Goal: Task Accomplishment & Management: Manage account settings

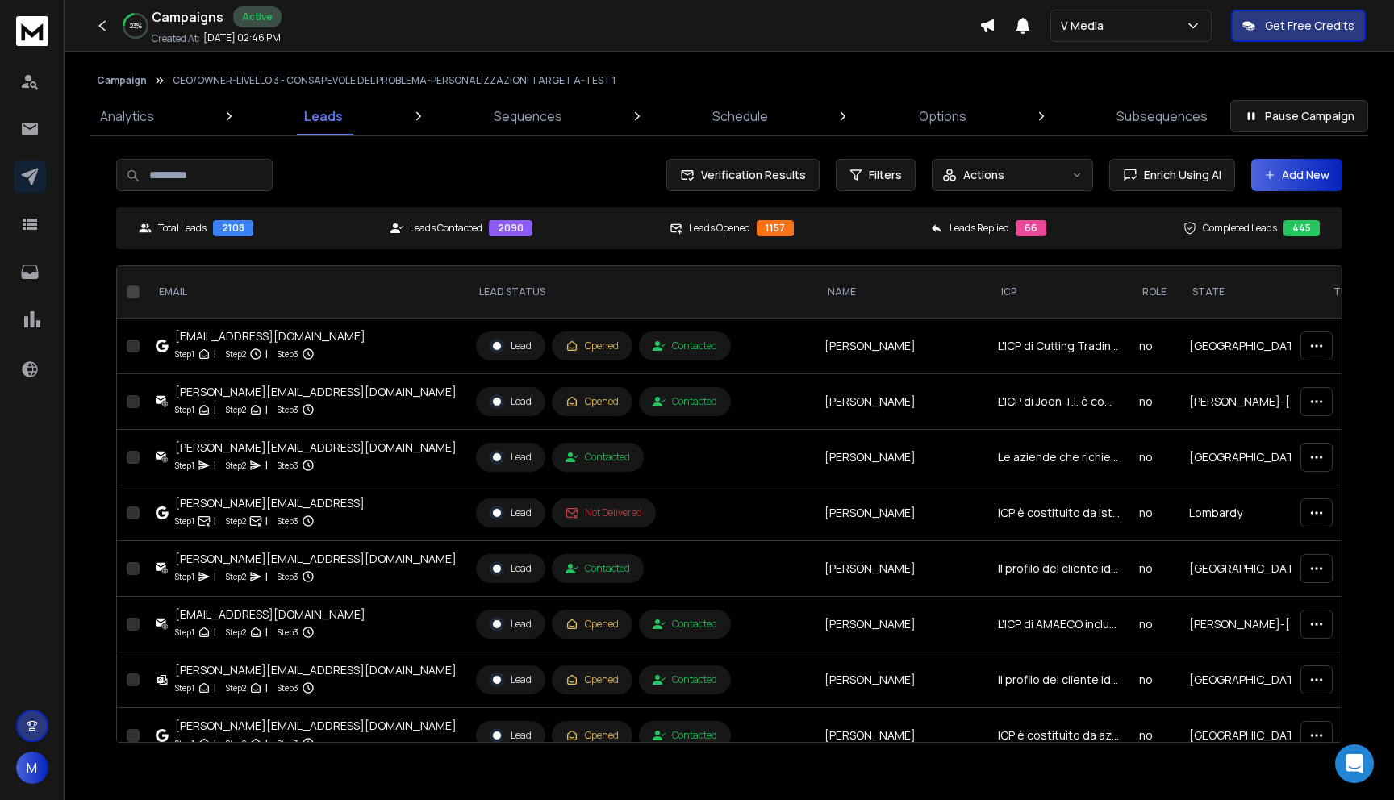
click at [204, 184] on input at bounding box center [194, 175] width 156 height 32
paste input "**********"
type input "*"
type input "*******"
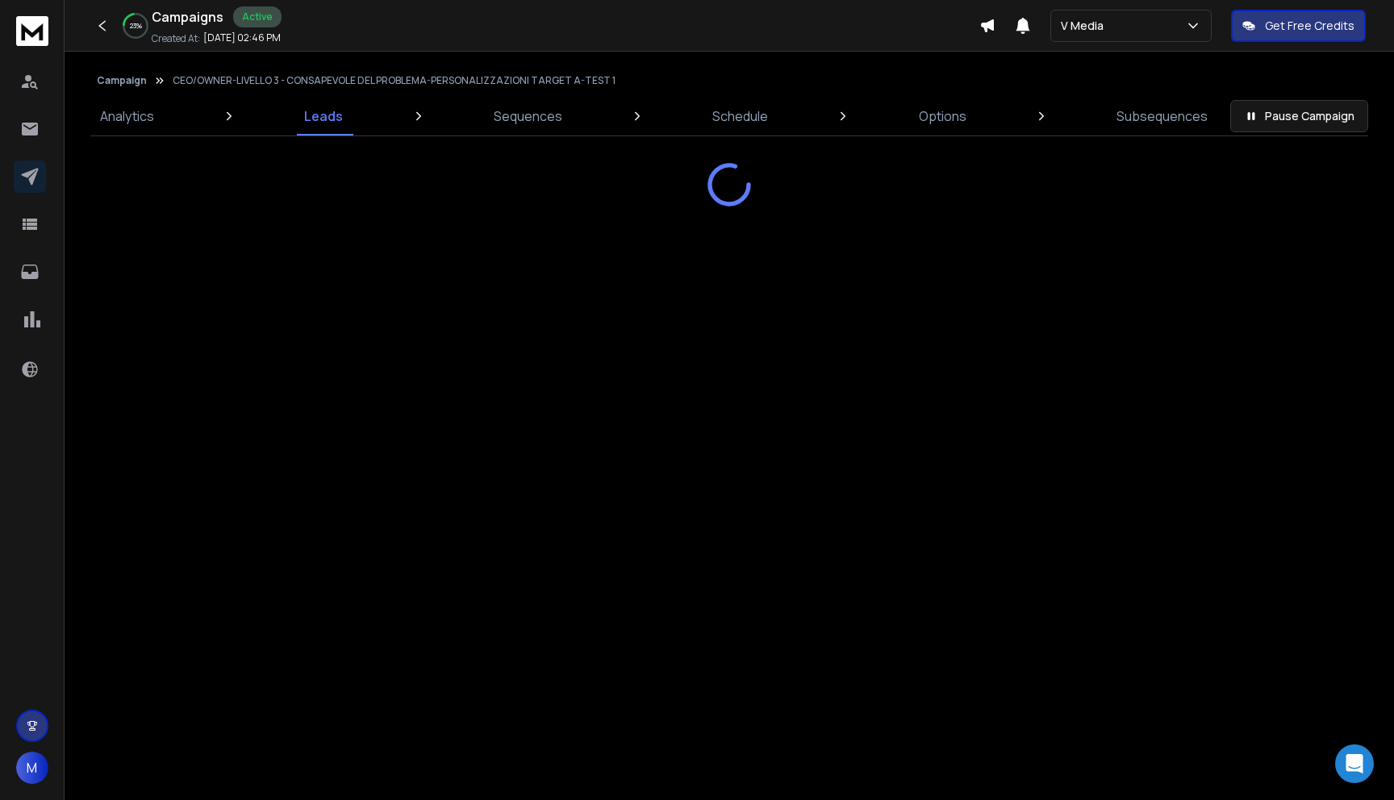
click at [328, 126] on link "Leads" at bounding box center [323, 116] width 58 height 39
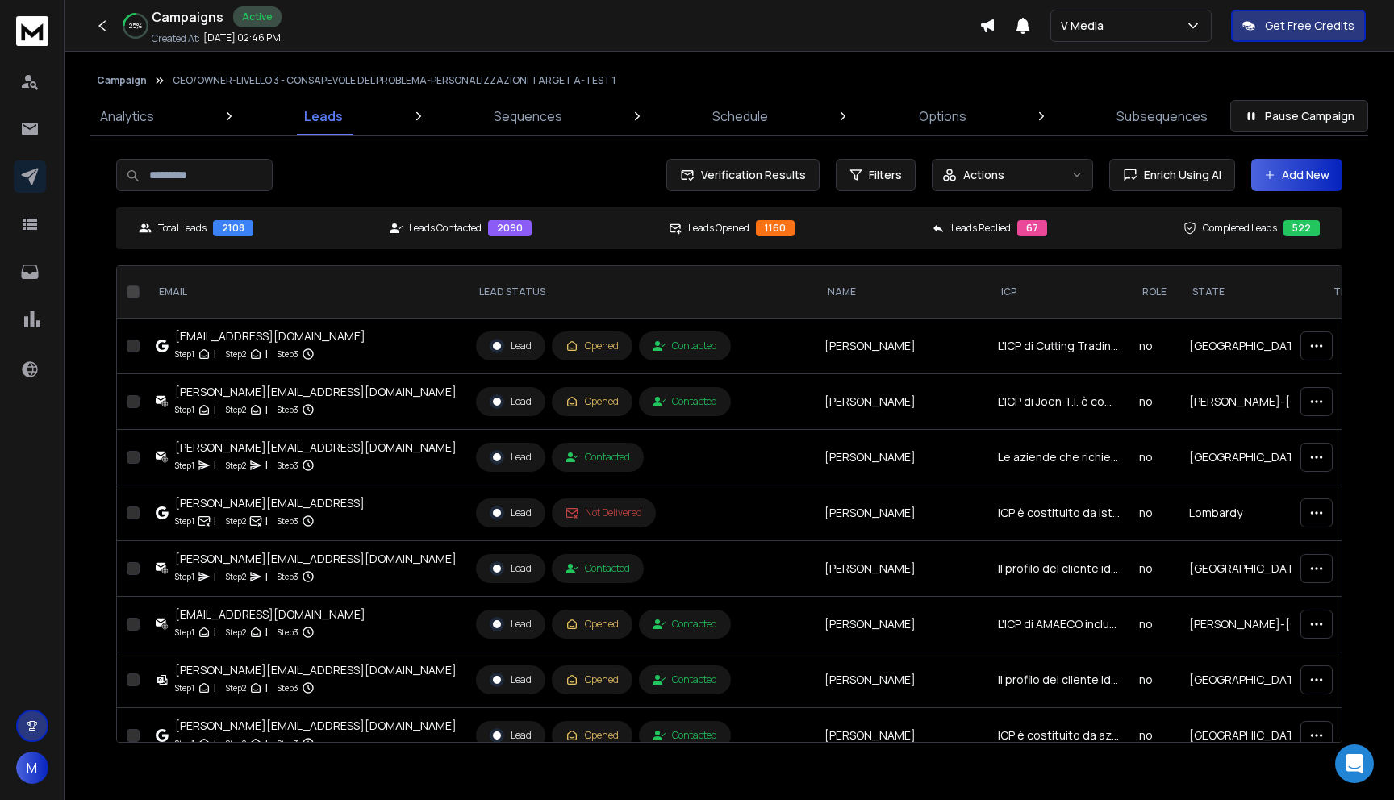
click at [194, 173] on input at bounding box center [194, 175] width 156 height 32
type input "******"
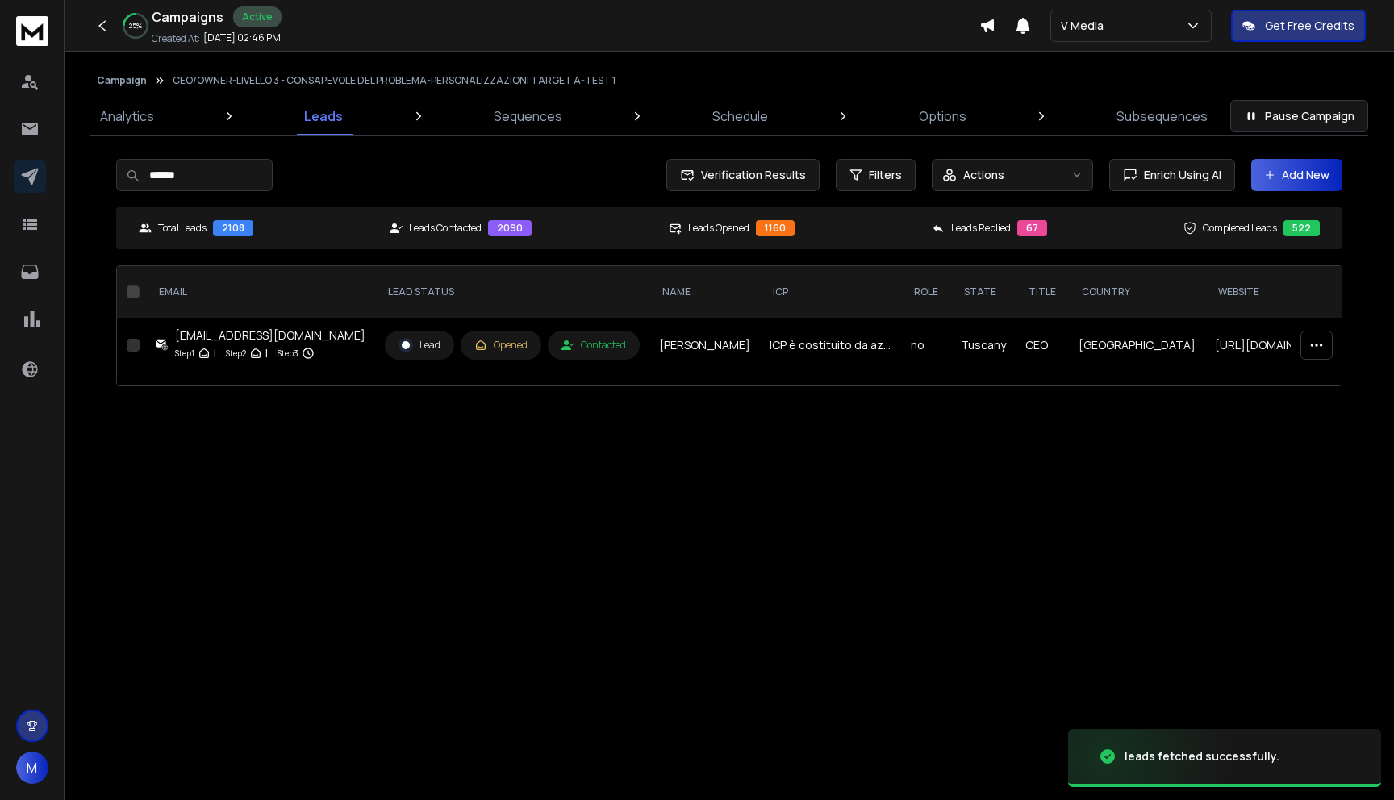
click at [136, 352] on button "button" at bounding box center [133, 345] width 13 height 13
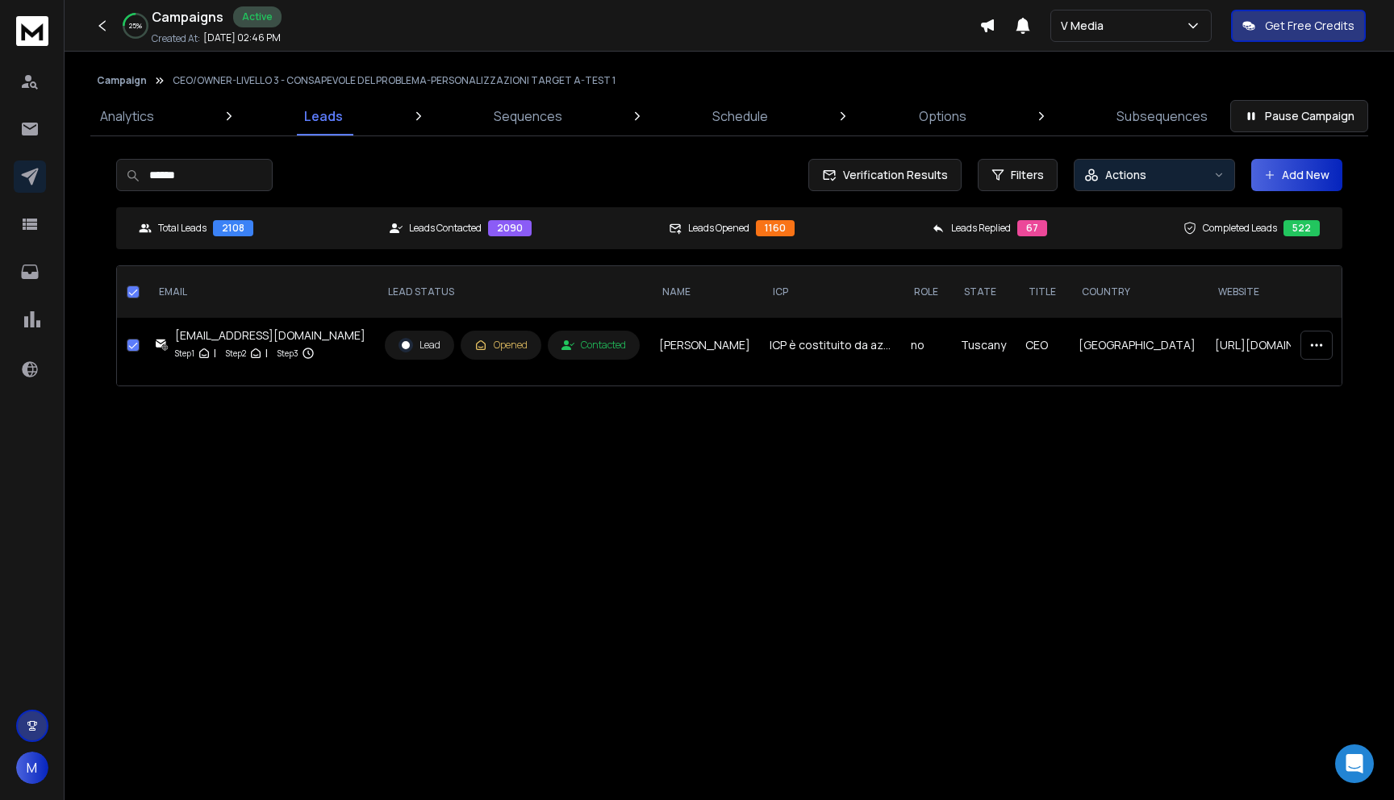
click at [1195, 170] on div "Actions" at bounding box center [1145, 175] width 123 height 16
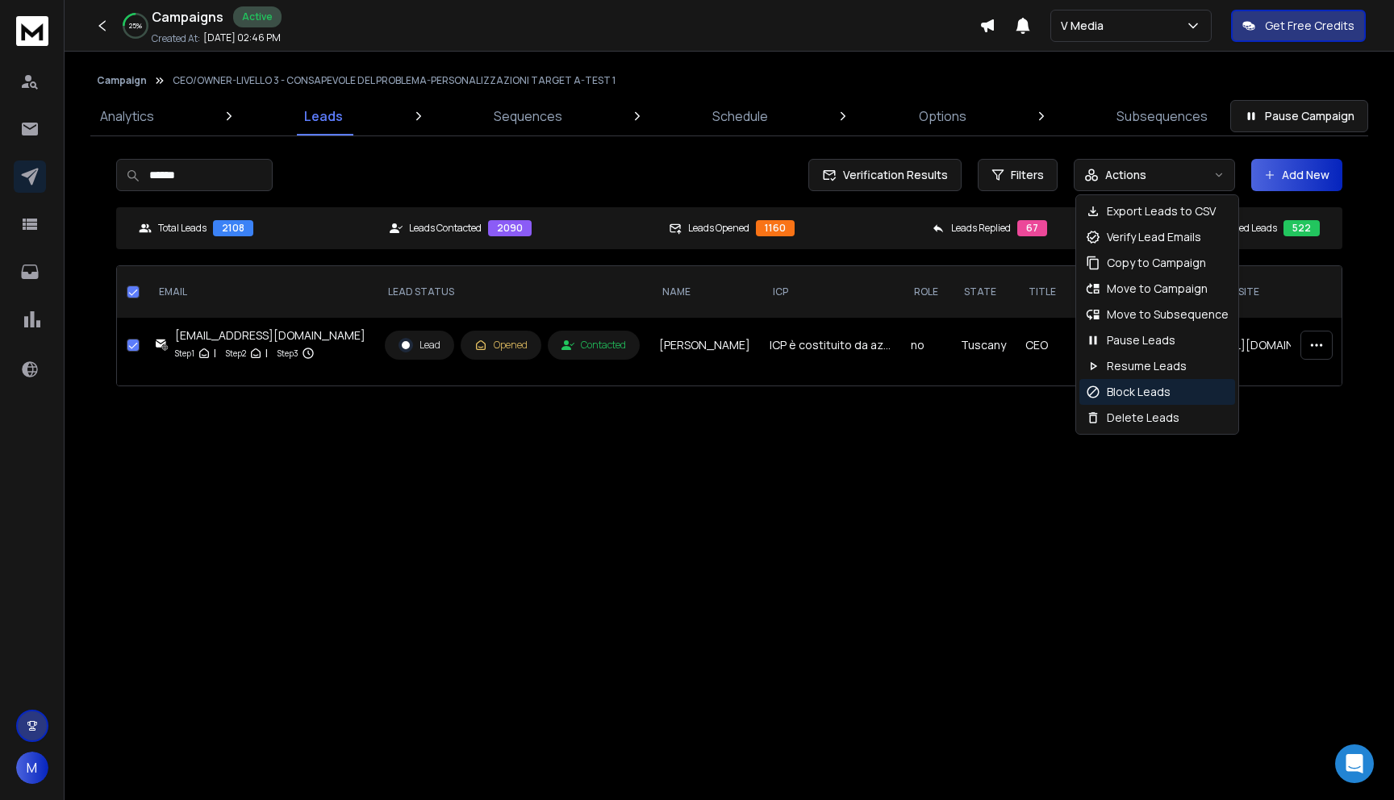
click at [1123, 390] on p "Block Leads" at bounding box center [1139, 392] width 64 height 16
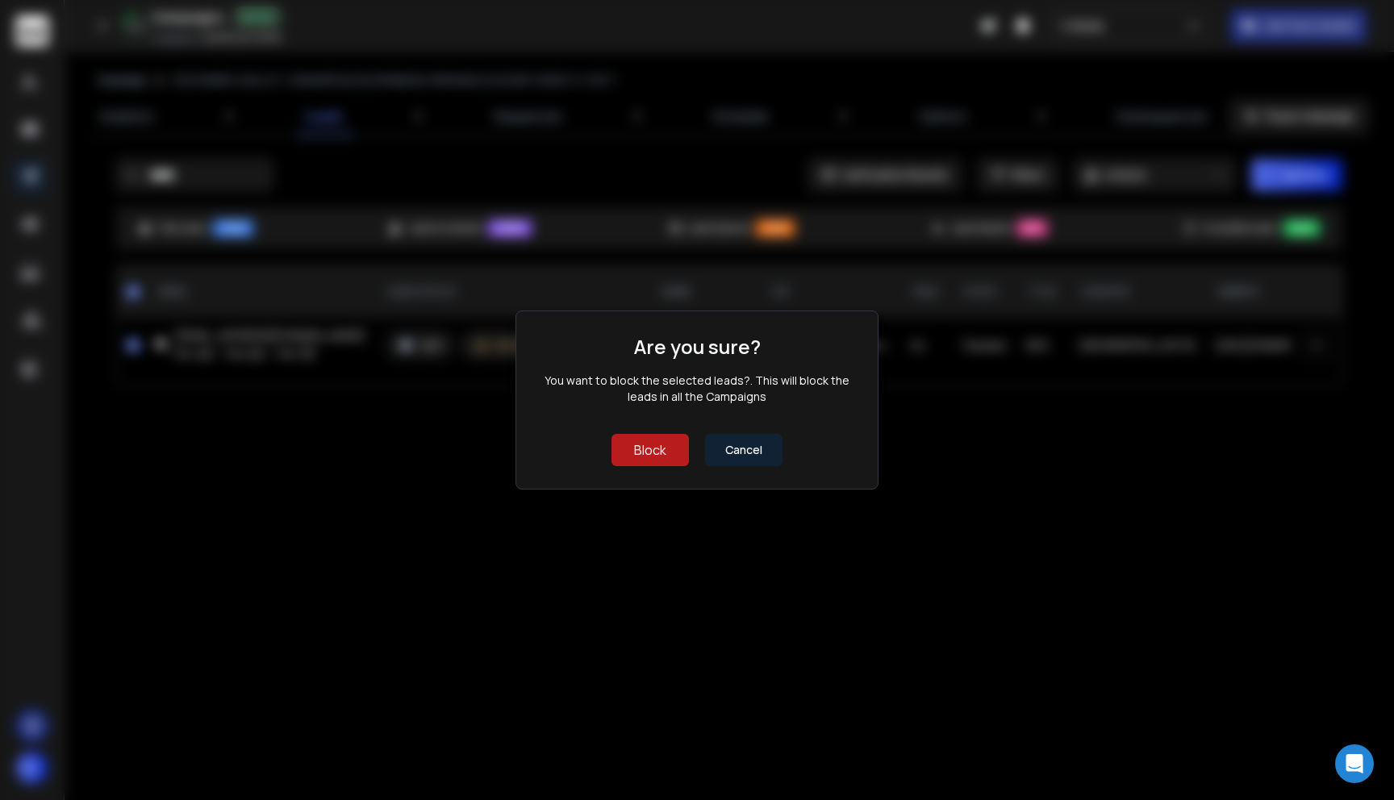
click at [657, 451] on button "Block" at bounding box center [649, 450] width 77 height 32
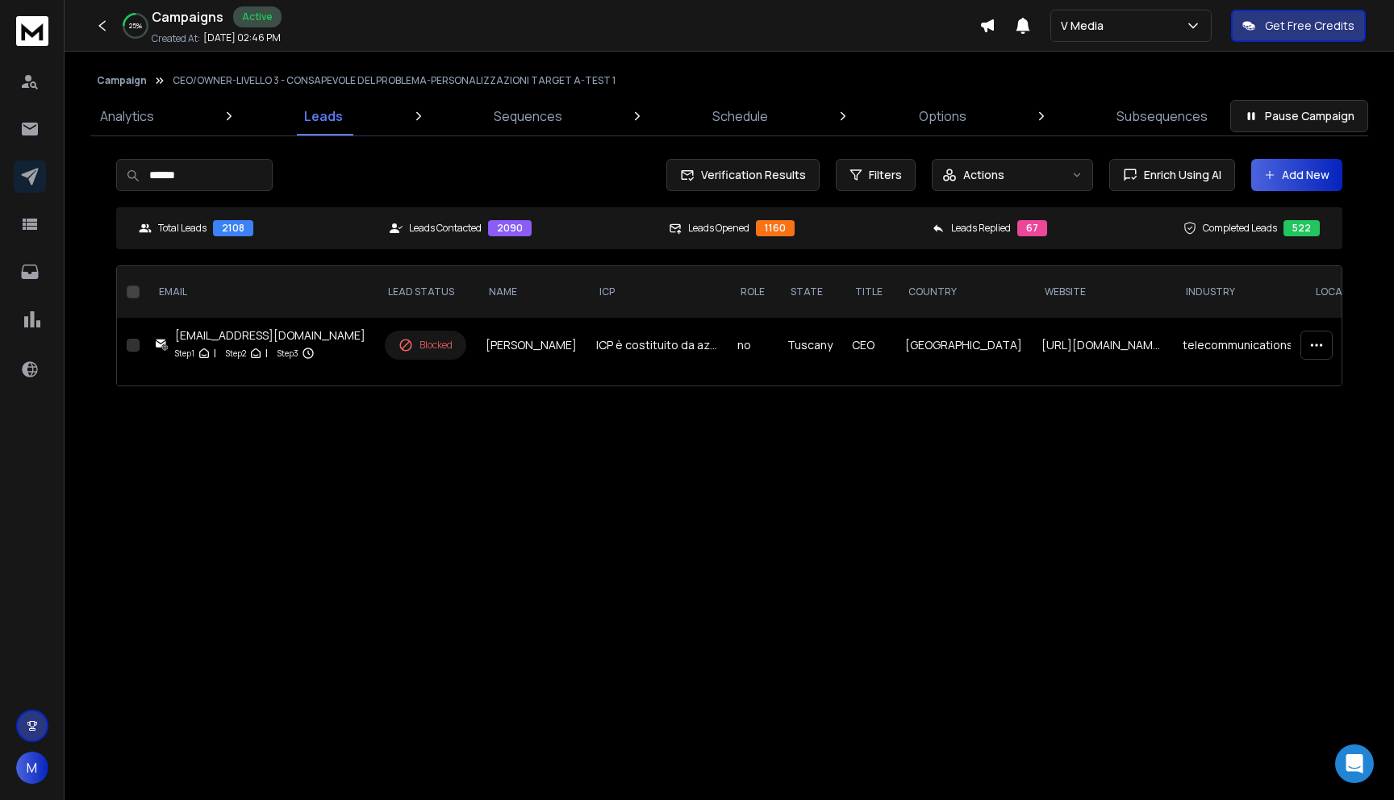
click at [1317, 353] on icon "button" at bounding box center [1315, 345] width 15 height 15
click at [135, 352] on button "button" at bounding box center [133, 345] width 13 height 13
click at [1150, 167] on div "Actions" at bounding box center [1145, 175] width 123 height 16
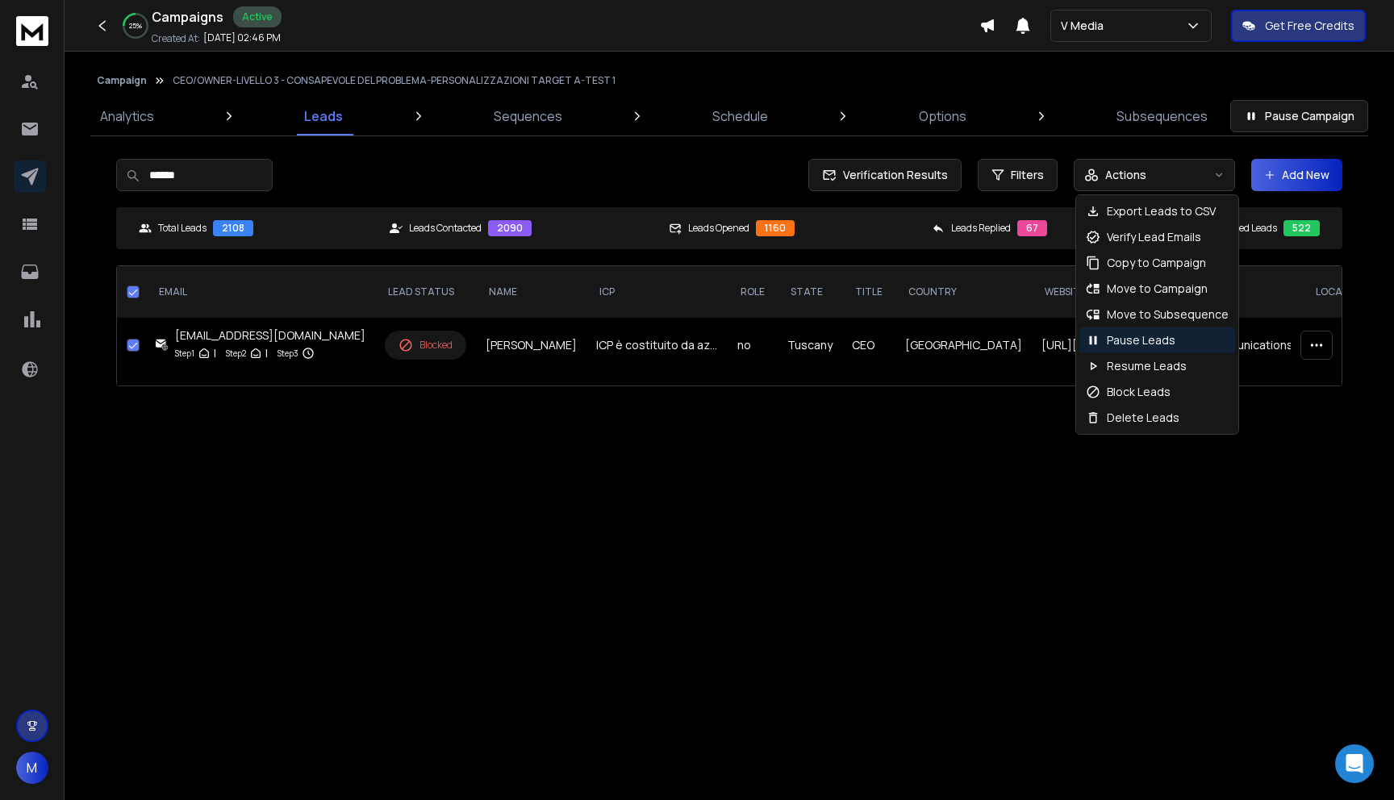
click at [741, 474] on div "Get only verified leads with our AI-powered Lead Finder, starting at $22/mo Try…" at bounding box center [697, 400] width 1394 height 800
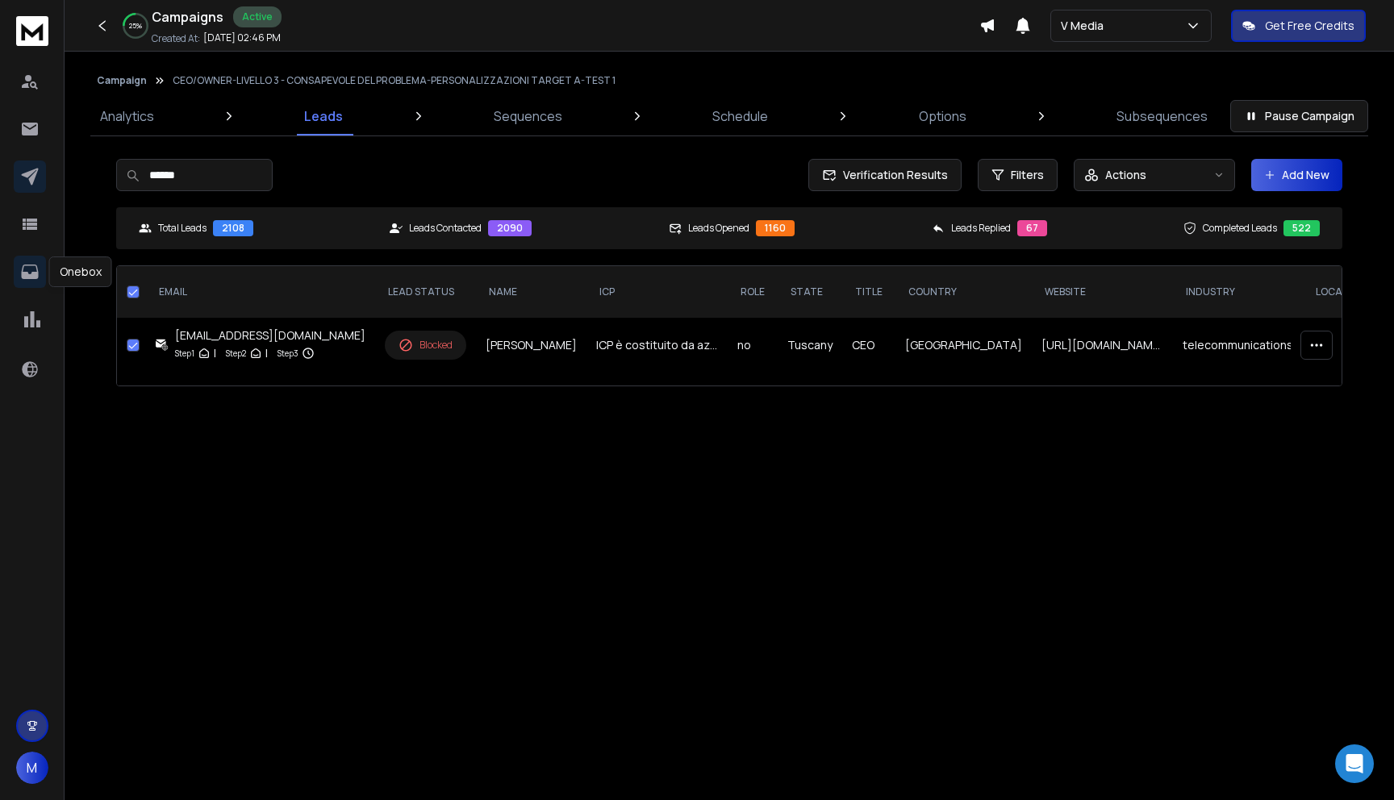
click at [32, 282] on link at bounding box center [30, 272] width 32 height 32
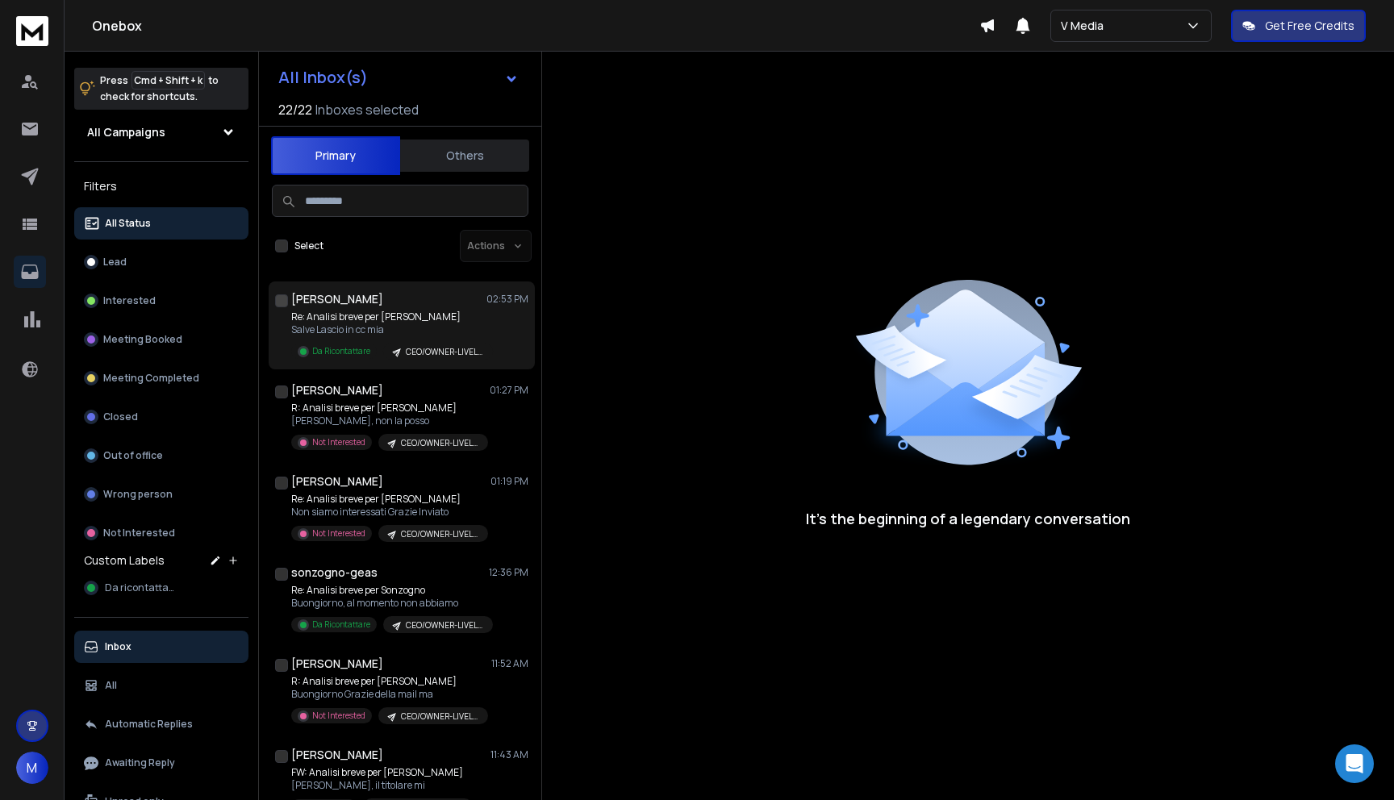
click at [394, 324] on p "Salve Lascio in cc mia" at bounding box center [388, 329] width 194 height 13
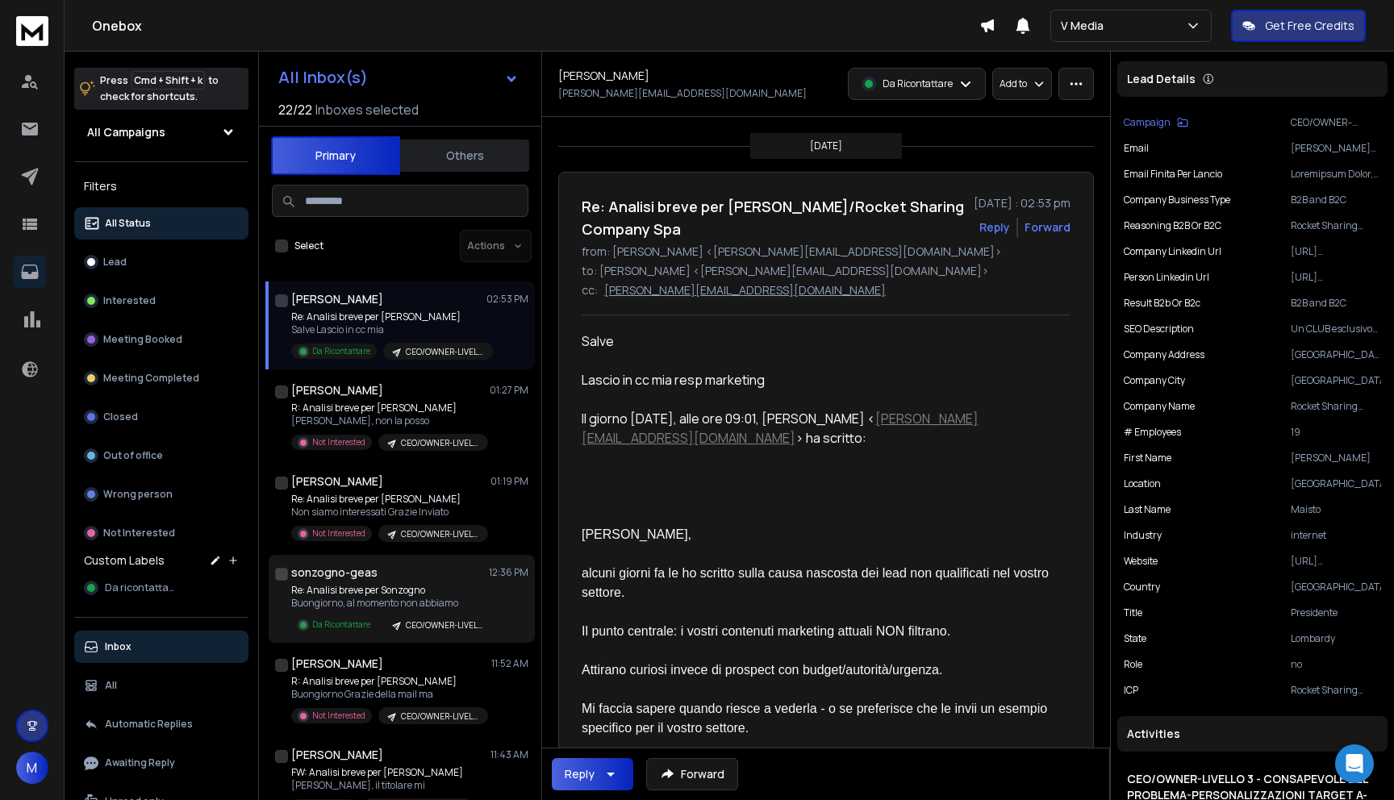
click at [449, 607] on p "Buongiorno, al momento non abbiamo" at bounding box center [388, 603] width 194 height 13
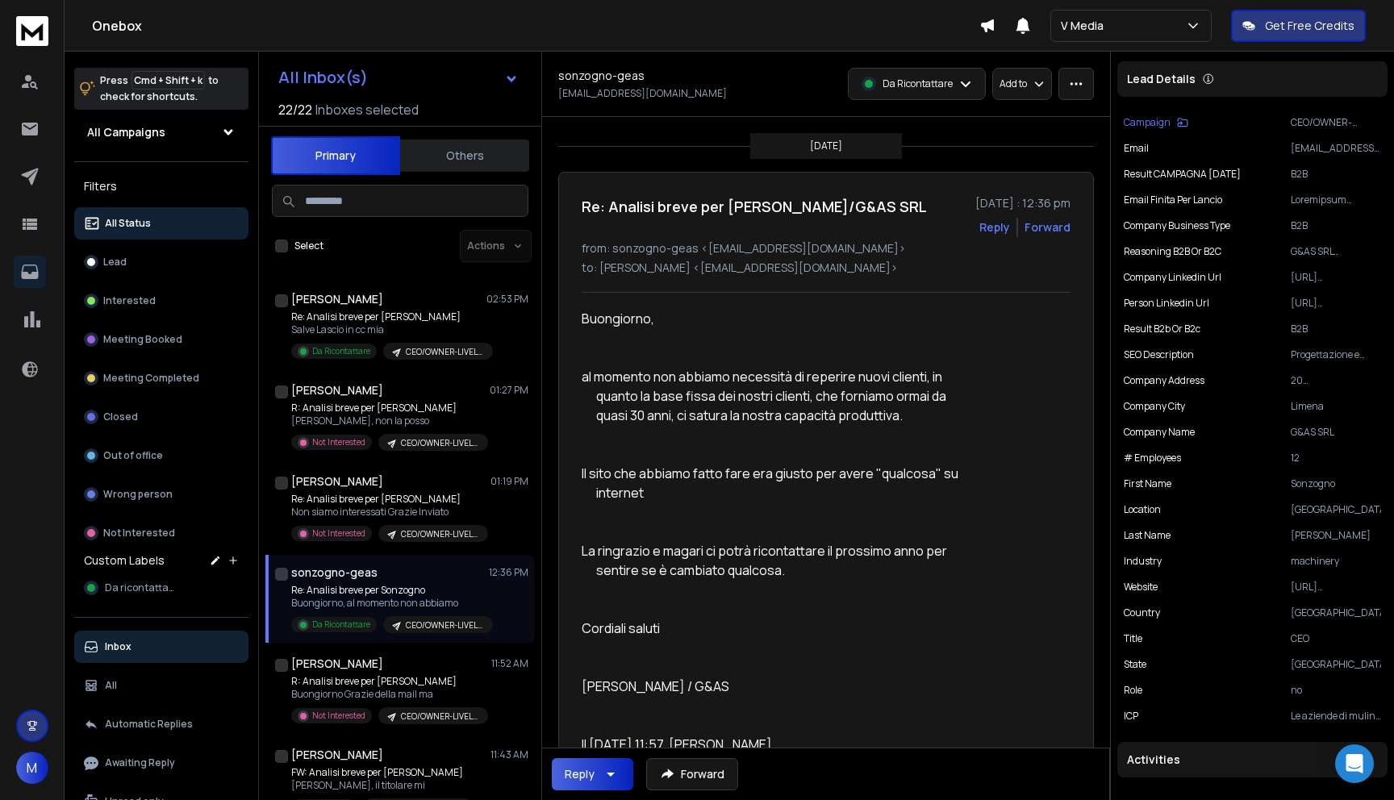
click at [418, 371] on div "Luigi Maisto 02:53 PM Re: Analisi breve per Luigi Salve Lascio in cc mia Da Ric…" at bounding box center [400, 574] width 282 height 592
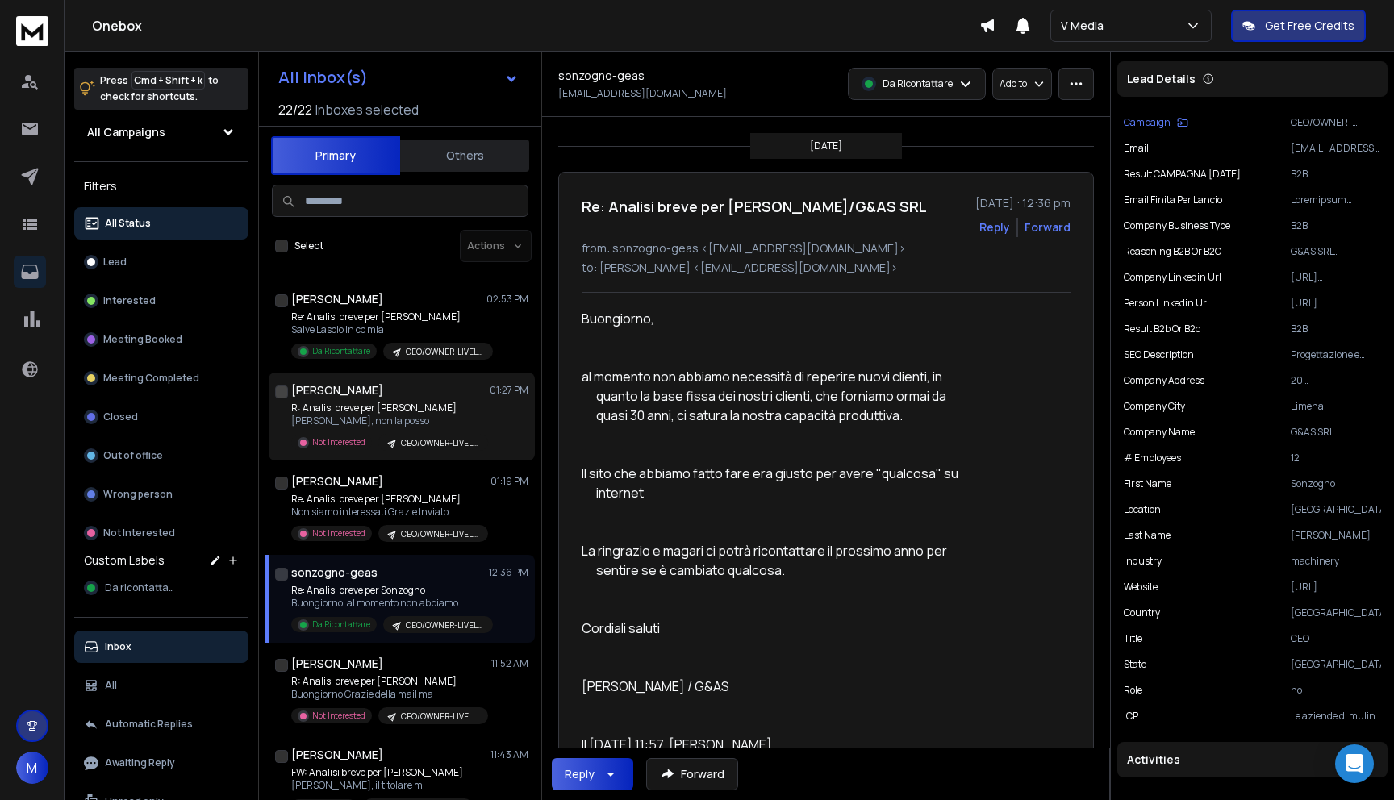
click at [418, 399] on div "Paolo Capra 01:27 PM R: Analisi breve per Paolo Gentile Giorgia, non la posso N…" at bounding box center [409, 416] width 237 height 69
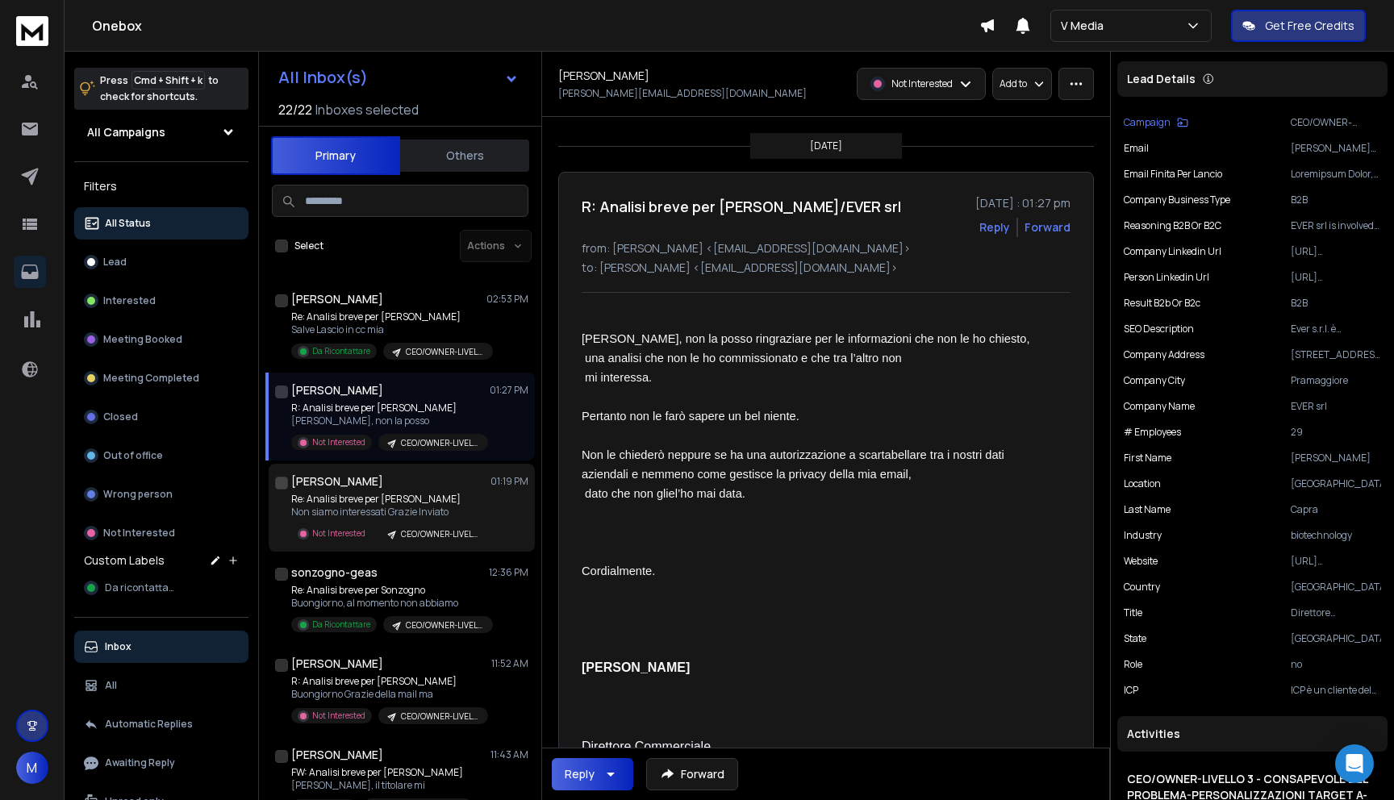
click at [429, 484] on div "Simone Pez 01:19 PM" at bounding box center [409, 482] width 237 height 16
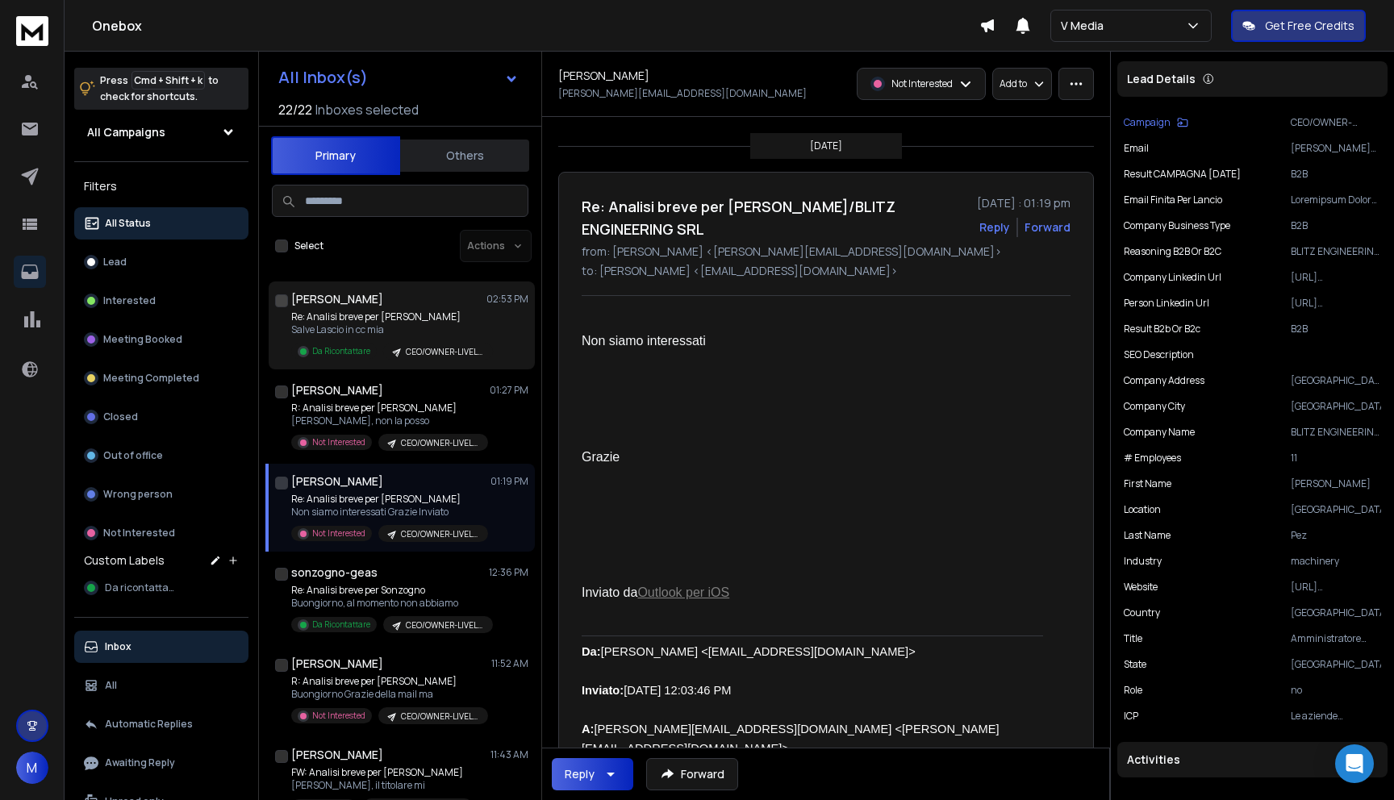
click at [414, 307] on div "Luigi Maisto 02:53 PM Re: Analisi breve per Luigi Salve Lascio in cc mia Da Ric…" at bounding box center [409, 325] width 237 height 69
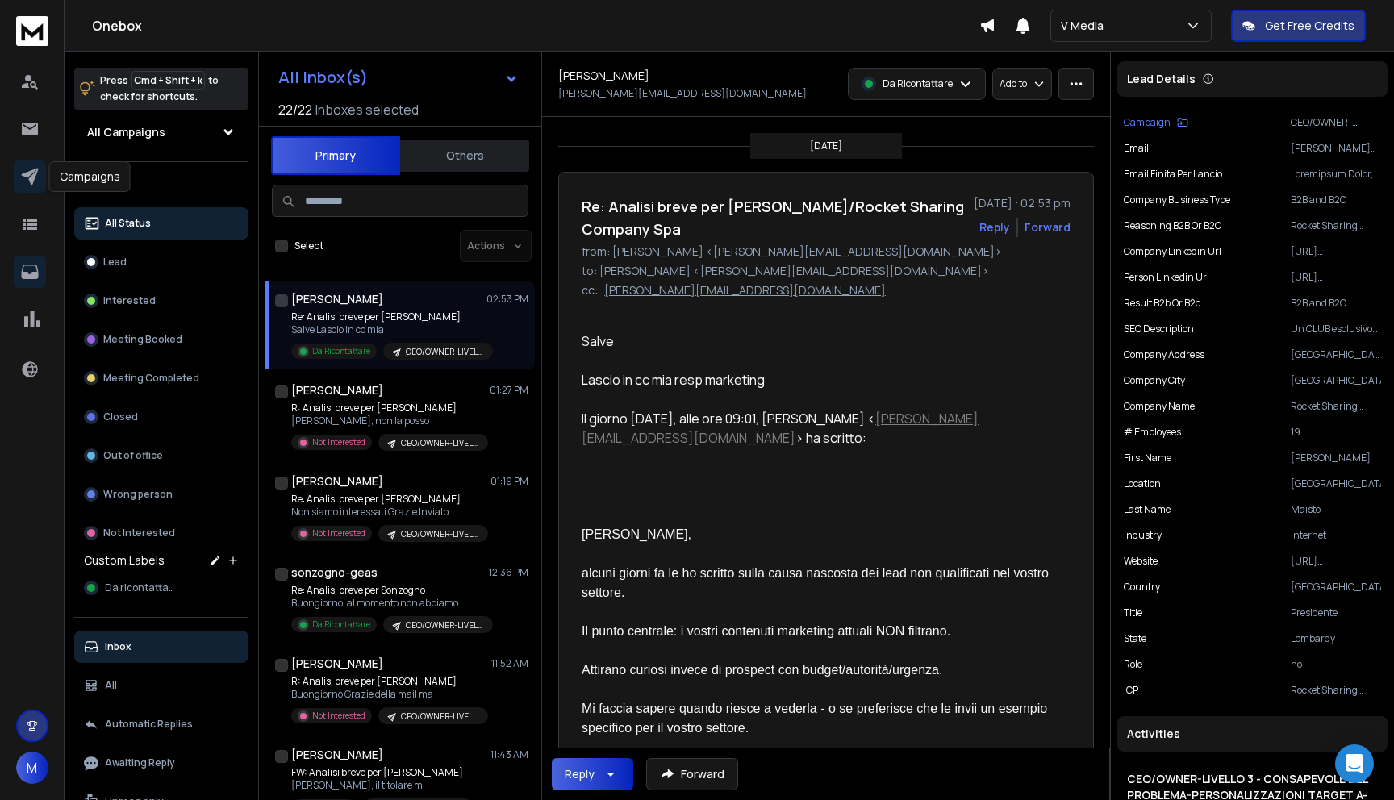
click at [37, 175] on icon at bounding box center [29, 176] width 19 height 19
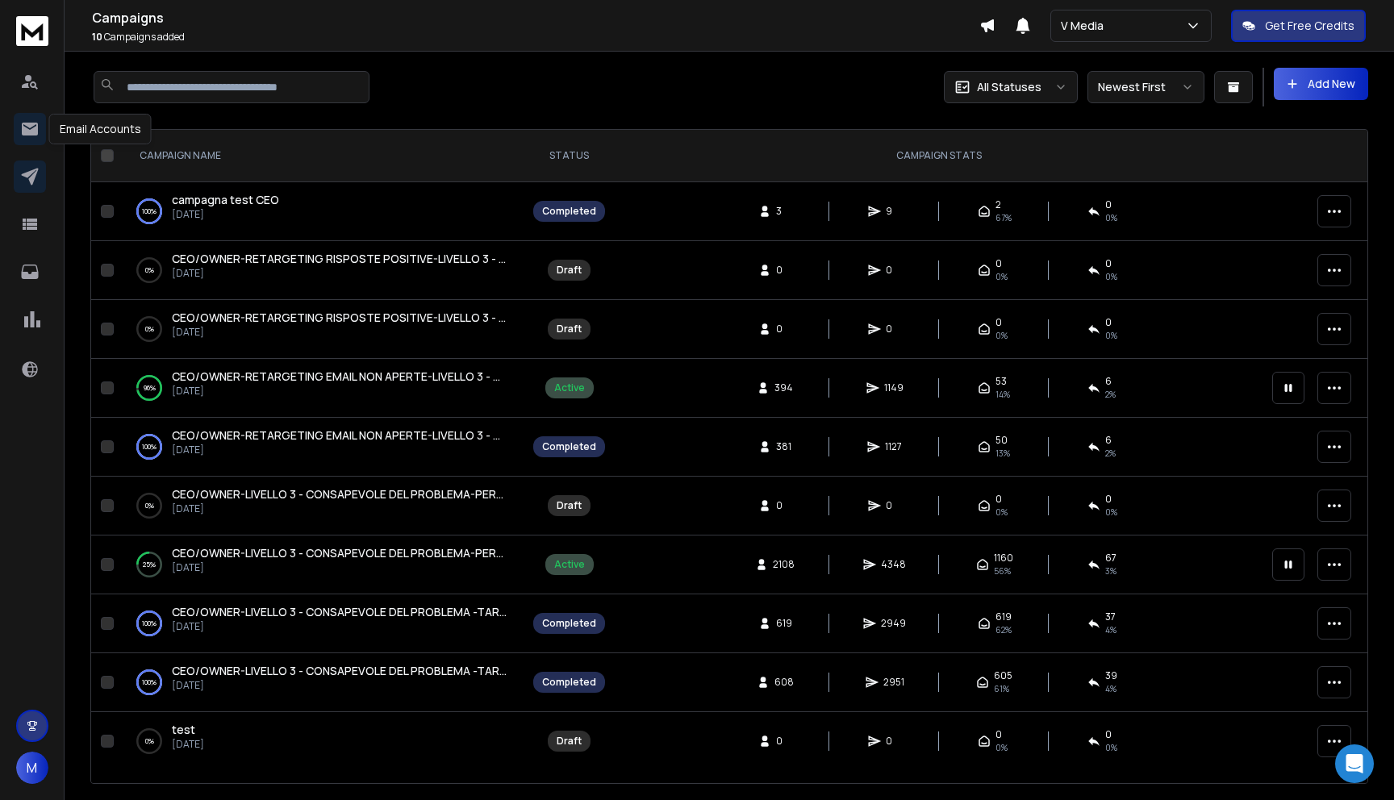
click at [35, 130] on icon at bounding box center [30, 129] width 16 height 13
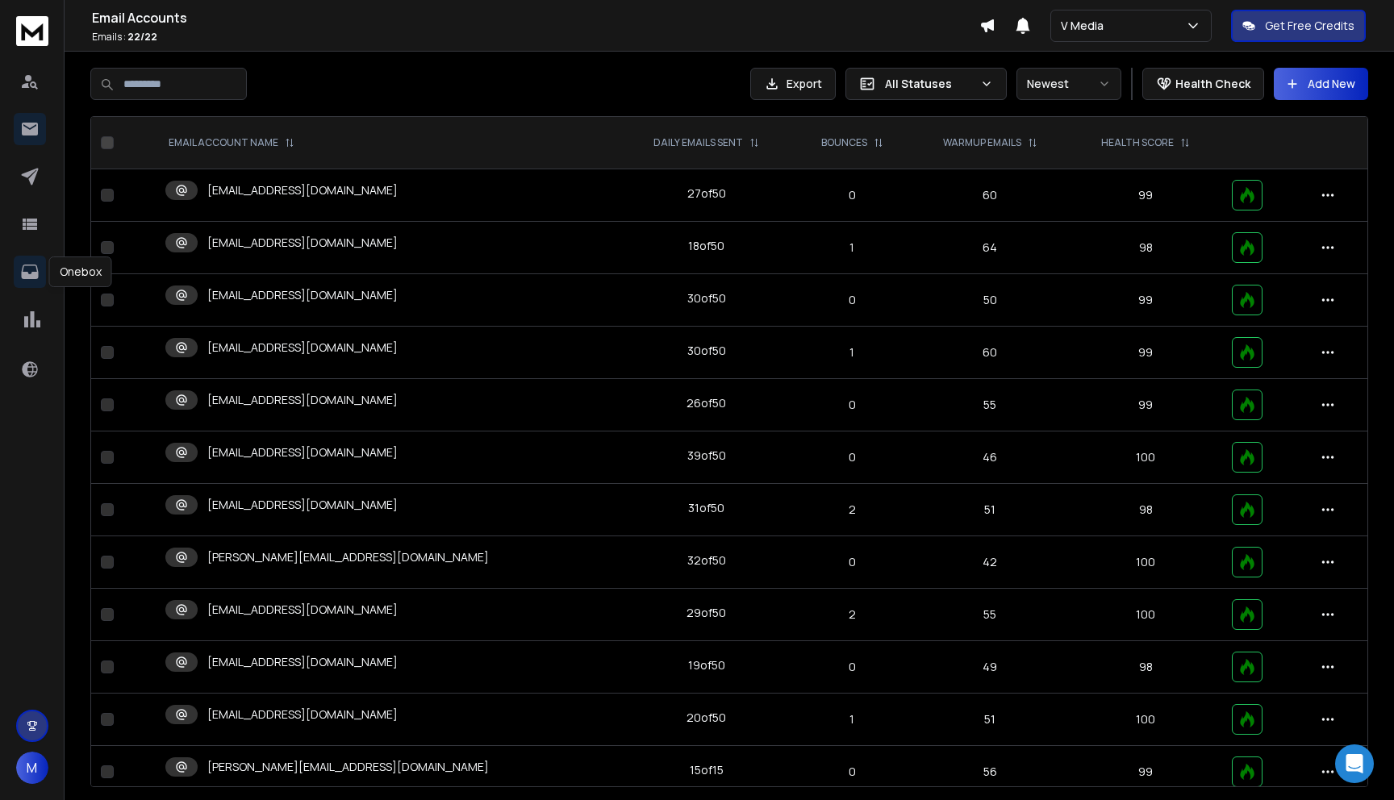
click at [45, 263] on link at bounding box center [30, 272] width 32 height 32
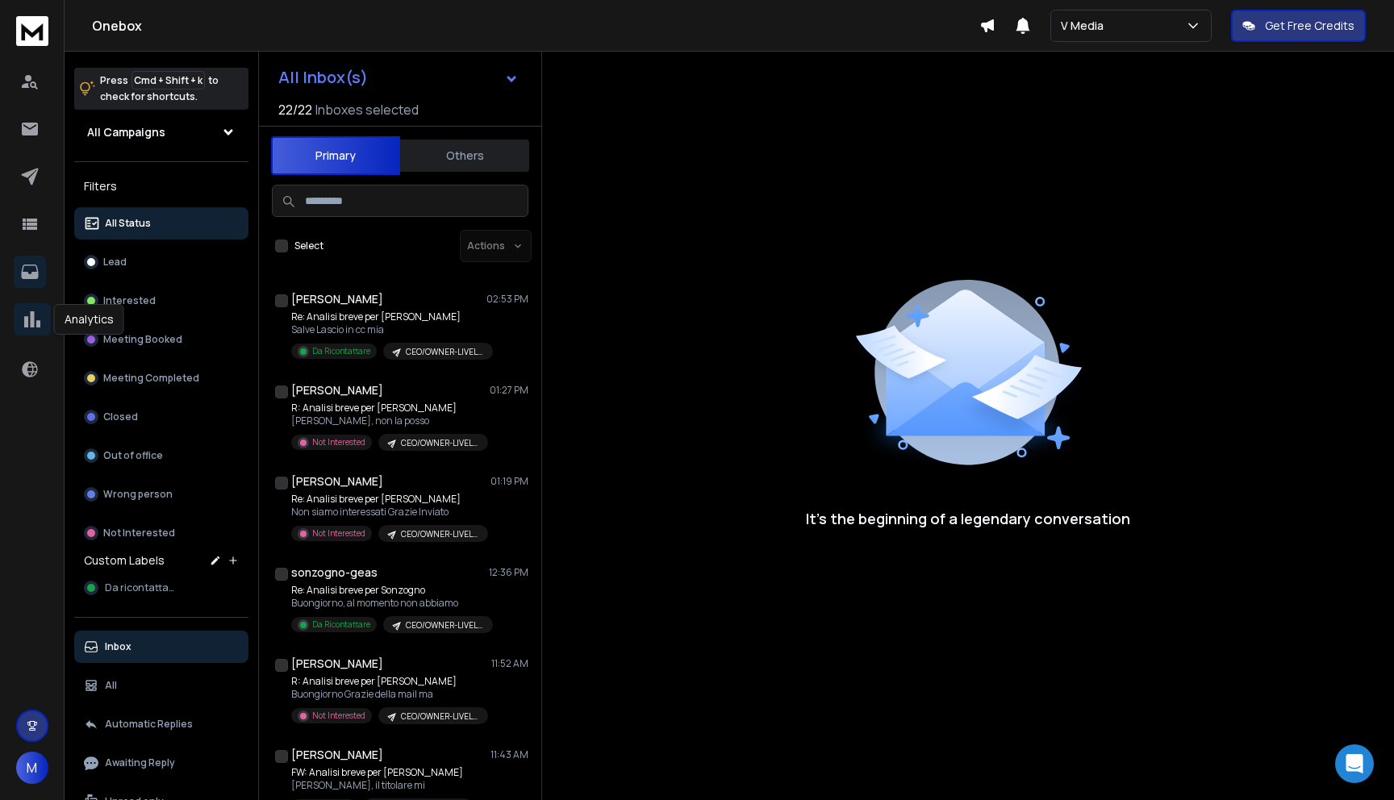
click at [29, 316] on icon at bounding box center [32, 319] width 24 height 24
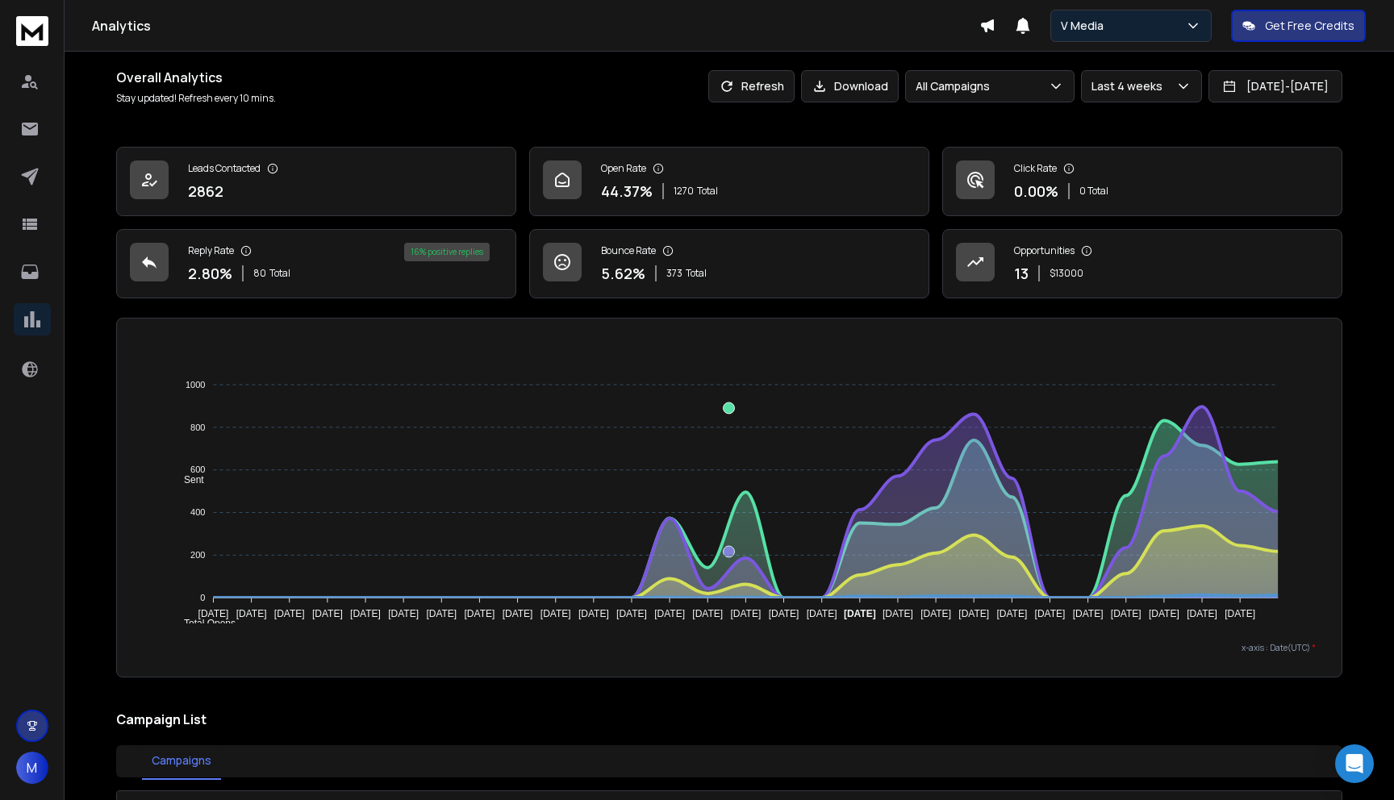
click at [1143, 30] on div "V Media" at bounding box center [1131, 26] width 140 height 16
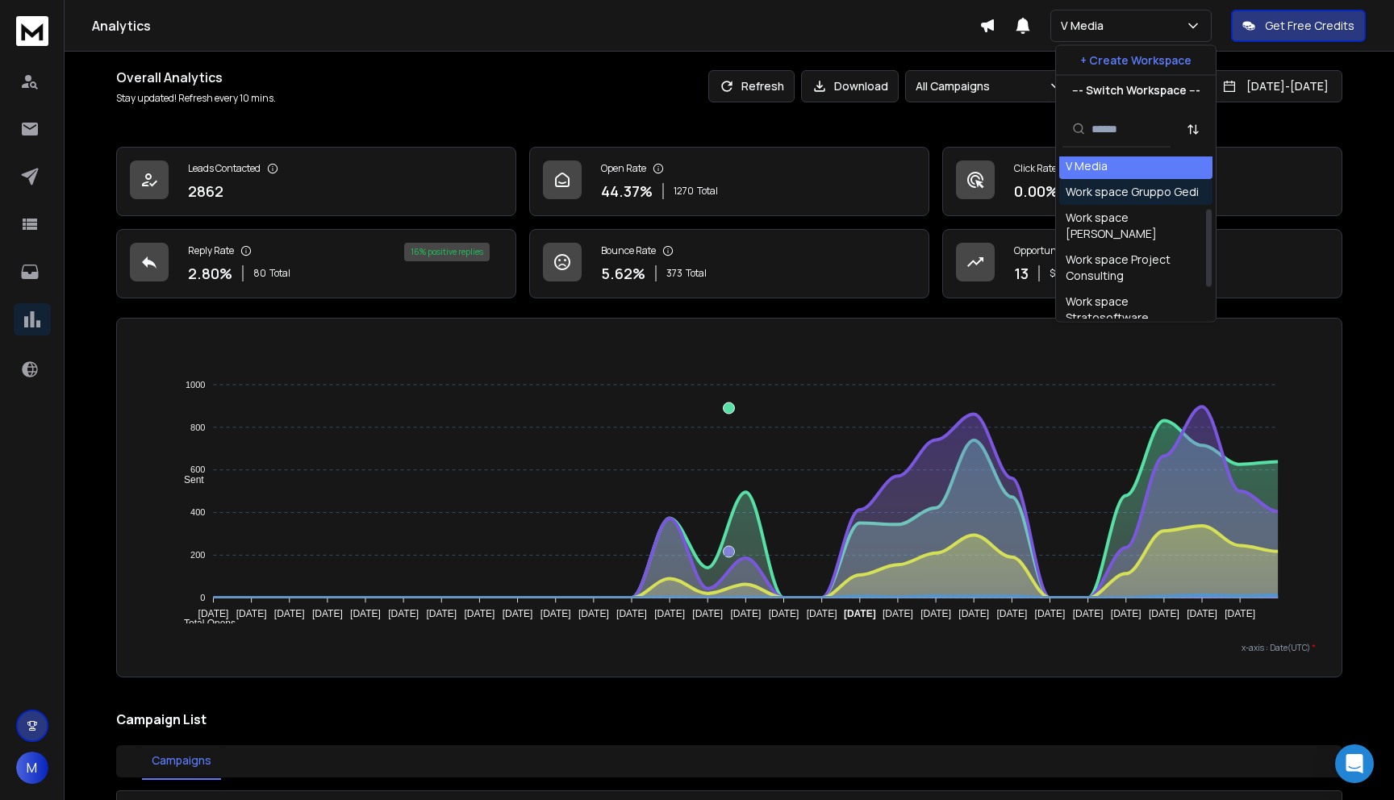
scroll to position [107, 0]
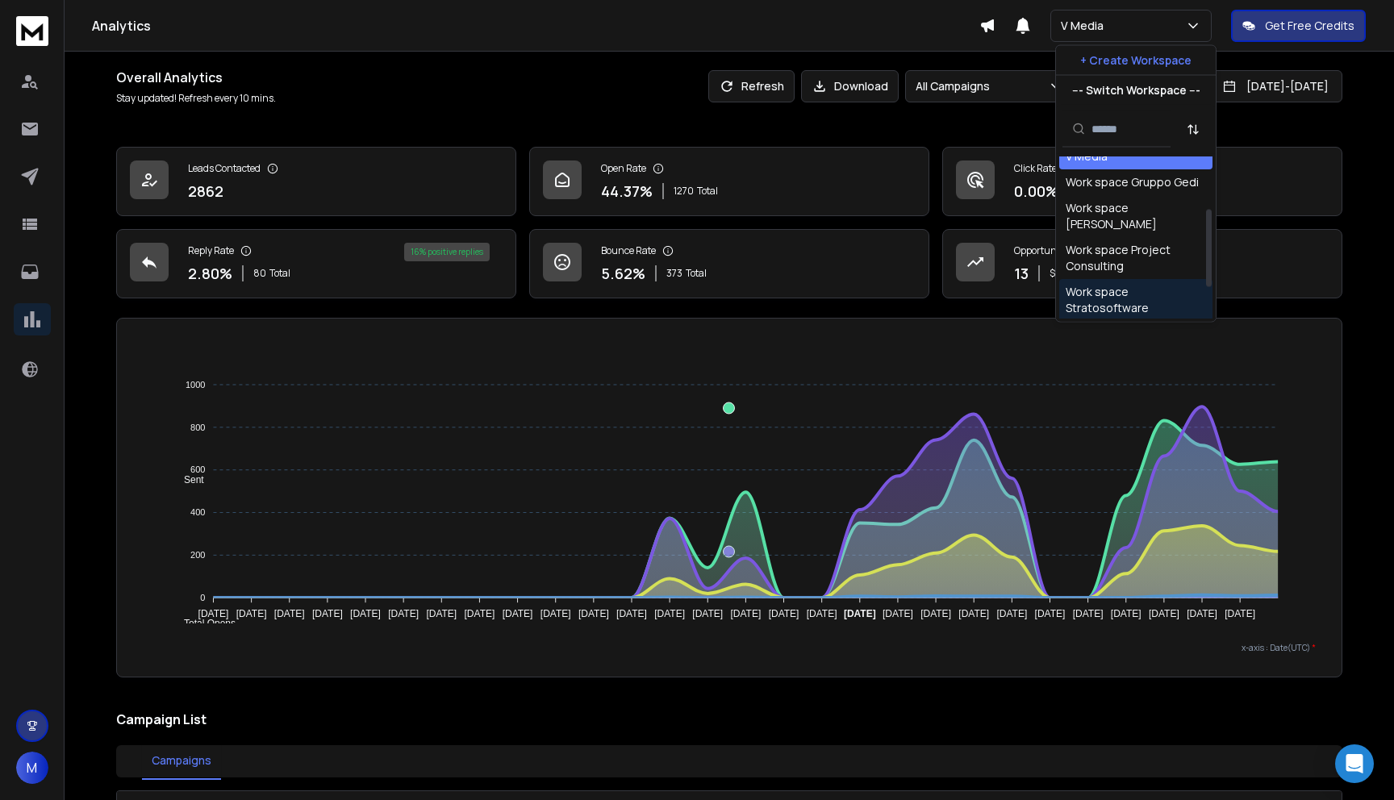
click at [1117, 284] on div "Work space Stratosoftware" at bounding box center [1136, 300] width 140 height 32
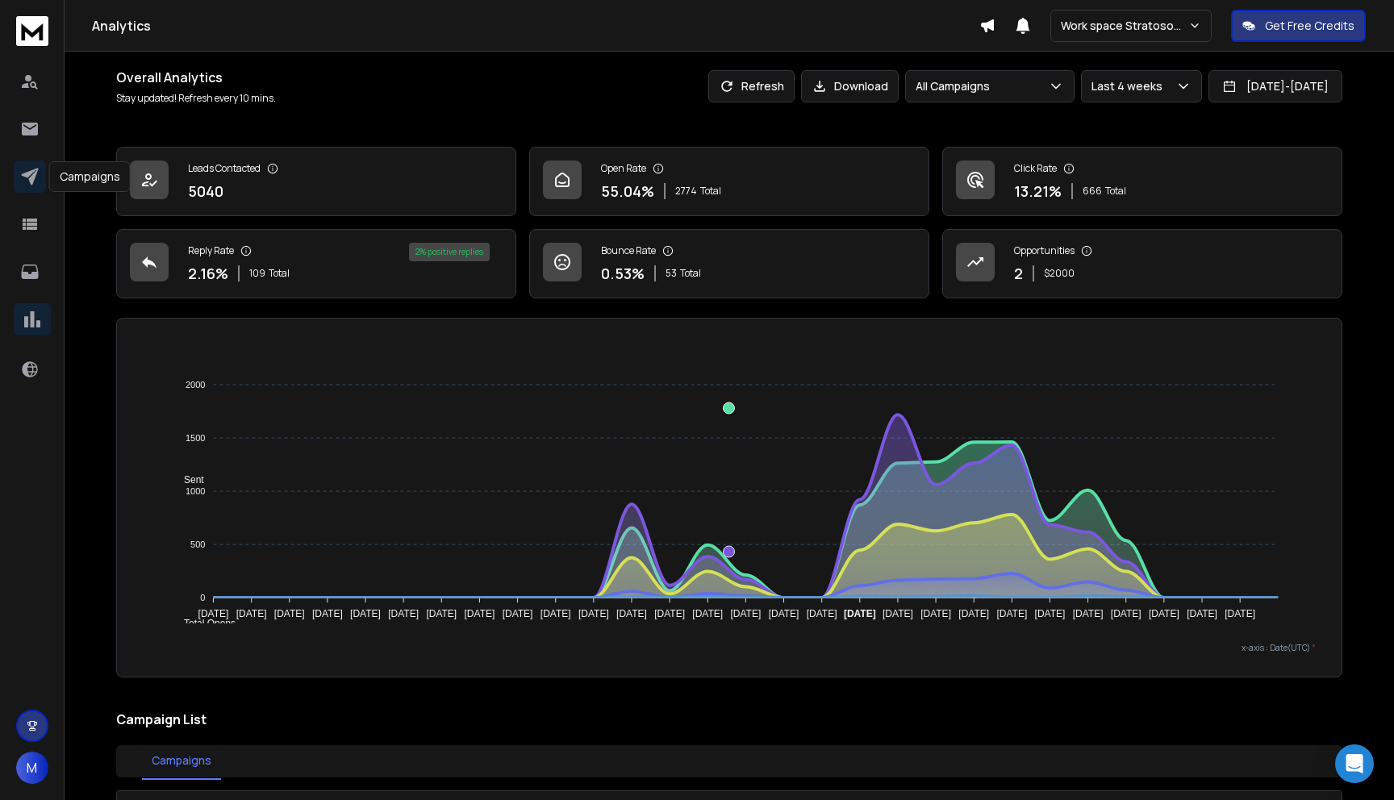
click at [38, 187] on link at bounding box center [30, 177] width 32 height 32
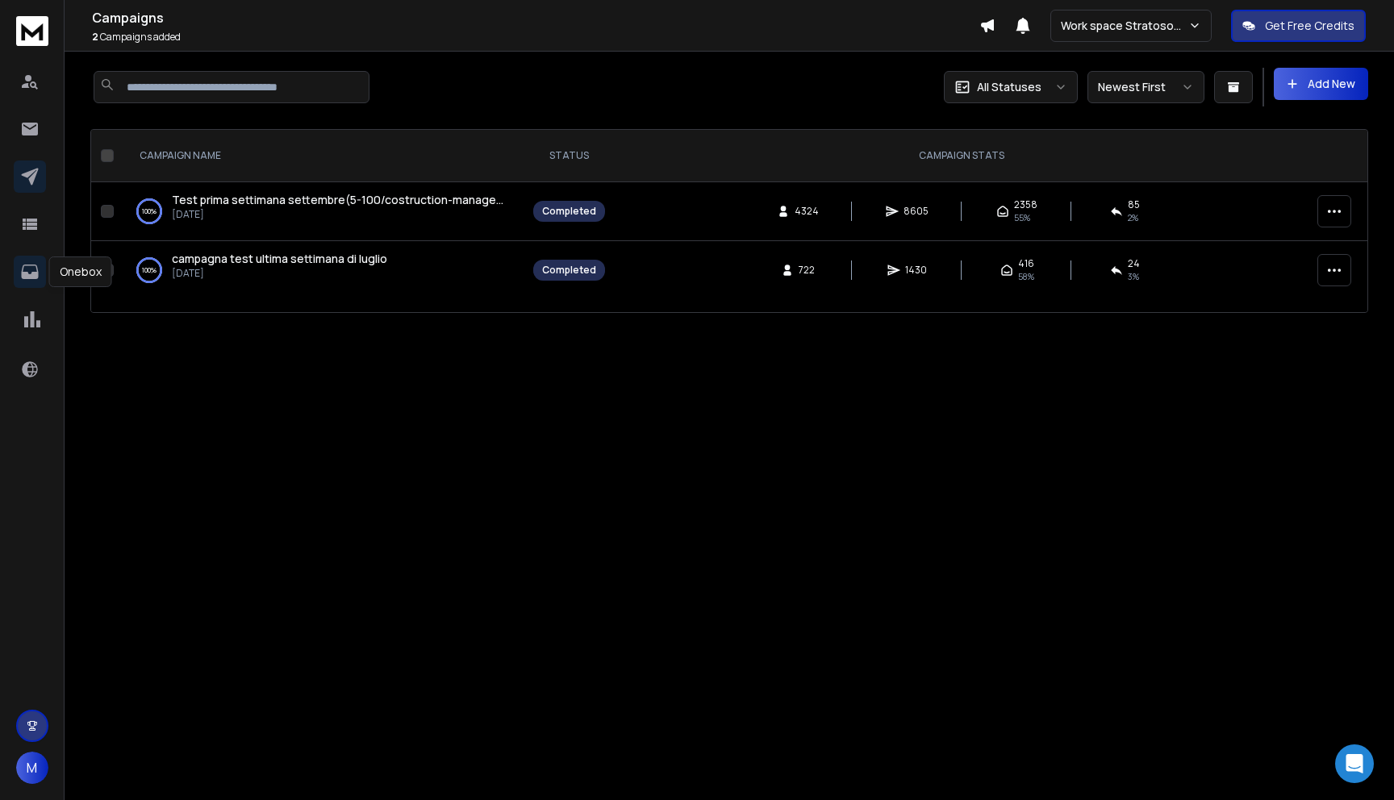
click at [32, 264] on icon at bounding box center [29, 271] width 19 height 19
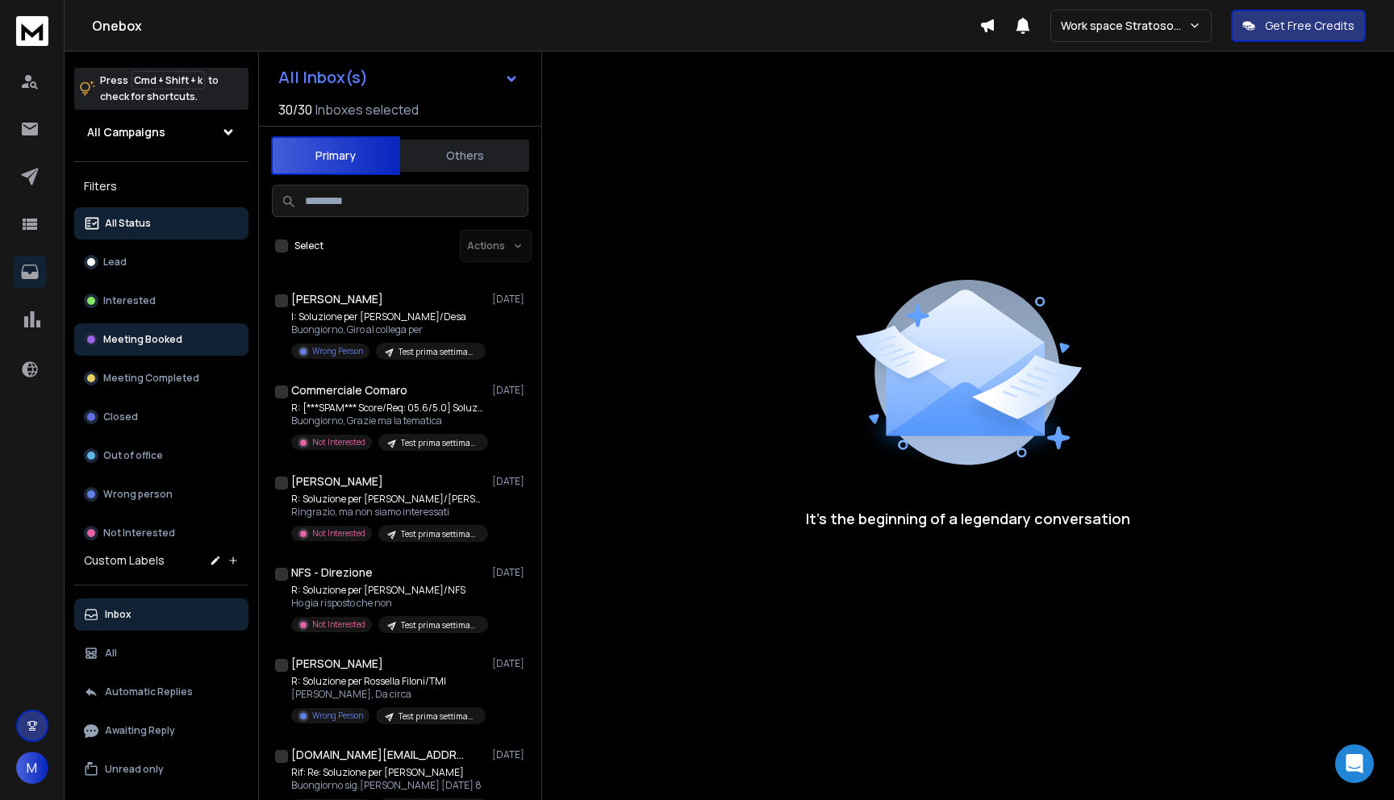
click at [159, 330] on button "Meeting Booked" at bounding box center [161, 339] width 174 height 32
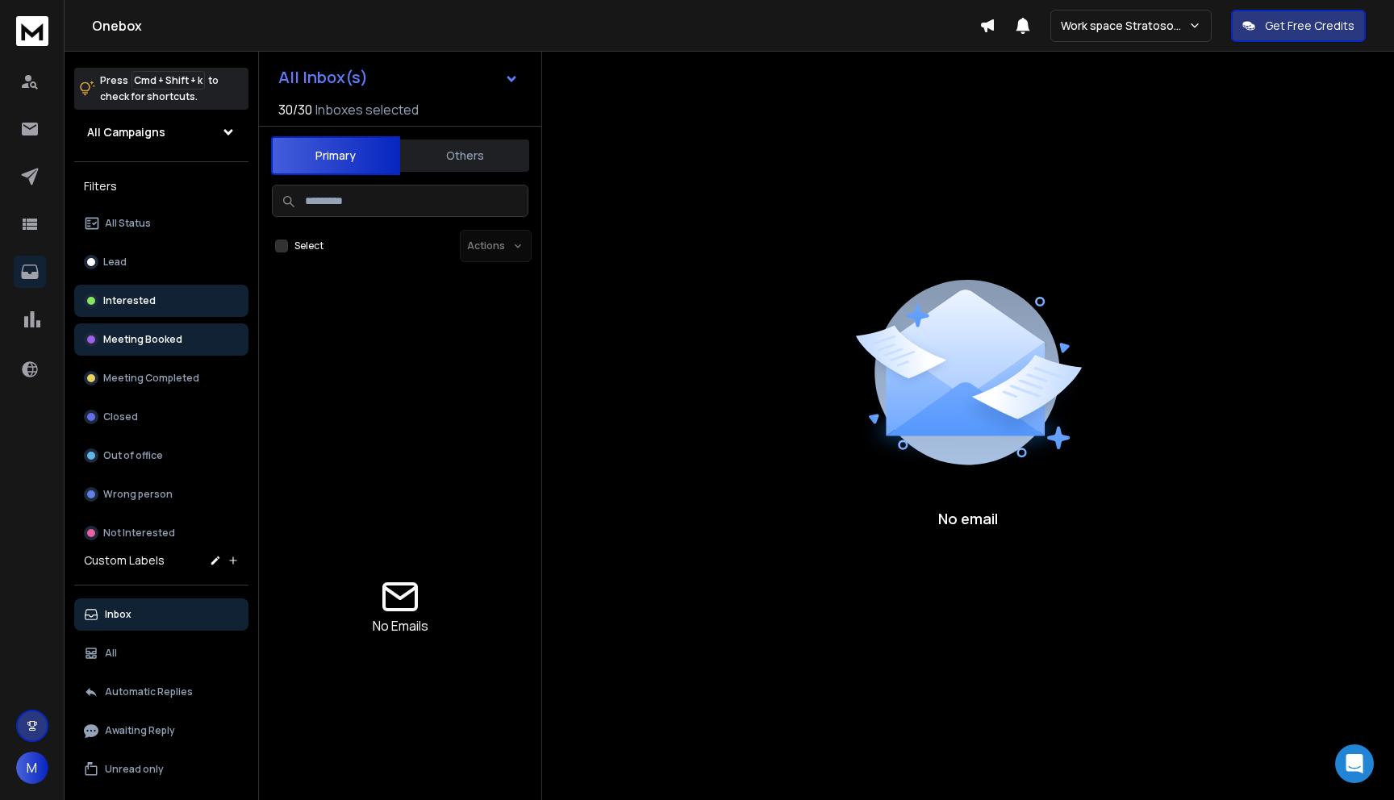
click at [161, 303] on button "Interested" at bounding box center [161, 301] width 174 height 32
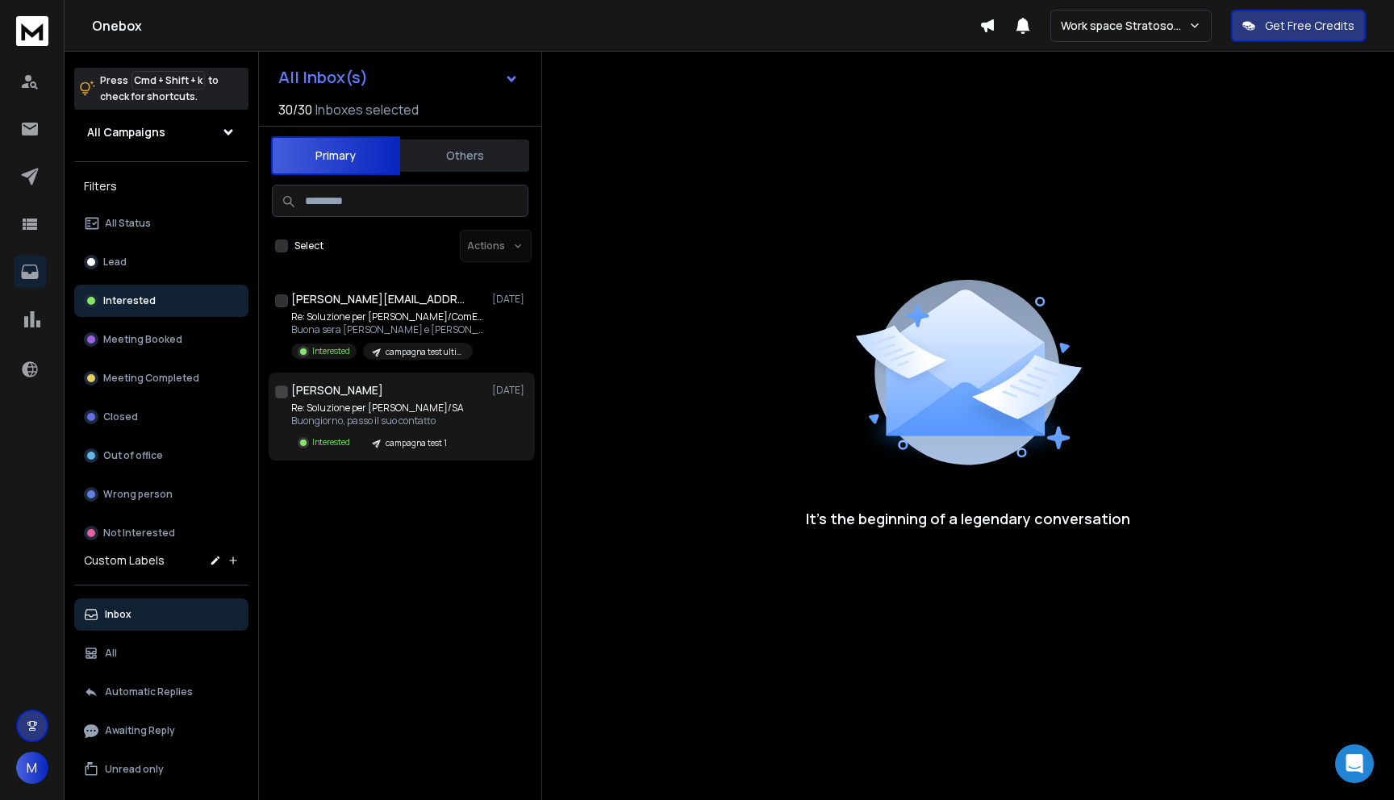
click at [464, 386] on div "Federico Caldaretti 26 Aug" at bounding box center [409, 390] width 237 height 16
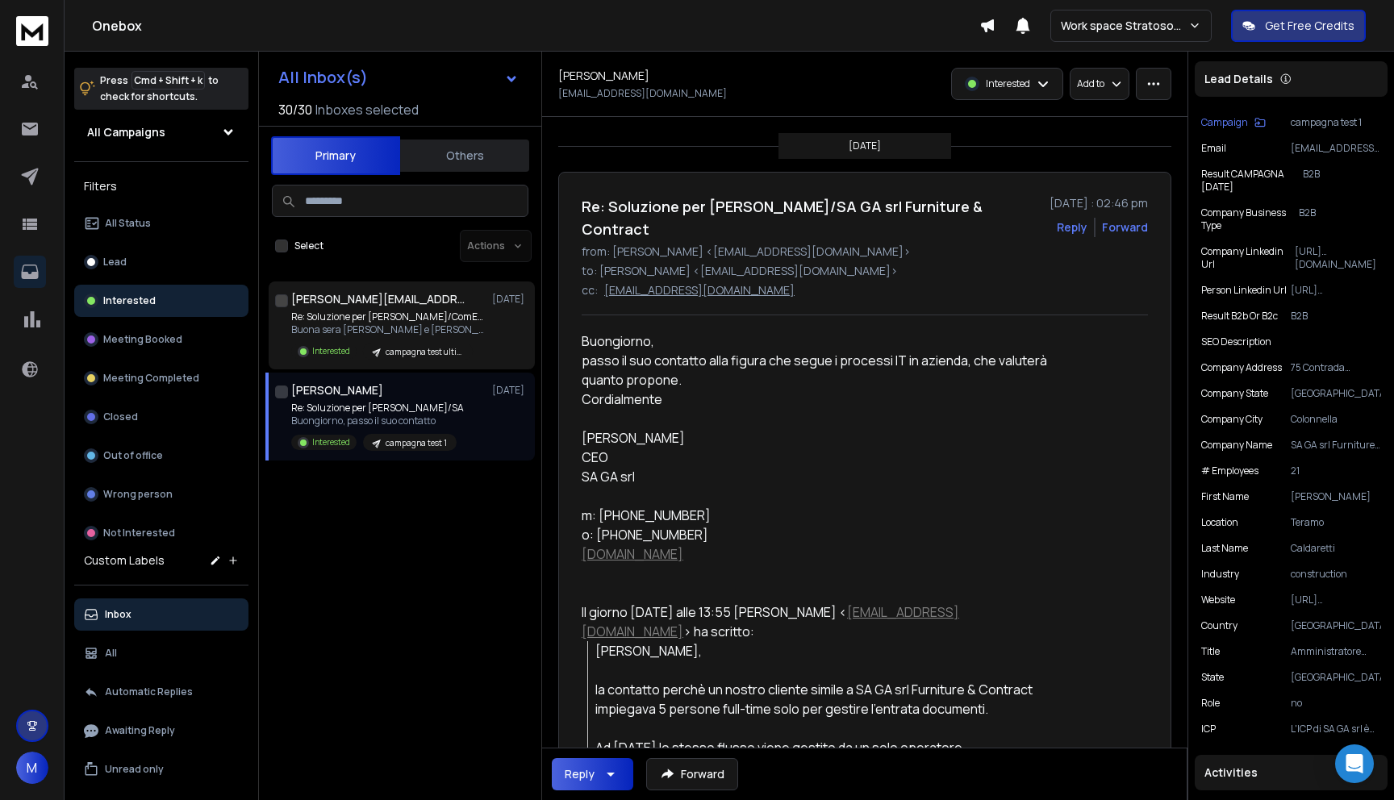
click at [463, 327] on p "Buona sera Luca e Umberto, ecco" at bounding box center [388, 329] width 194 height 13
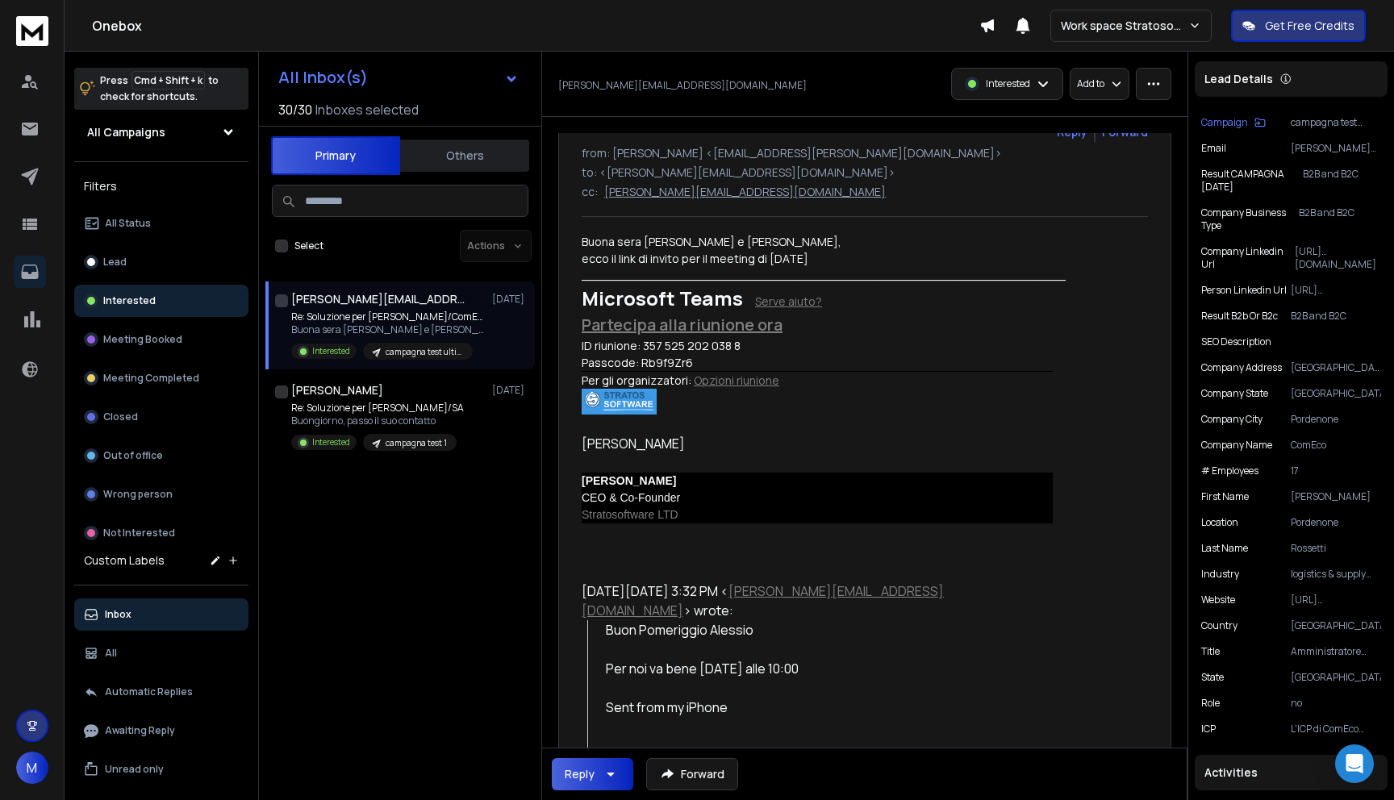
scroll to position [103, 0]
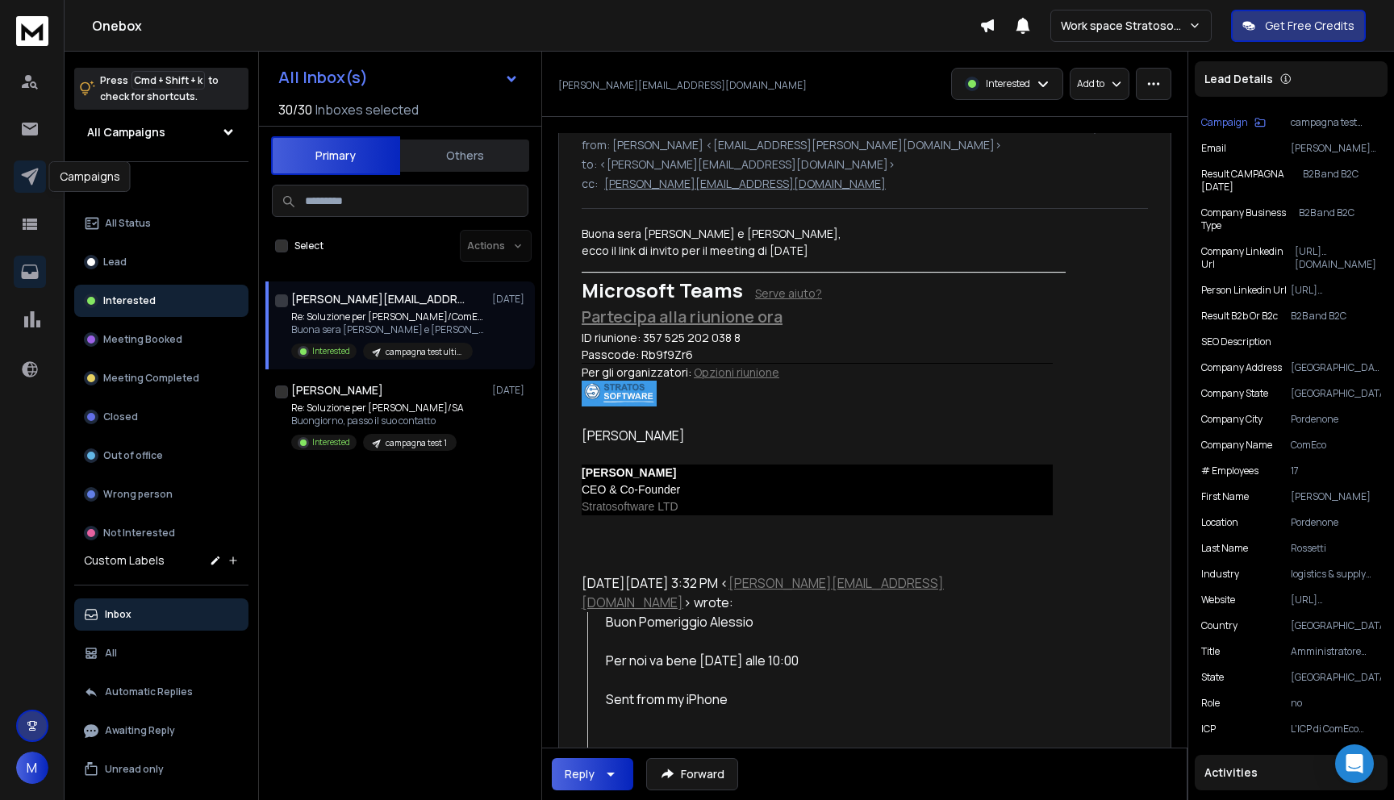
click at [34, 190] on link at bounding box center [30, 177] width 32 height 32
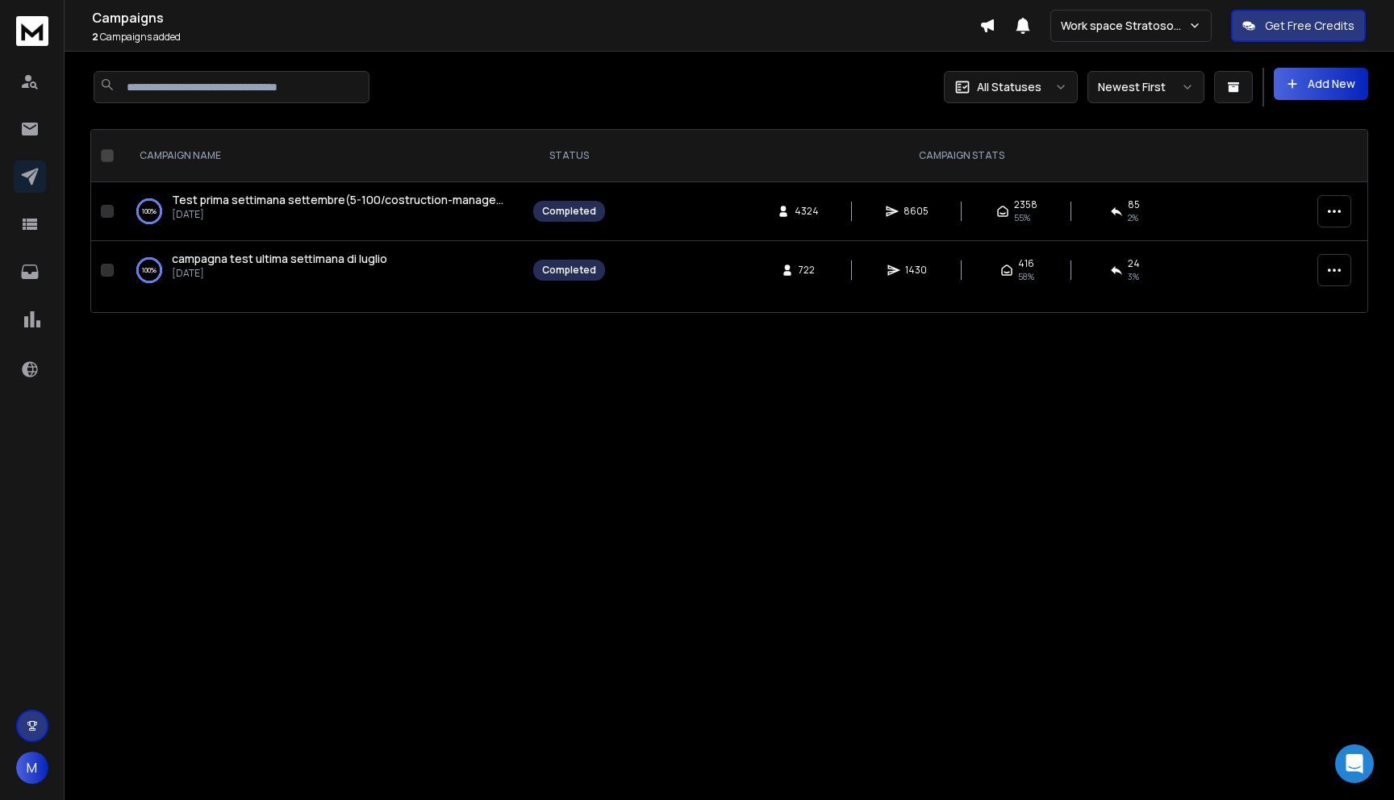
click at [624, 203] on div "4324 8605 2358 55 % 85 2 %" at bounding box center [961, 211] width 674 height 26
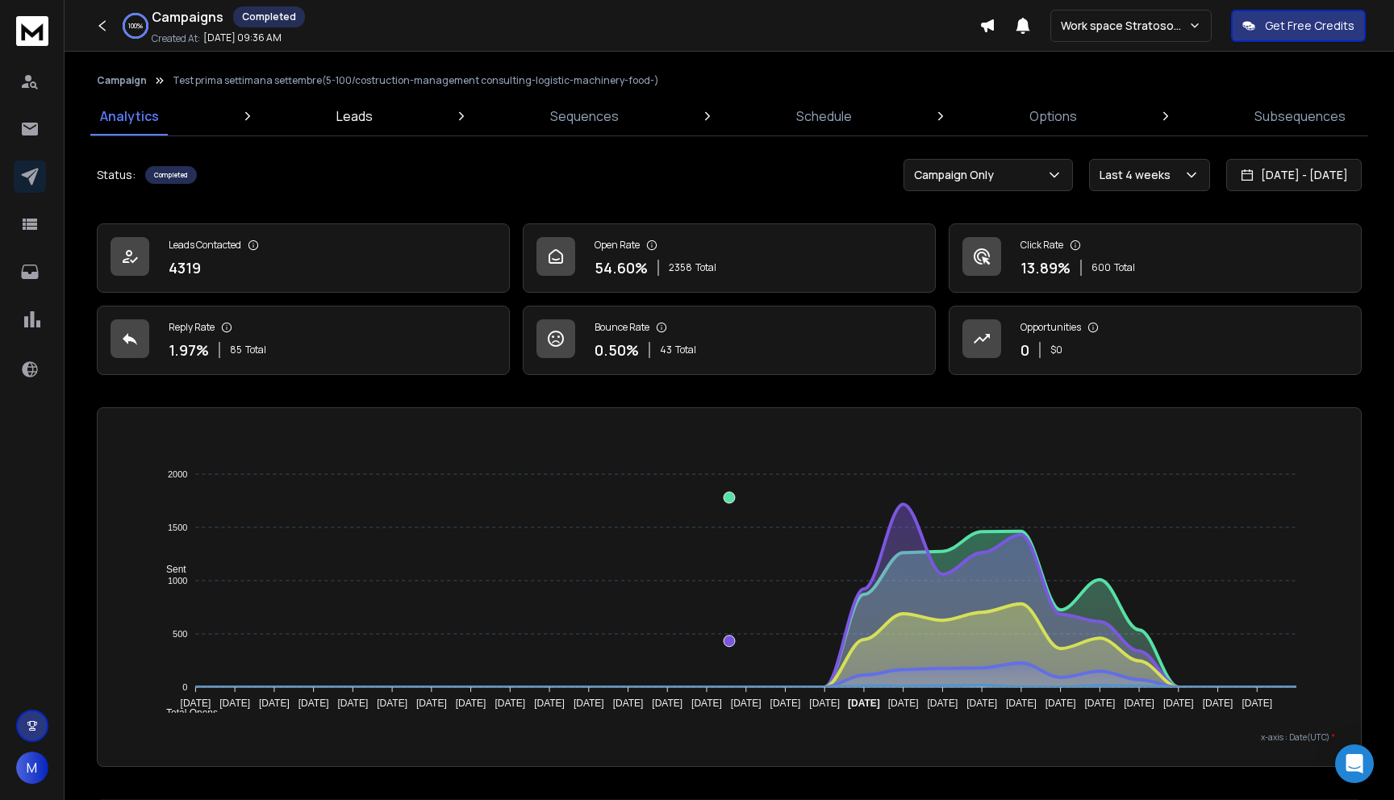
click at [371, 112] on p "Leads" at bounding box center [354, 115] width 36 height 19
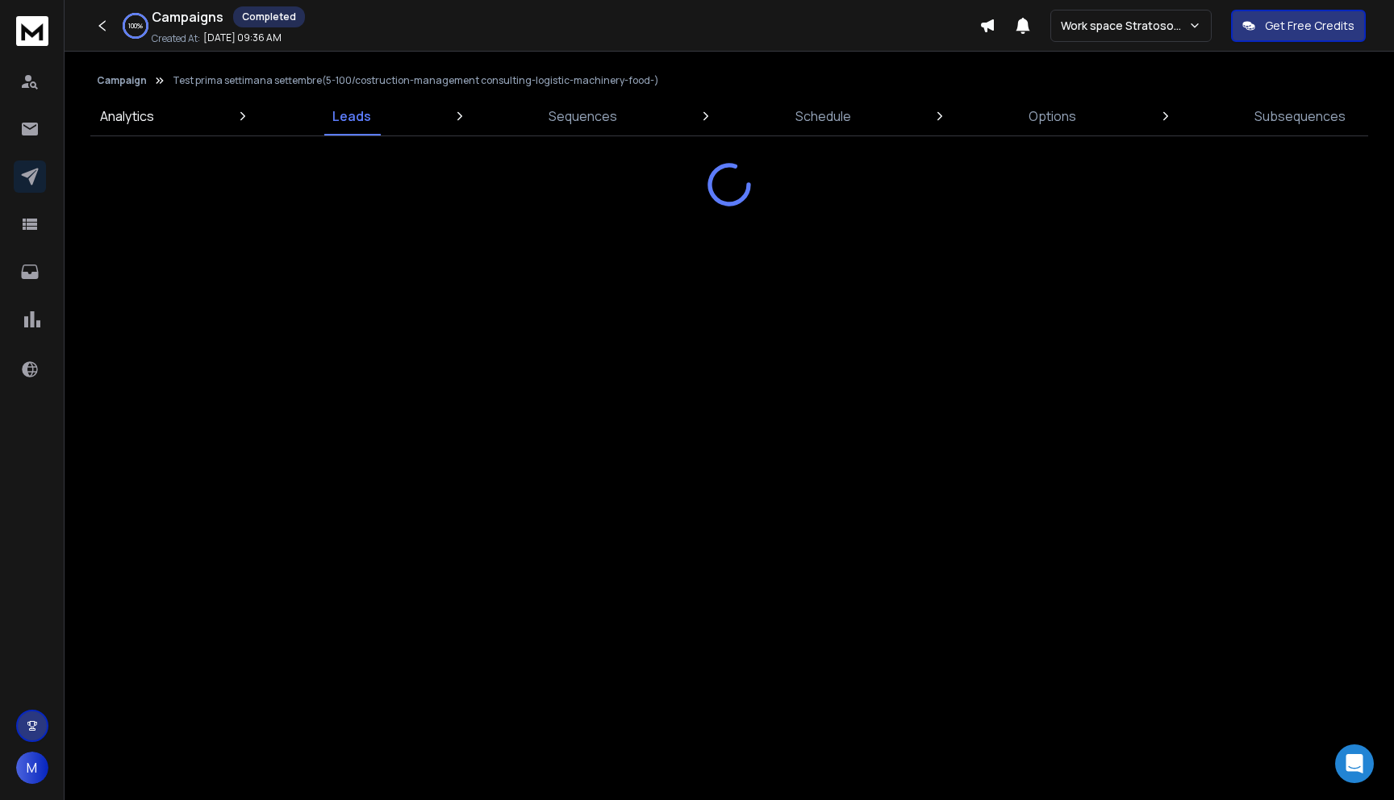
click at [113, 119] on p "Analytics" at bounding box center [127, 115] width 54 height 19
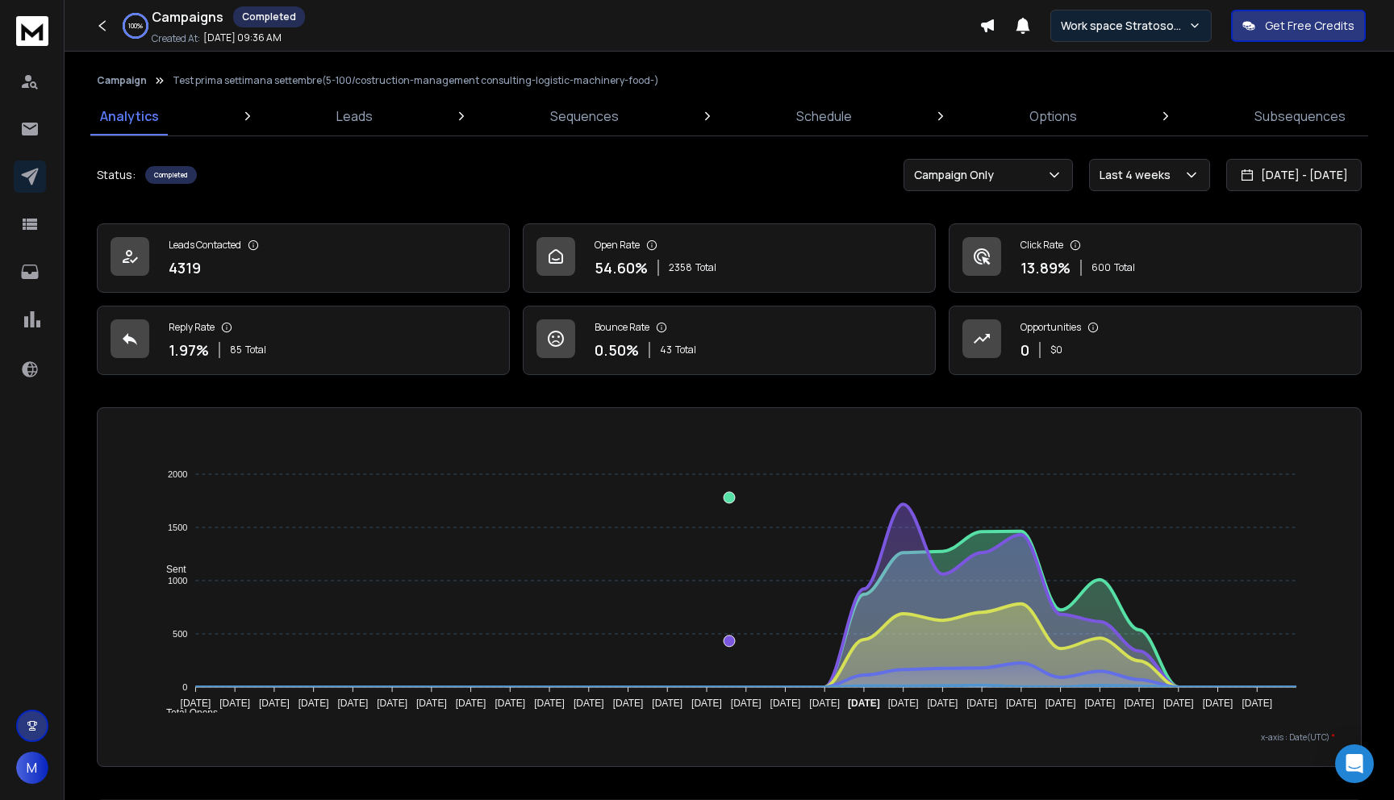
click at [1162, 31] on p "Work space Stratosoftware" at bounding box center [1124, 26] width 127 height 16
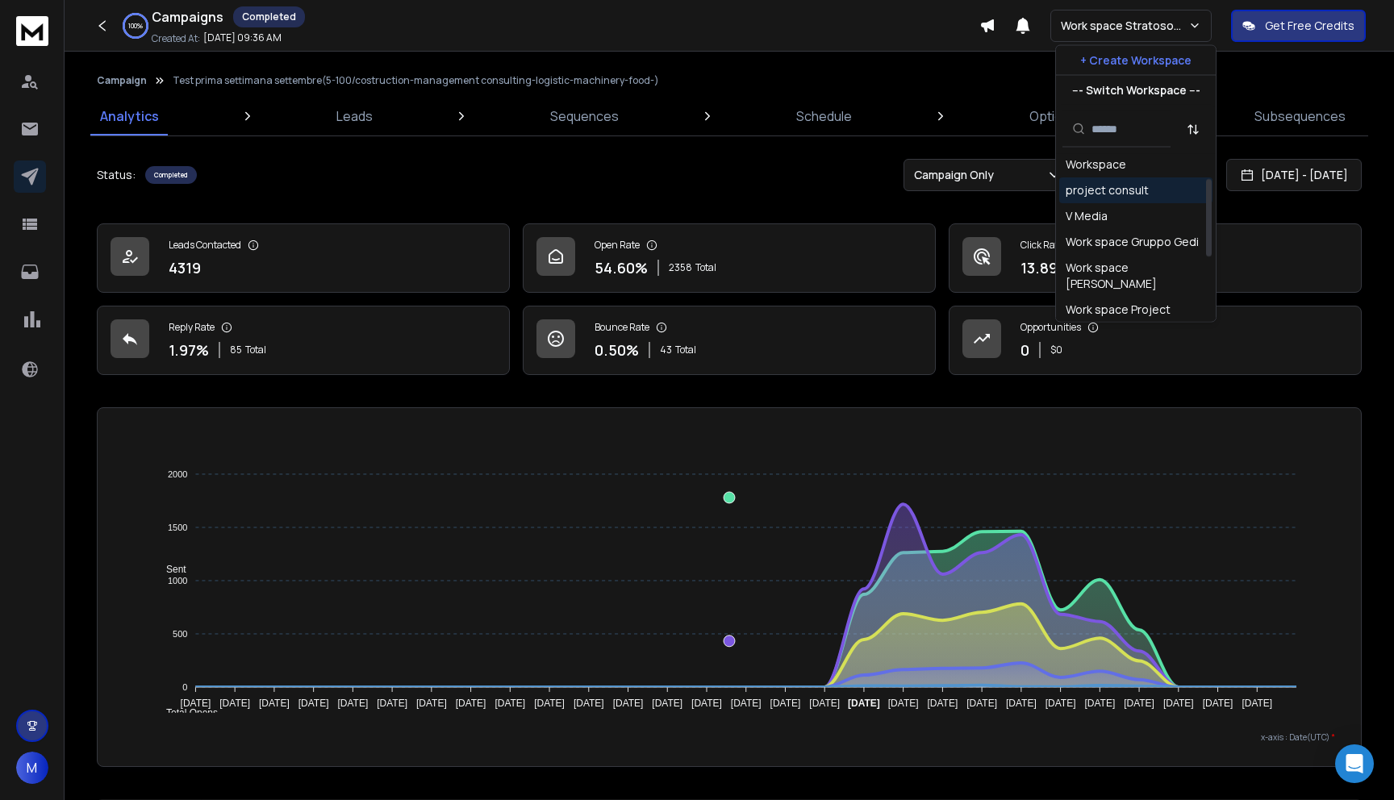
scroll to position [38, 0]
click at [1098, 218] on div "V Media" at bounding box center [1087, 226] width 42 height 16
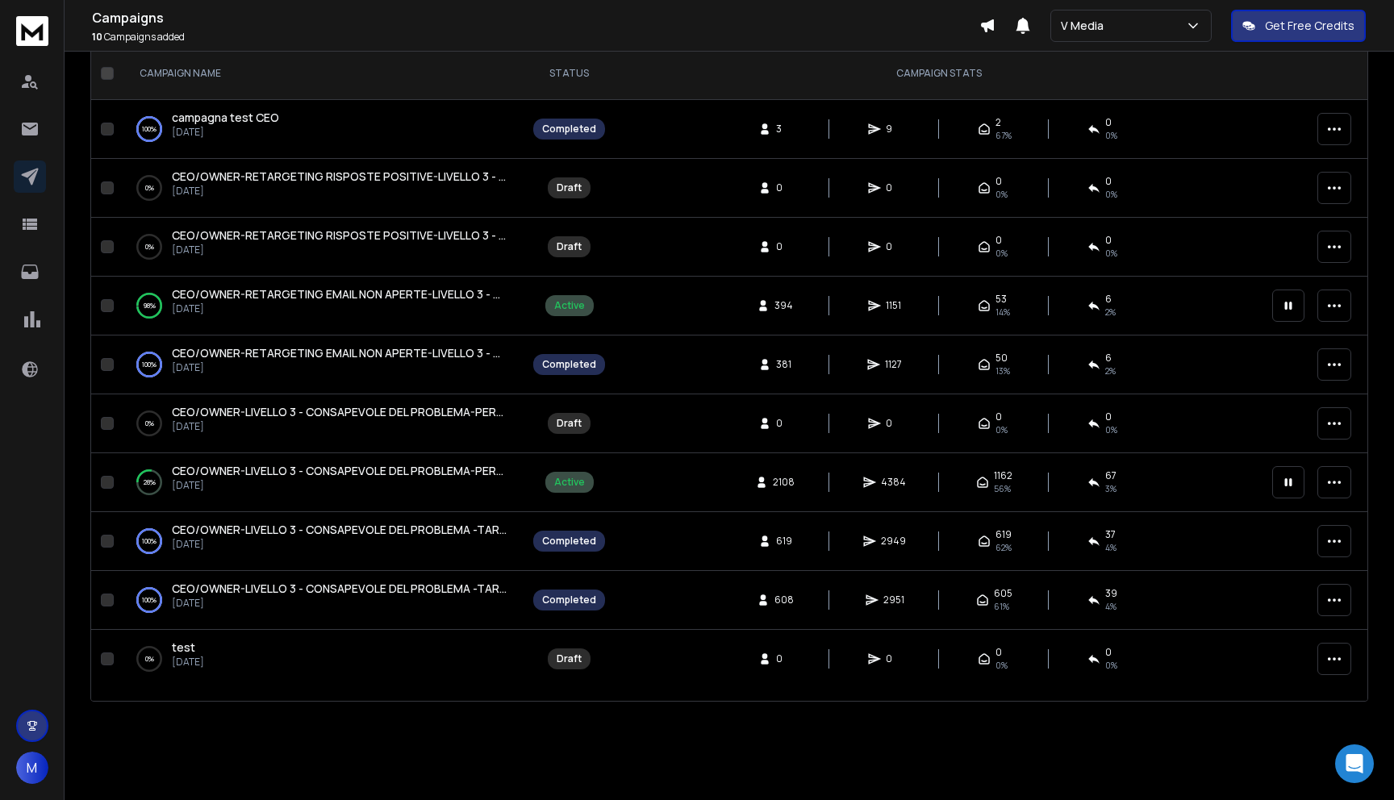
scroll to position [84, 0]
click at [350, 465] on span "CEO/OWNER-LIVELLO 3 - CONSAPEVOLE DEL PROBLEMA-PERSONALIZZAZIONI TARGET A-TEST 1" at bounding box center [428, 468] width 513 height 15
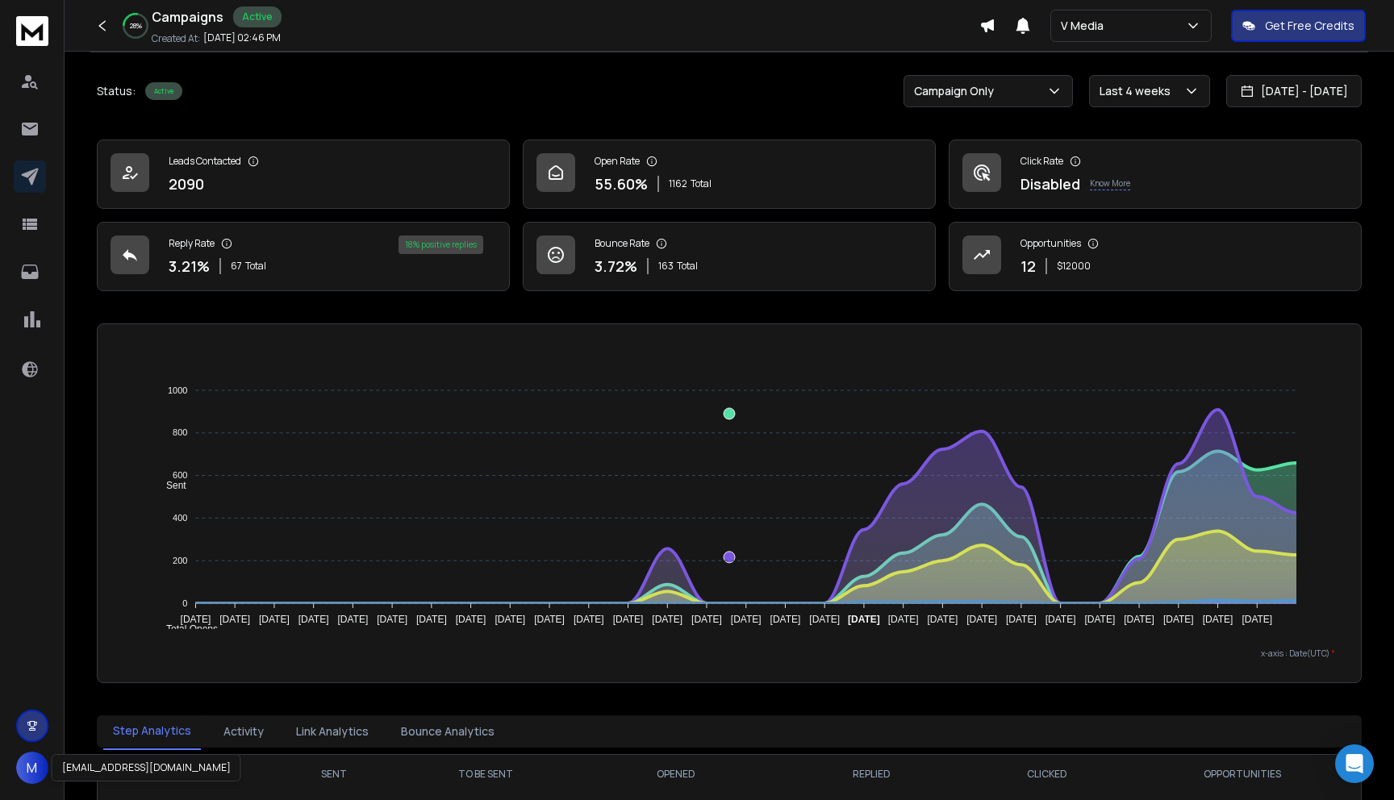
click at [34, 772] on span "M" at bounding box center [32, 768] width 32 height 32
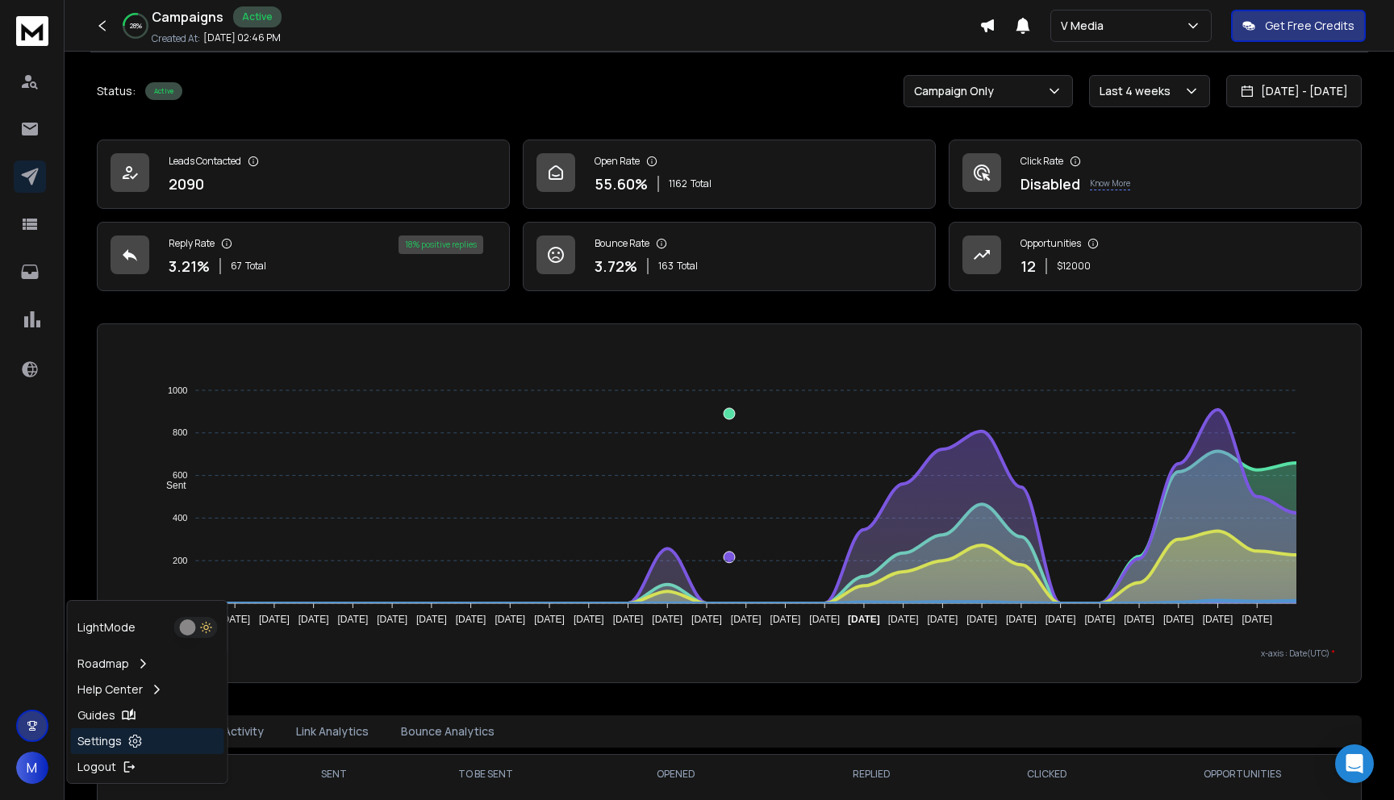
click at [142, 732] on div "Settings" at bounding box center [147, 741] width 153 height 26
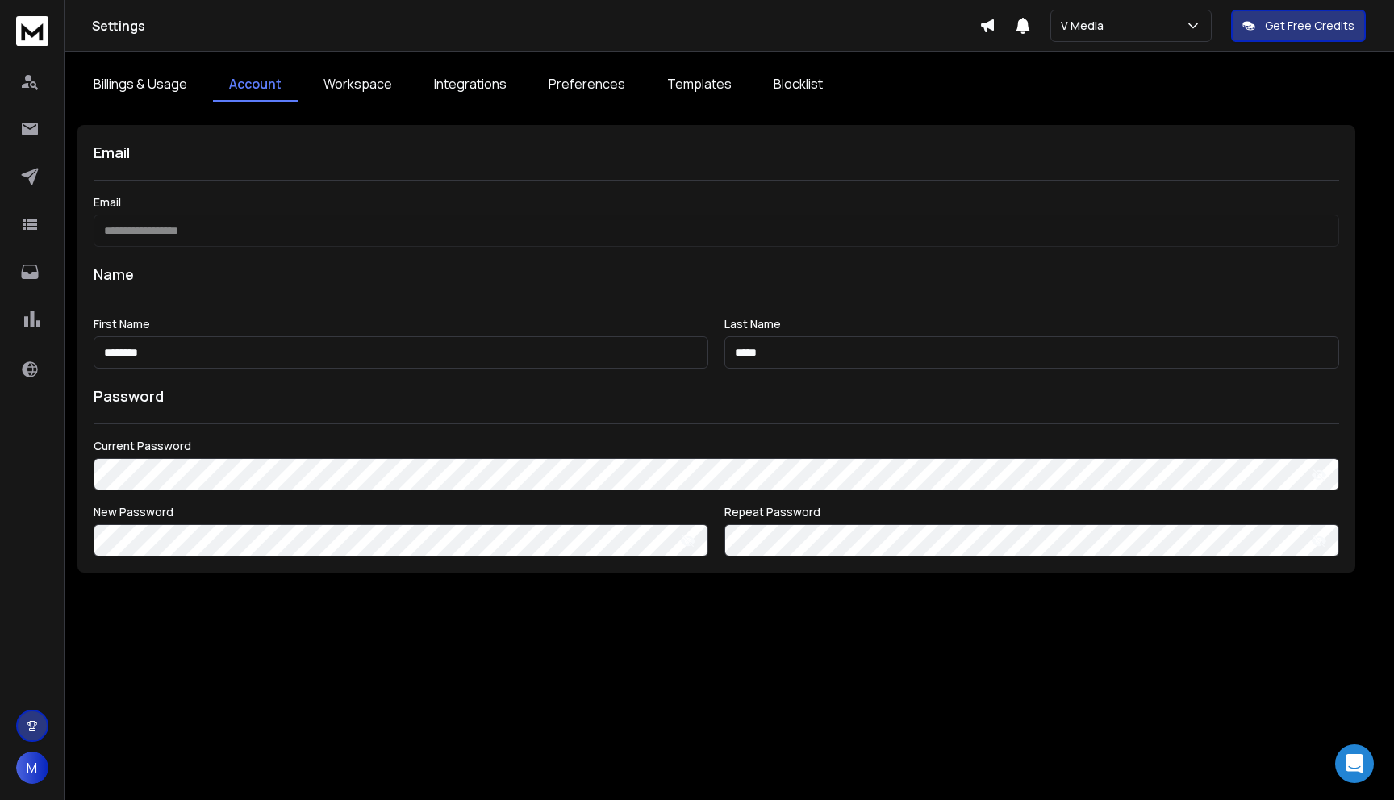
click at [478, 79] on link "Integrations" at bounding box center [470, 85] width 105 height 34
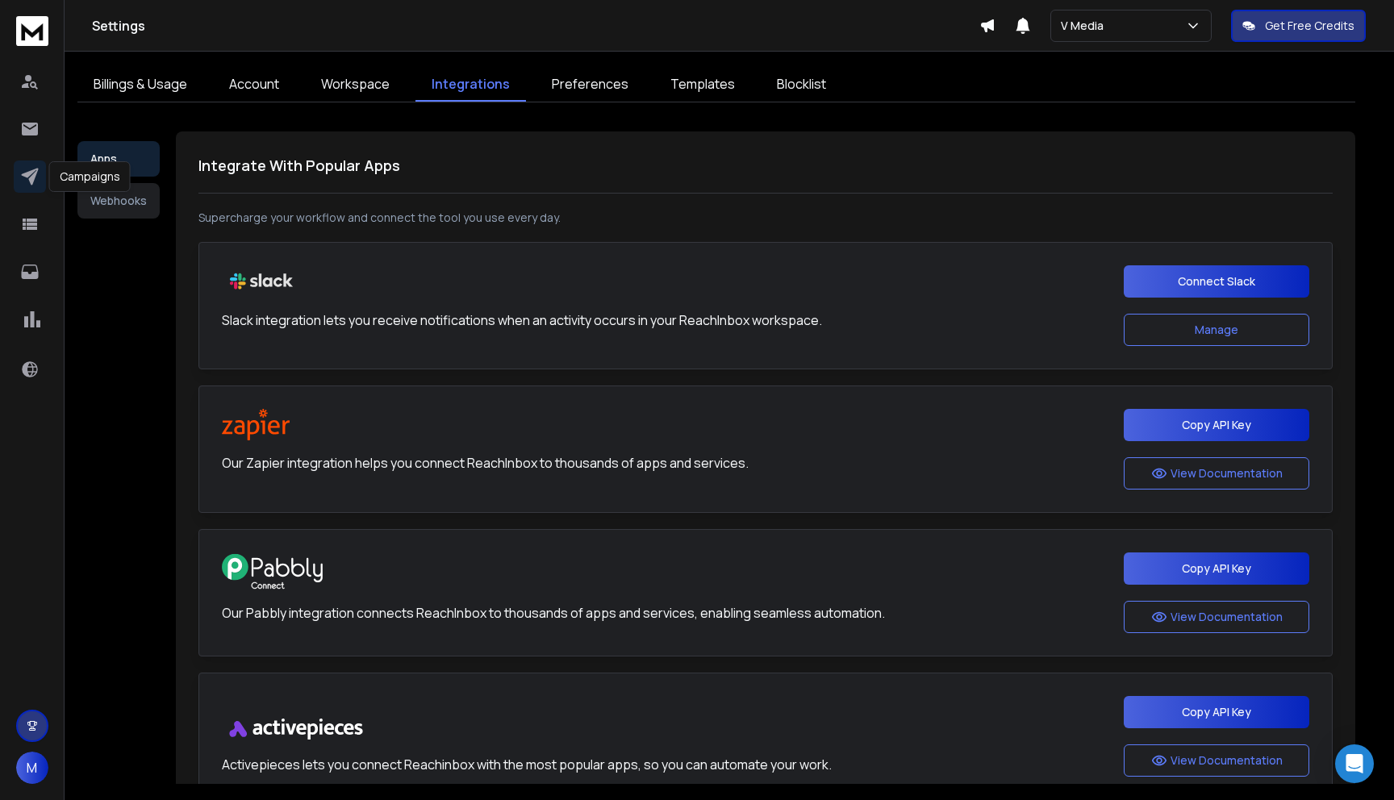
click at [38, 172] on icon at bounding box center [29, 176] width 19 height 19
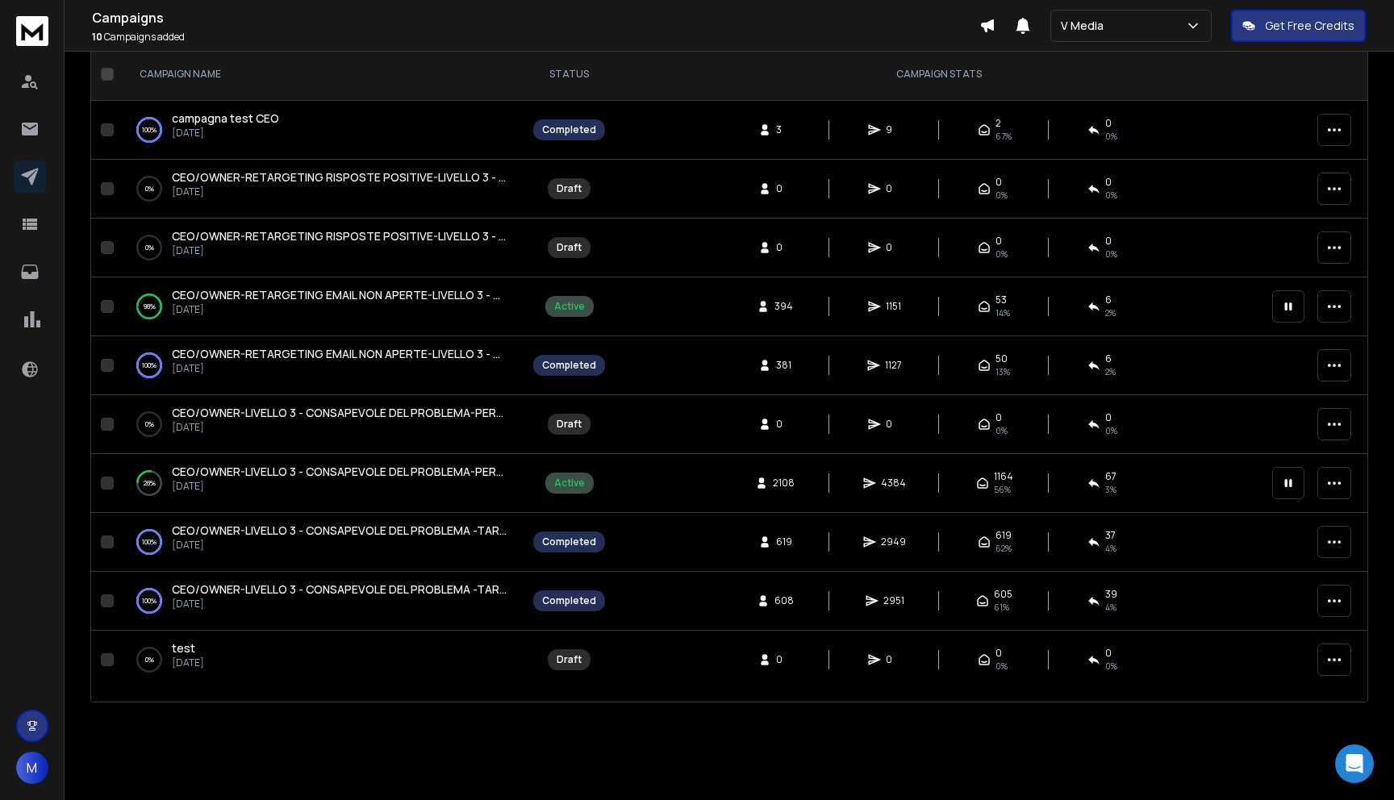
scroll to position [84, 0]
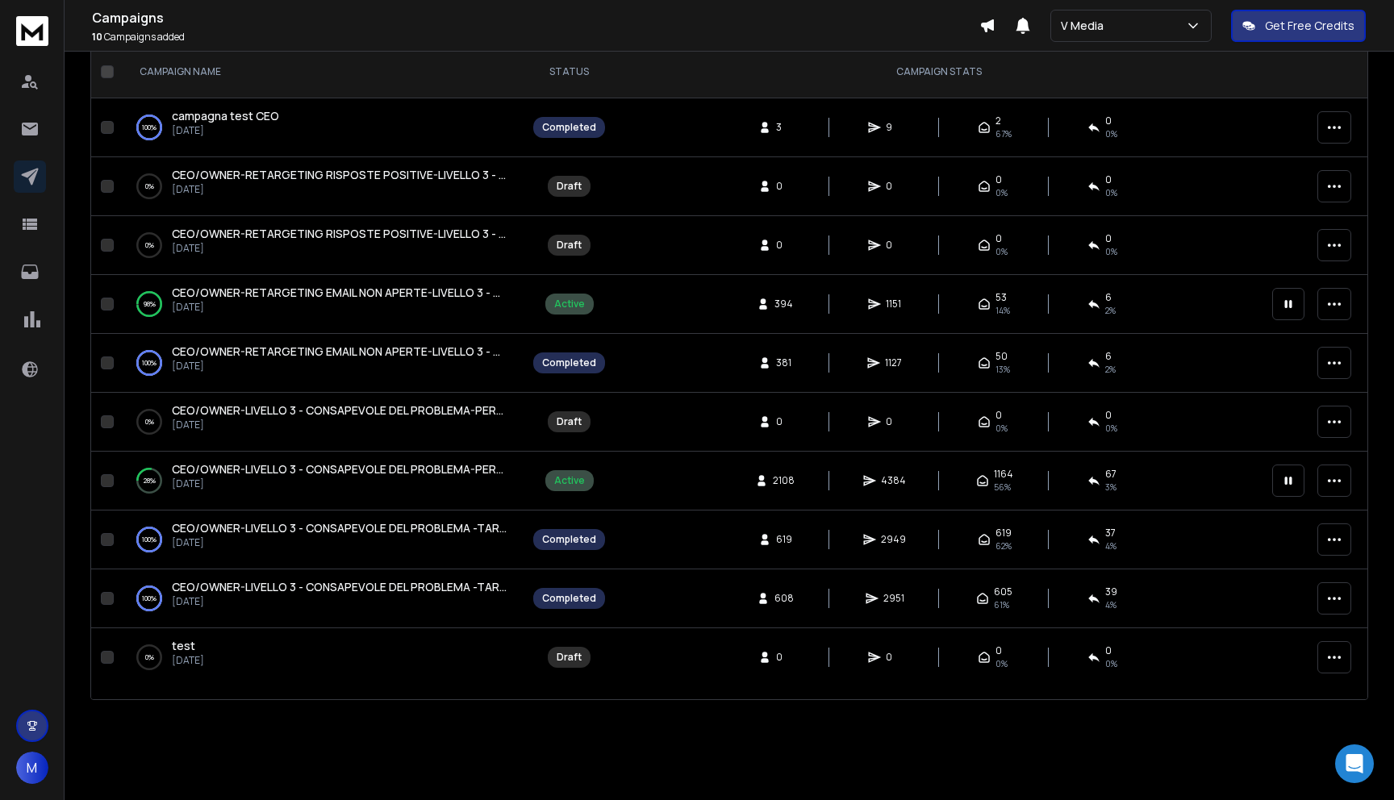
click at [386, 469] on span "CEO/OWNER-LIVELLO 3 - CONSAPEVOLE DEL PROBLEMA-PERSONALIZZAZIONI TARGET A-TEST 1" at bounding box center [428, 468] width 513 height 15
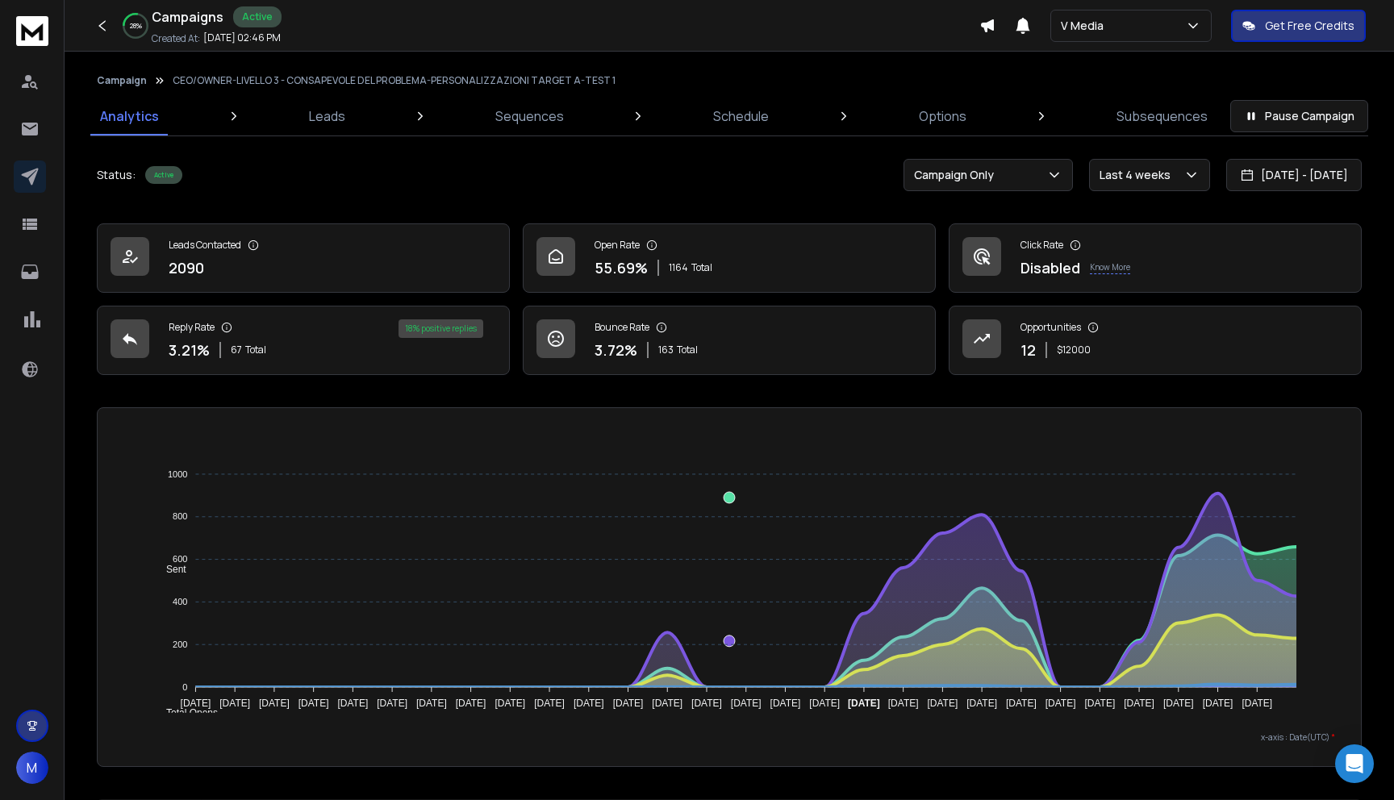
scroll to position [23, 0]
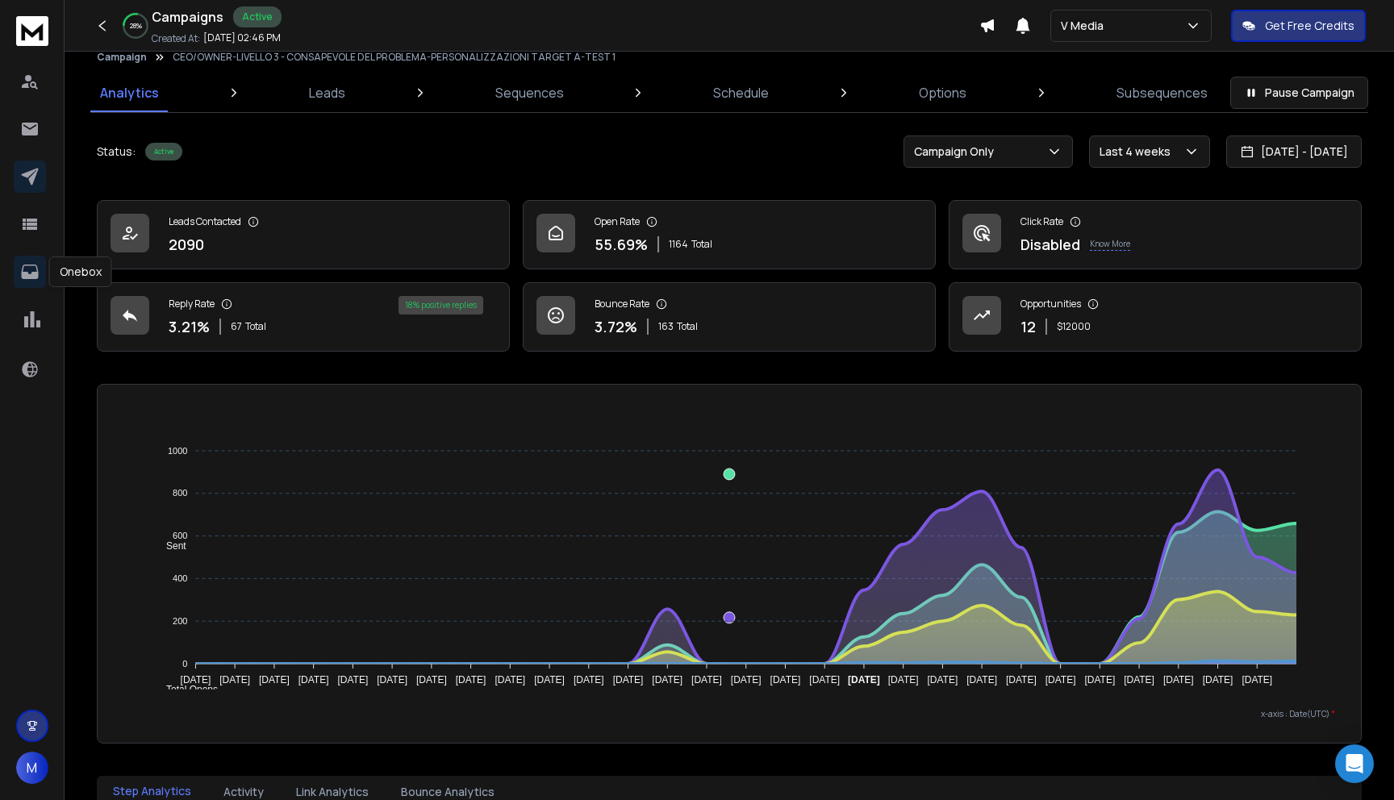
click at [32, 273] on icon at bounding box center [29, 272] width 17 height 15
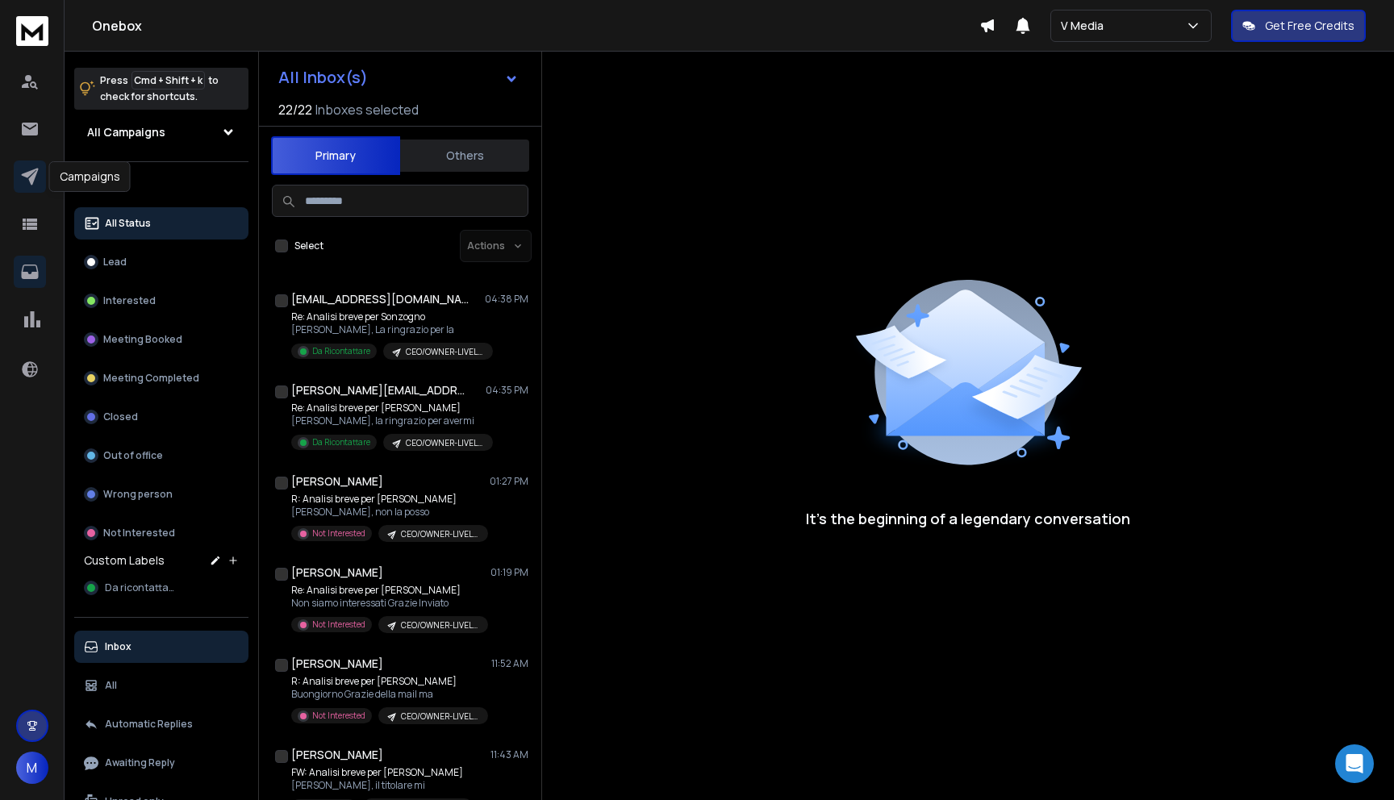
click at [41, 186] on link at bounding box center [30, 177] width 32 height 32
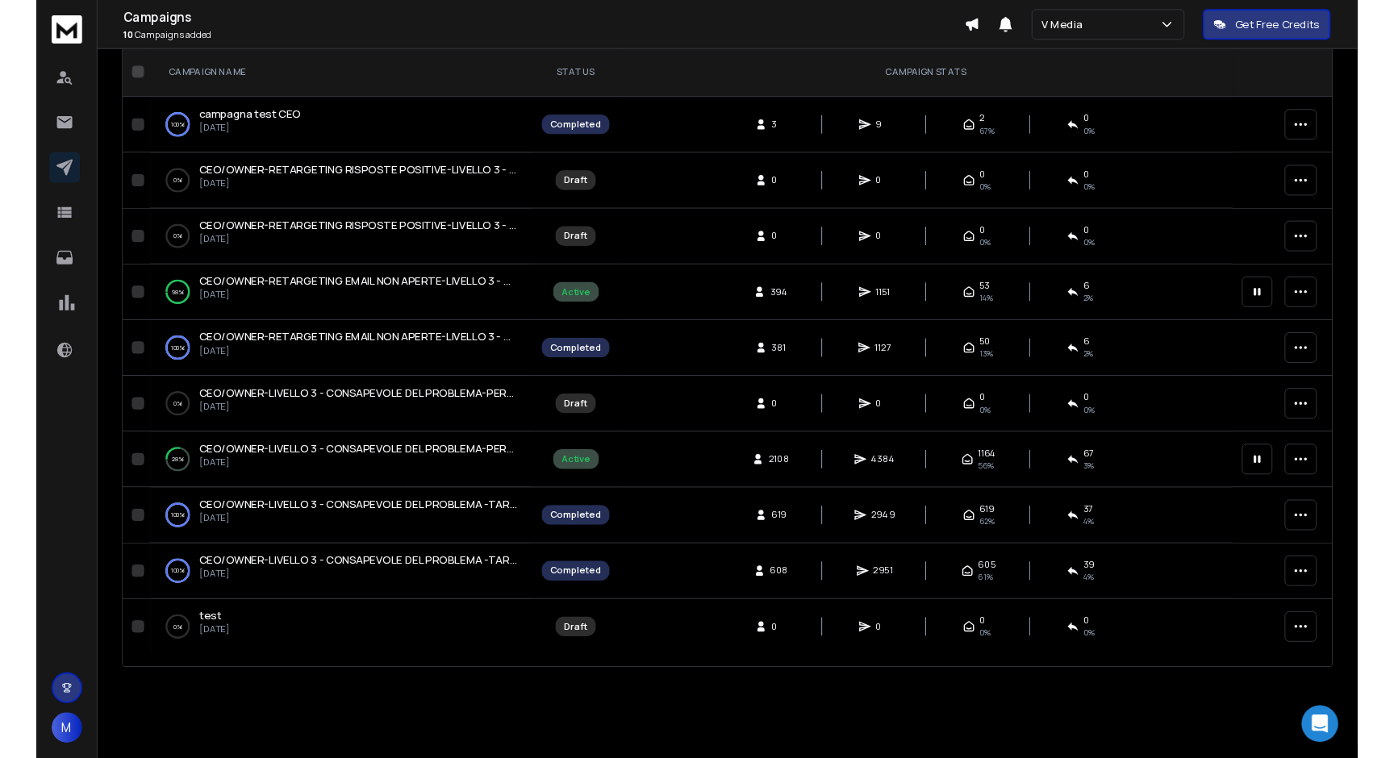
scroll to position [84, 0]
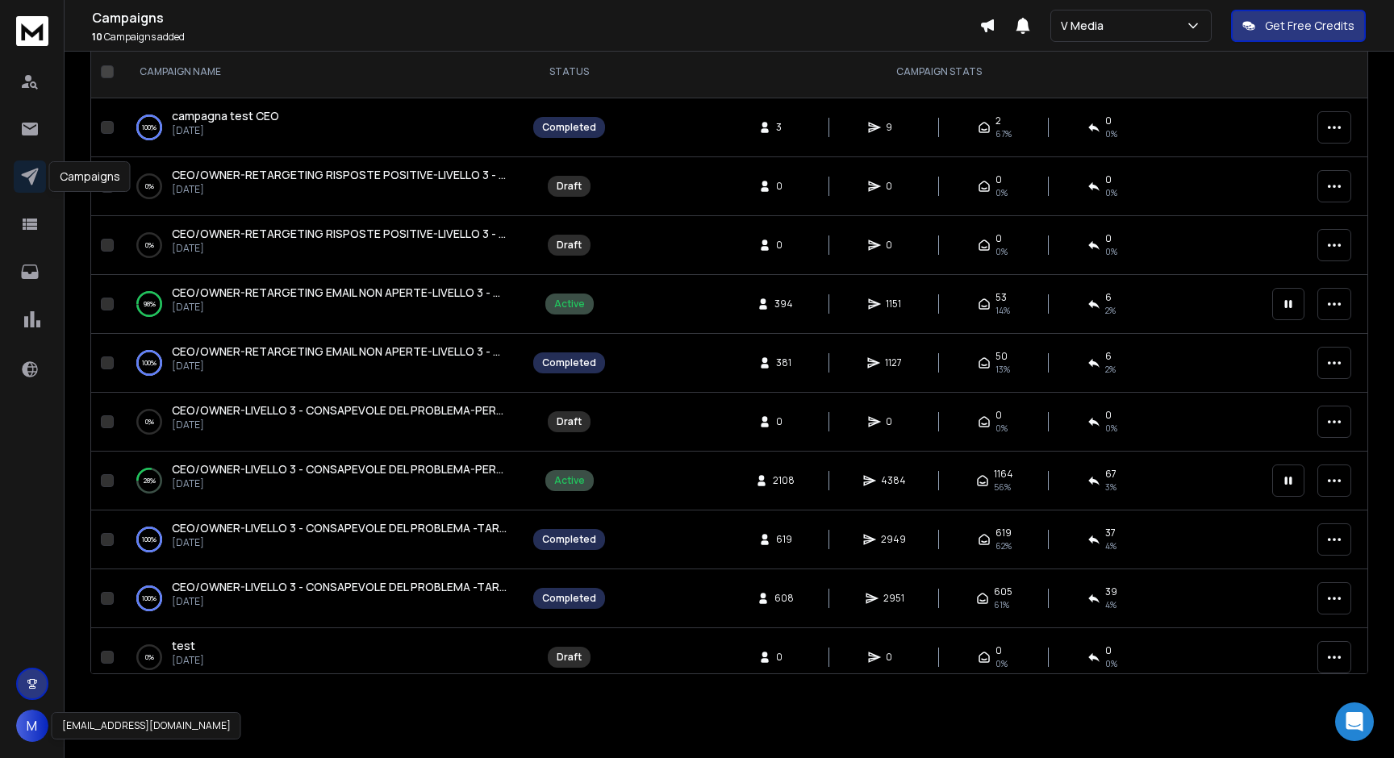
click at [30, 721] on span "M" at bounding box center [32, 726] width 32 height 32
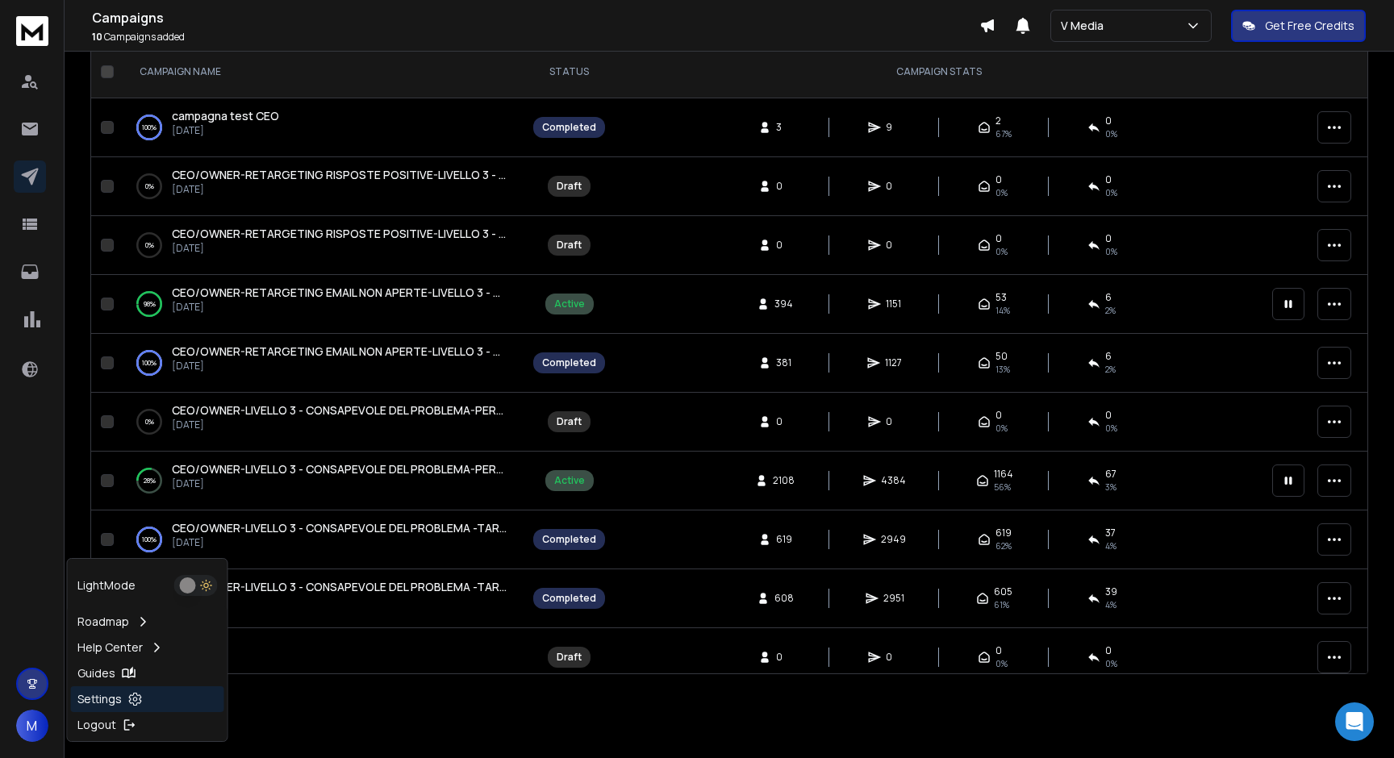
click at [123, 695] on div "Settings" at bounding box center [147, 699] width 153 height 26
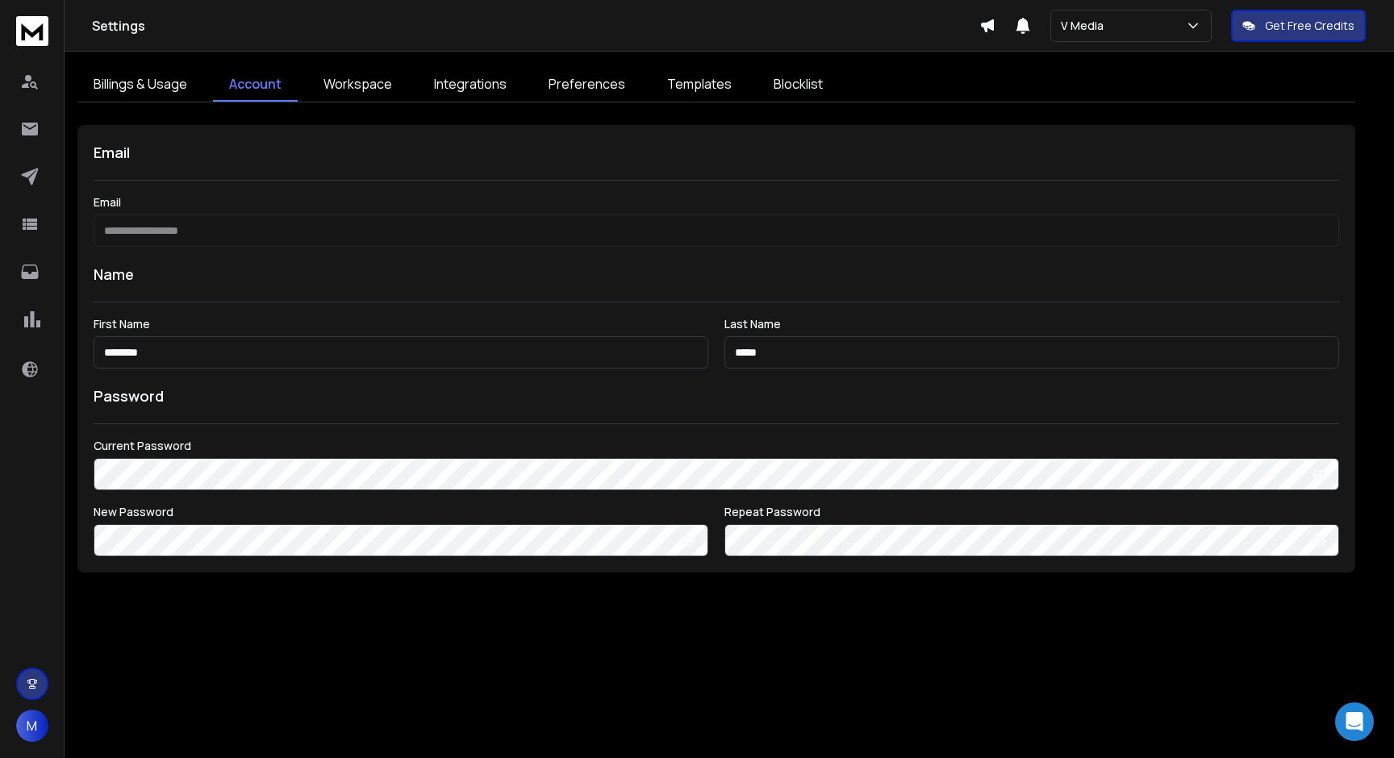
click at [469, 80] on link "Integrations" at bounding box center [470, 85] width 105 height 34
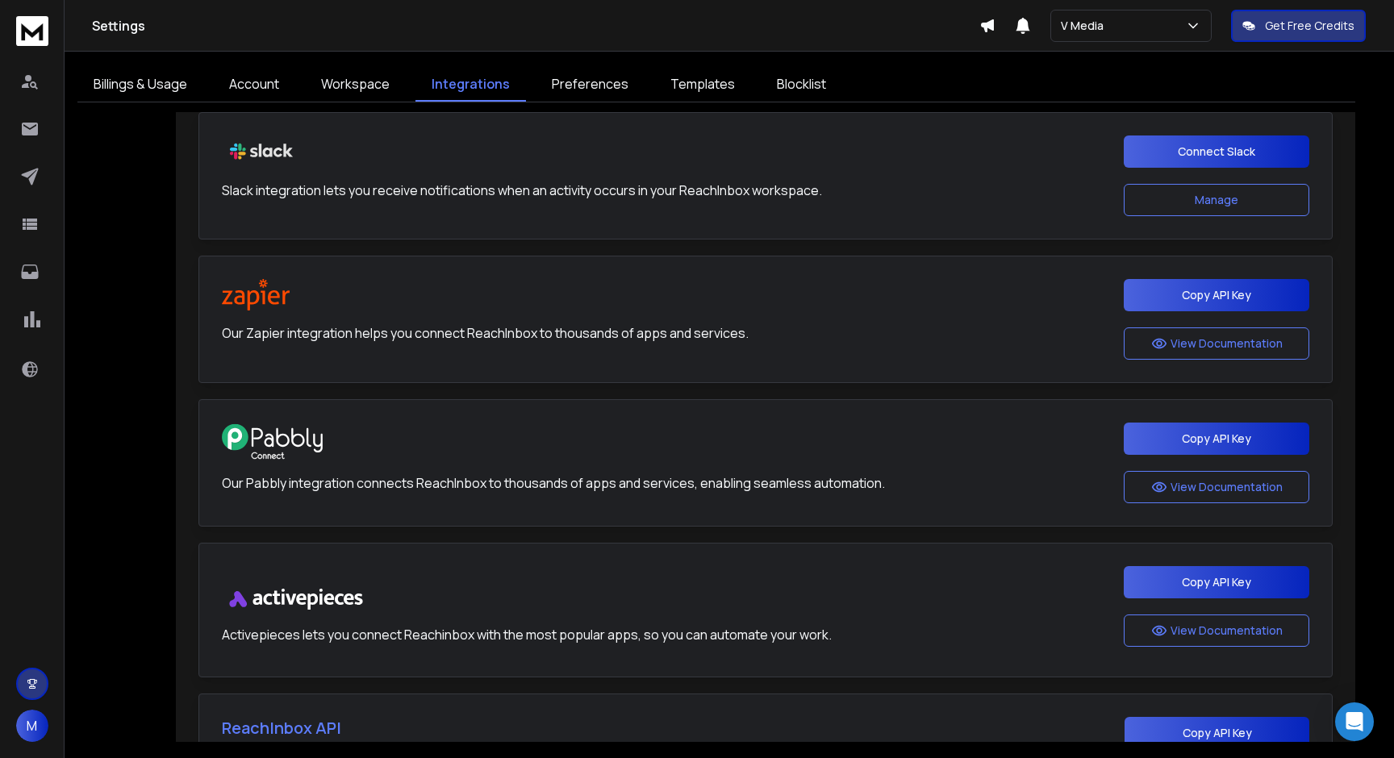
scroll to position [131, 0]
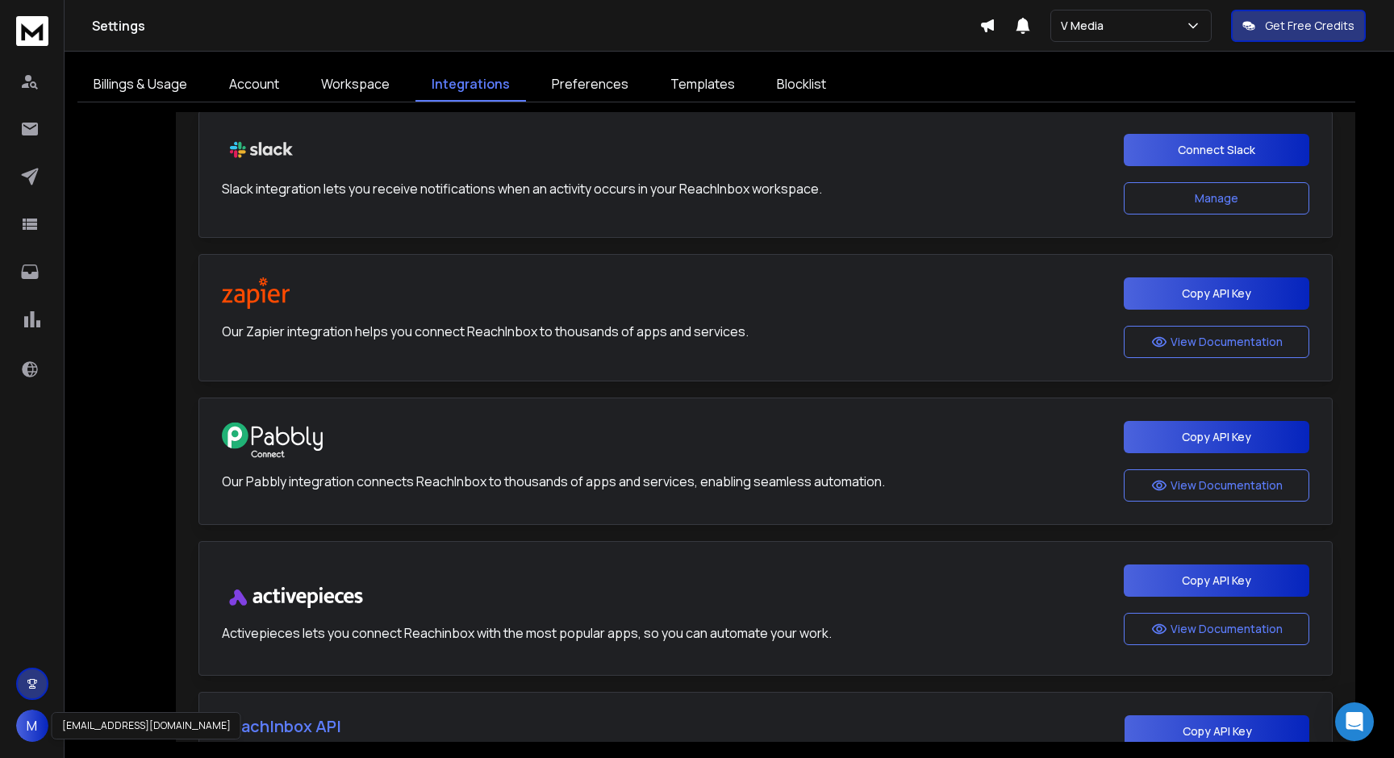
click at [34, 724] on span "M" at bounding box center [32, 726] width 32 height 32
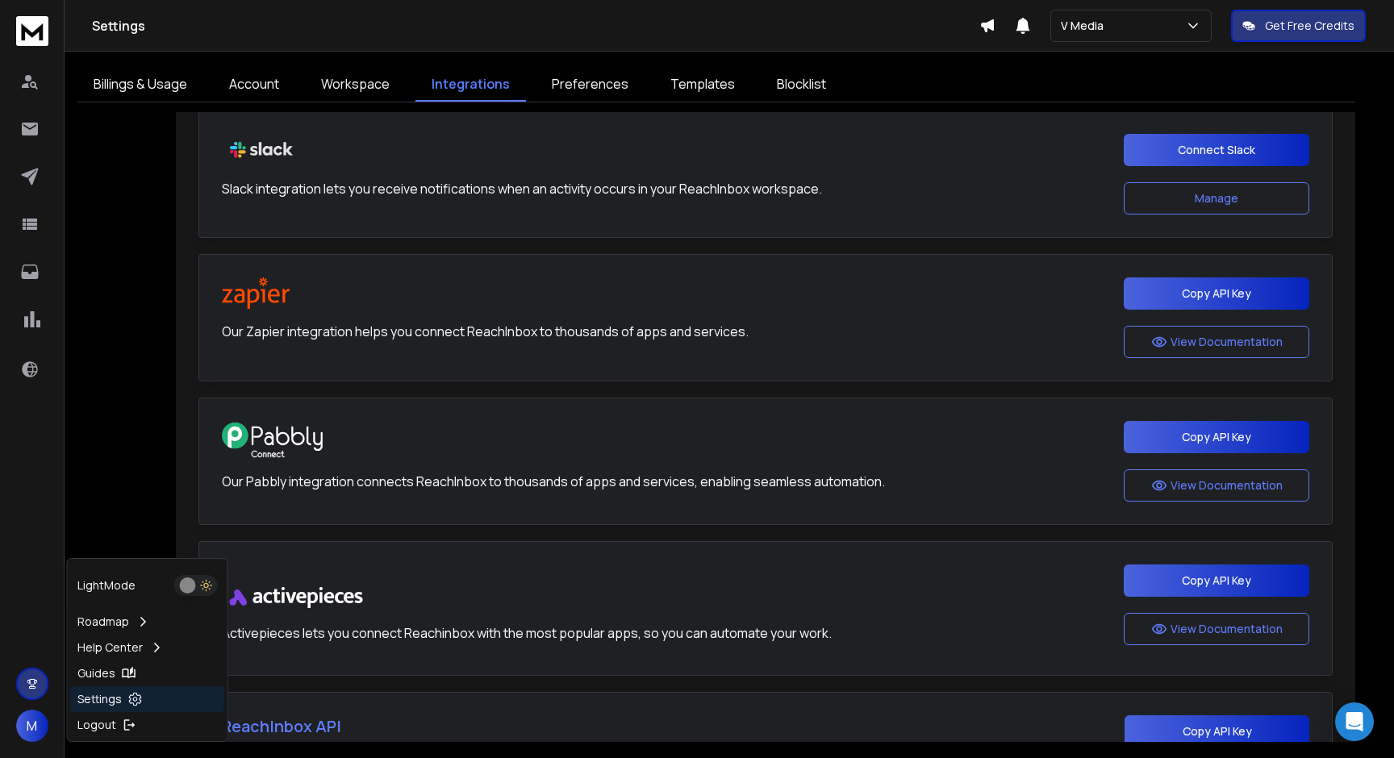
click at [128, 694] on icon at bounding box center [135, 699] width 15 height 15
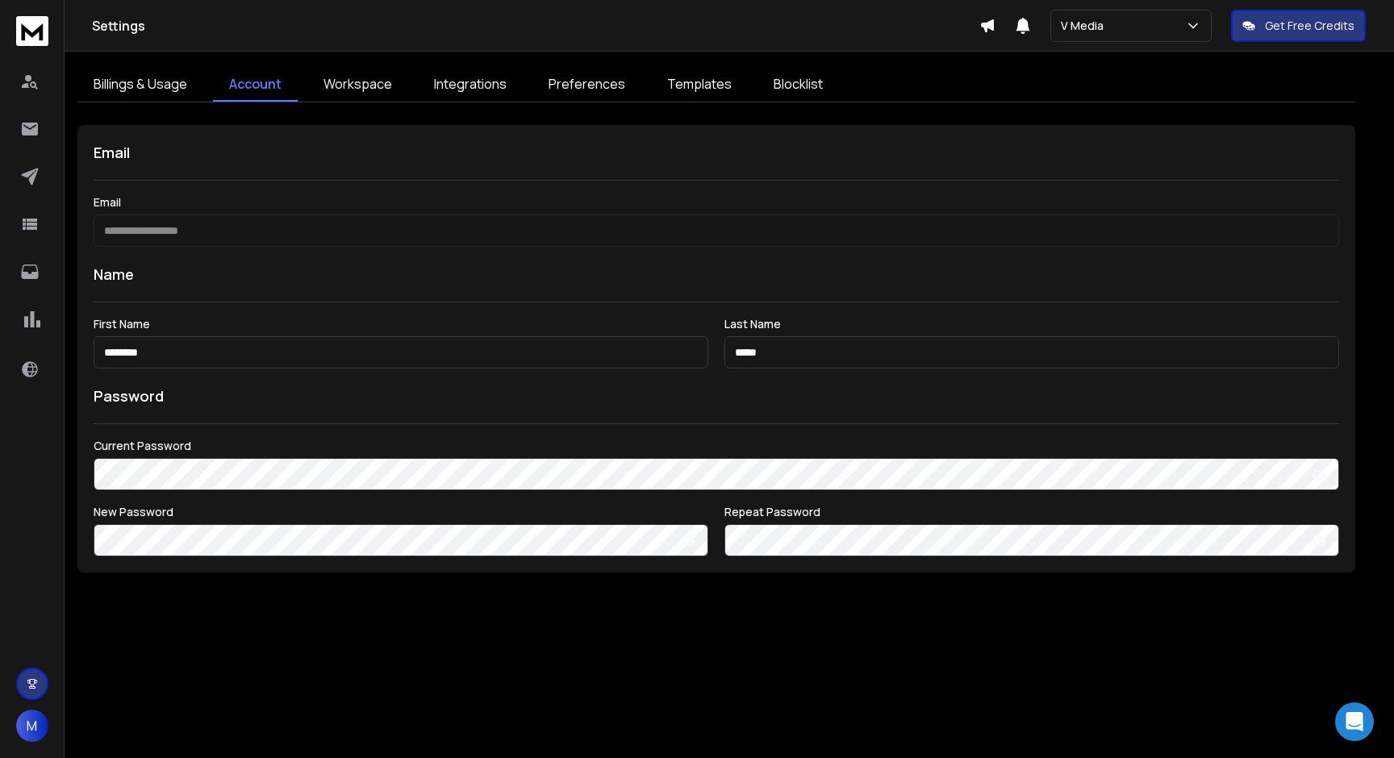
click at [473, 84] on link "Integrations" at bounding box center [470, 85] width 105 height 34
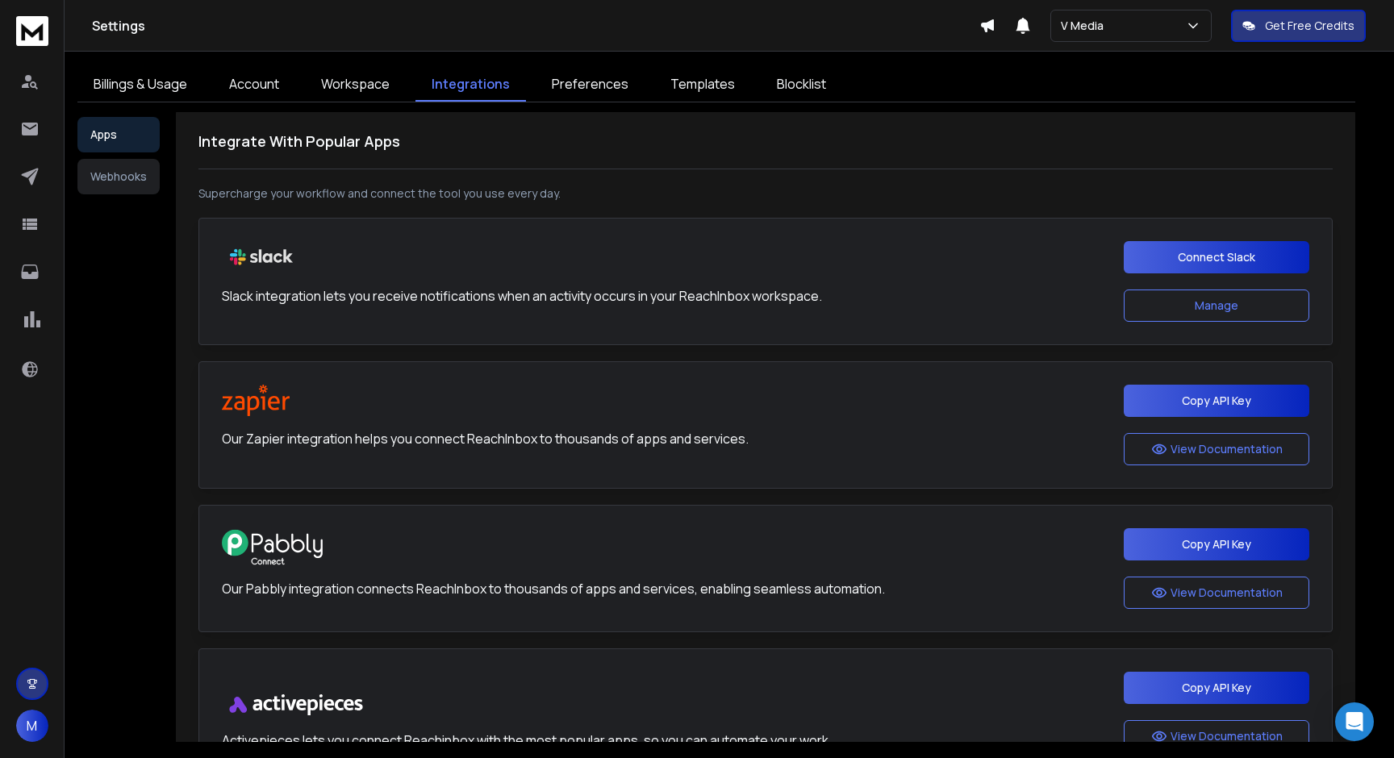
scroll to position [23, 0]
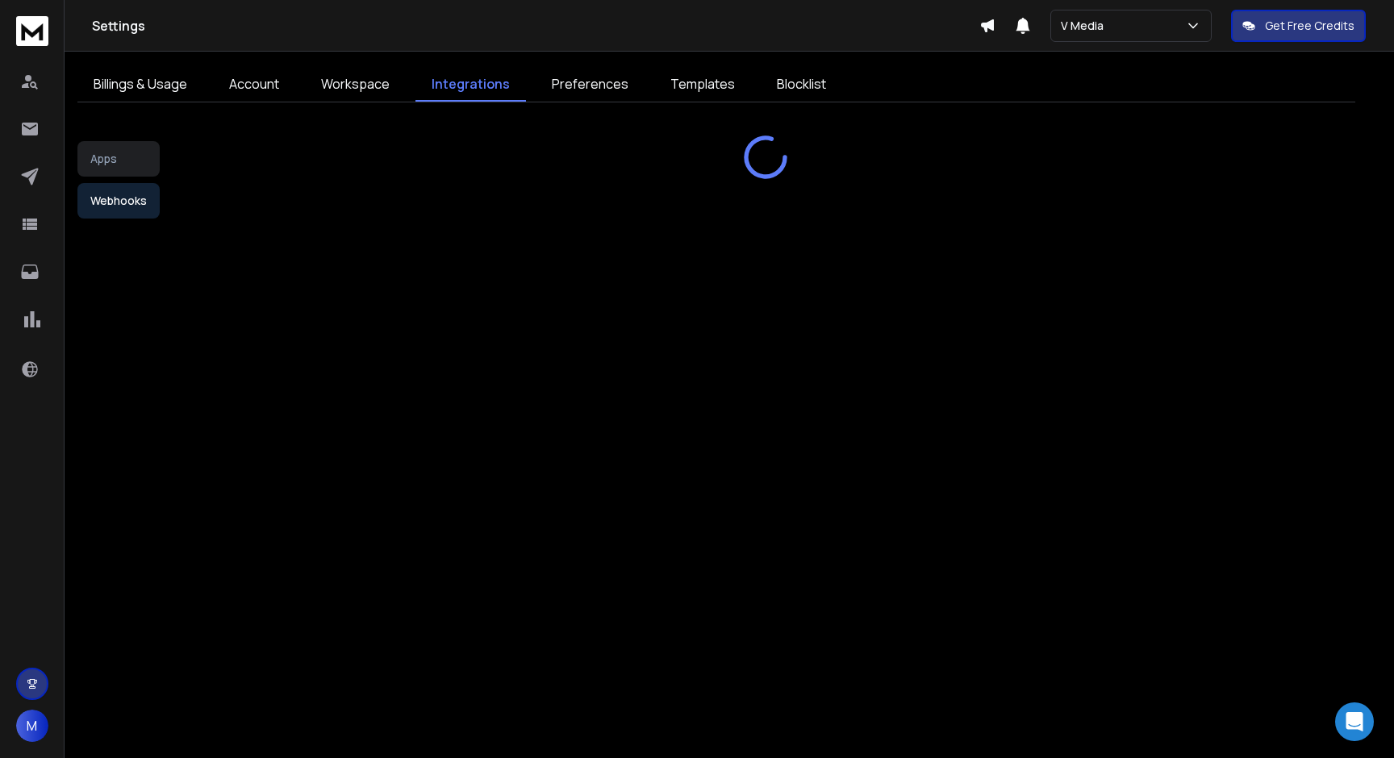
click at [125, 182] on div "Apps Webhooks" at bounding box center [716, 154] width 1278 height 58
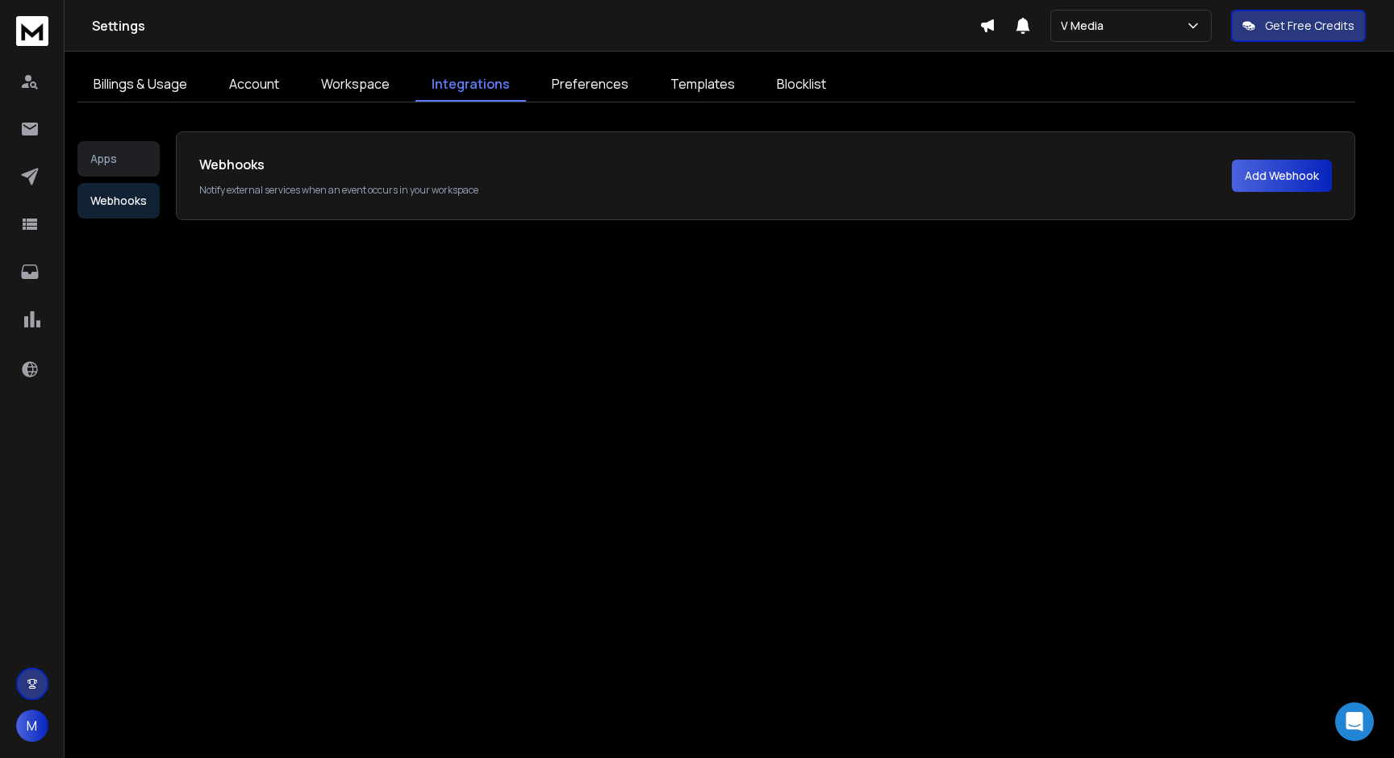
click at [134, 164] on button "Apps" at bounding box center [118, 158] width 82 height 35
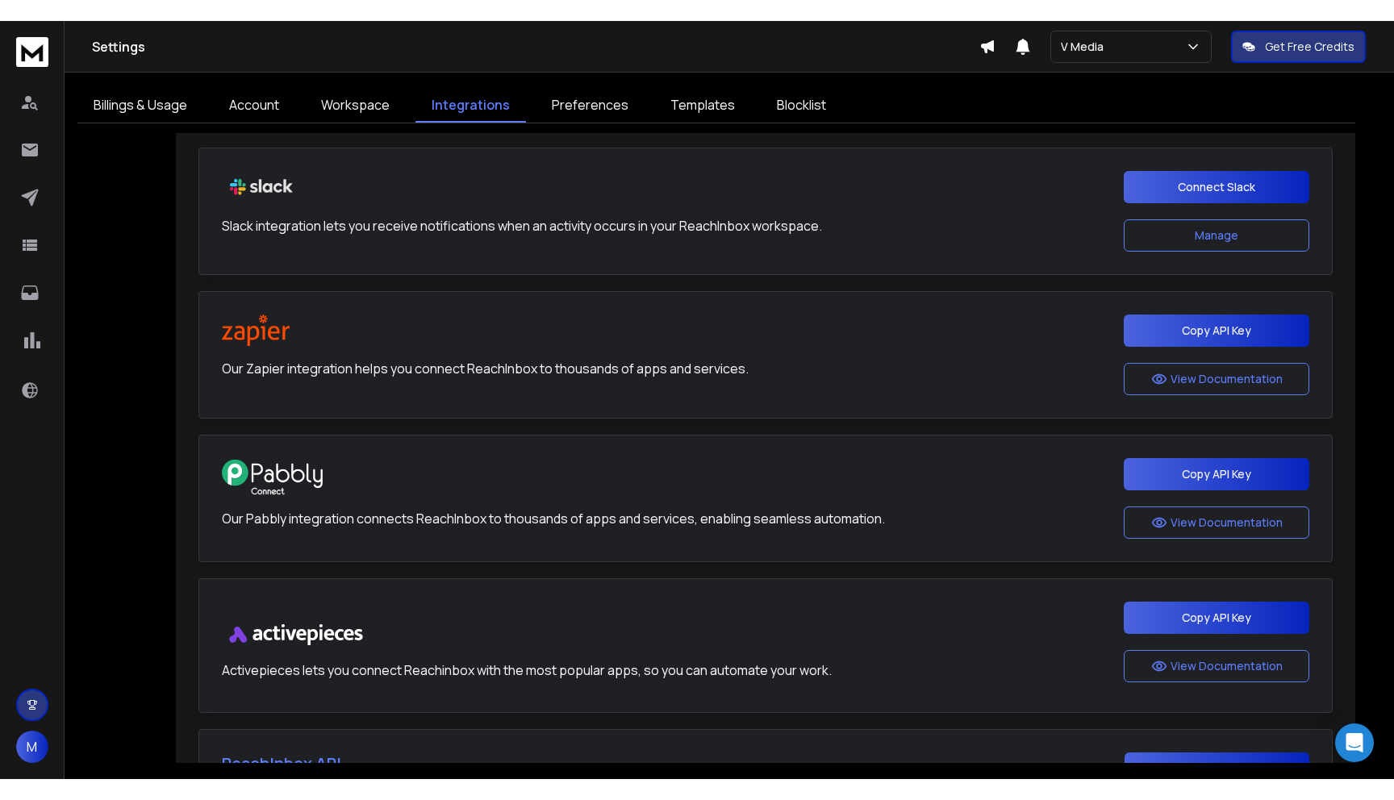
scroll to position [119, 0]
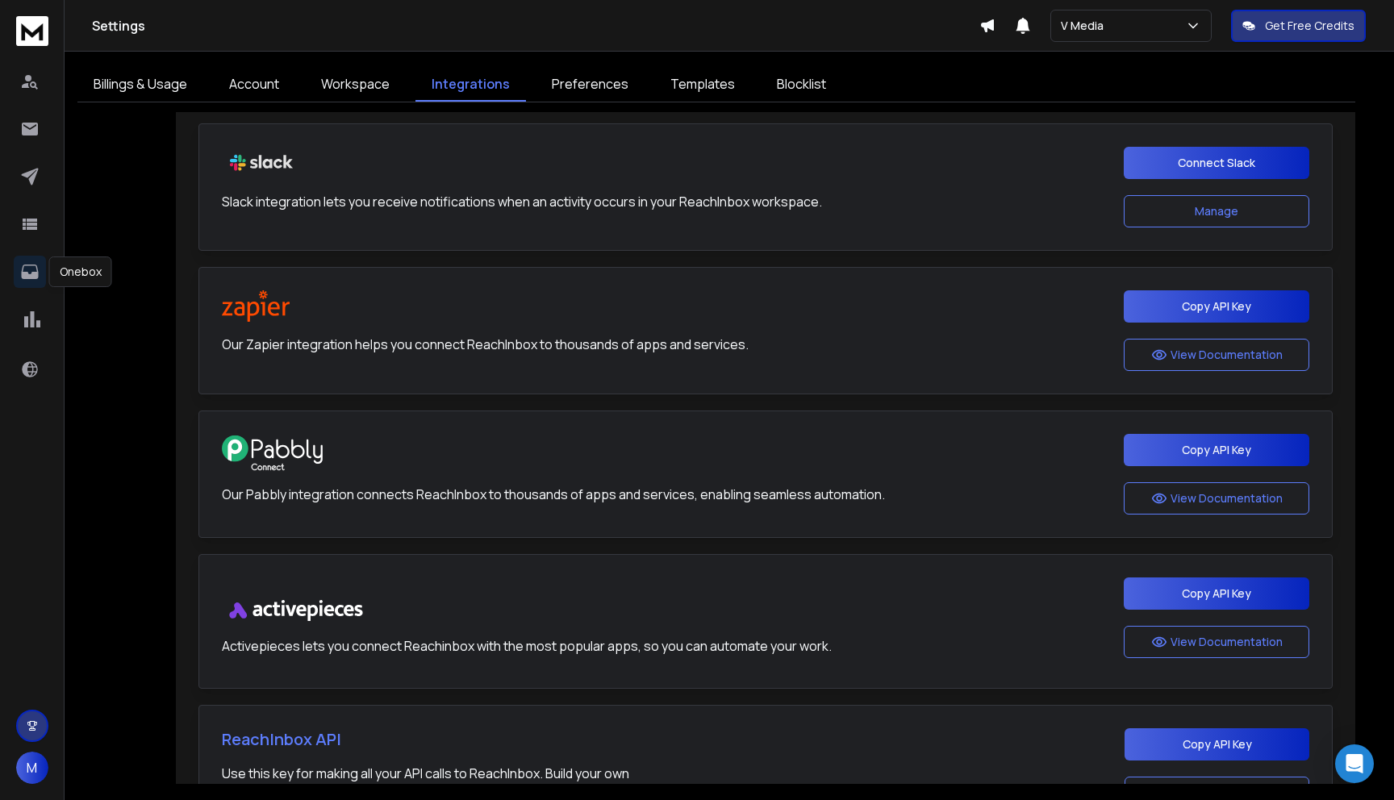
click at [35, 265] on icon at bounding box center [29, 272] width 17 height 15
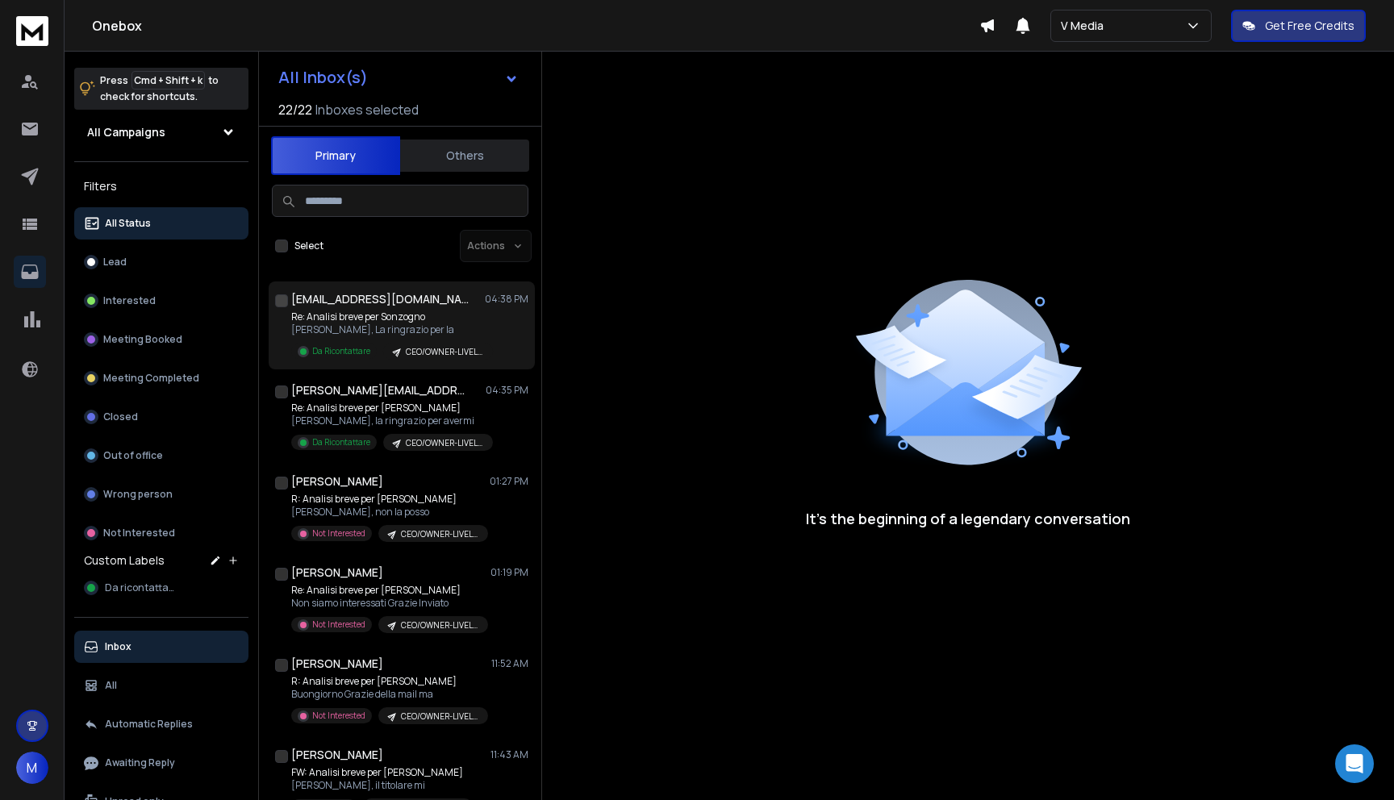
click at [470, 307] on div "sonzogno@geassrl.it 04:38 PM" at bounding box center [409, 299] width 237 height 16
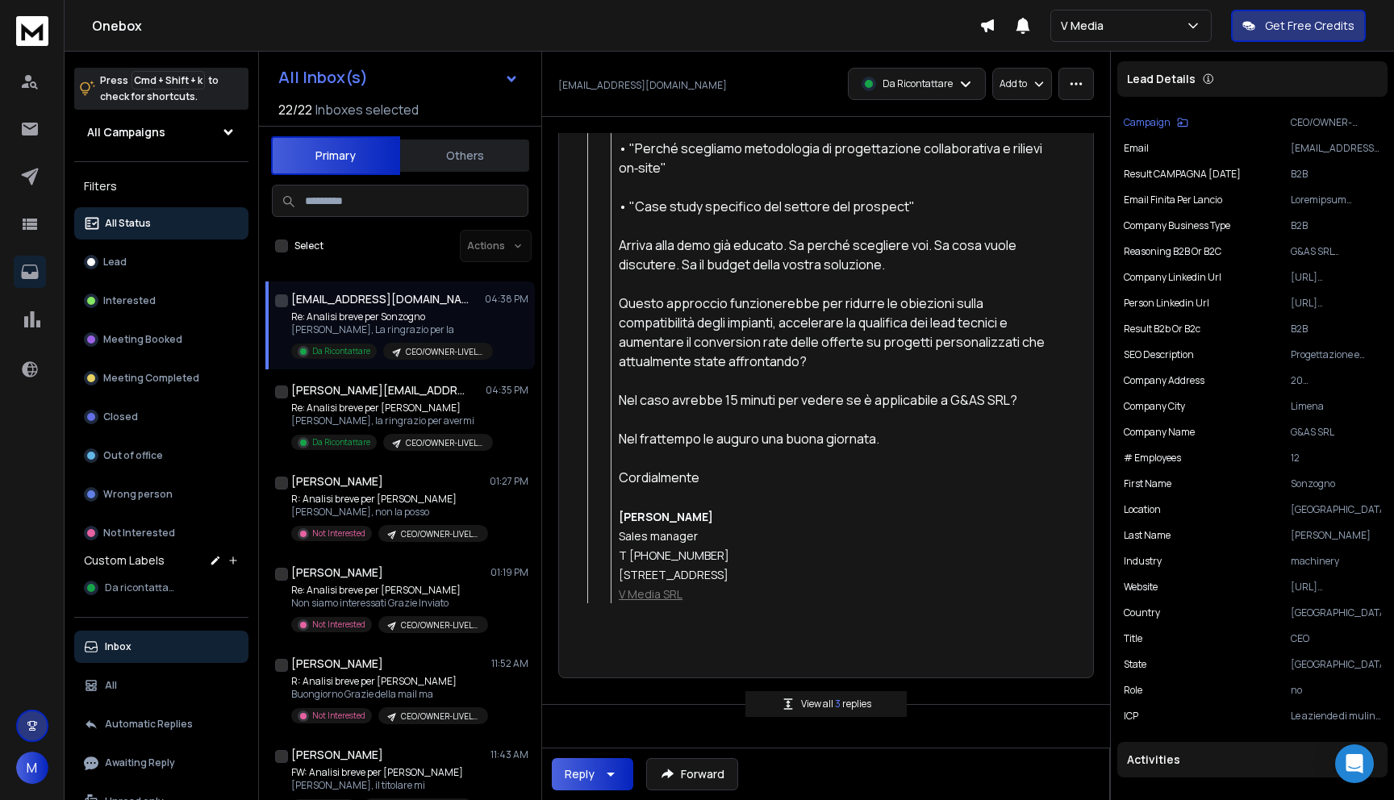
scroll to position [1729, 0]
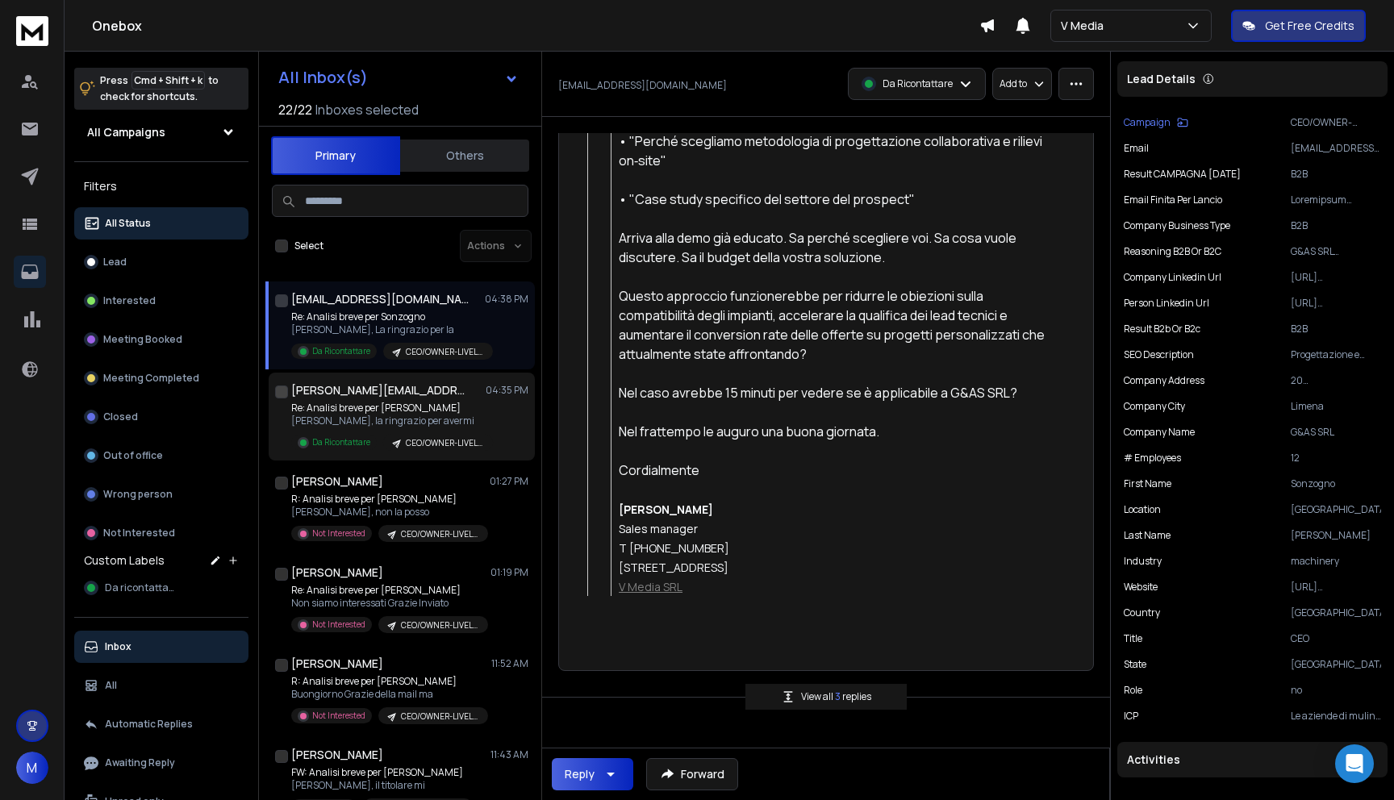
click at [457, 400] on div "l.maisto@rocketcompany.it 04:35 PM Re: Analisi breve per Luigi Buongiorno Luigi…" at bounding box center [409, 416] width 237 height 69
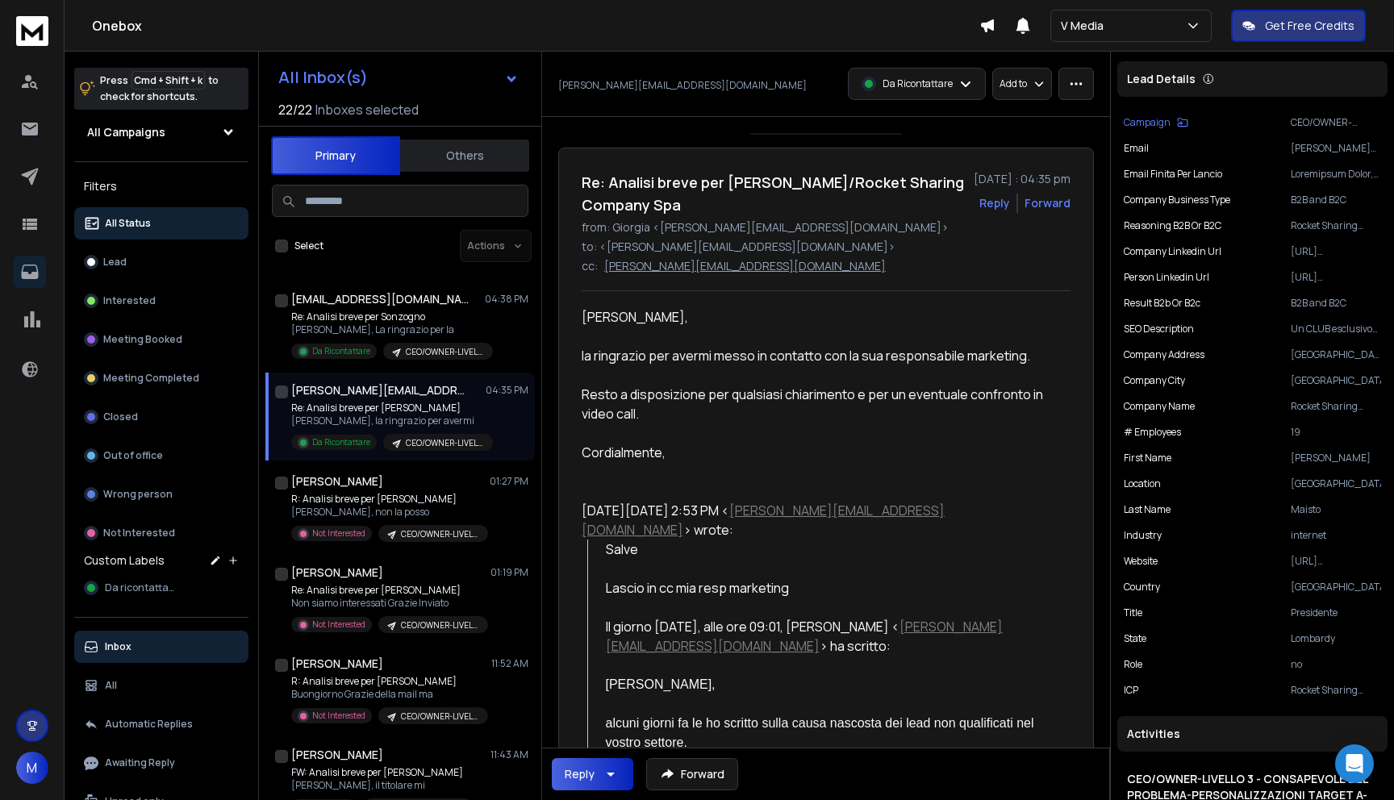
scroll to position [23, 0]
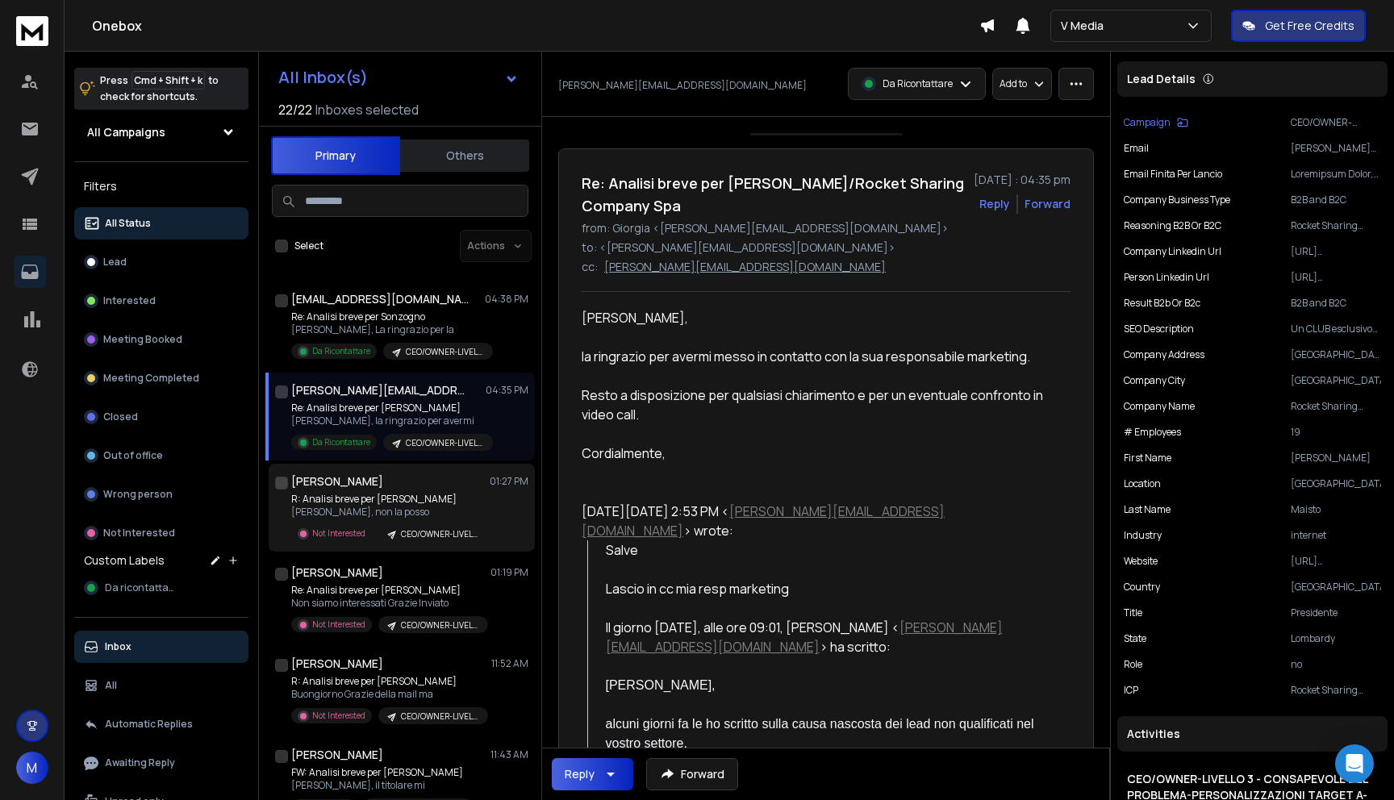
click at [420, 497] on p "R: Analisi breve per [PERSON_NAME]" at bounding box center [388, 499] width 194 height 13
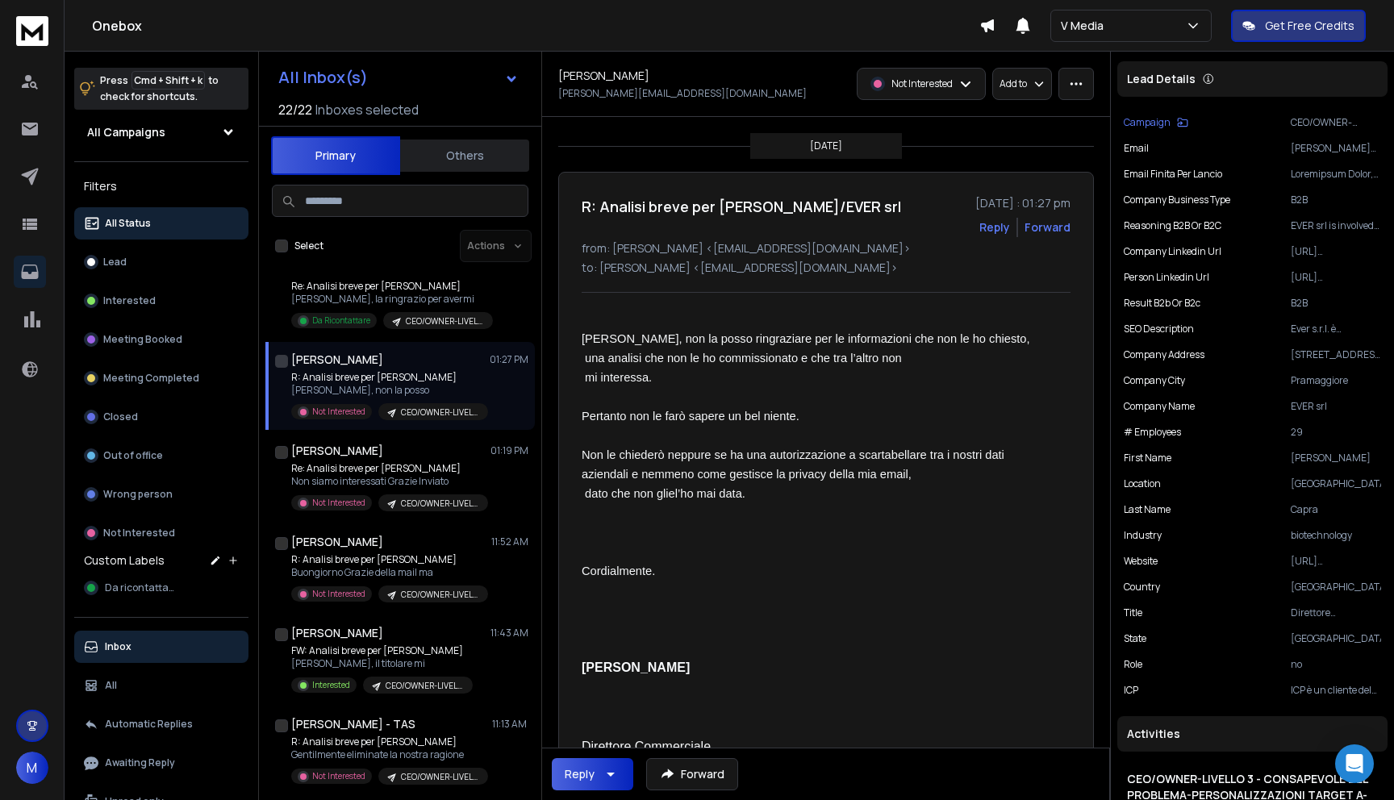
scroll to position [123, 0]
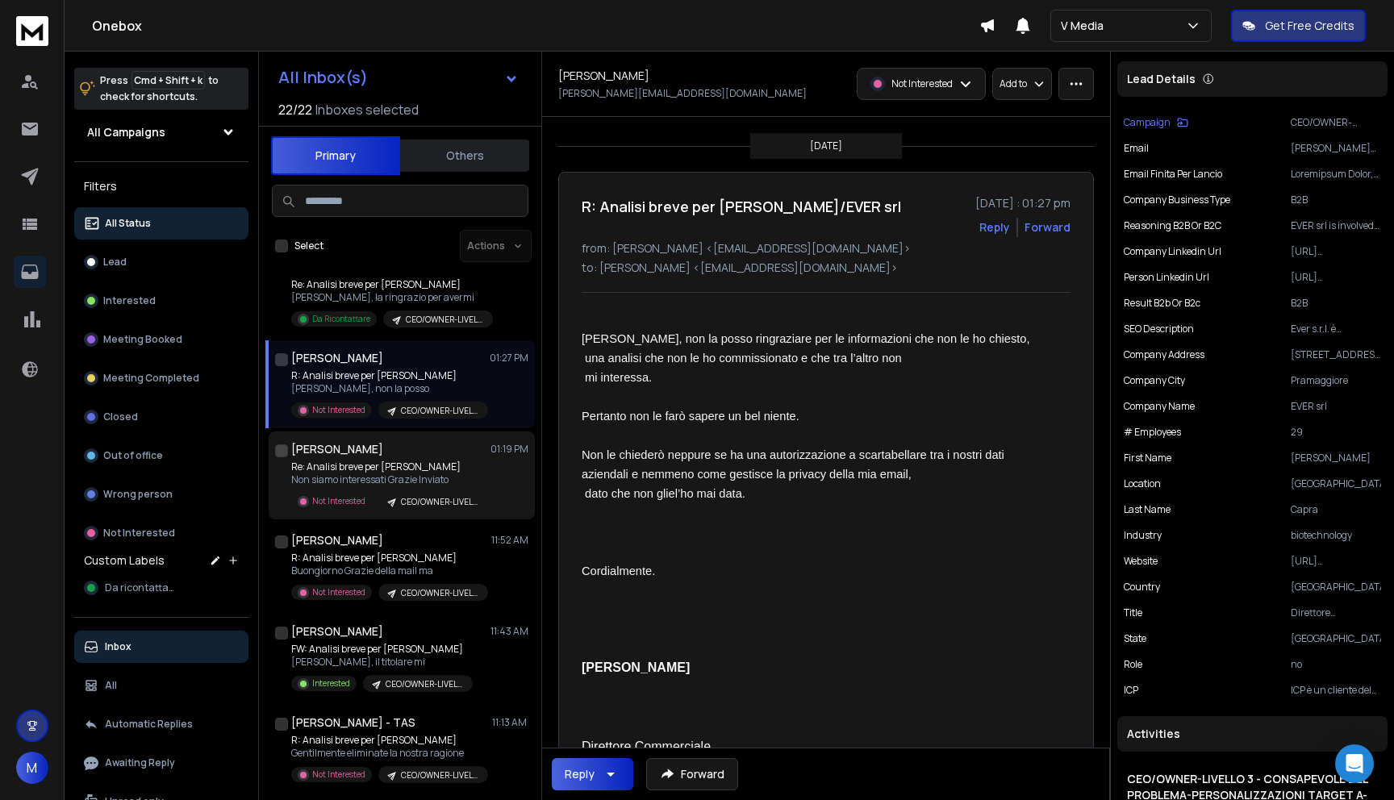
click at [423, 467] on p "Re: Analisi breve per [PERSON_NAME]" at bounding box center [388, 467] width 194 height 13
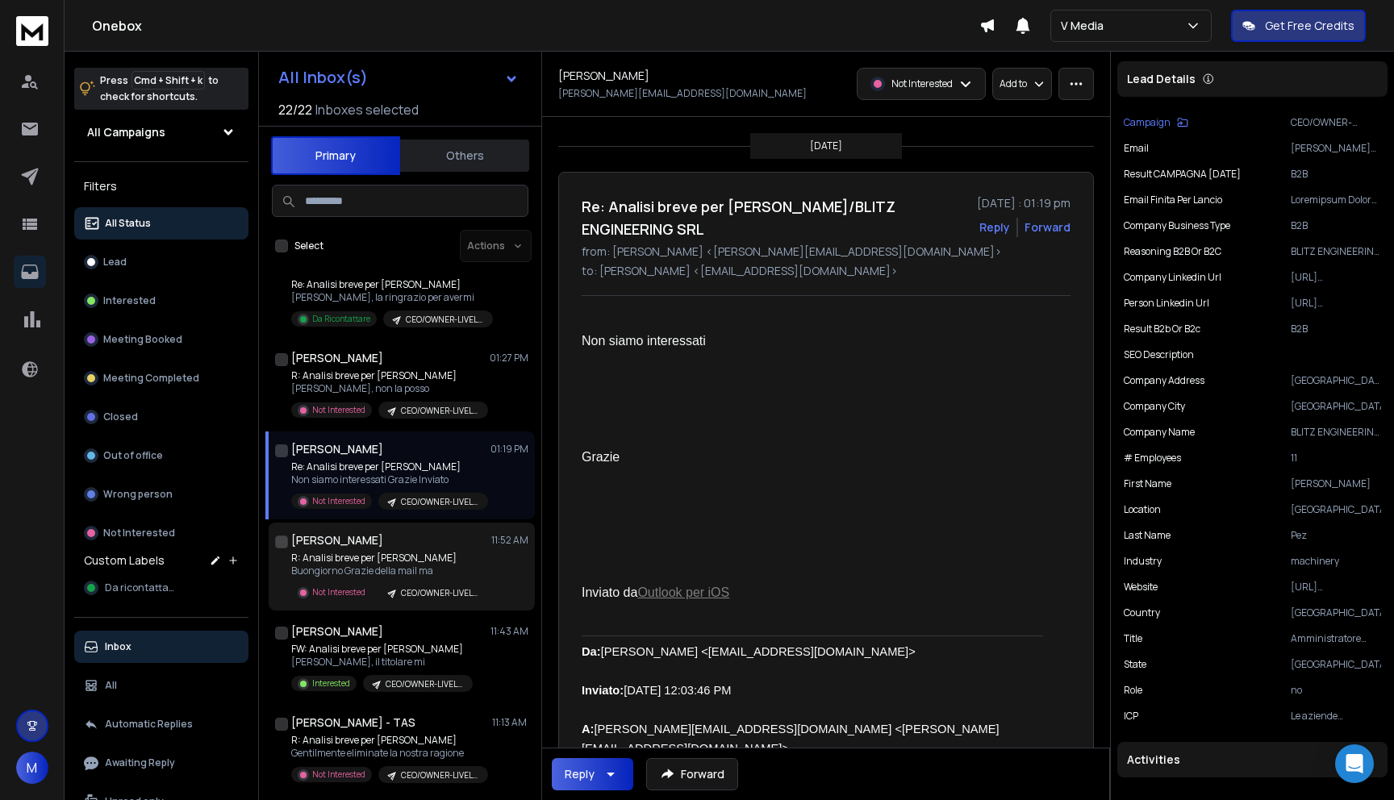
click at [415, 535] on div "Mauro Soliani 11:52 AM" at bounding box center [409, 540] width 237 height 16
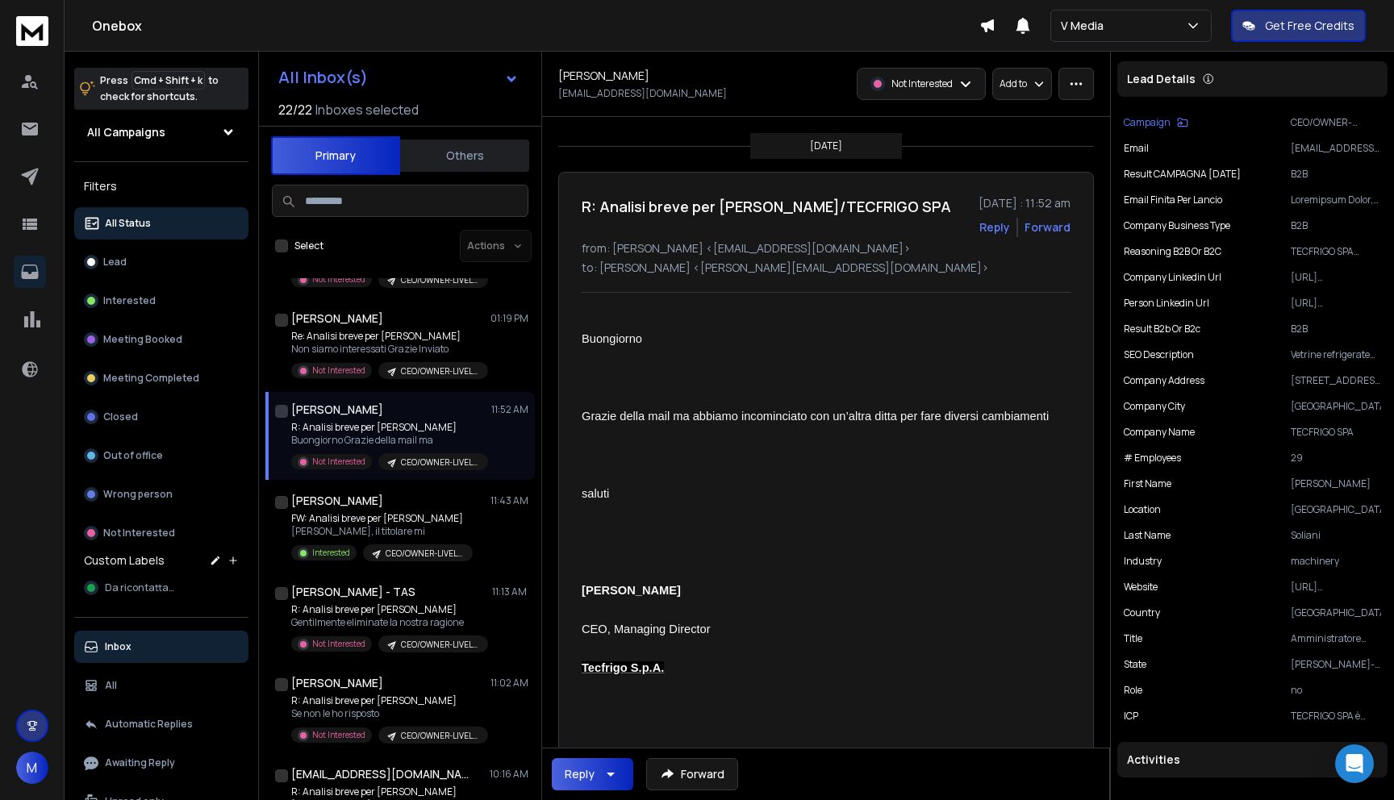
scroll to position [265, 0]
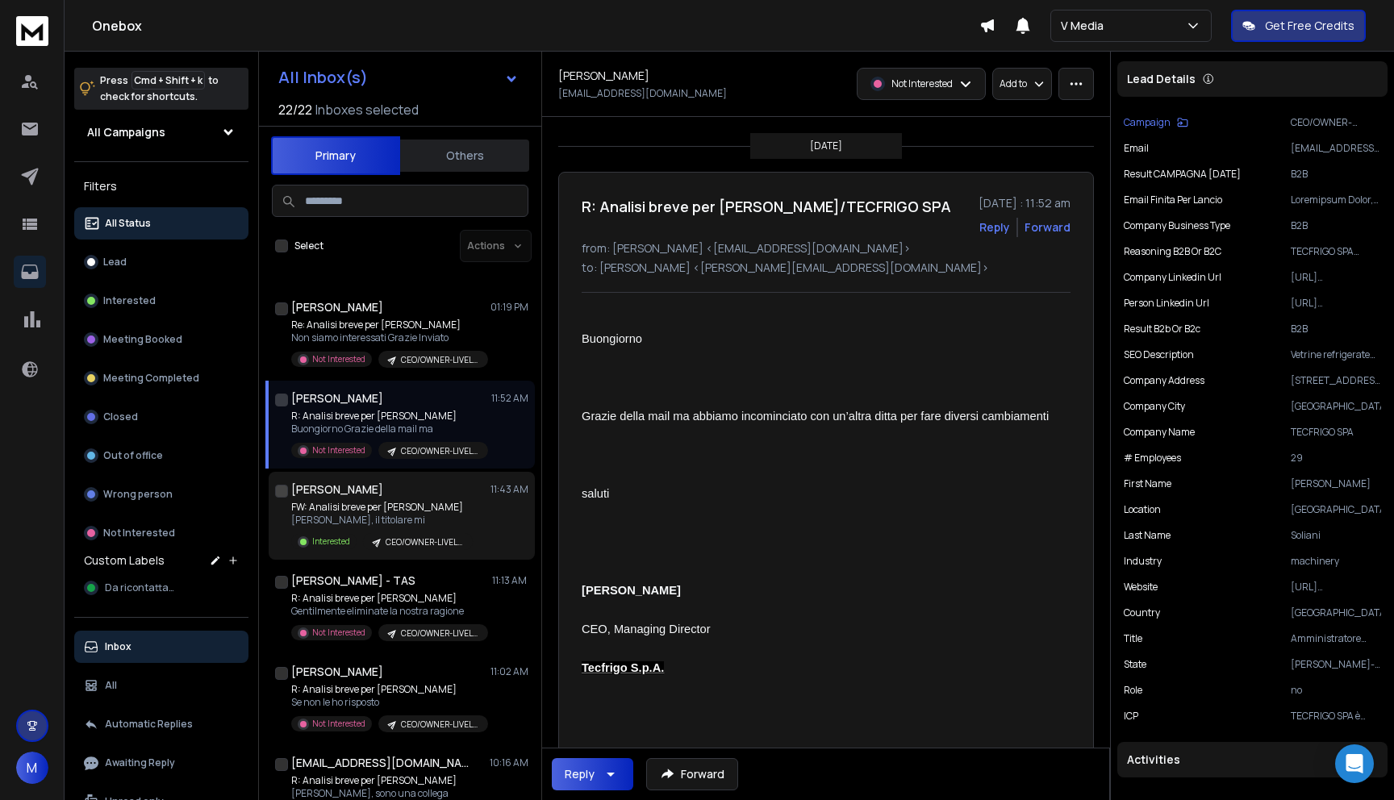
click at [418, 502] on p "FW: Analisi breve per [PERSON_NAME]" at bounding box center [381, 507] width 181 height 13
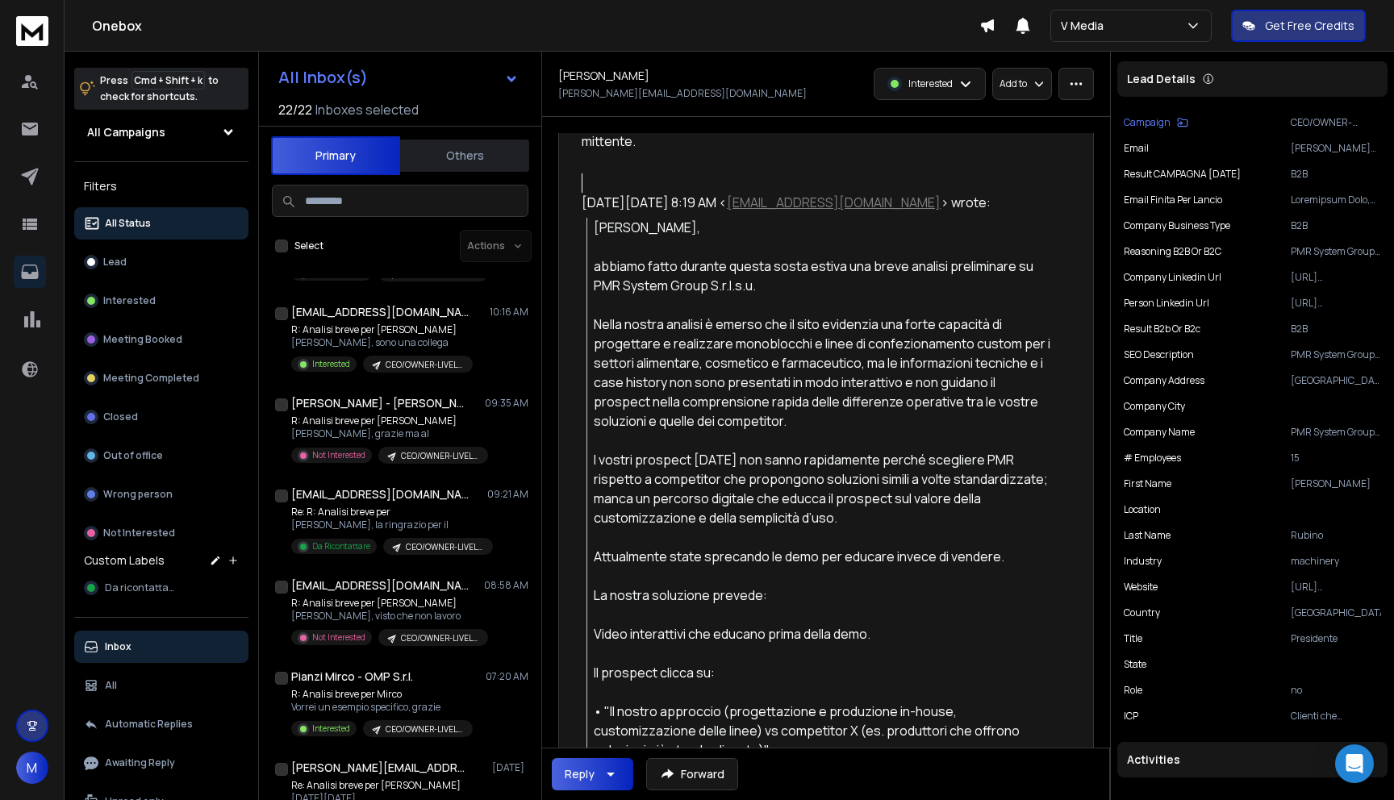
scroll to position [711, 0]
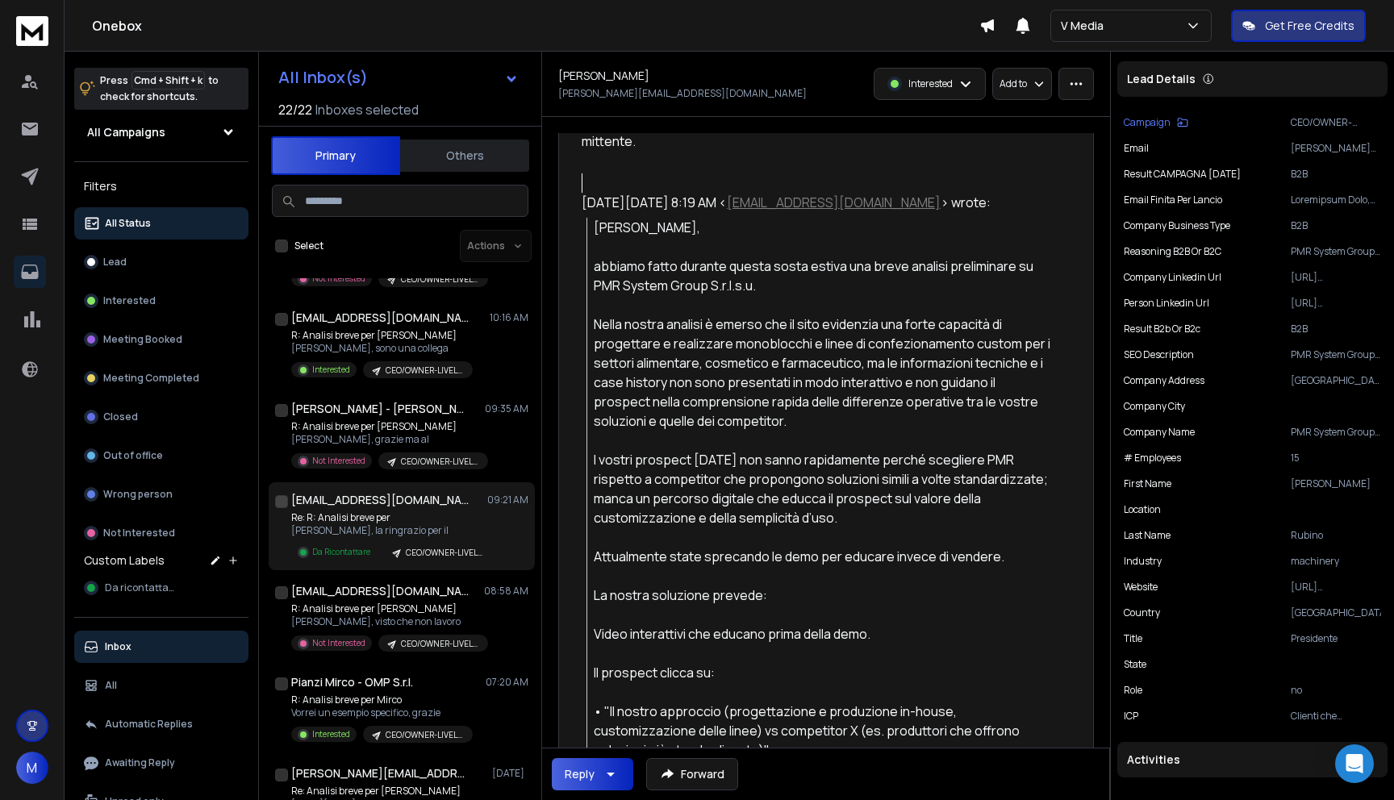
click at [455, 509] on div "marco.m@molemoreschi.com 09:21 AM Re: R: Analisi breve per Buongiorno Marco, la…" at bounding box center [409, 526] width 237 height 69
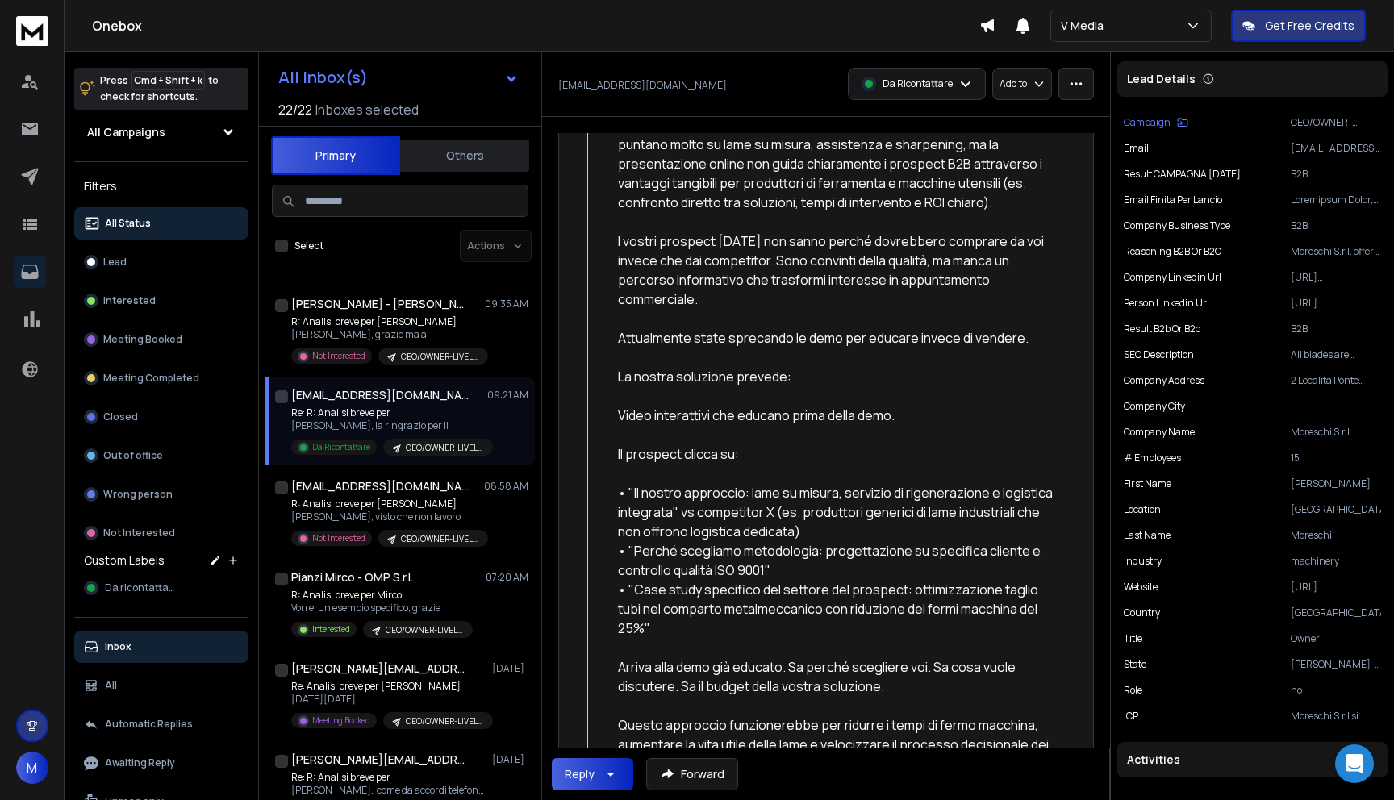
scroll to position [836, 0]
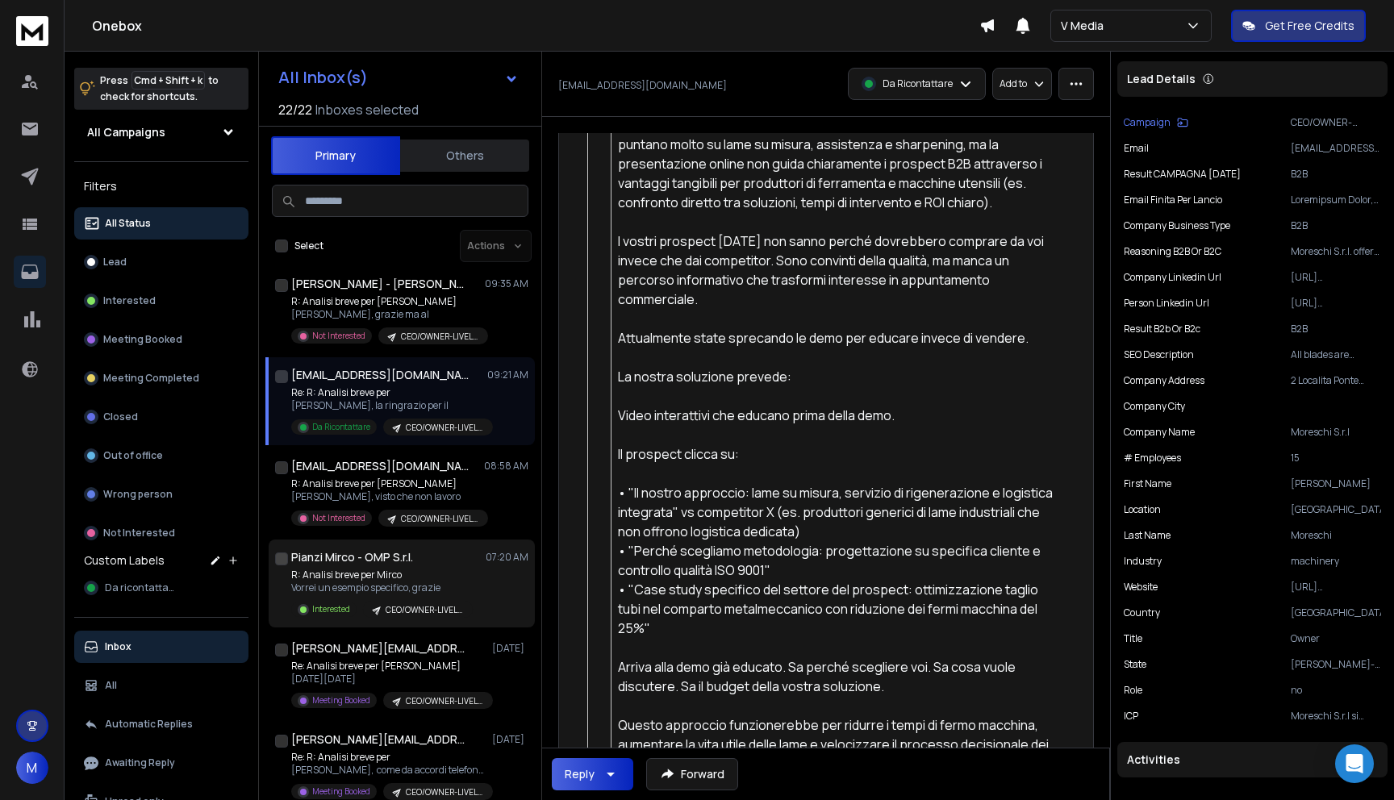
click at [417, 567] on div "Pianzi Mirco - OMP S.r.l. 07:20 AM R: Analisi breve per Mirco Vorrei un esempio…" at bounding box center [409, 583] width 237 height 69
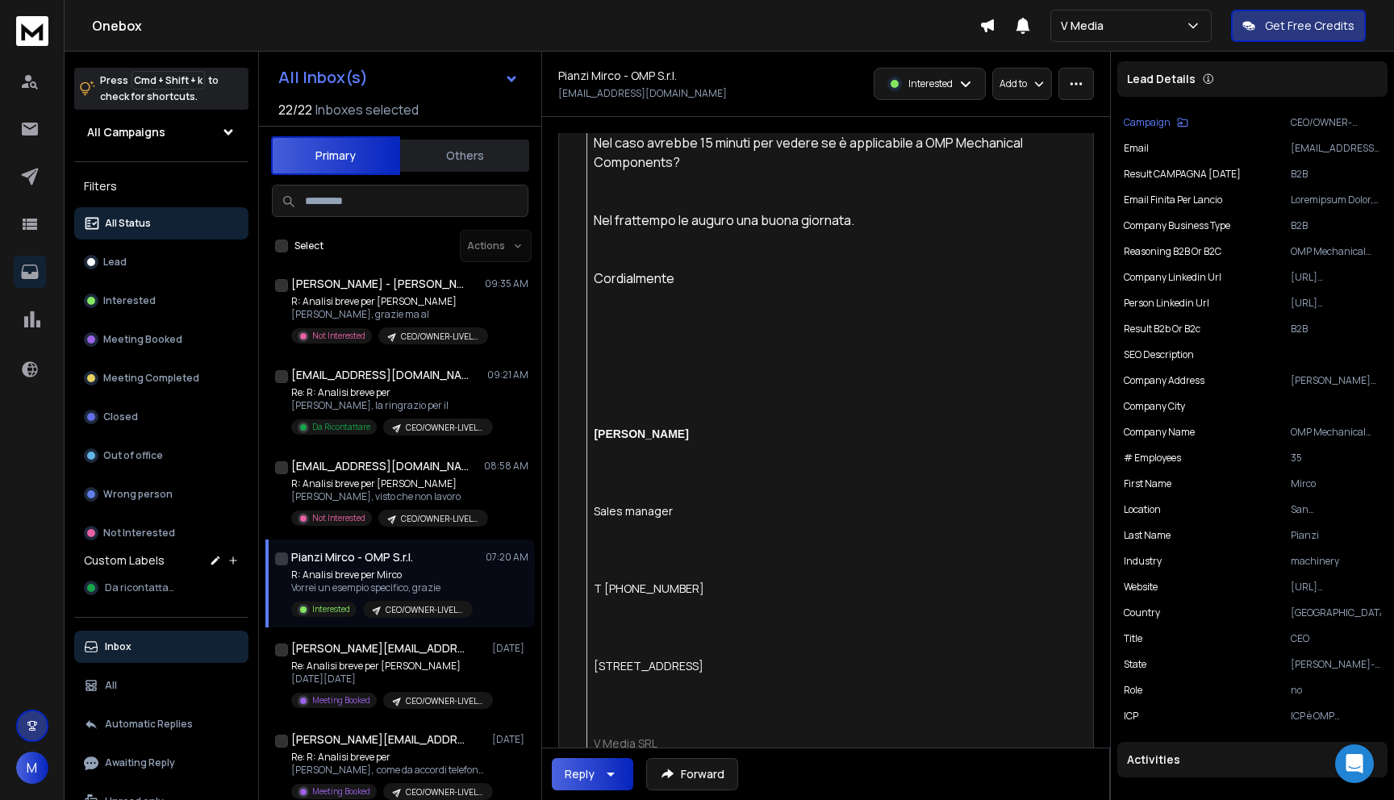
scroll to position [4708, 0]
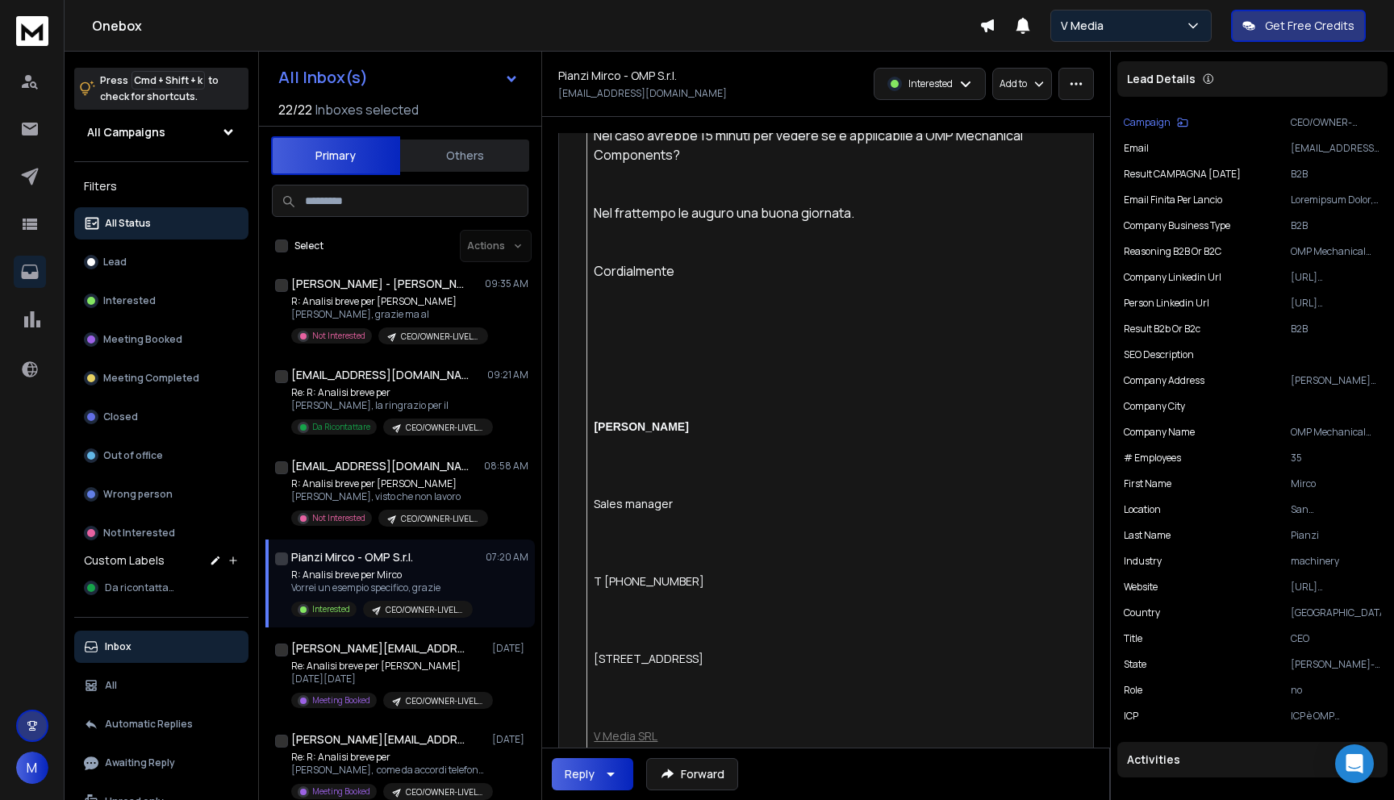
click at [1161, 19] on div "V Media" at bounding box center [1131, 26] width 140 height 16
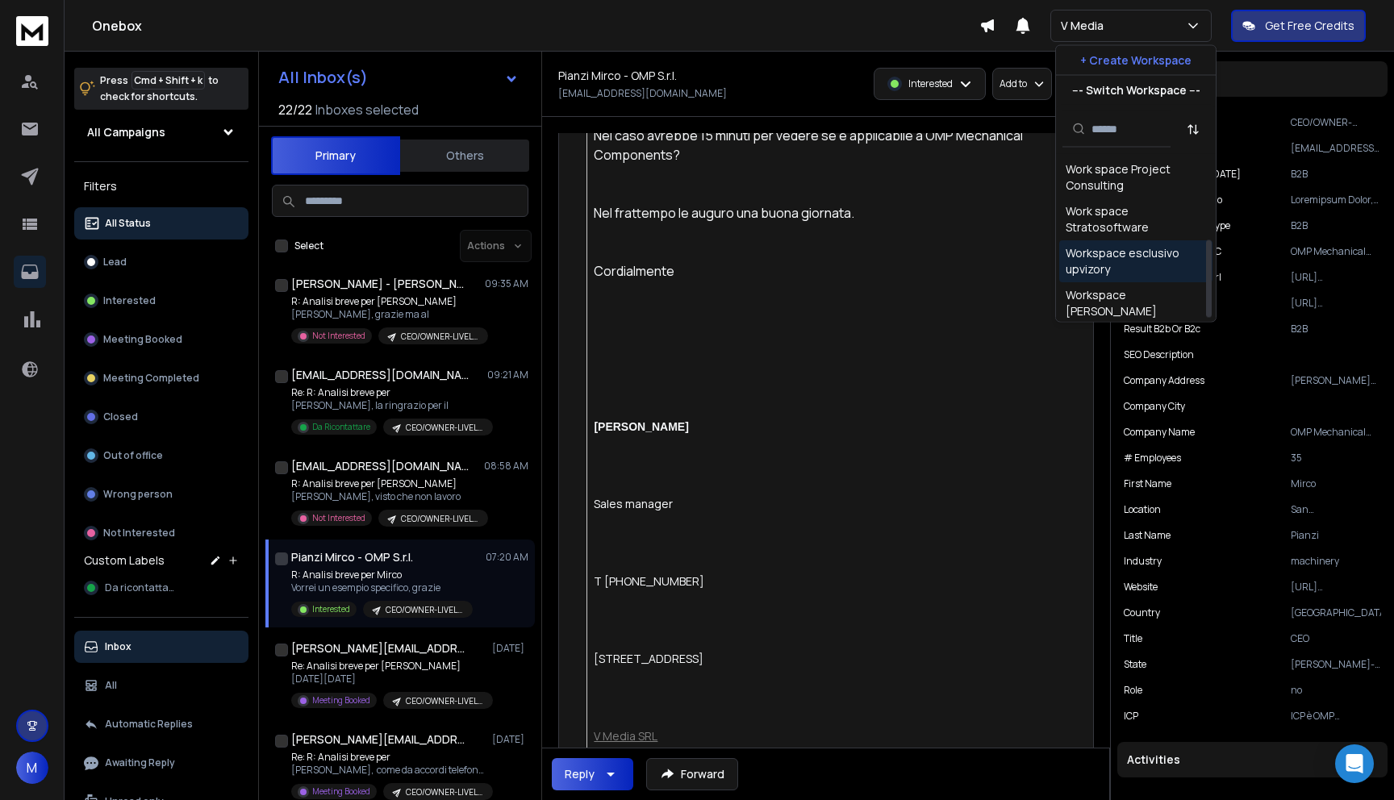
scroll to position [0, 0]
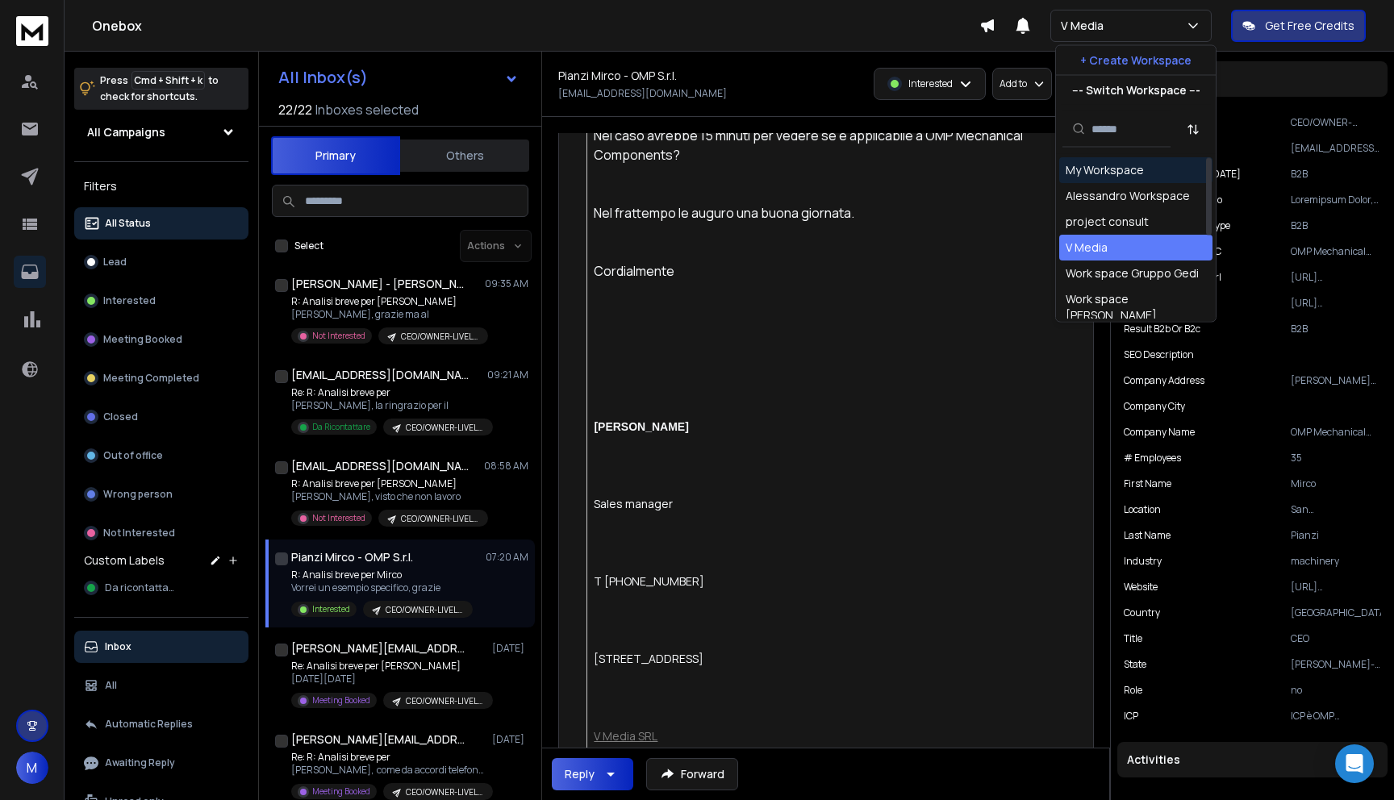
click at [1126, 169] on div "My Workspace" at bounding box center [1105, 170] width 78 height 16
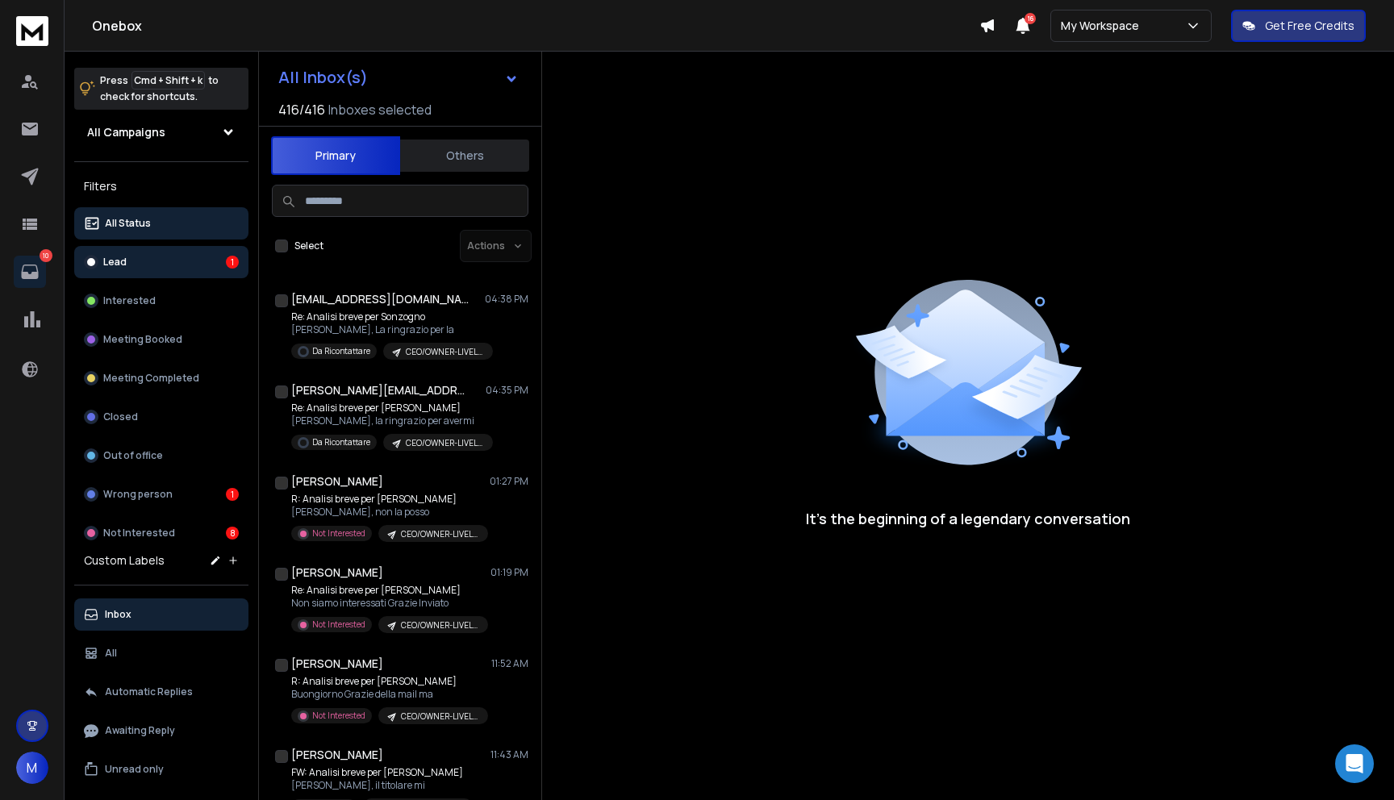
click at [226, 265] on div "1" at bounding box center [232, 262] width 13 height 13
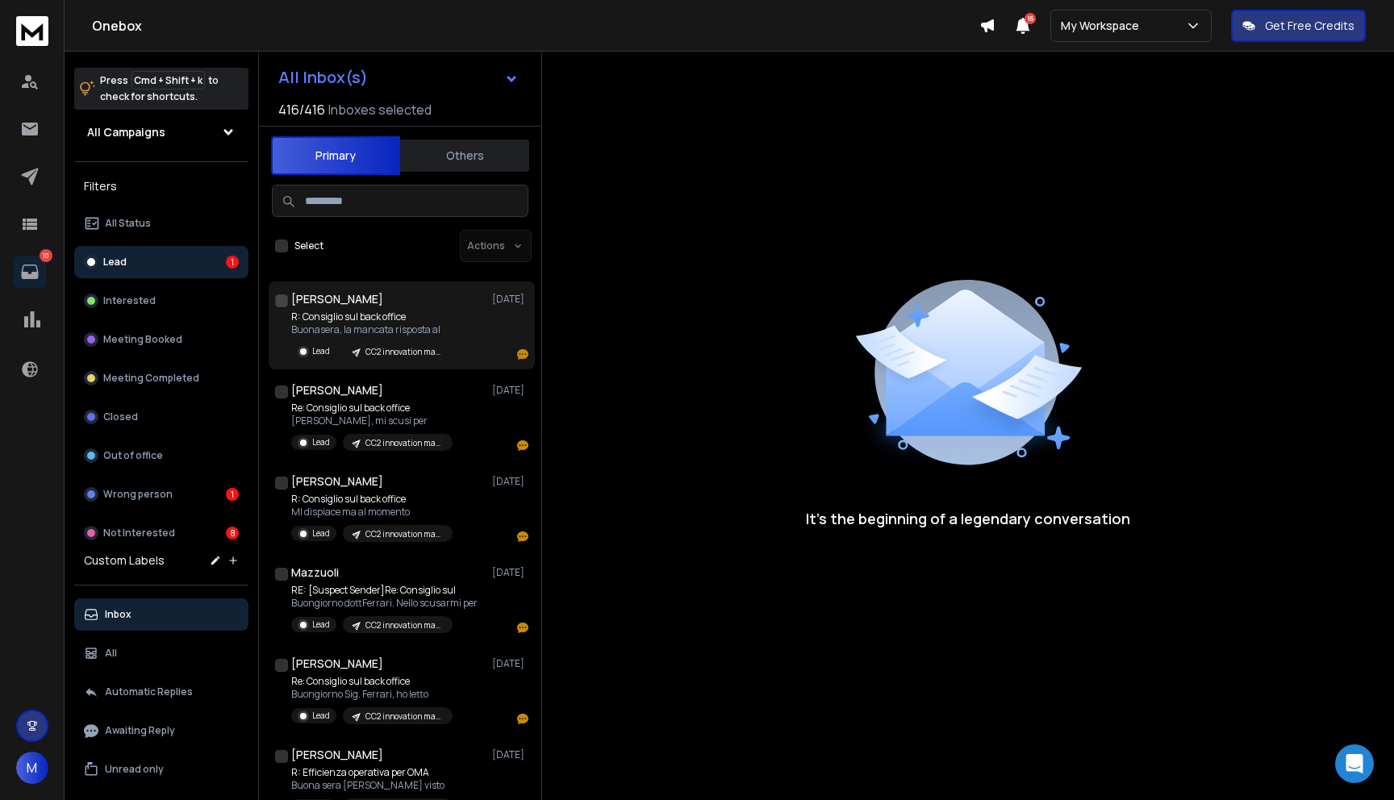
click at [407, 324] on p "Buonasera, la mancata risposta al" at bounding box center [371, 329] width 161 height 13
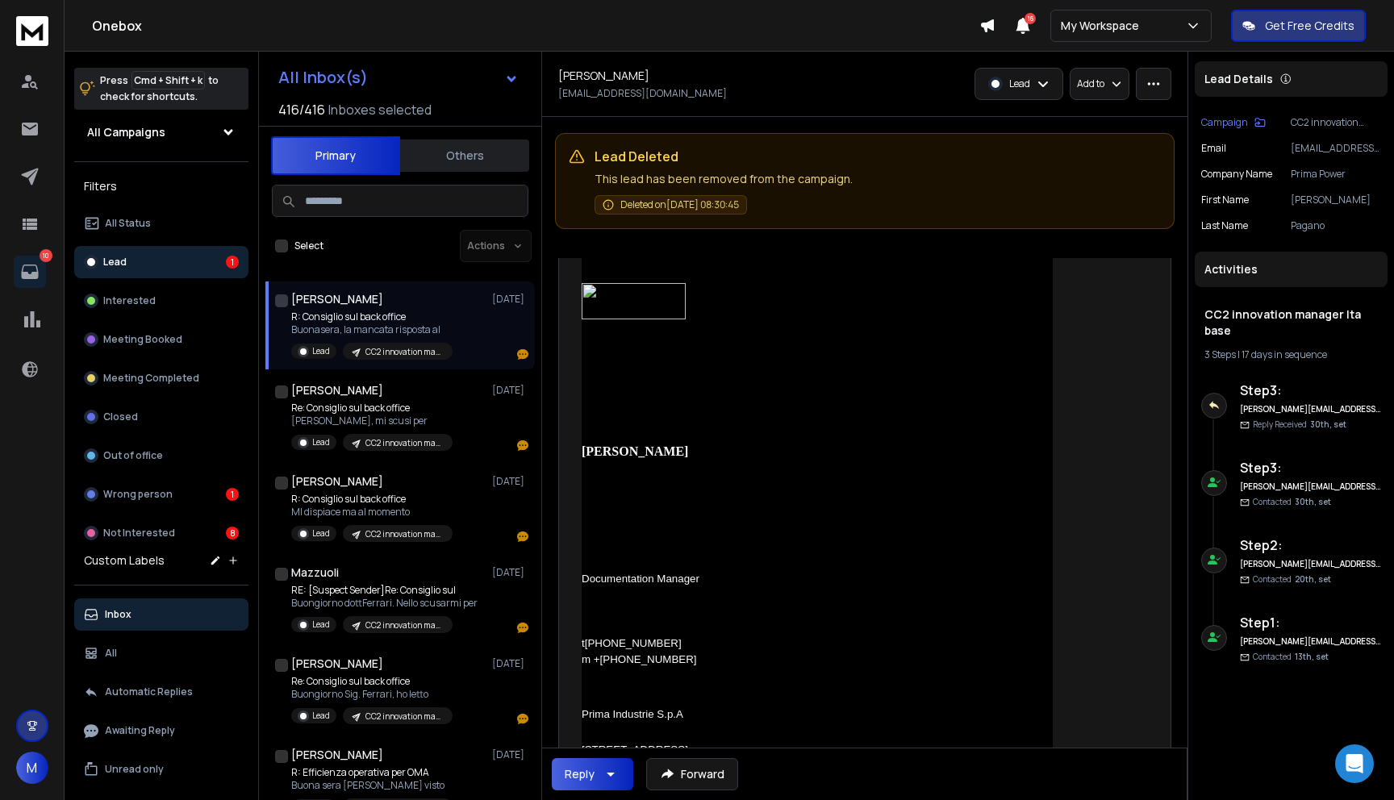
scroll to position [475, 0]
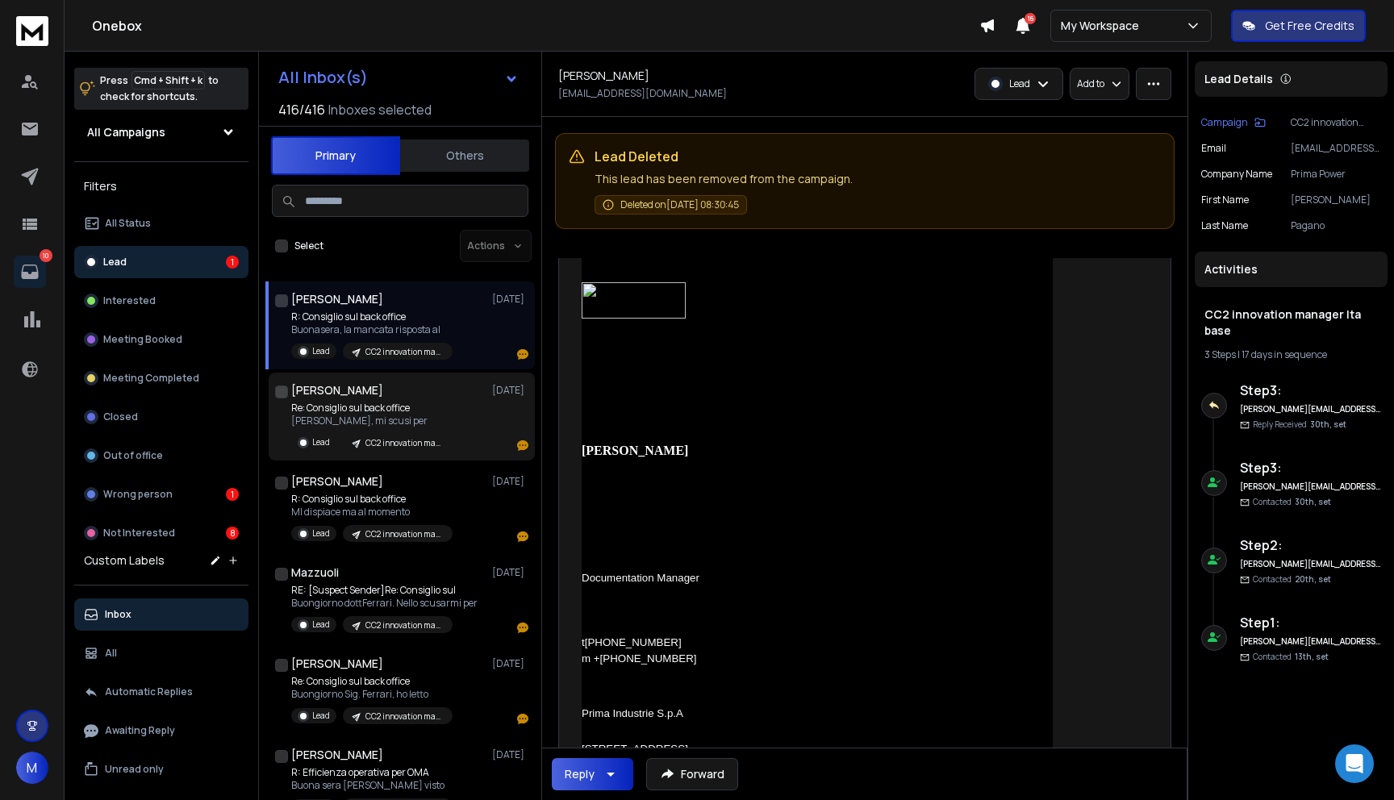
click at [493, 402] on div "Re: Consiglio sul back office [PERSON_NAME], mi scusi per Lead CC2 innovation m…" at bounding box center [409, 426] width 237 height 49
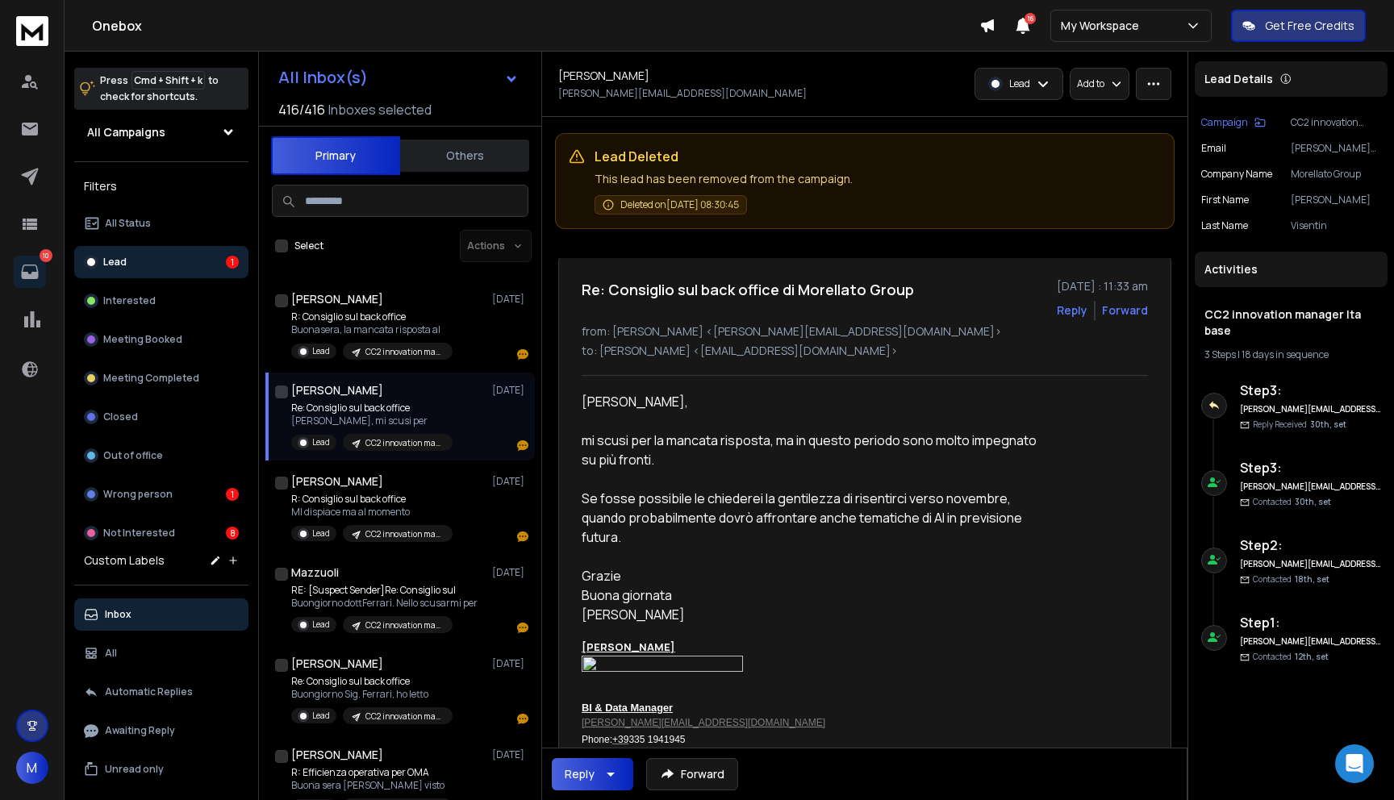
scroll to position [65, 0]
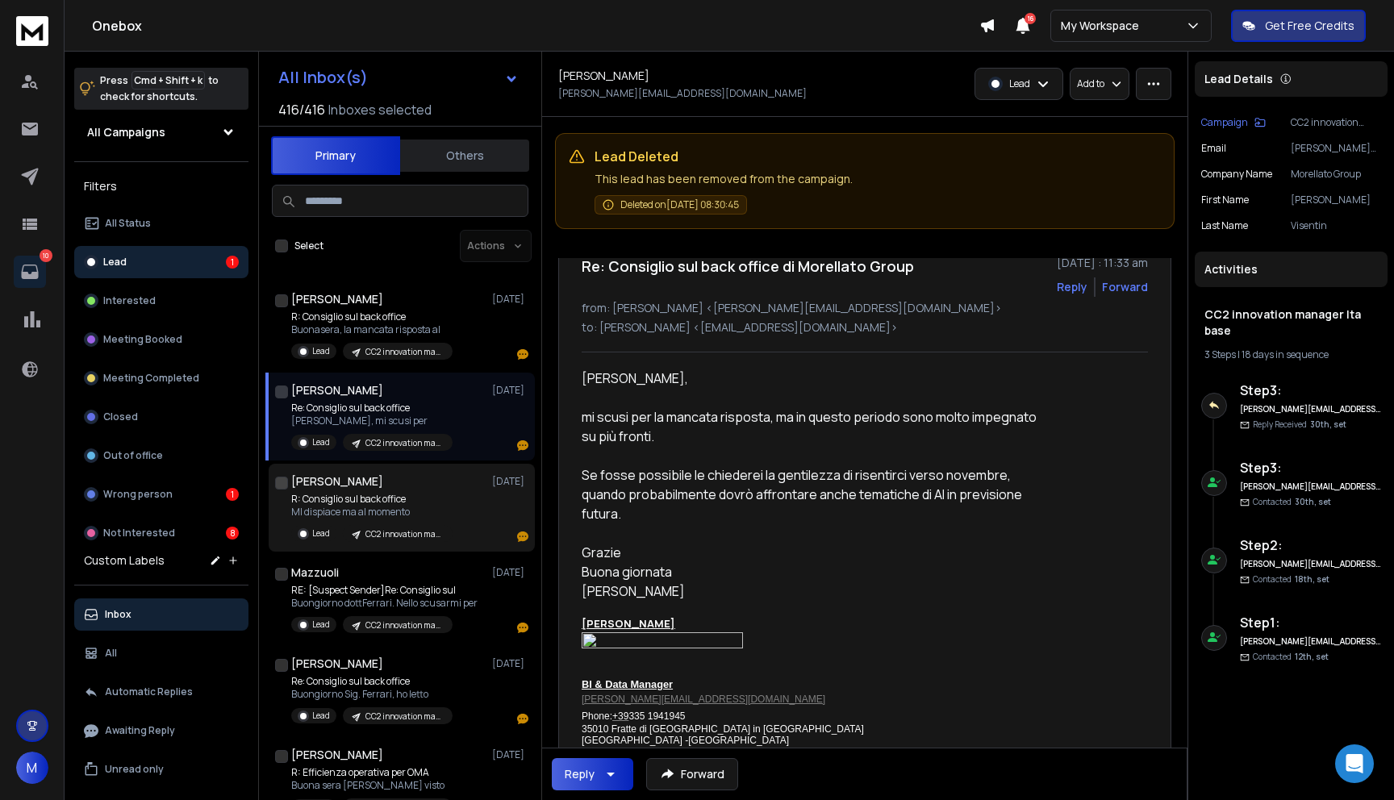
click at [483, 523] on div "R: Consiglio sul back office MI dispiace ma al momento Lead CC2 innovation mana…" at bounding box center [409, 517] width 237 height 49
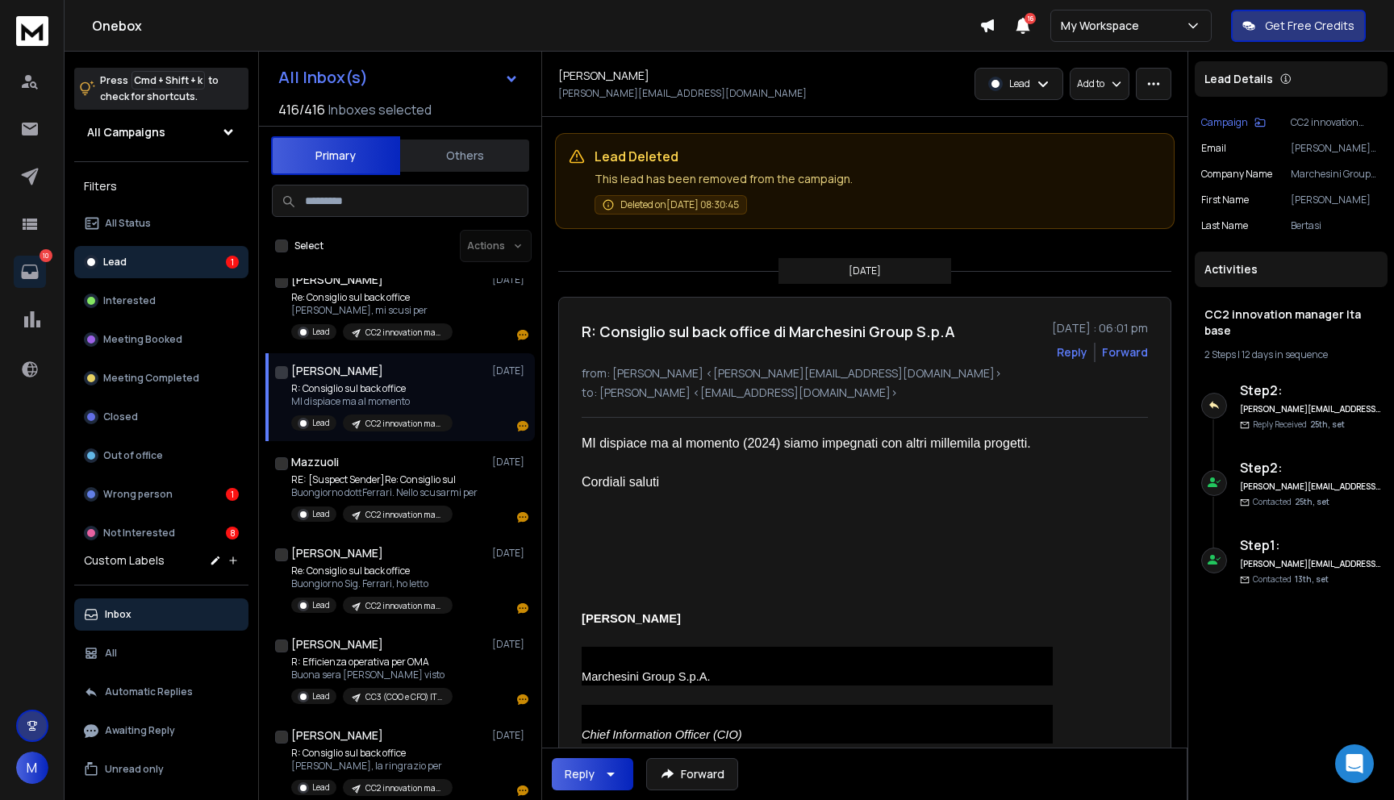
scroll to position [115, 0]
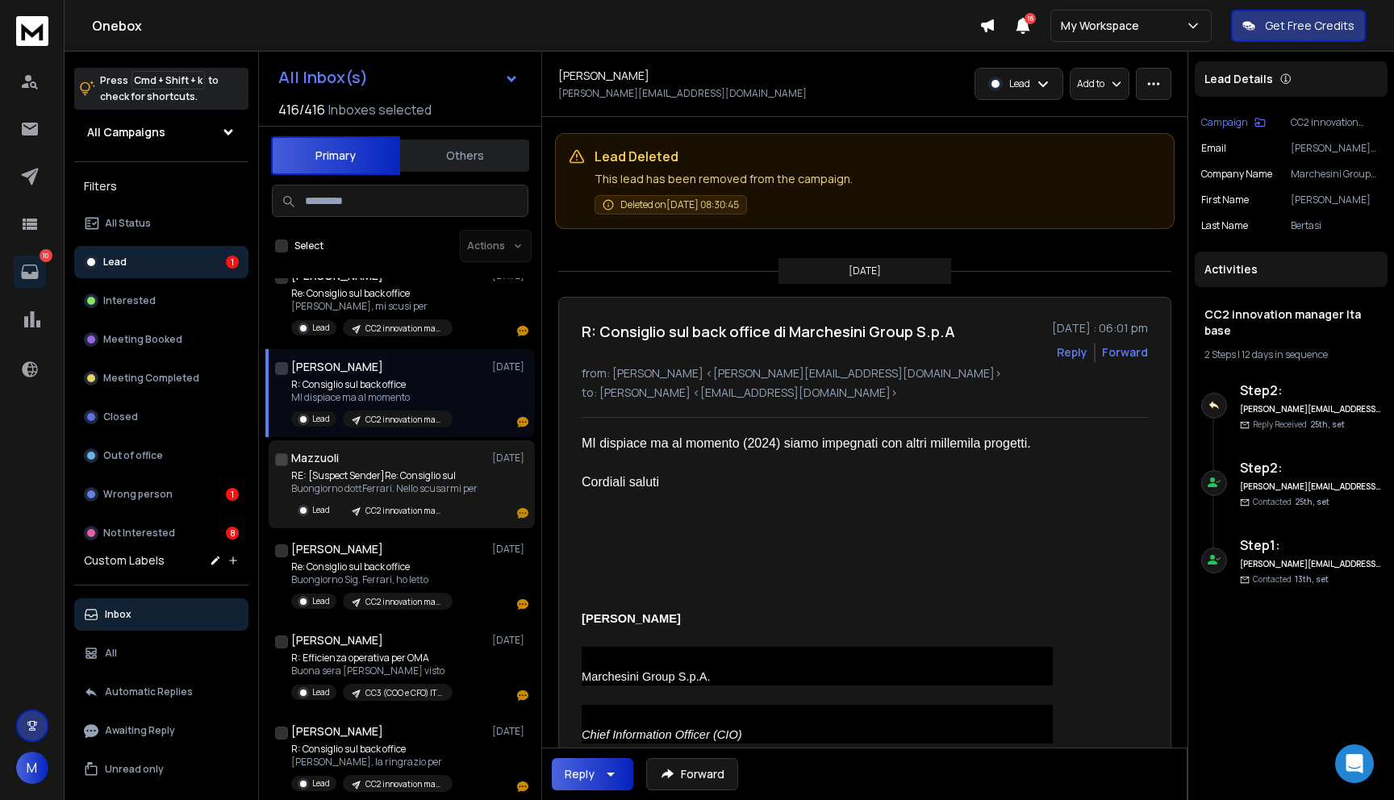
click at [486, 507] on div "RE: [Suspect Sender]Re: Consiglio sul Buongiorno dottFerrari. Nello scusarmi pe…" at bounding box center [409, 493] width 237 height 49
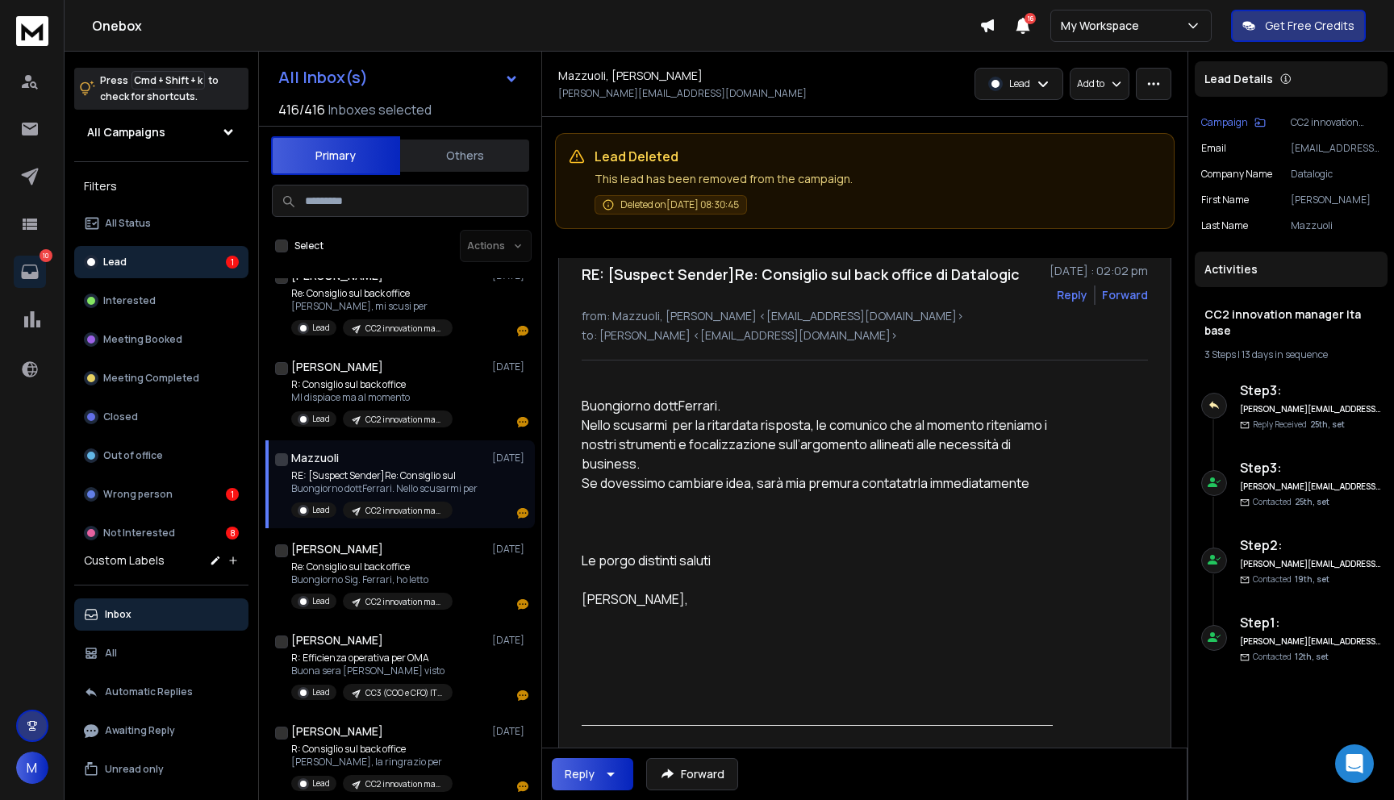
scroll to position [61, 0]
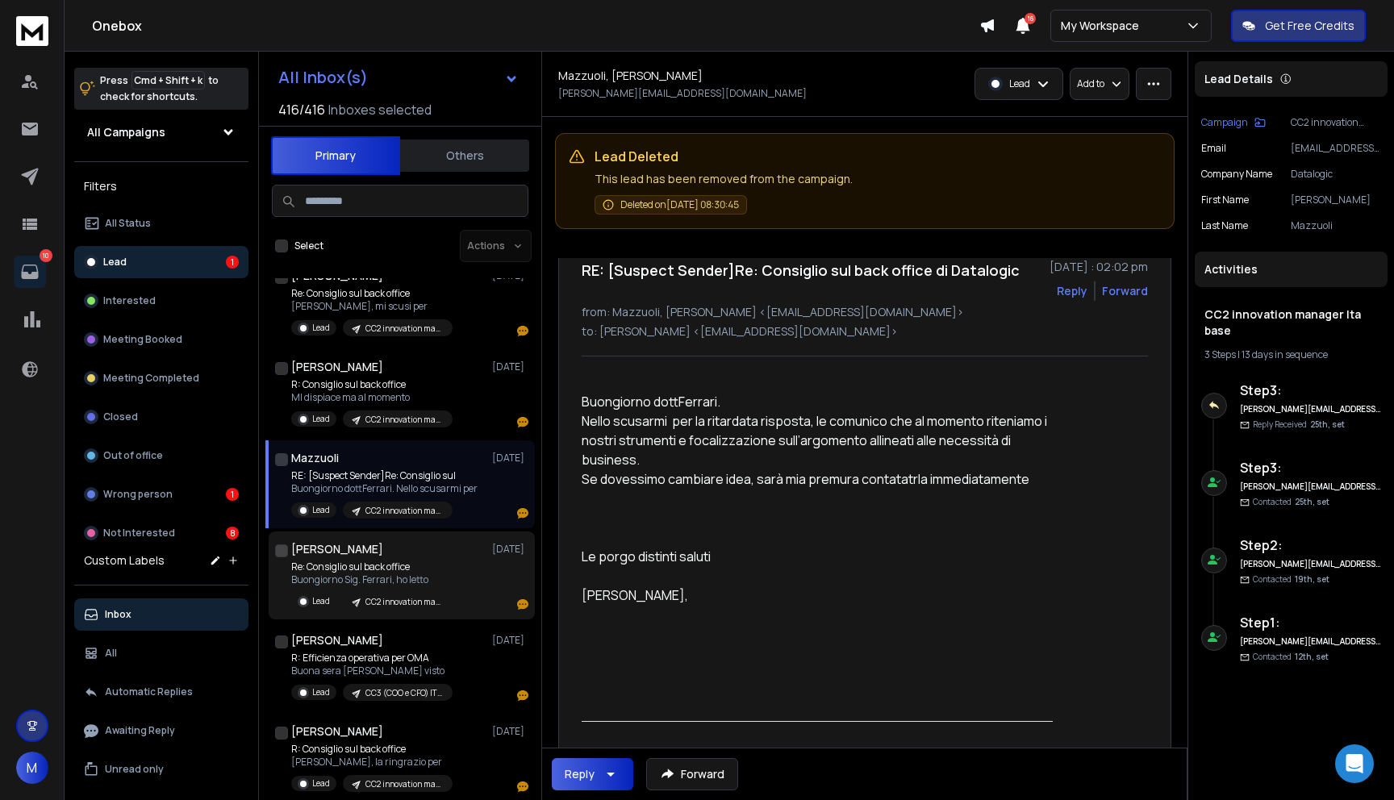
click at [465, 561] on div "Re: Consiglio sul back office [PERSON_NAME]. Ferrari, ho letto Lead CC2 innovat…" at bounding box center [409, 585] width 237 height 49
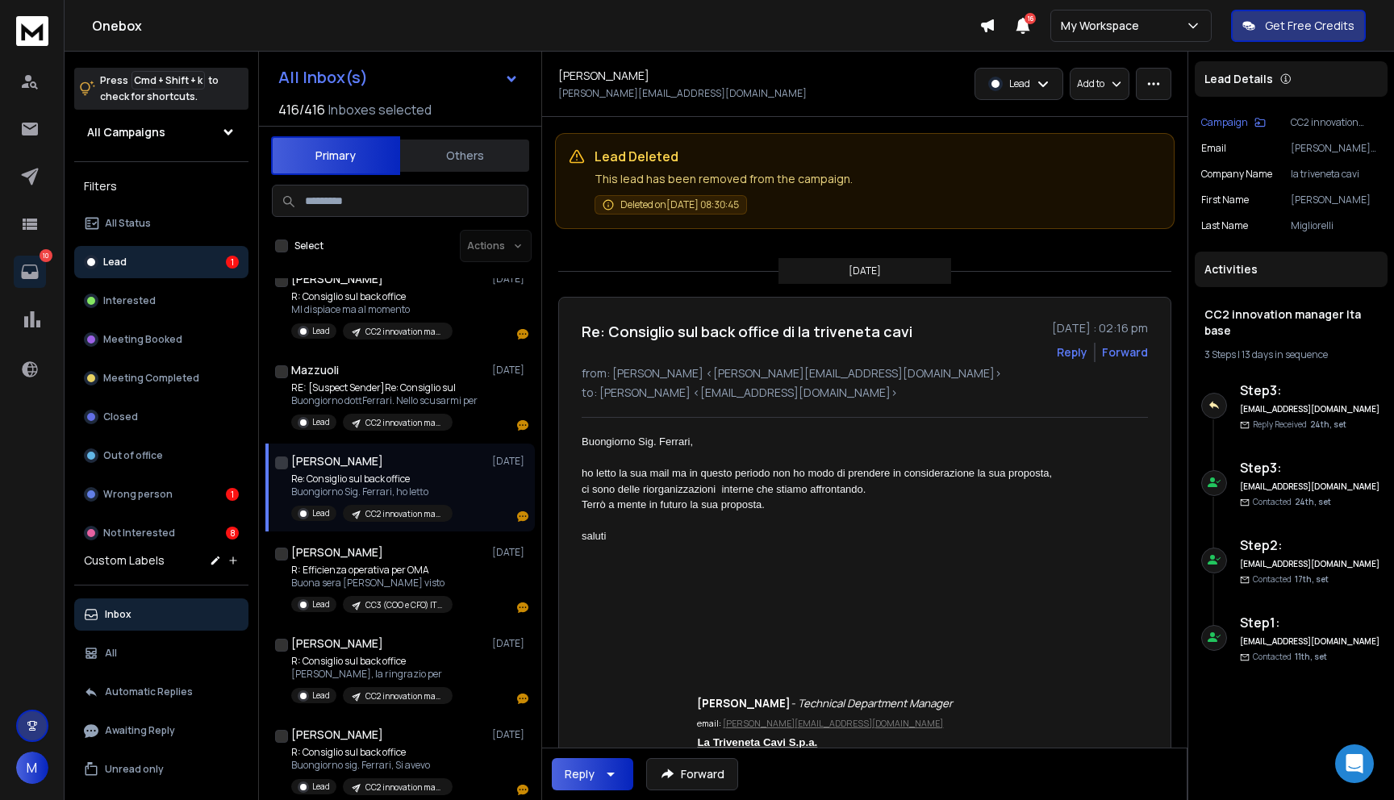
scroll to position [229, 0]
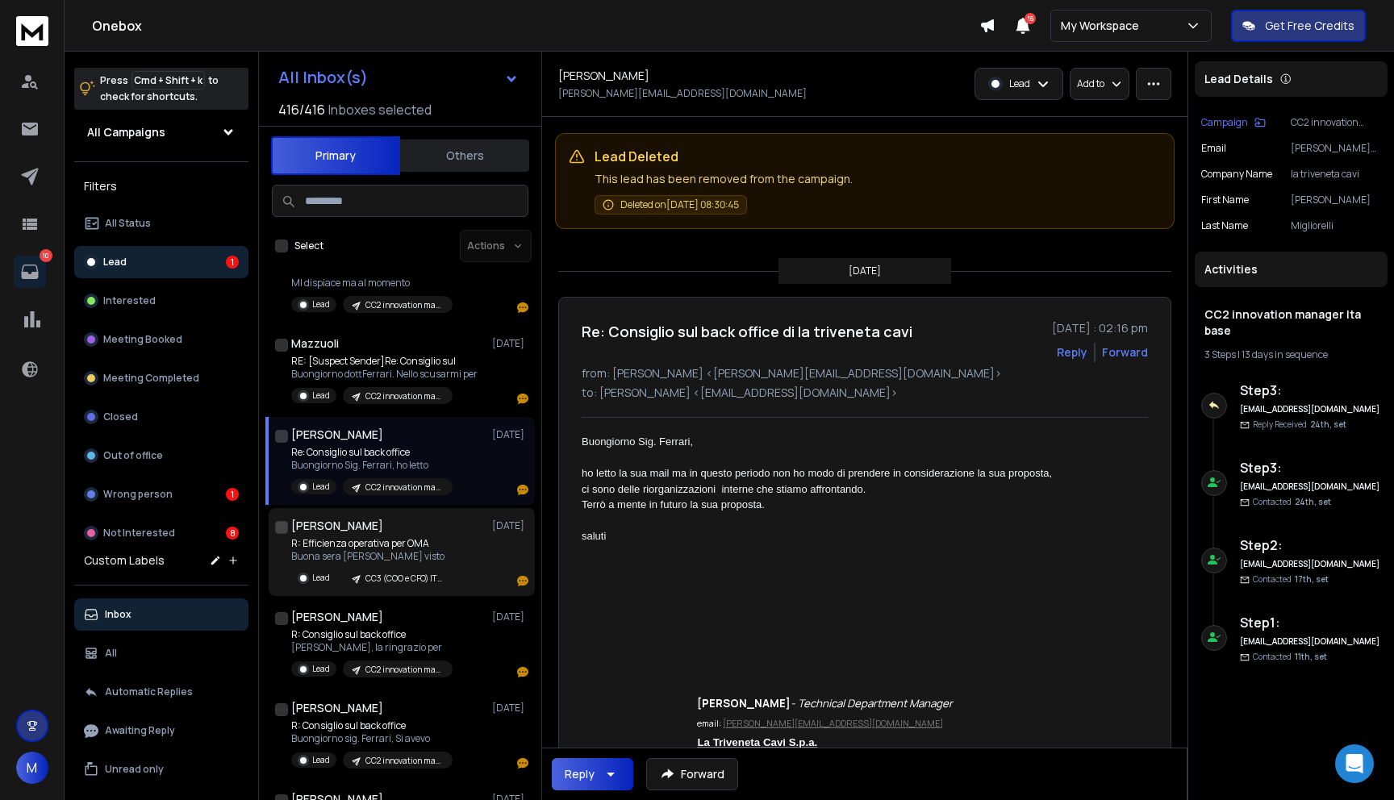
click at [477, 547] on div "R: Efficienza operativa per OMA Buona sera [PERSON_NAME] visto Lead CC3 (COO e …" at bounding box center [409, 561] width 237 height 49
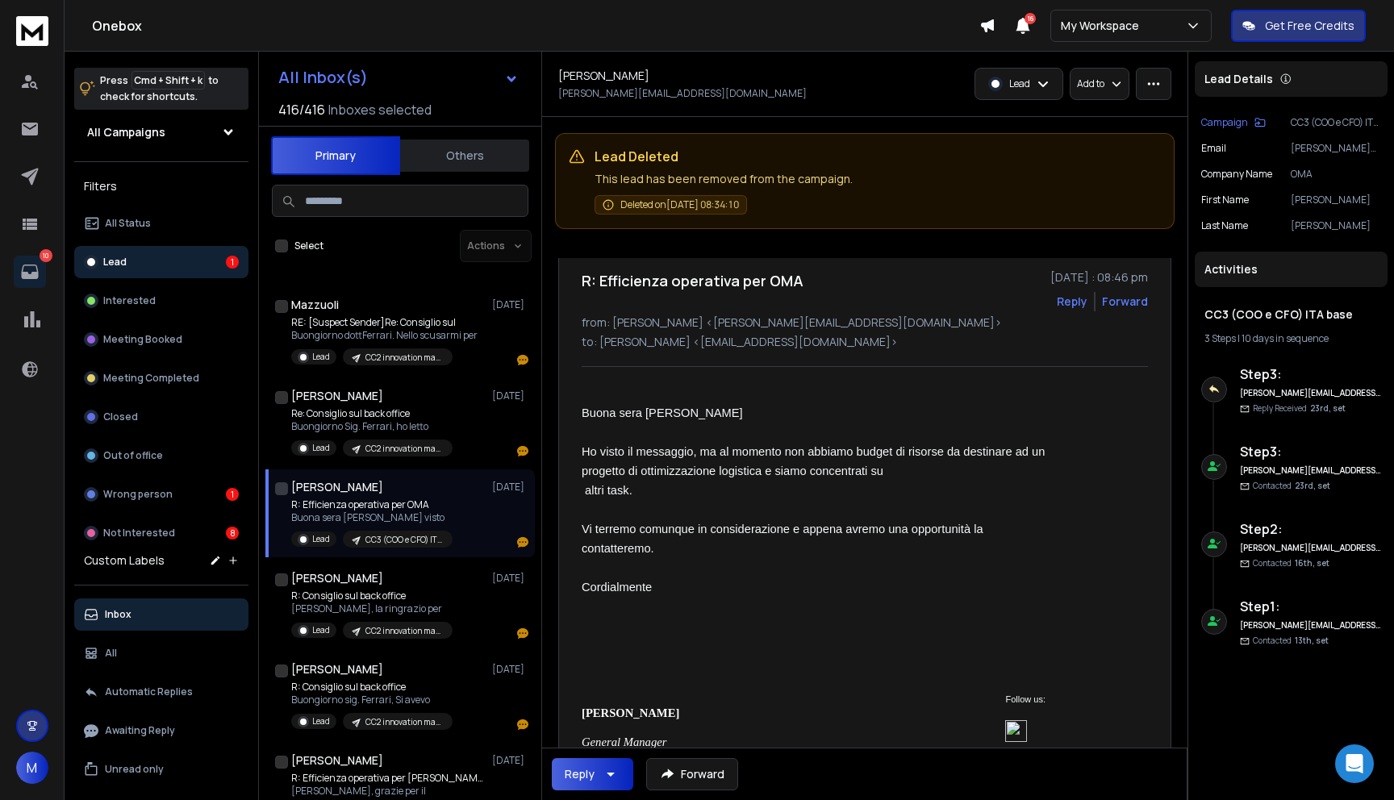
scroll to position [282, 0]
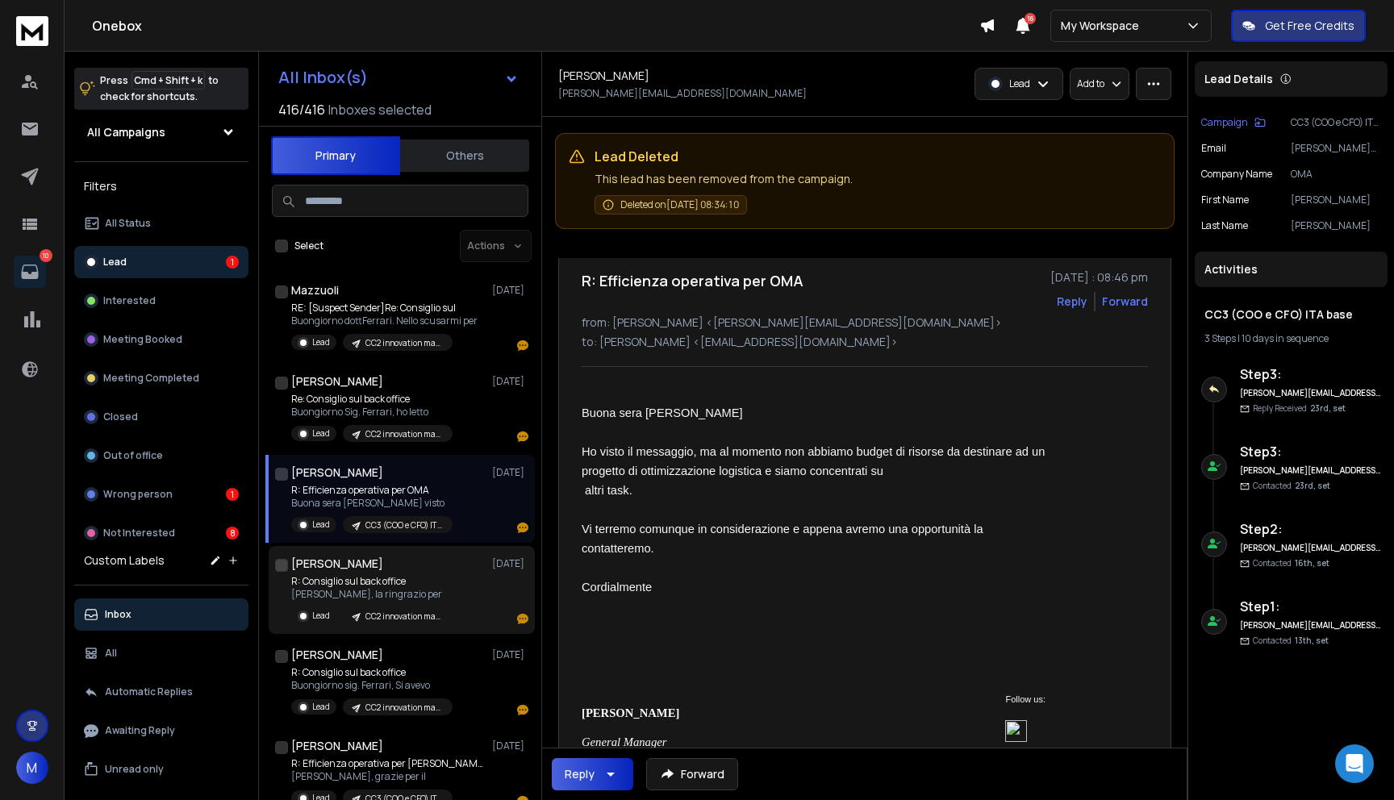
click at [463, 583] on div "R: Consiglio sul back office [PERSON_NAME], la ringrazio per Lead CC2 innovatio…" at bounding box center [409, 599] width 237 height 49
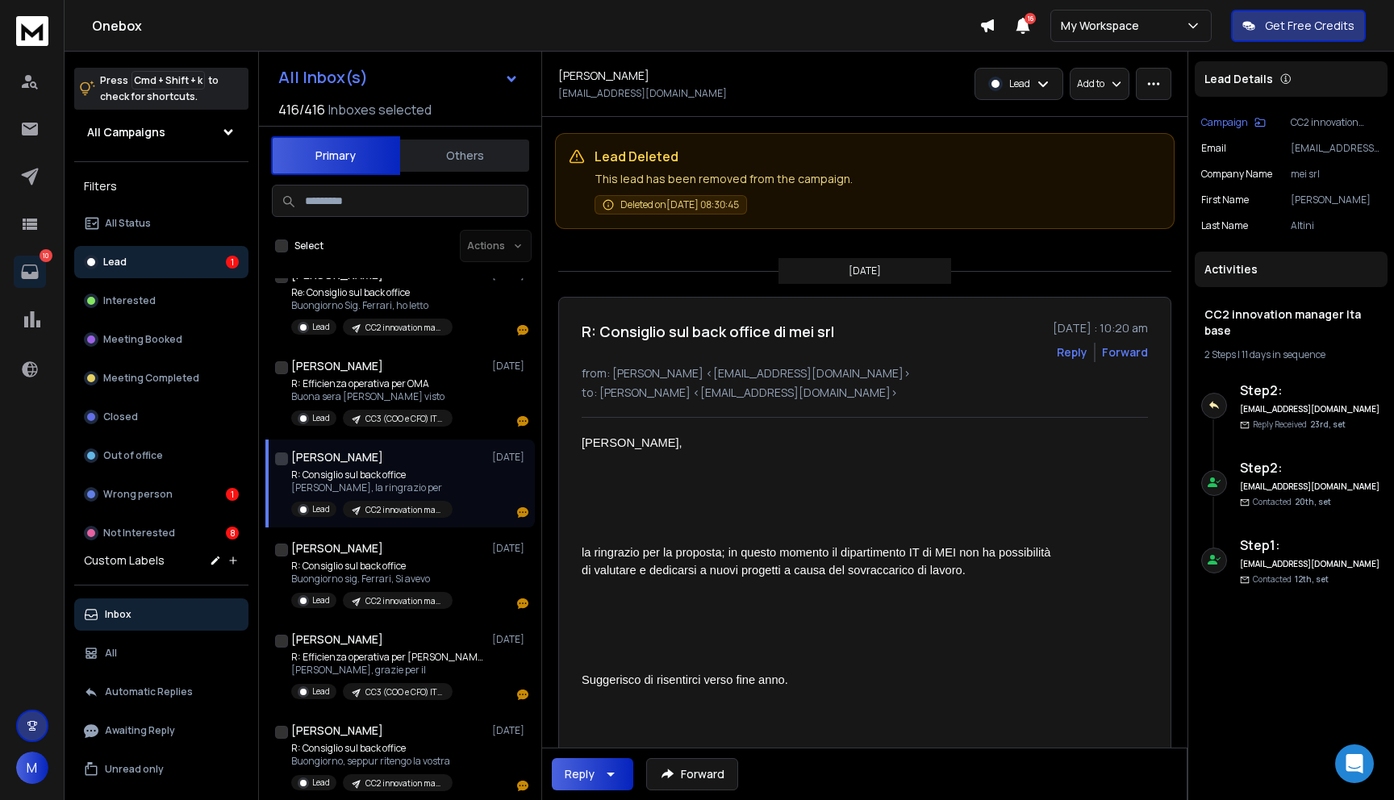
scroll to position [396, 0]
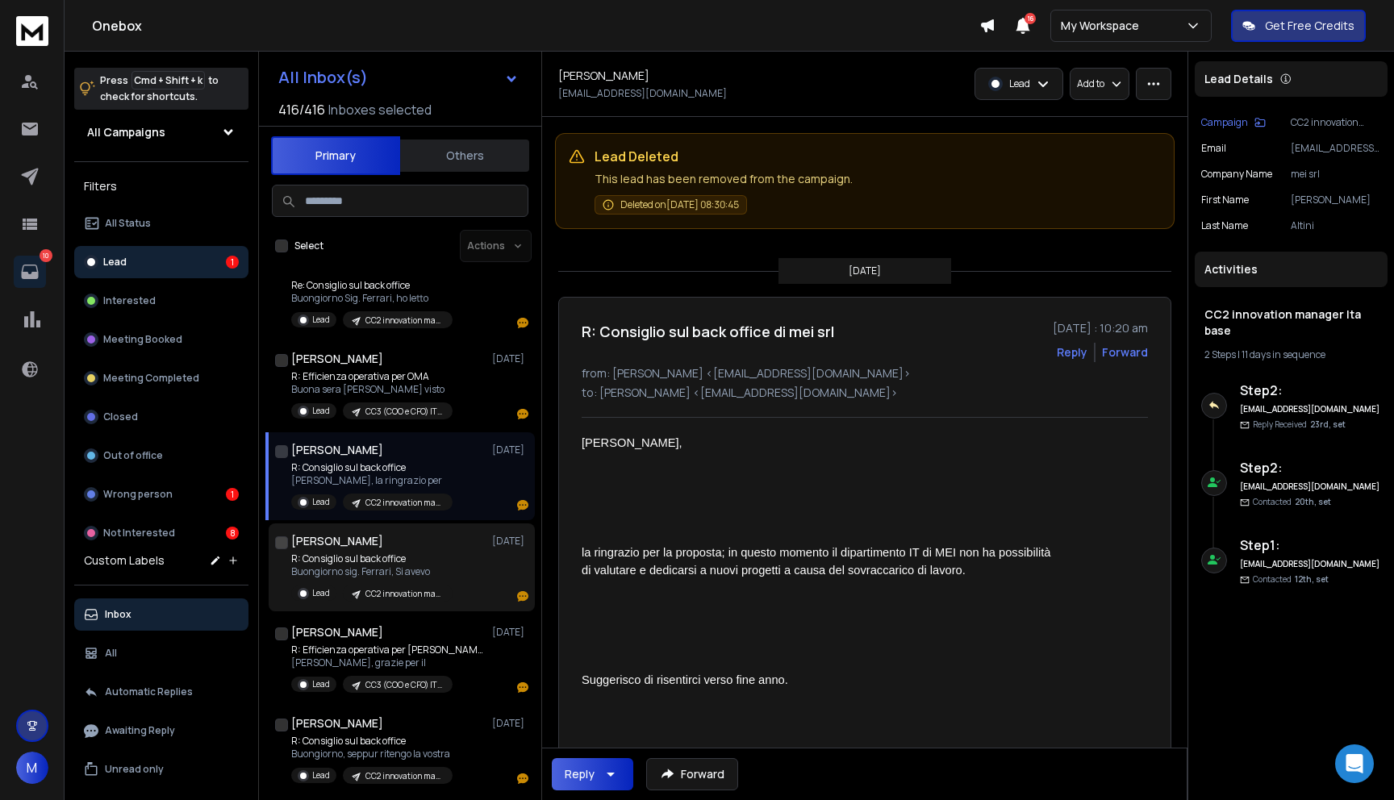
click at [474, 556] on div "R: Consiglio sul back office Buongiorno sig. Ferrari, Si avevo Lead CC2 innovat…" at bounding box center [409, 577] width 237 height 49
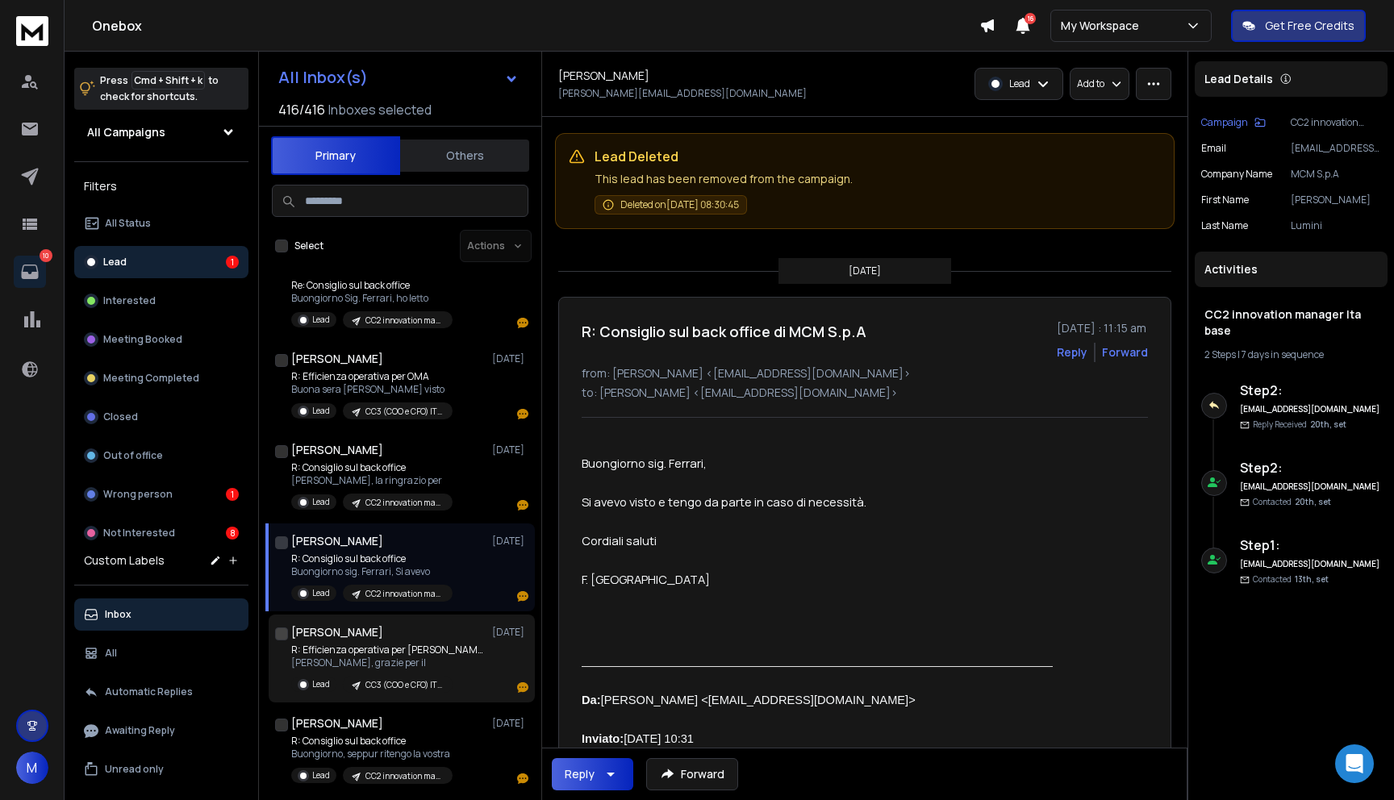
click at [462, 615] on div "[PERSON_NAME] [DATE] R: Efficienza operativa per [PERSON_NAME] [PERSON_NAME], g…" at bounding box center [402, 659] width 266 height 88
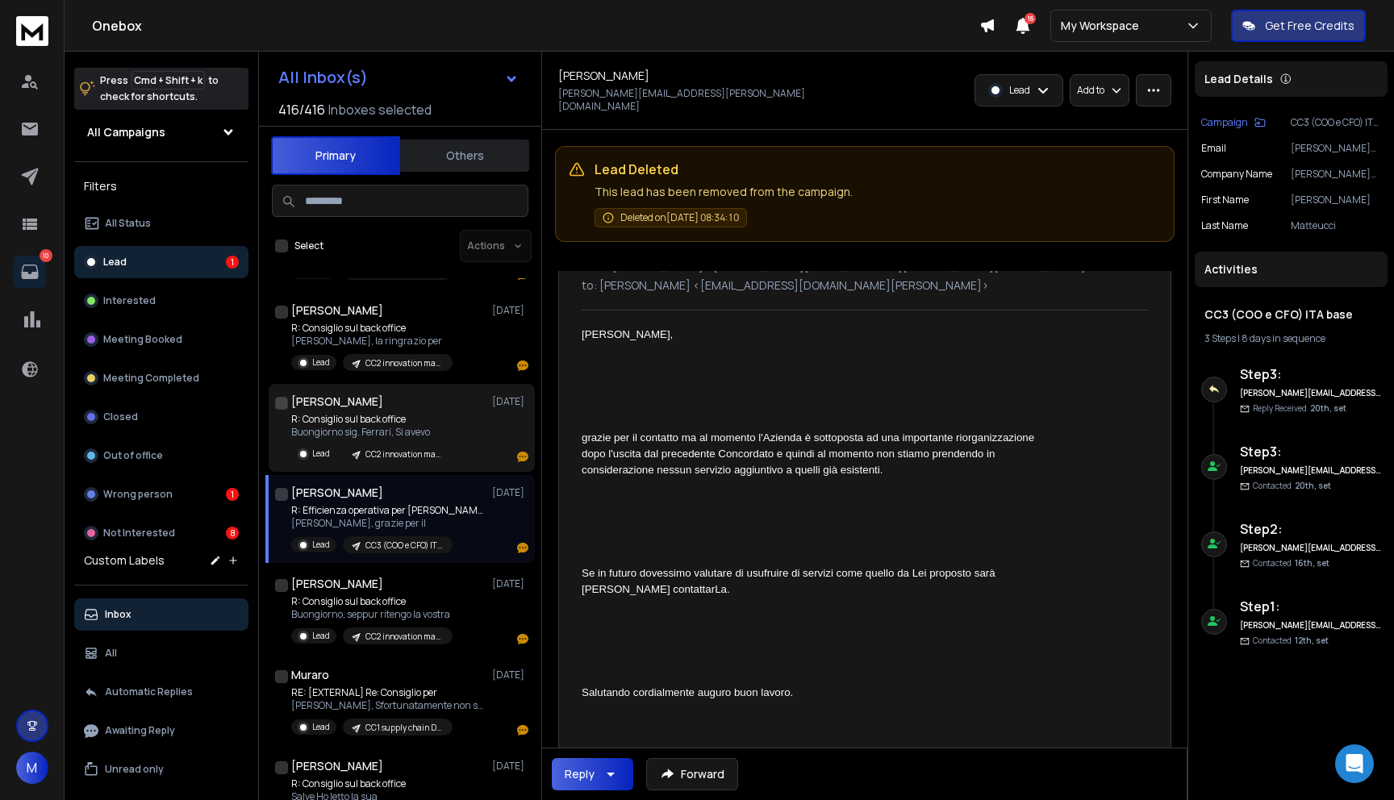
scroll to position [539, 0]
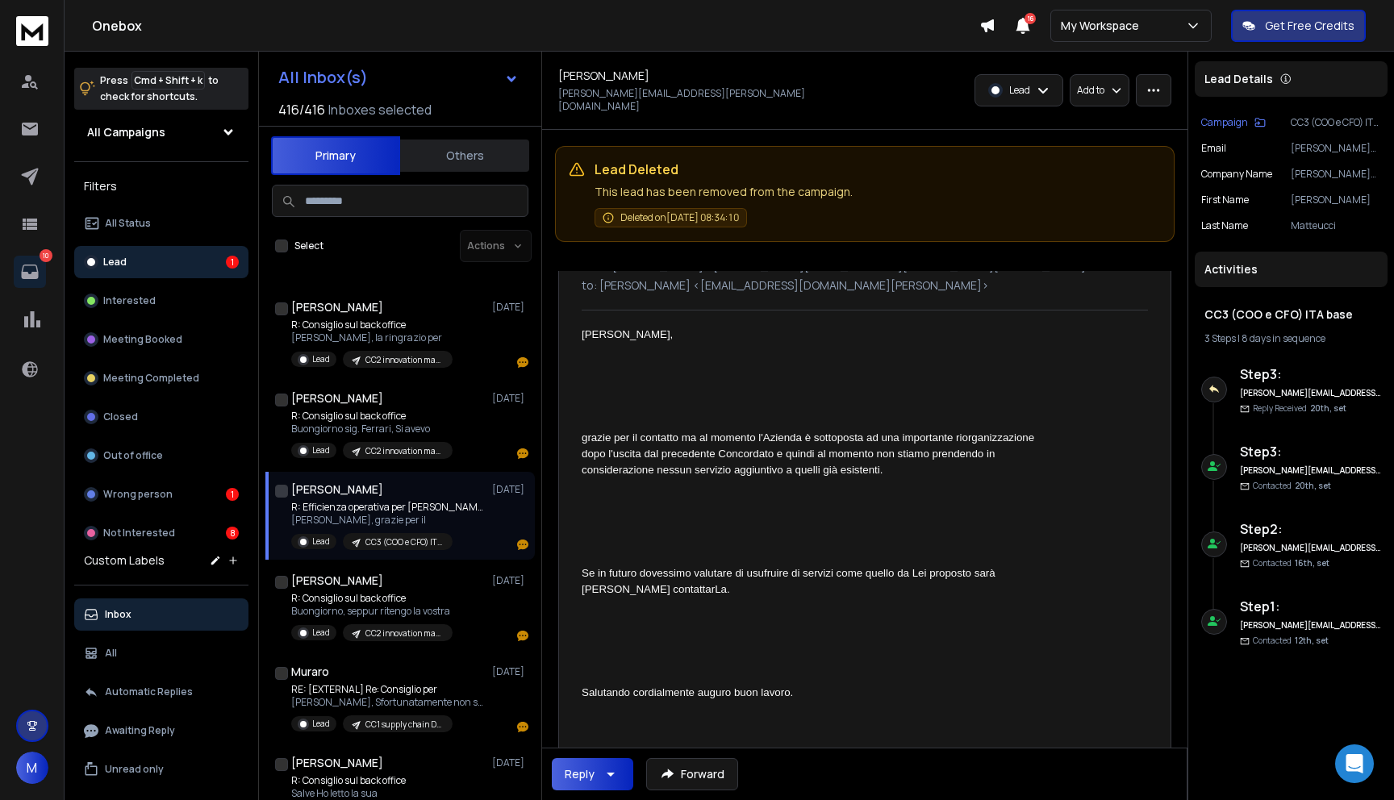
click at [446, 512] on p "R: Efficienza operativa per [PERSON_NAME]" at bounding box center [388, 507] width 194 height 13
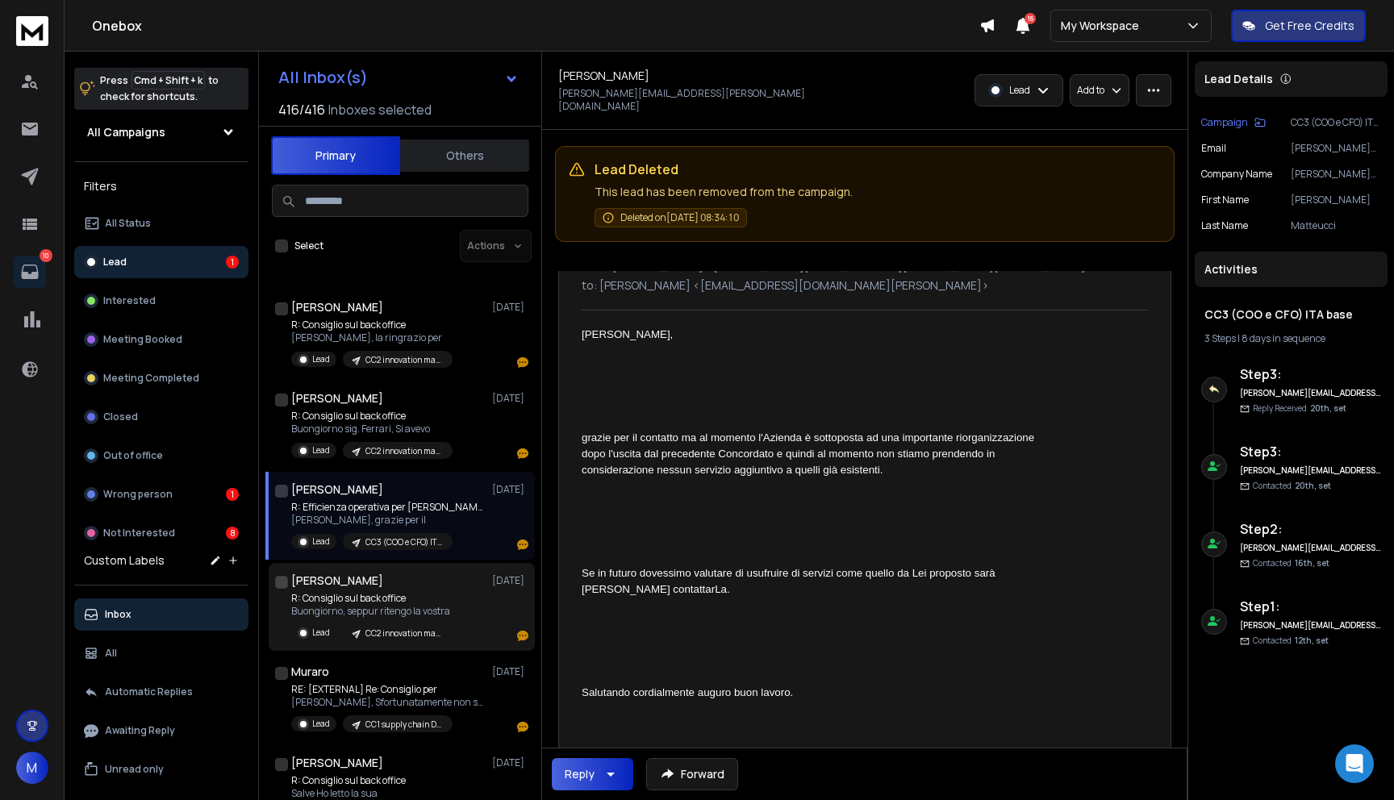
click at [458, 593] on div "R: Consiglio sul back office [GEOGRAPHIC_DATA], seppur ritengo la vostra Lead C…" at bounding box center [409, 616] width 237 height 49
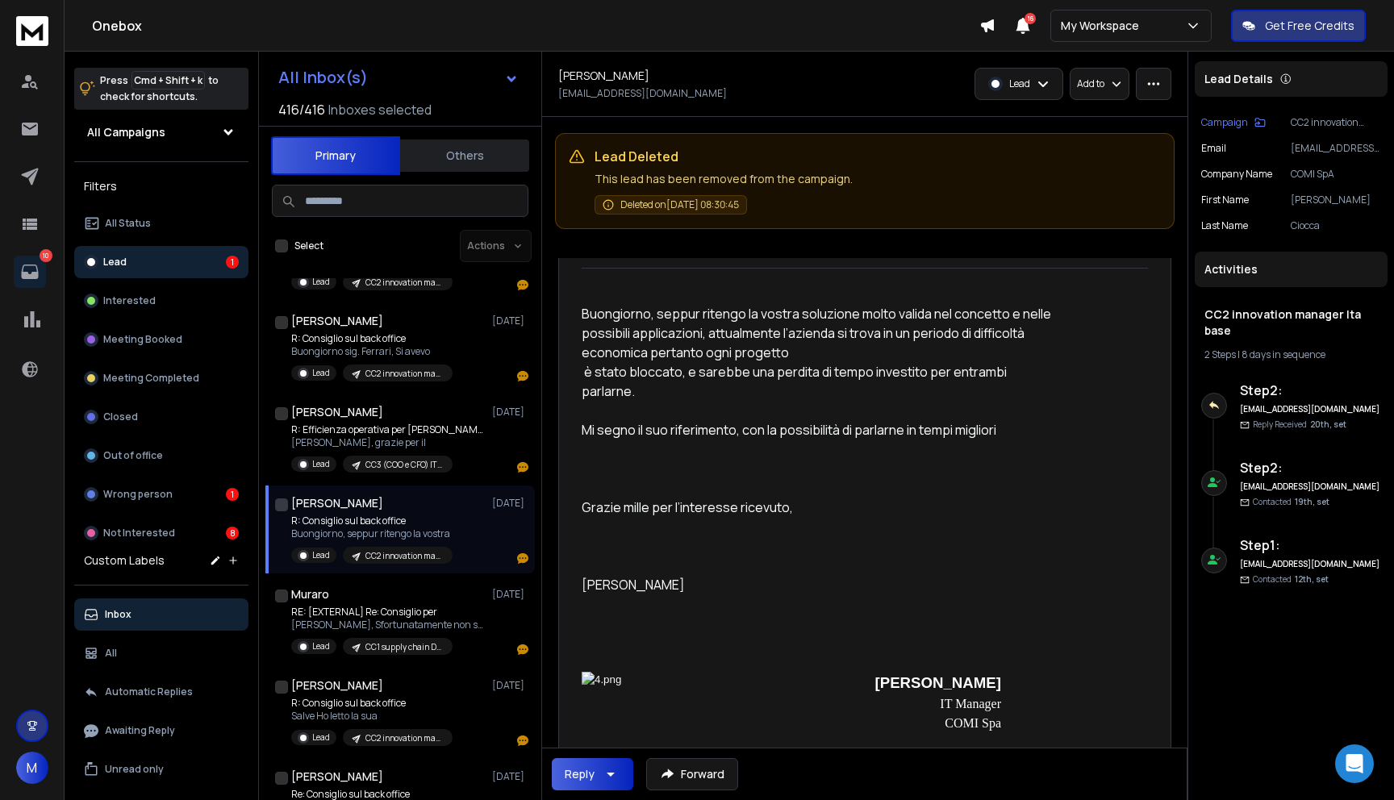
scroll to position [637, 0]
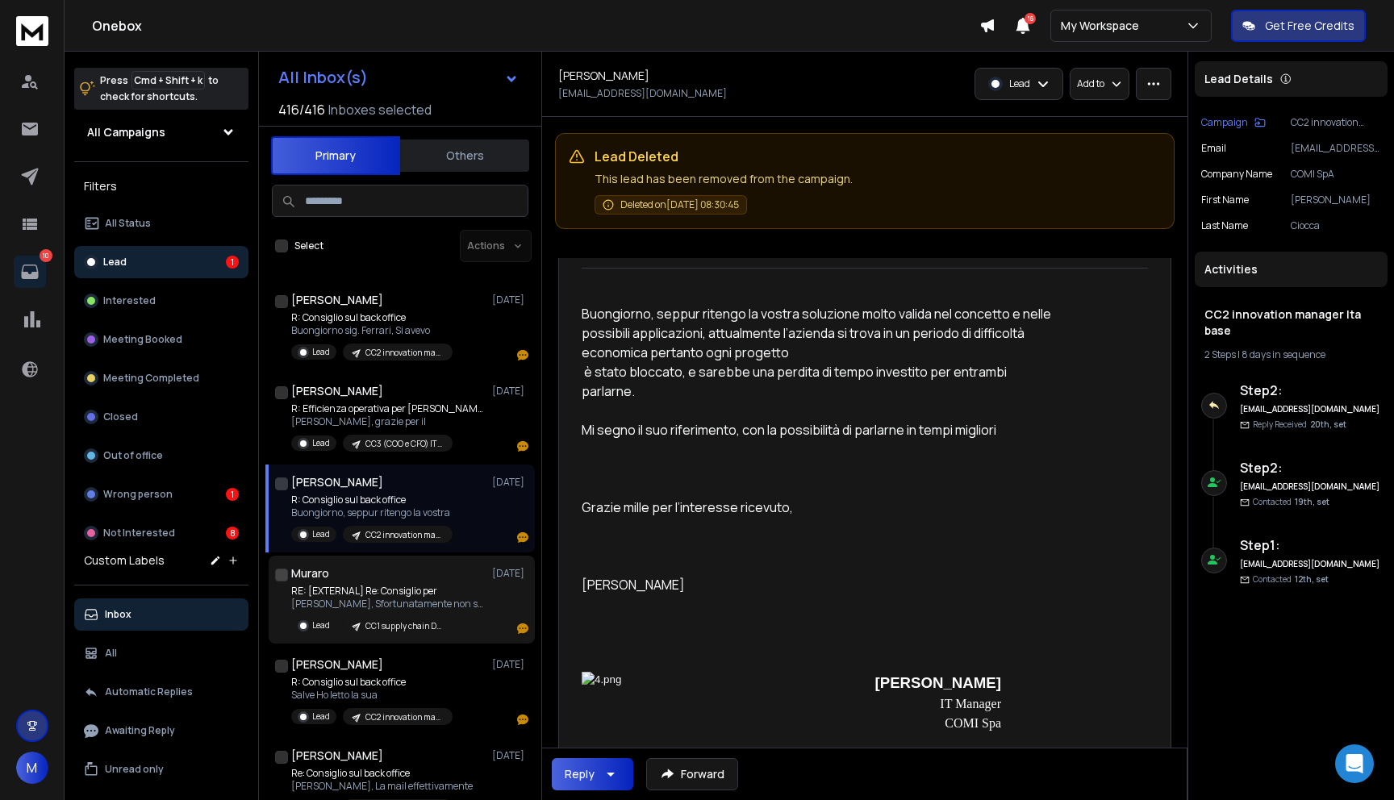
click at [445, 590] on p "RE: [EXTERNAL] Re: Consiglio per" at bounding box center [388, 591] width 194 height 13
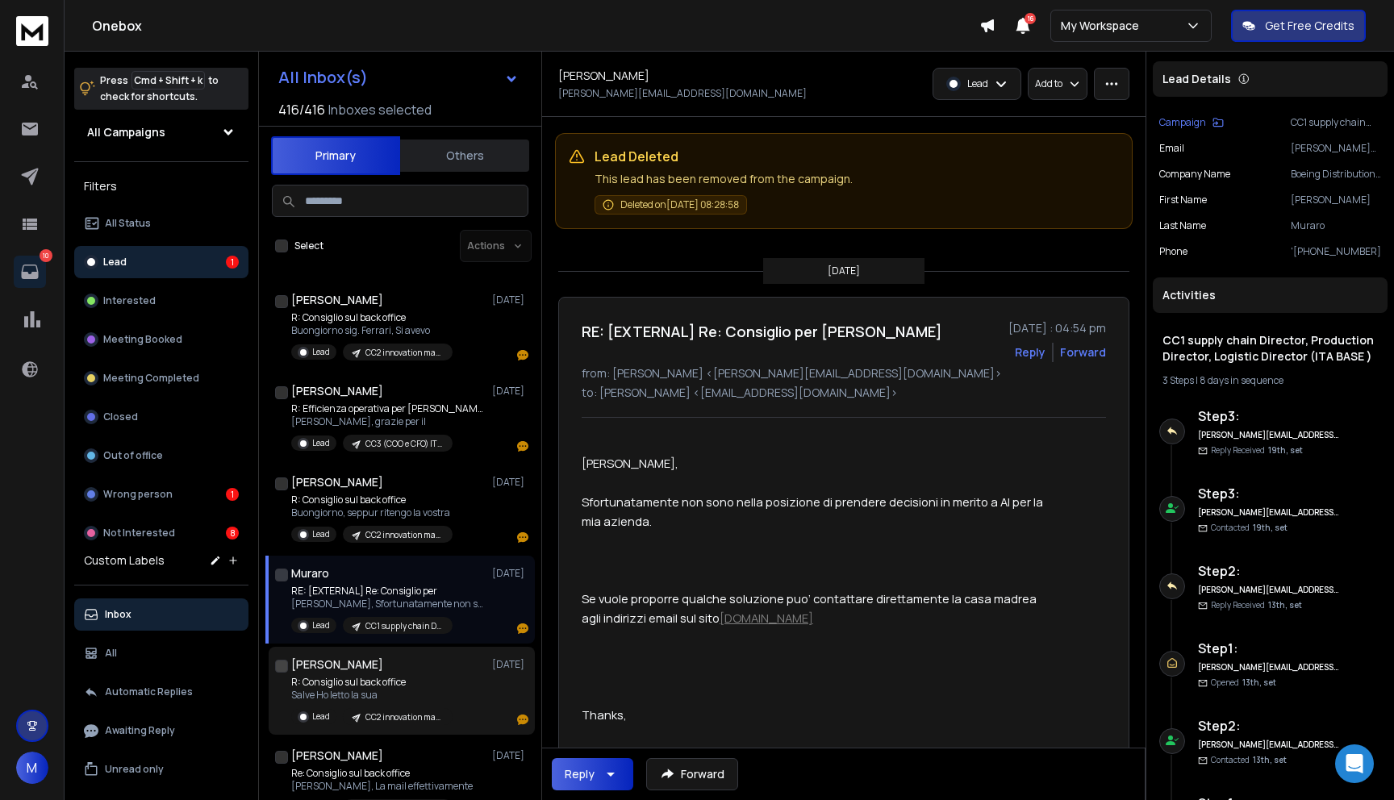
click at [443, 674] on div "[PERSON_NAME] [DATE] R: Consiglio sul back office [PERSON_NAME] letto la sua Le…" at bounding box center [409, 691] width 237 height 69
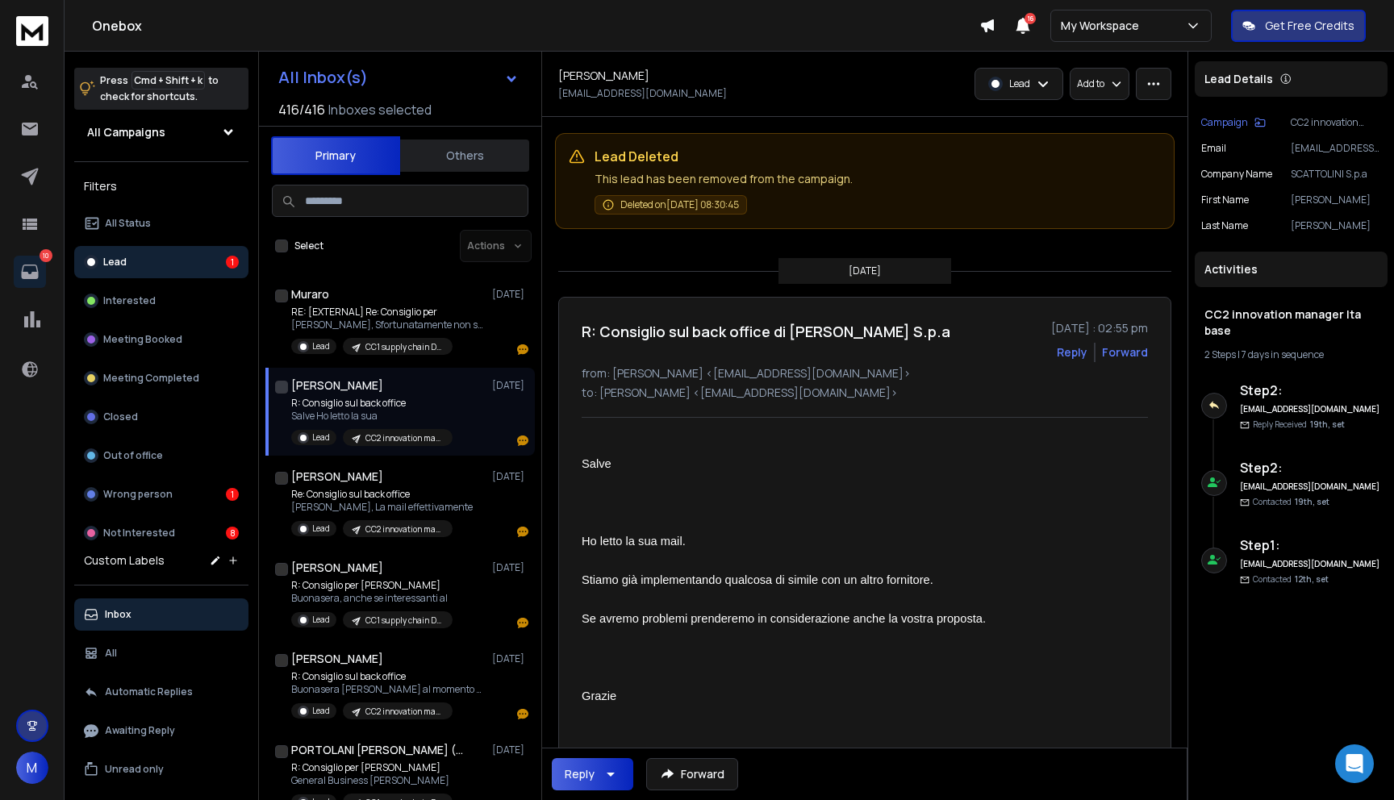
scroll to position [928, 0]
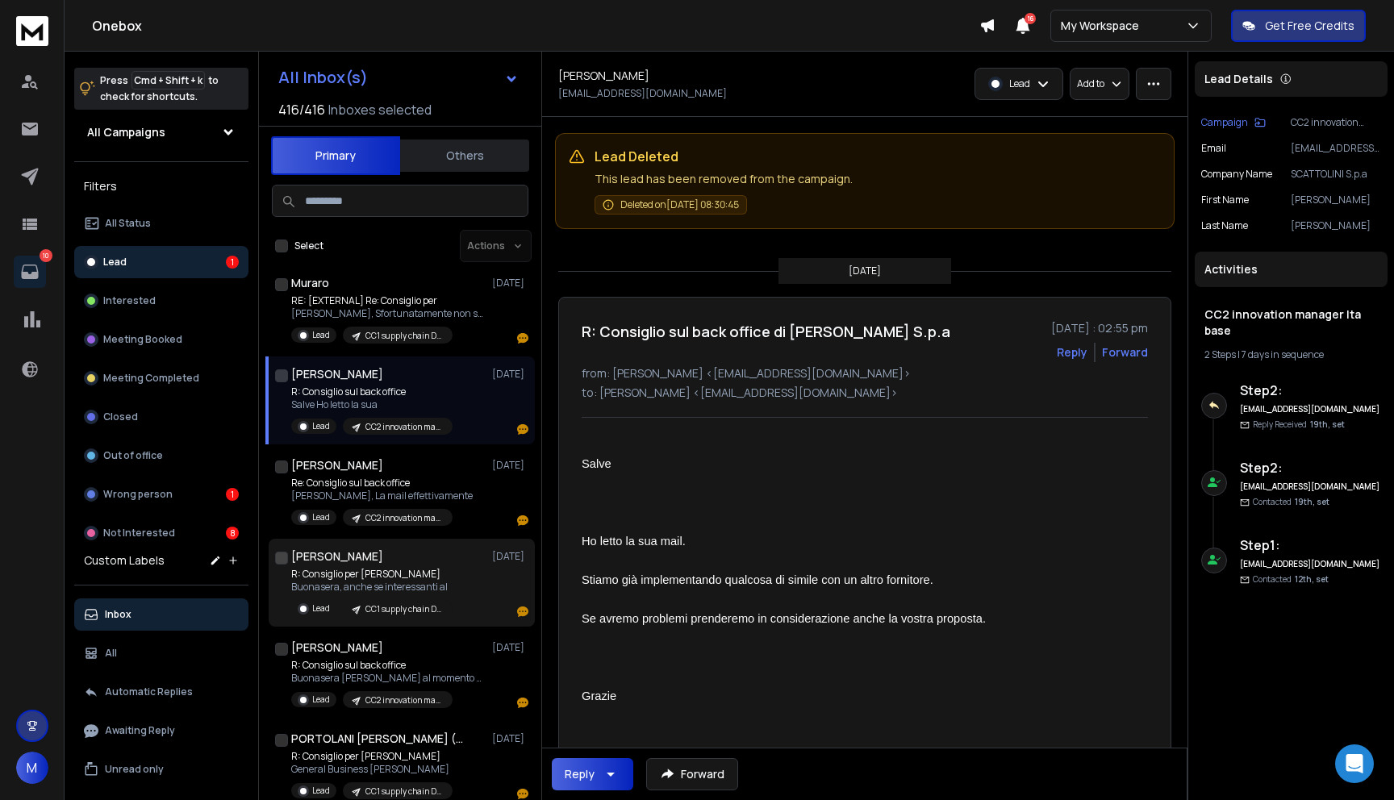
click at [476, 575] on div "R: Consiglio per [PERSON_NAME], anche se interessanti al Lead CC1 supply chain …" at bounding box center [409, 592] width 237 height 49
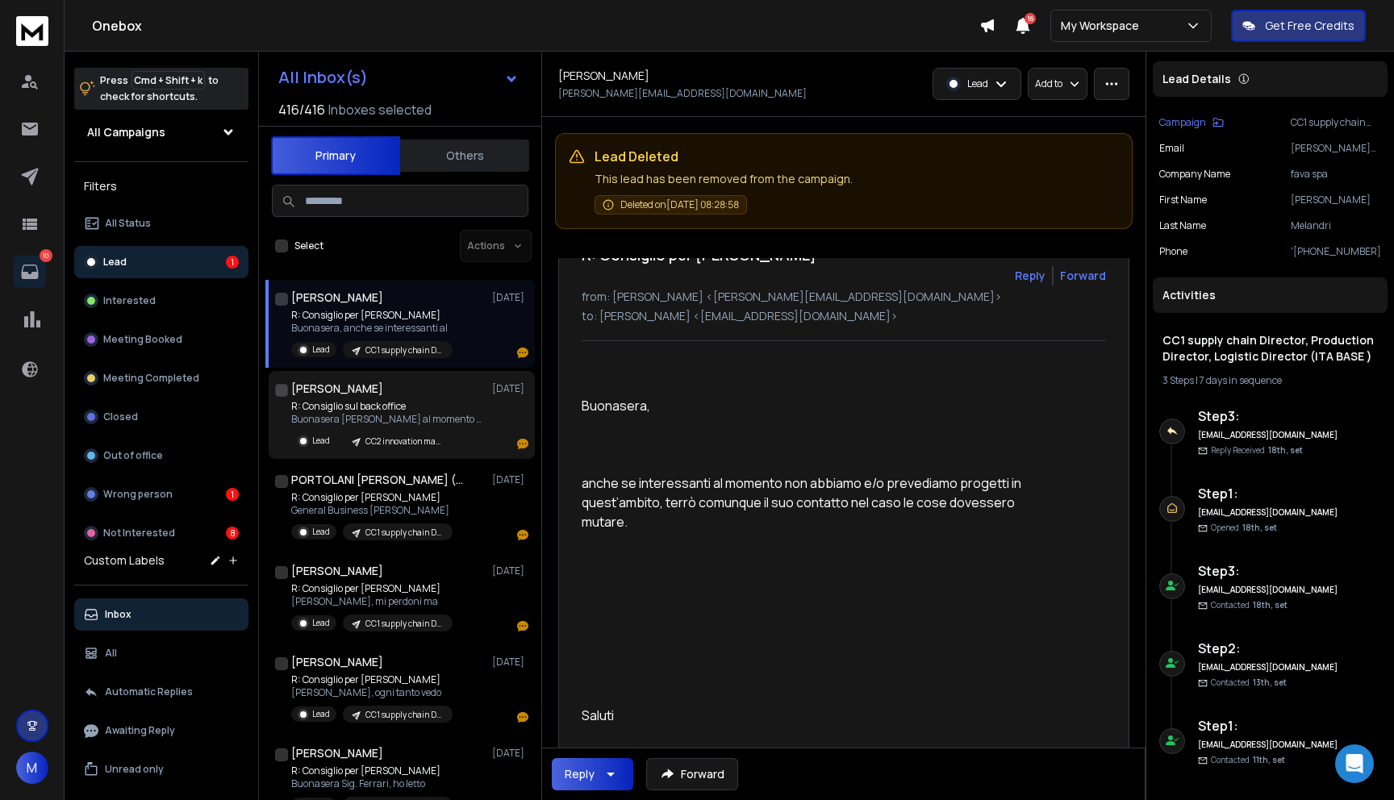
scroll to position [1187, 0]
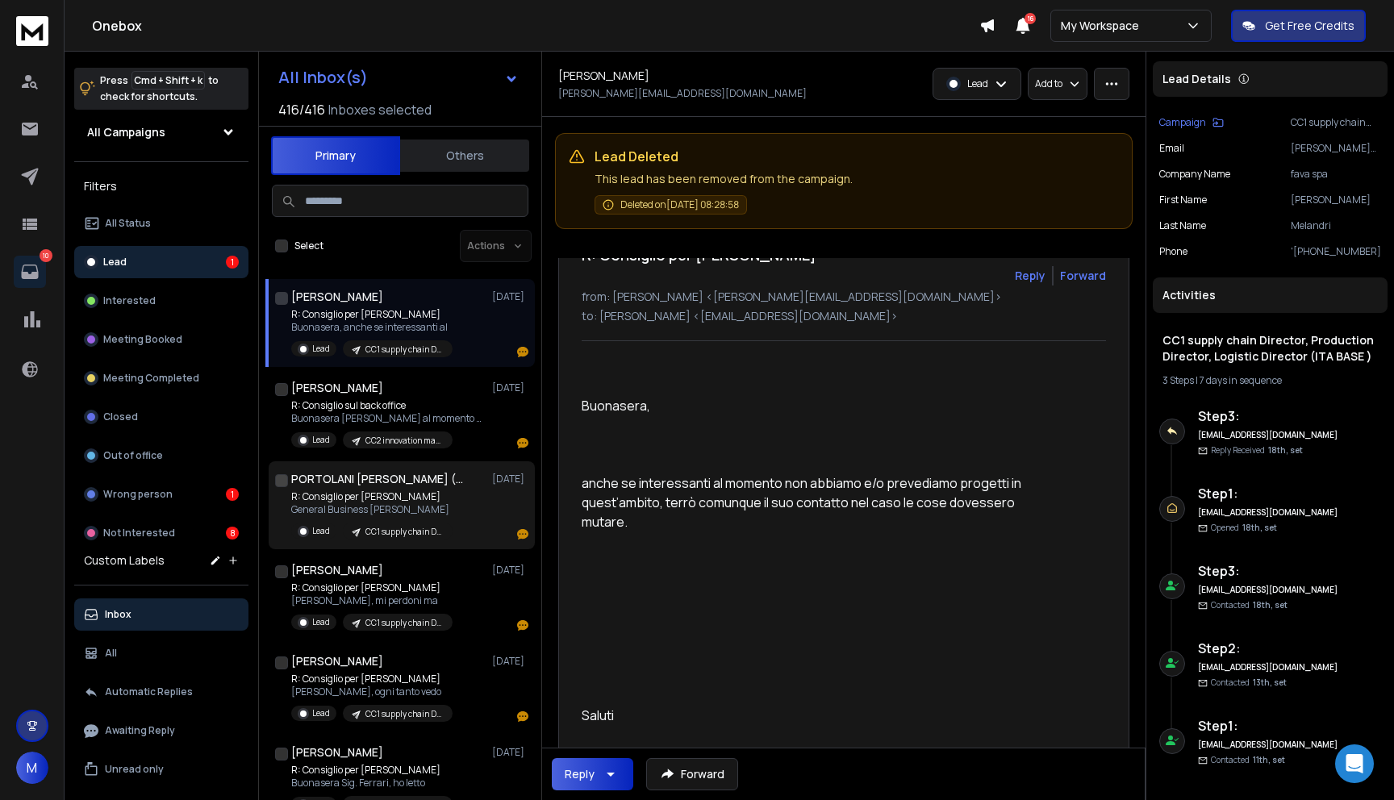
click at [478, 538] on div "R: Consiglio per [PERSON_NAME] General Business [PERSON_NAME] Lead CC1 supply c…" at bounding box center [409, 514] width 237 height 49
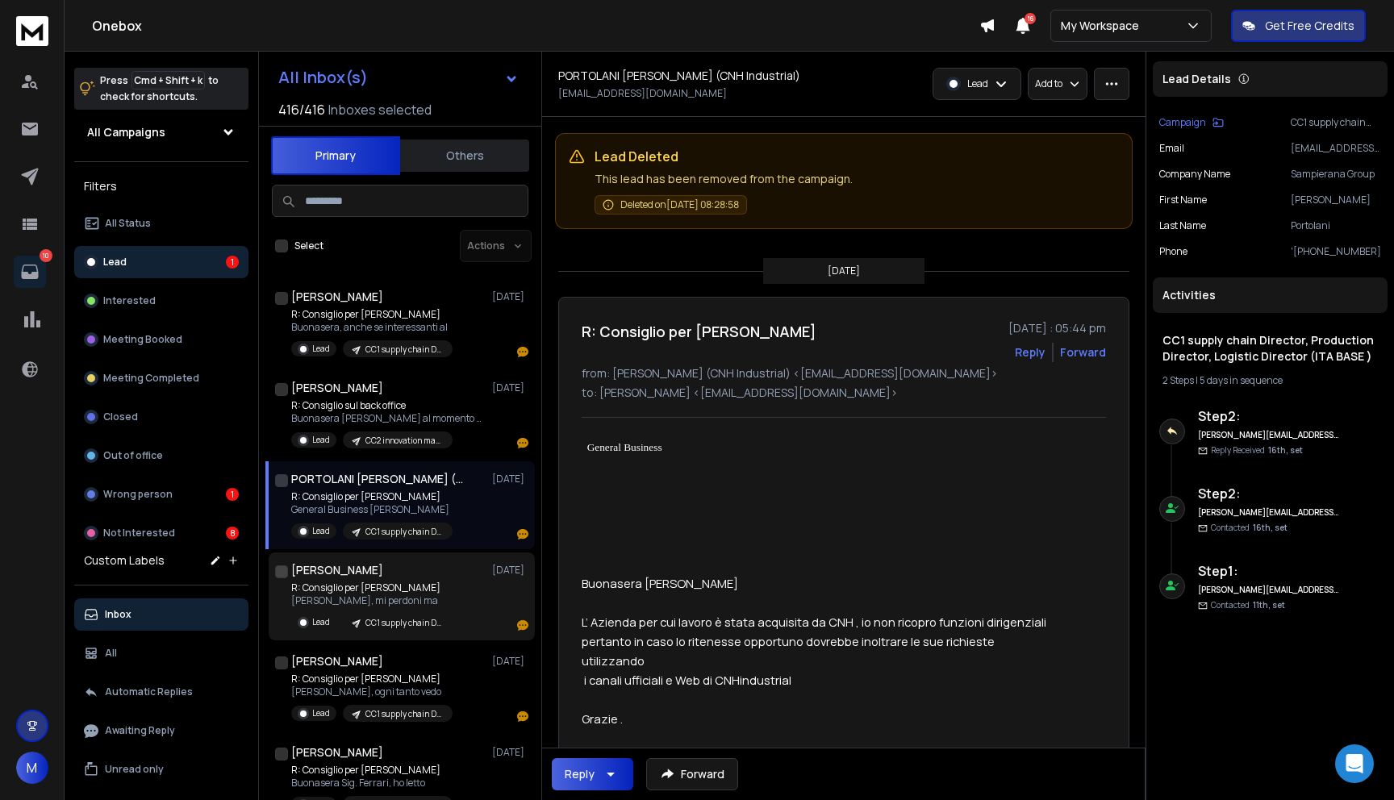
click at [489, 601] on div "R: Consiglio per [PERSON_NAME], mi perdoni ma Lead CC1 supply chain Director, P…" at bounding box center [409, 606] width 237 height 49
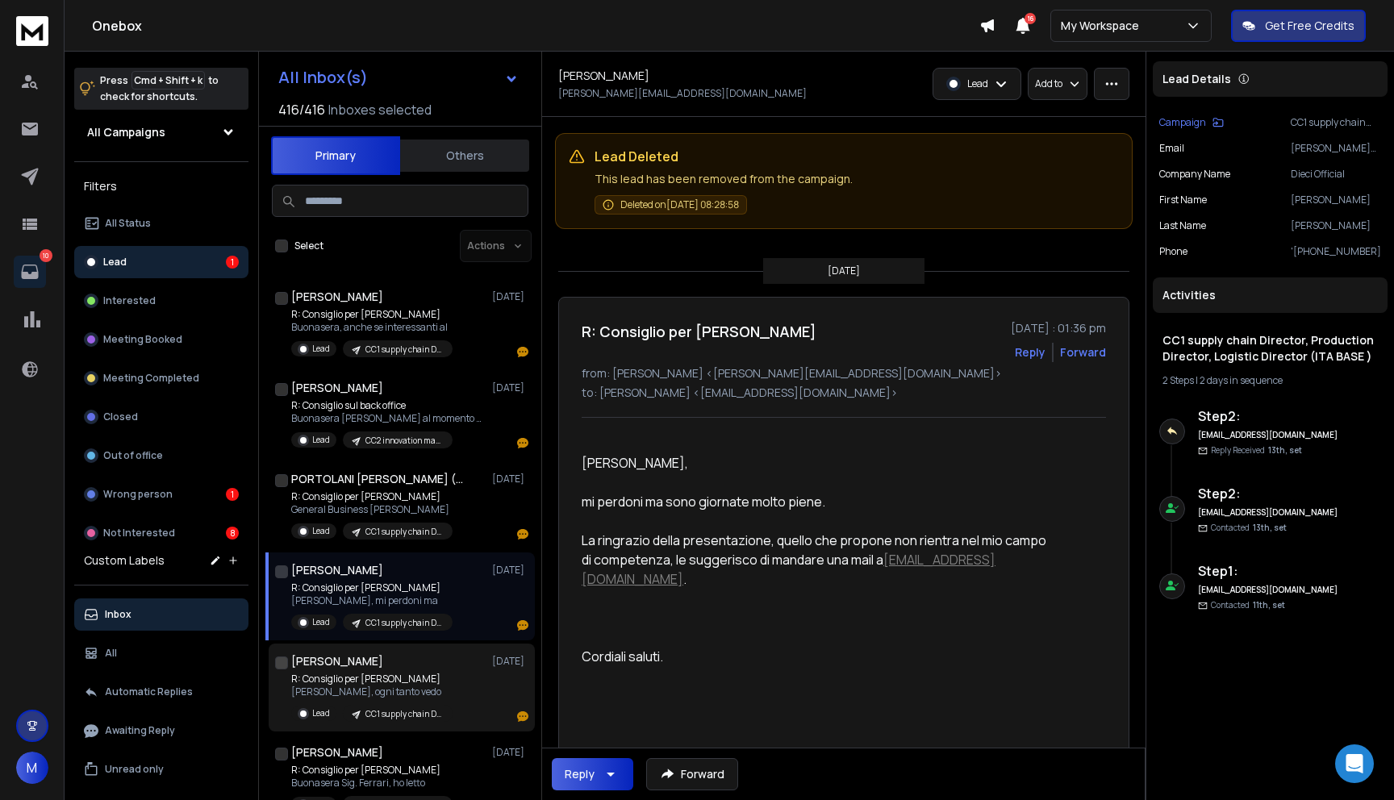
click at [492, 668] on p "[DATE]" at bounding box center [510, 661] width 36 height 13
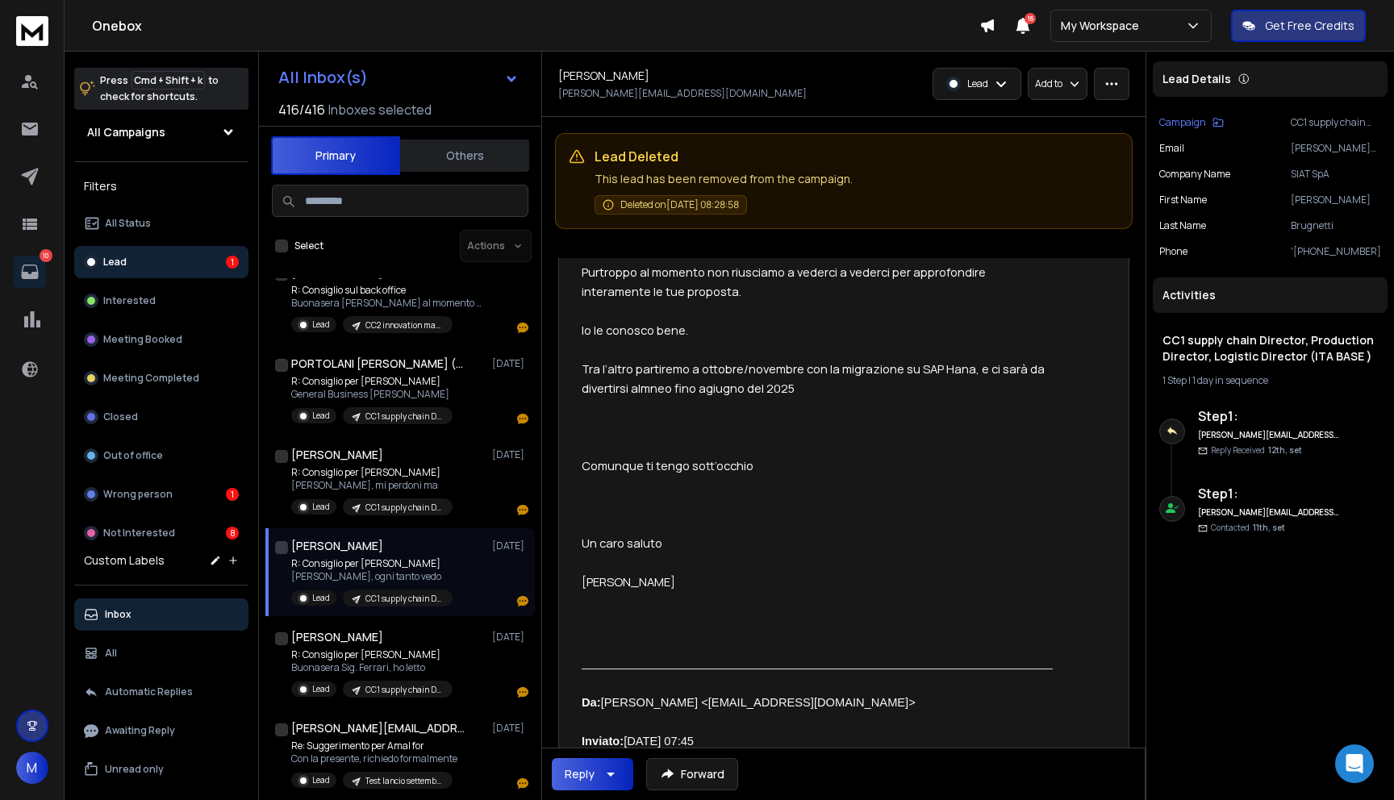
scroll to position [1321, 0]
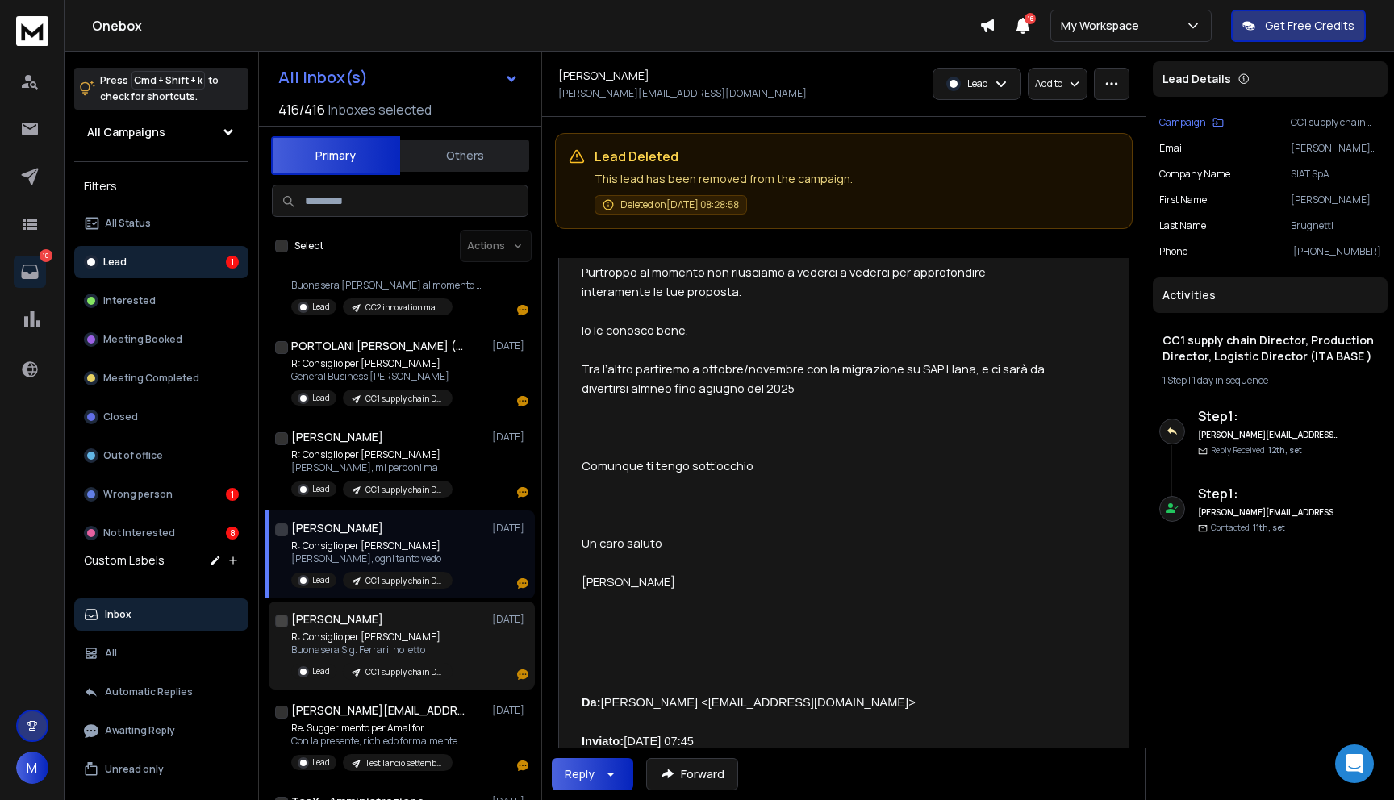
click at [436, 628] on div "[PERSON_NAME] [DATE]" at bounding box center [409, 619] width 237 height 16
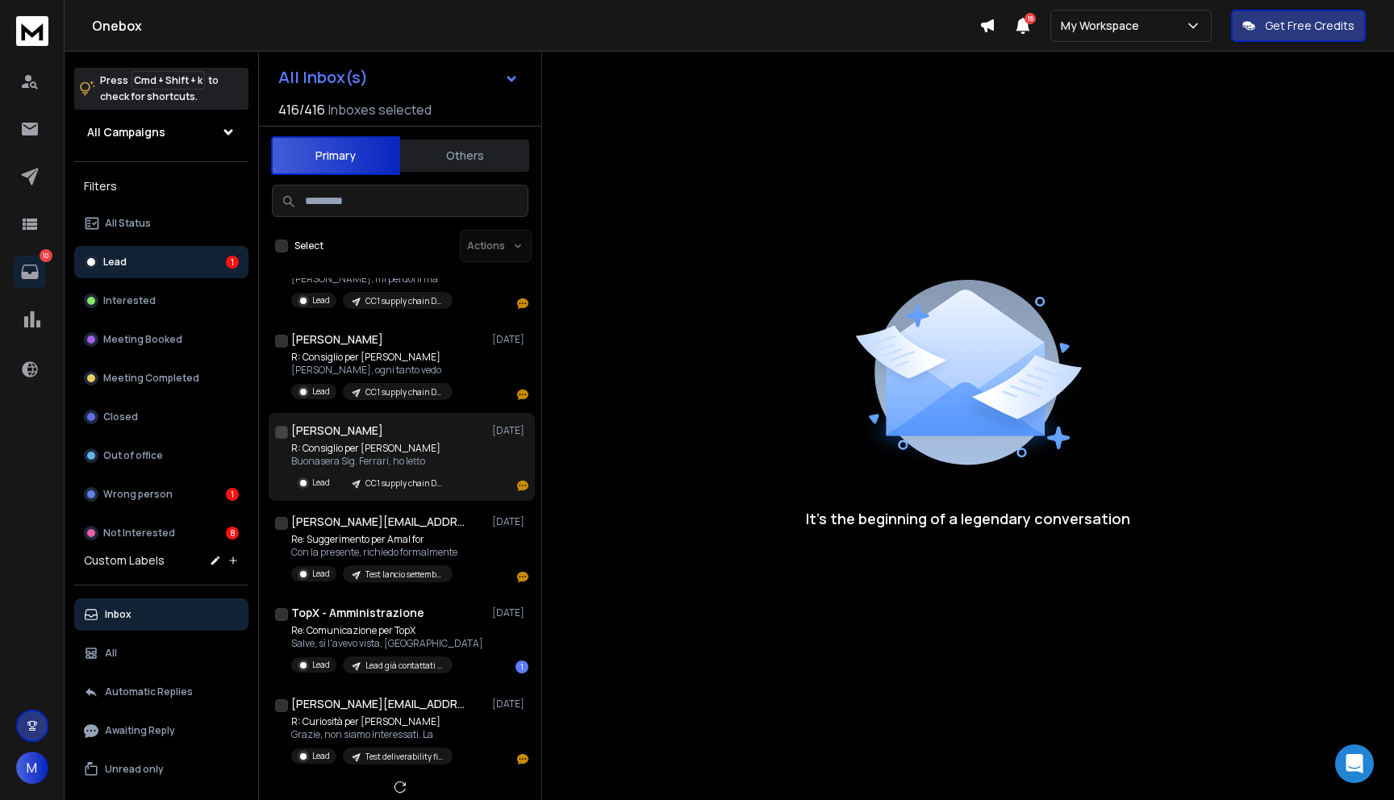
scroll to position [1518, 0]
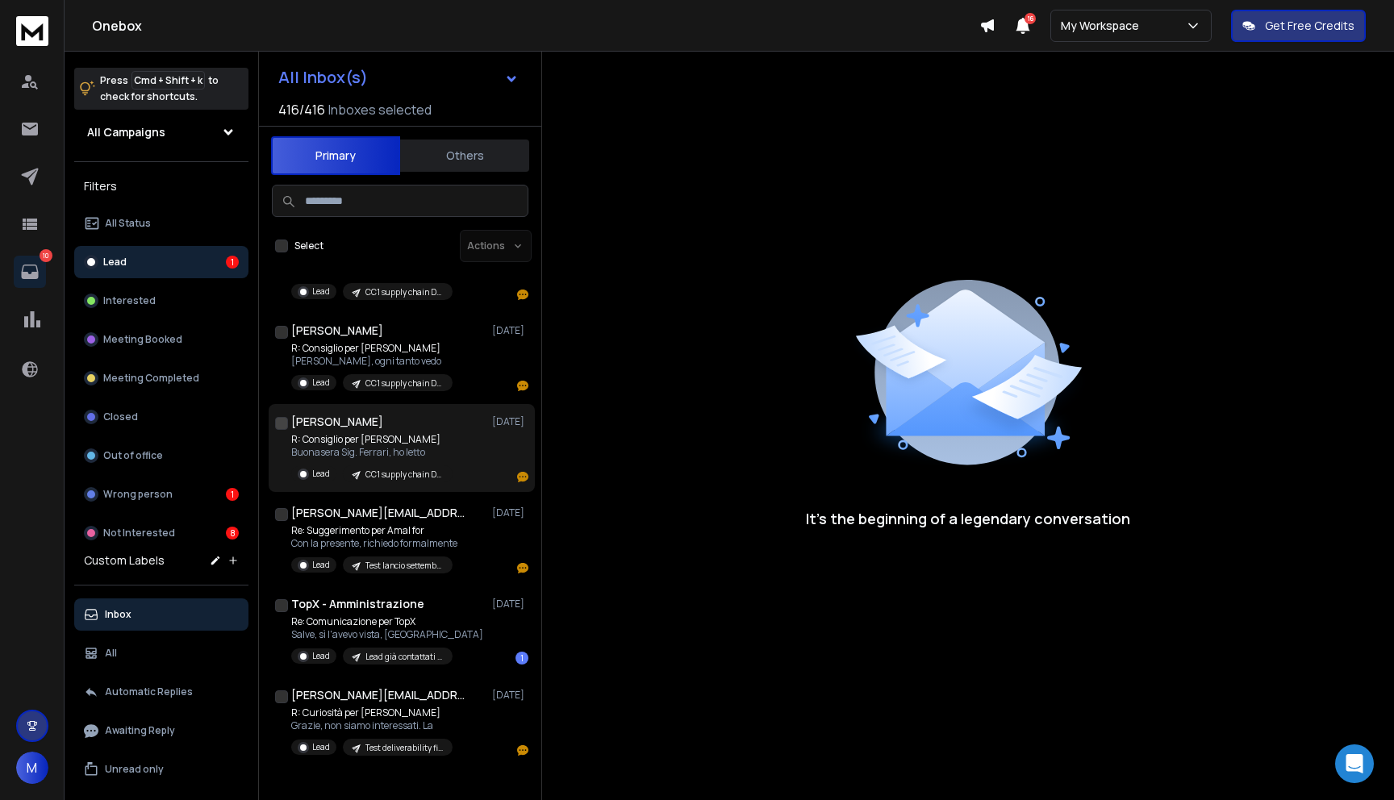
click at [436, 612] on div "TopX - Amministrazione [DATE]" at bounding box center [409, 604] width 237 height 16
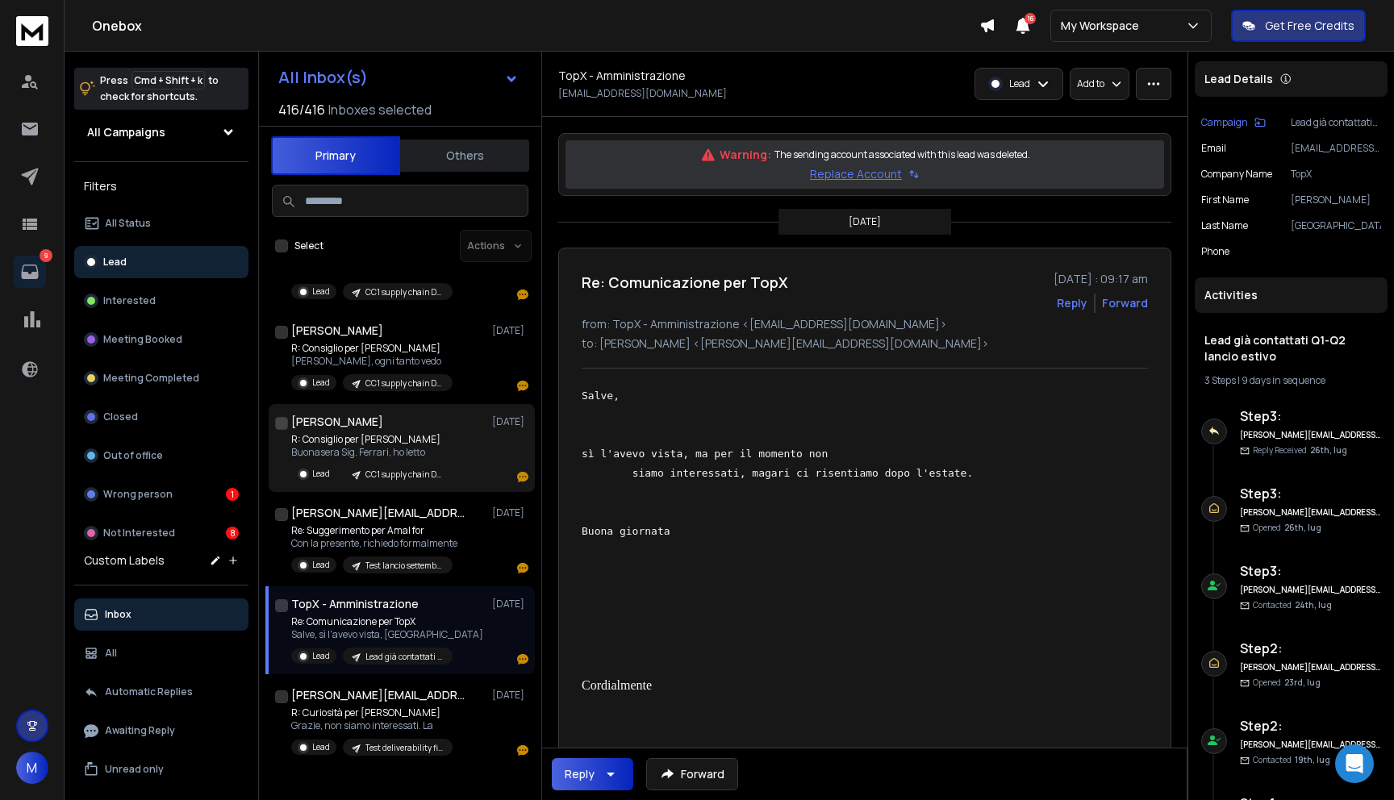
scroll to position [1539, 0]
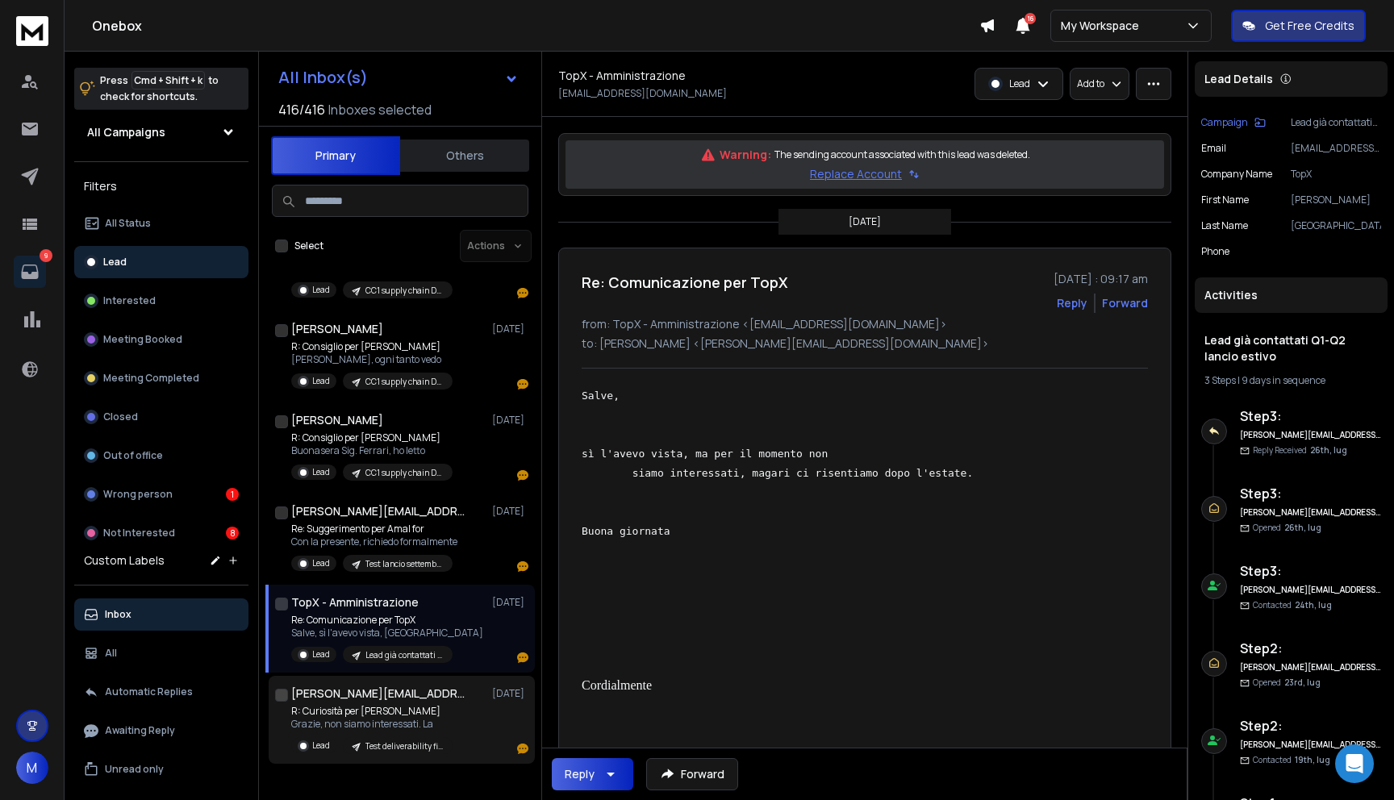
click at [434, 724] on p "Grazie, non siamo interessati. La" at bounding box center [371, 724] width 161 height 13
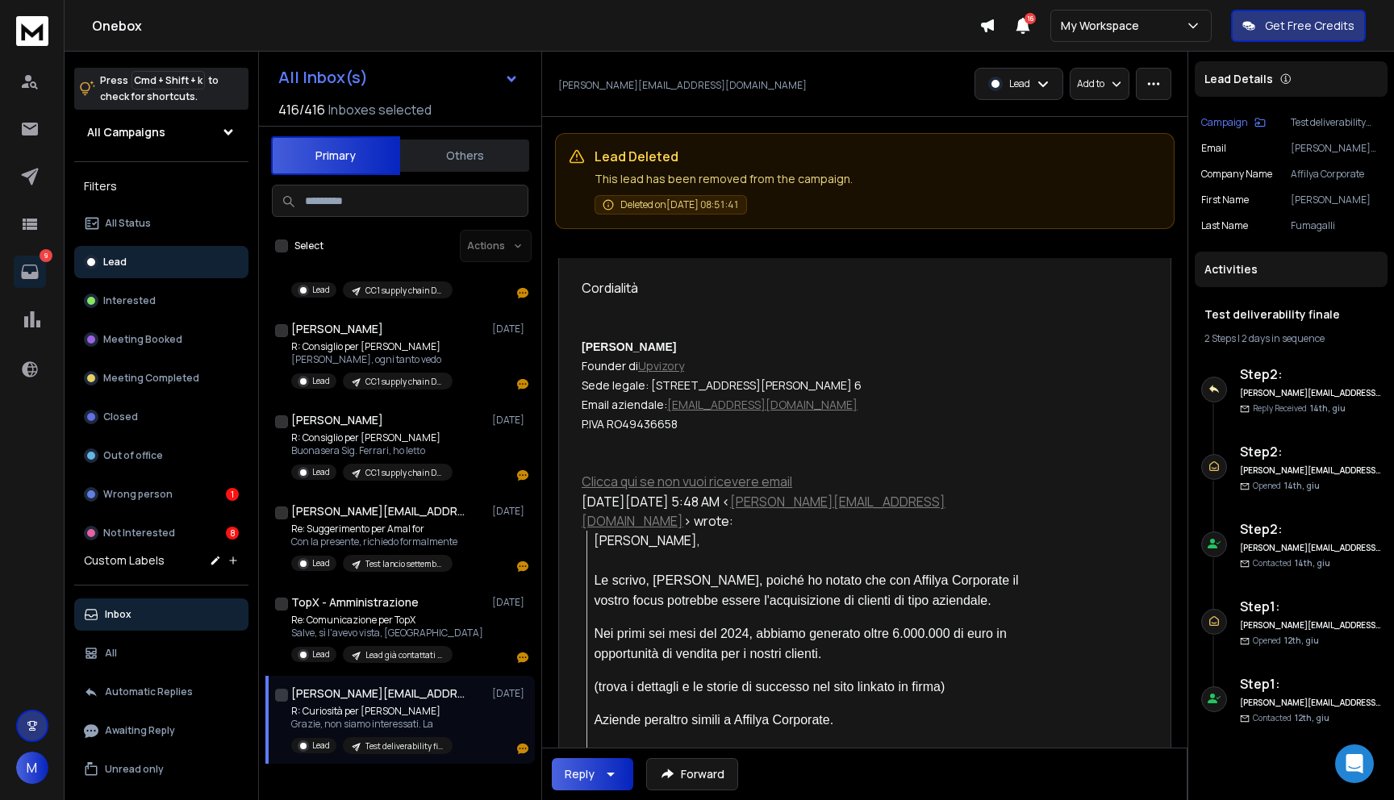
scroll to position [831, 0]
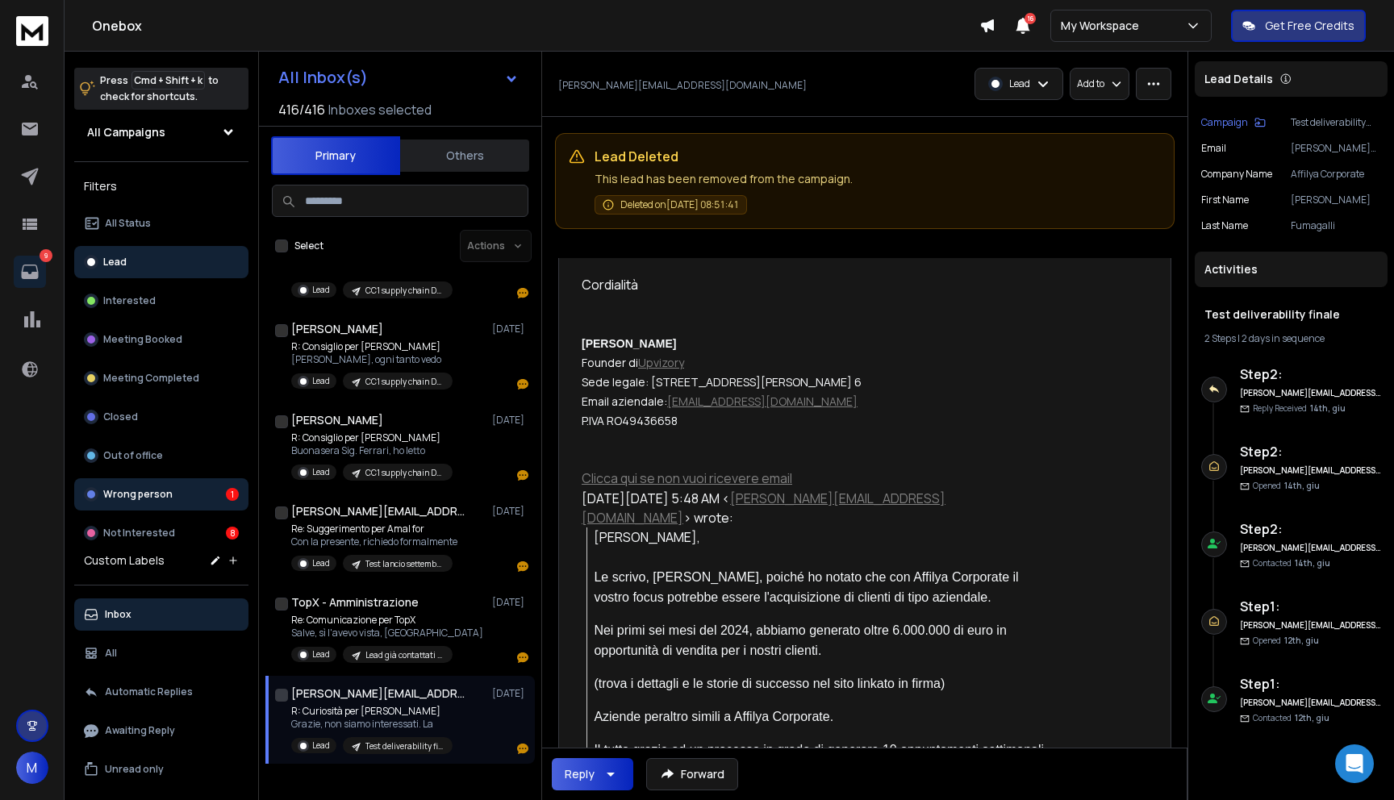
click at [150, 505] on button "Wrong person 1" at bounding box center [161, 494] width 174 height 32
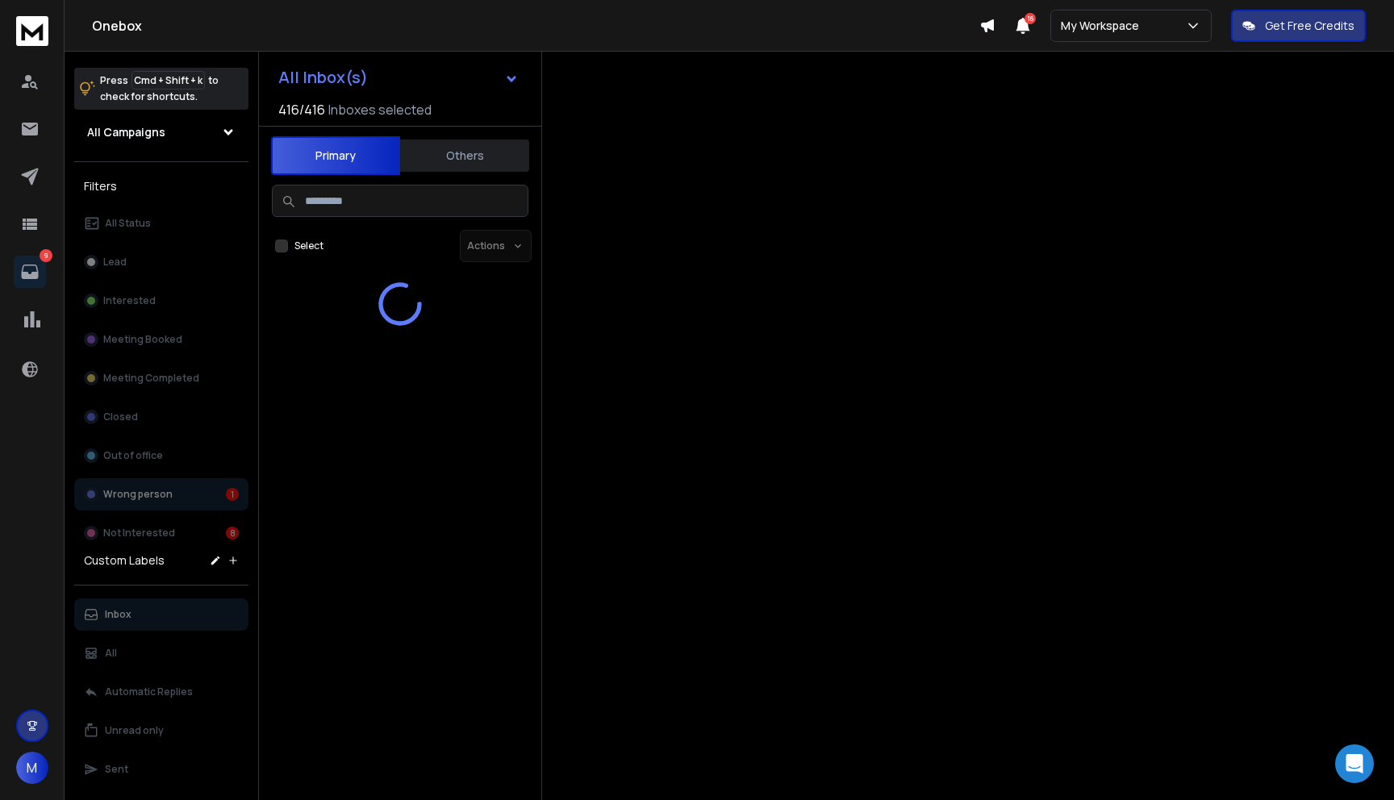
scroll to position [0, 0]
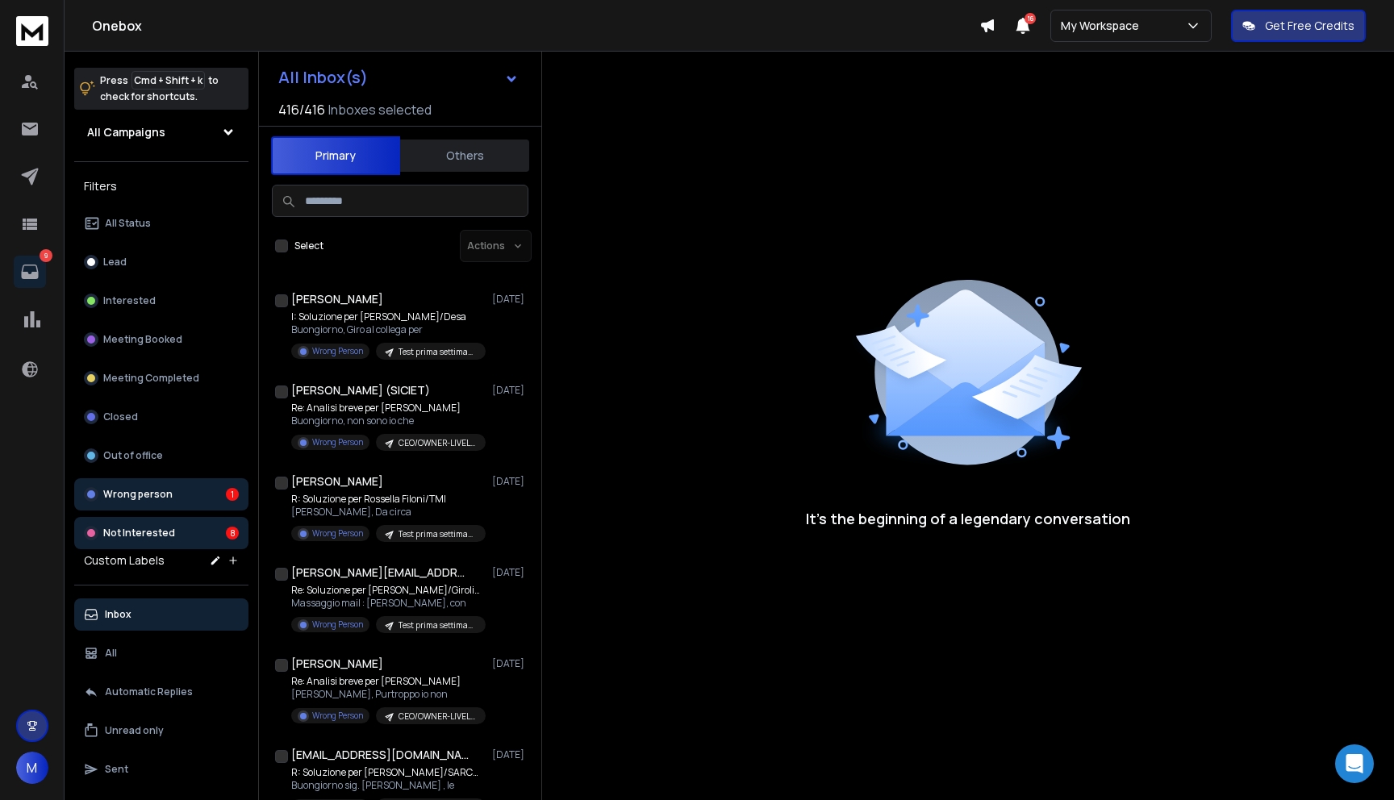
click at [189, 536] on button "Not Interested 8" at bounding box center [161, 533] width 174 height 32
click at [193, 489] on button "Wrong person 1" at bounding box center [161, 494] width 174 height 32
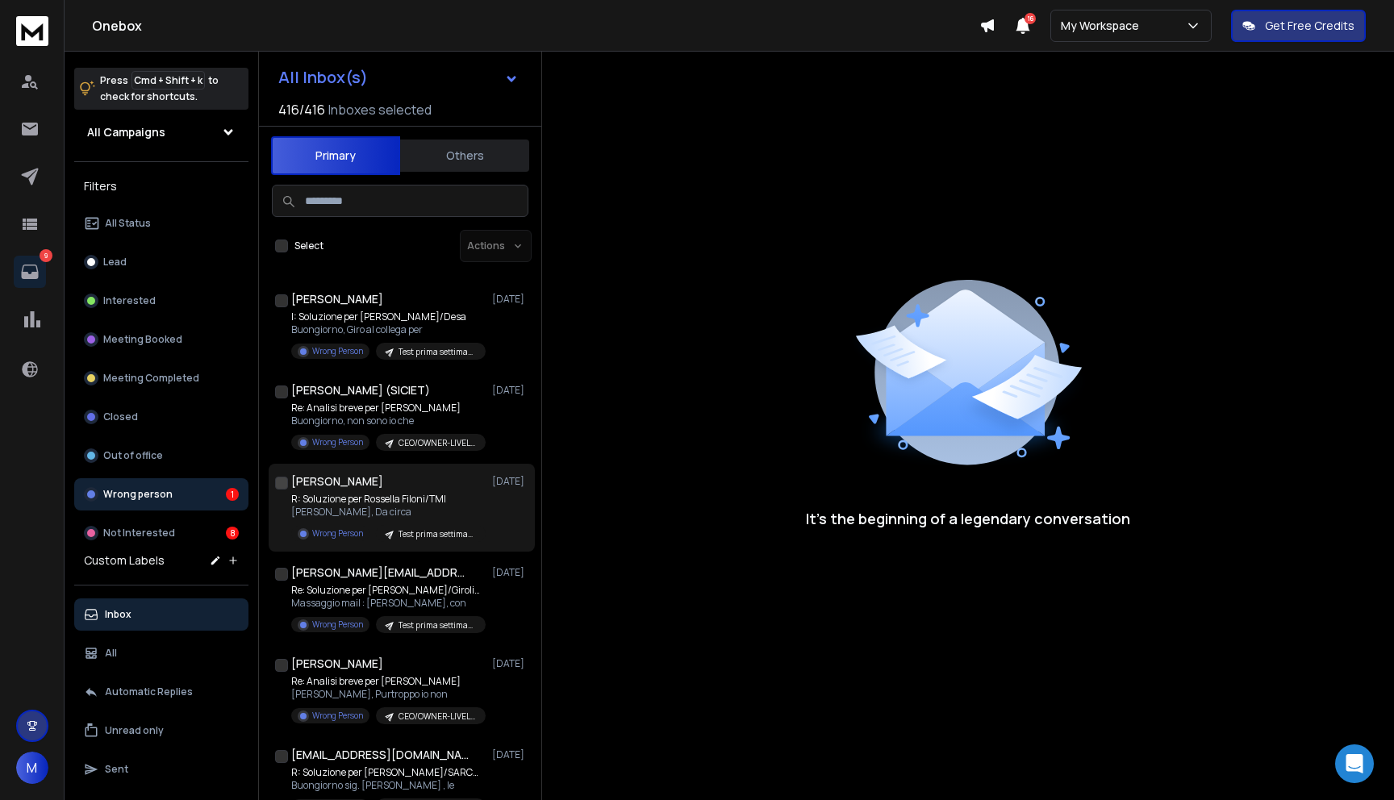
click at [356, 504] on p "R: Soluzione per Rossella Filoni/TMI" at bounding box center [388, 499] width 194 height 13
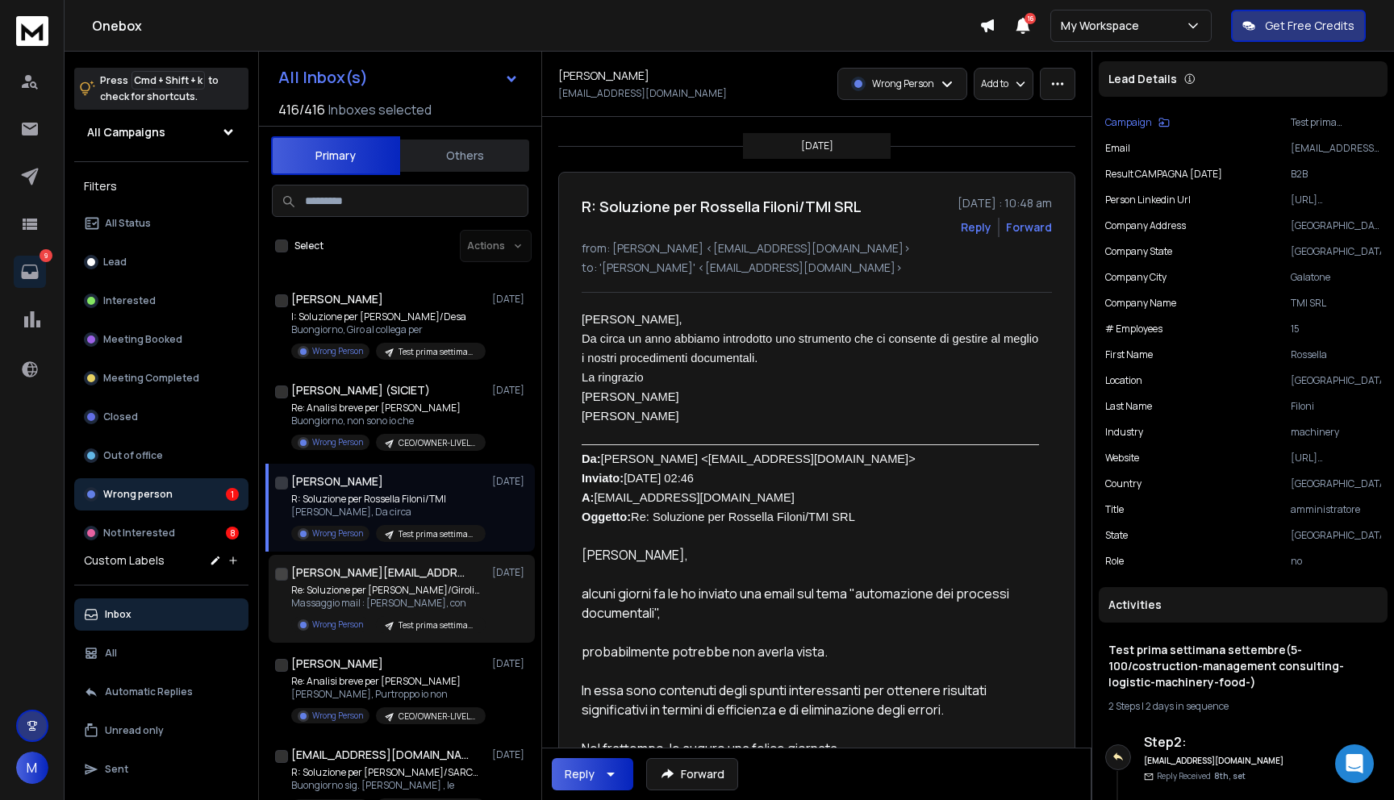
click at [347, 594] on p "Re: Soluzione per [PERSON_NAME]/Girolimetti" at bounding box center [388, 590] width 194 height 13
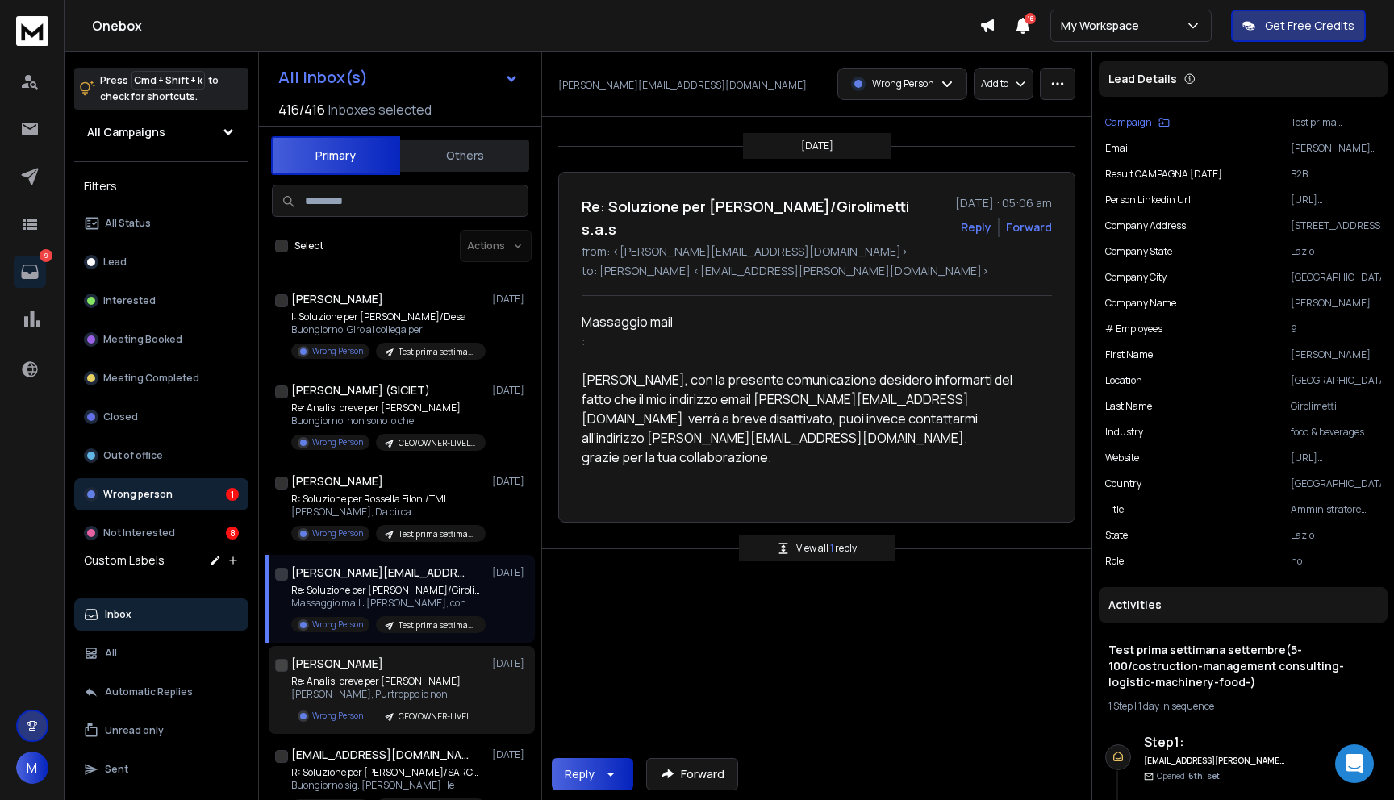
click at [355, 661] on h1 "[PERSON_NAME]" at bounding box center [337, 664] width 92 height 16
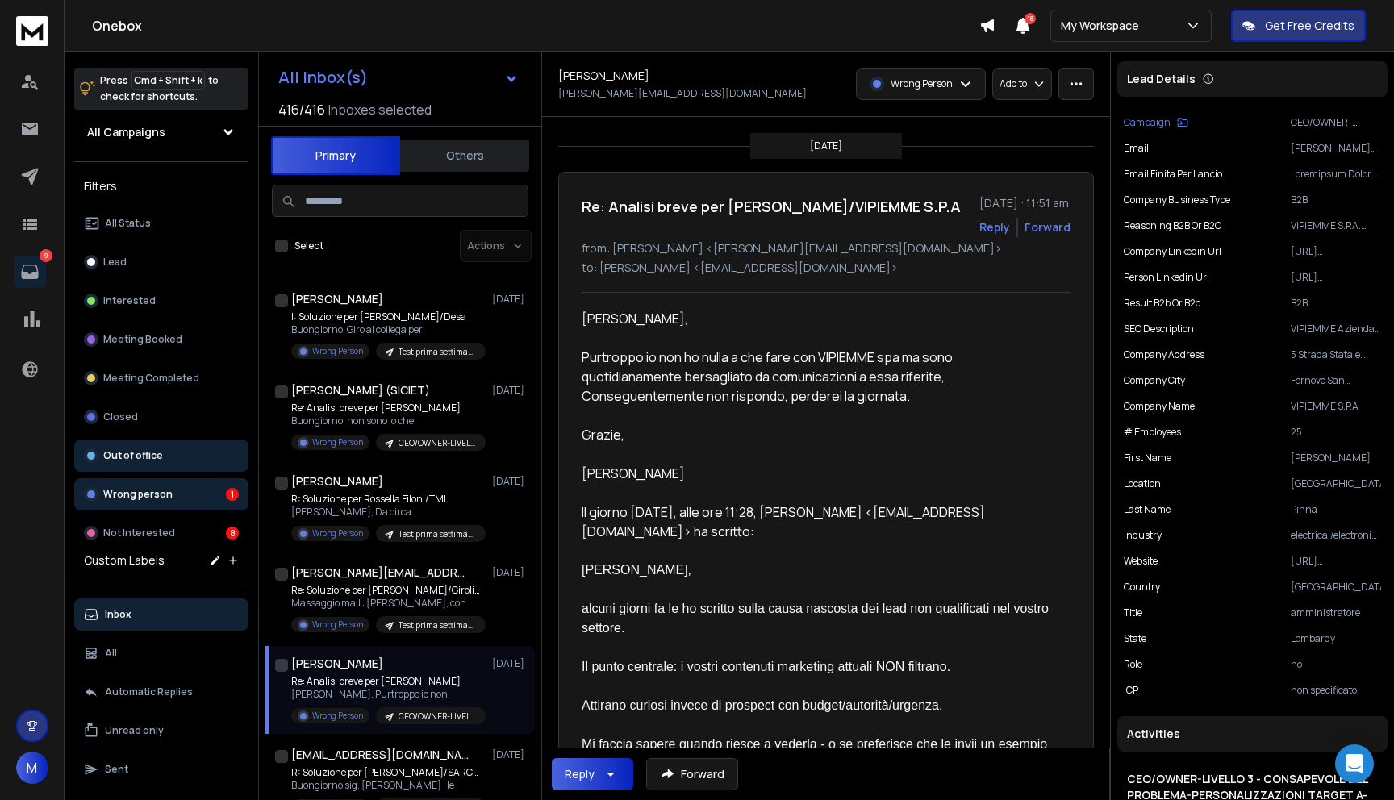
scroll to position [50, 0]
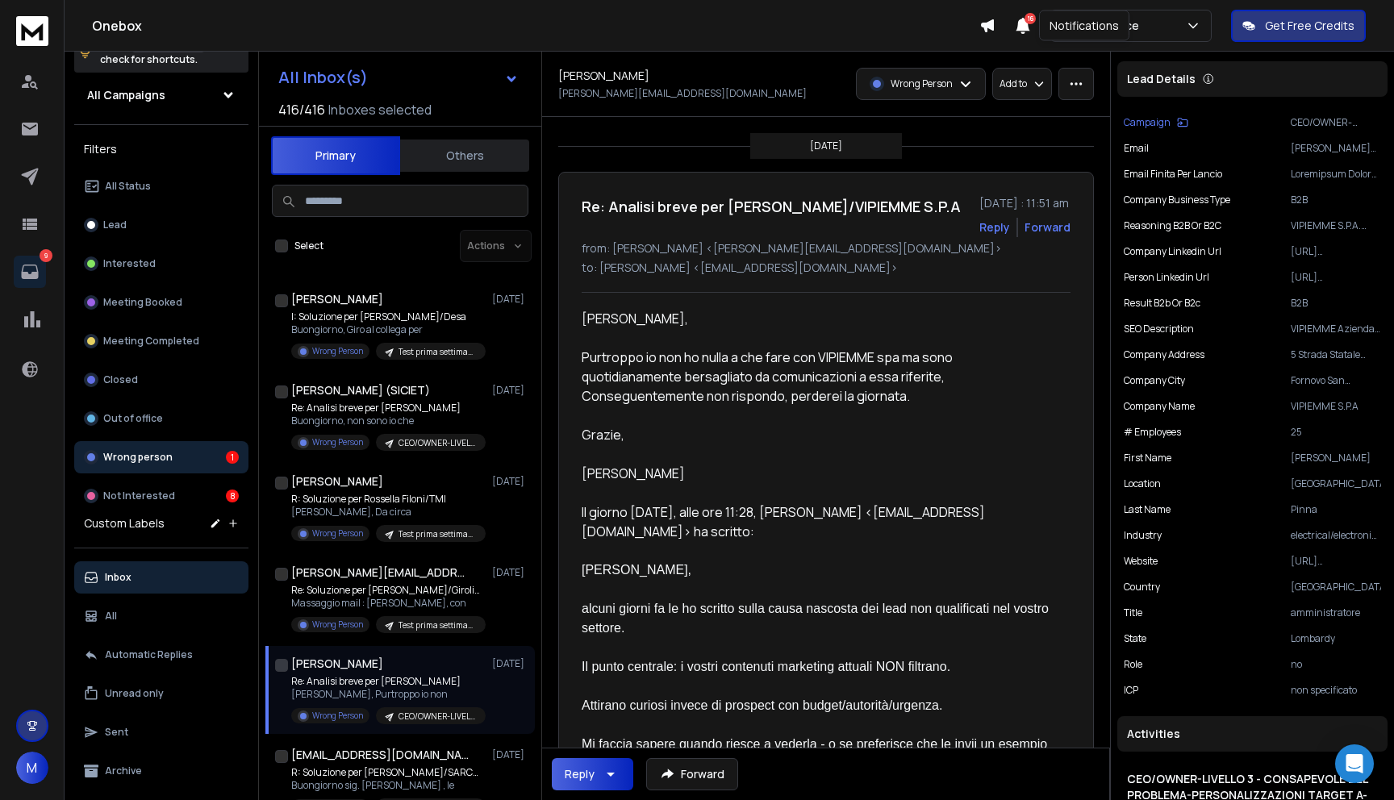
click at [1024, 28] on icon at bounding box center [1023, 25] width 15 height 16
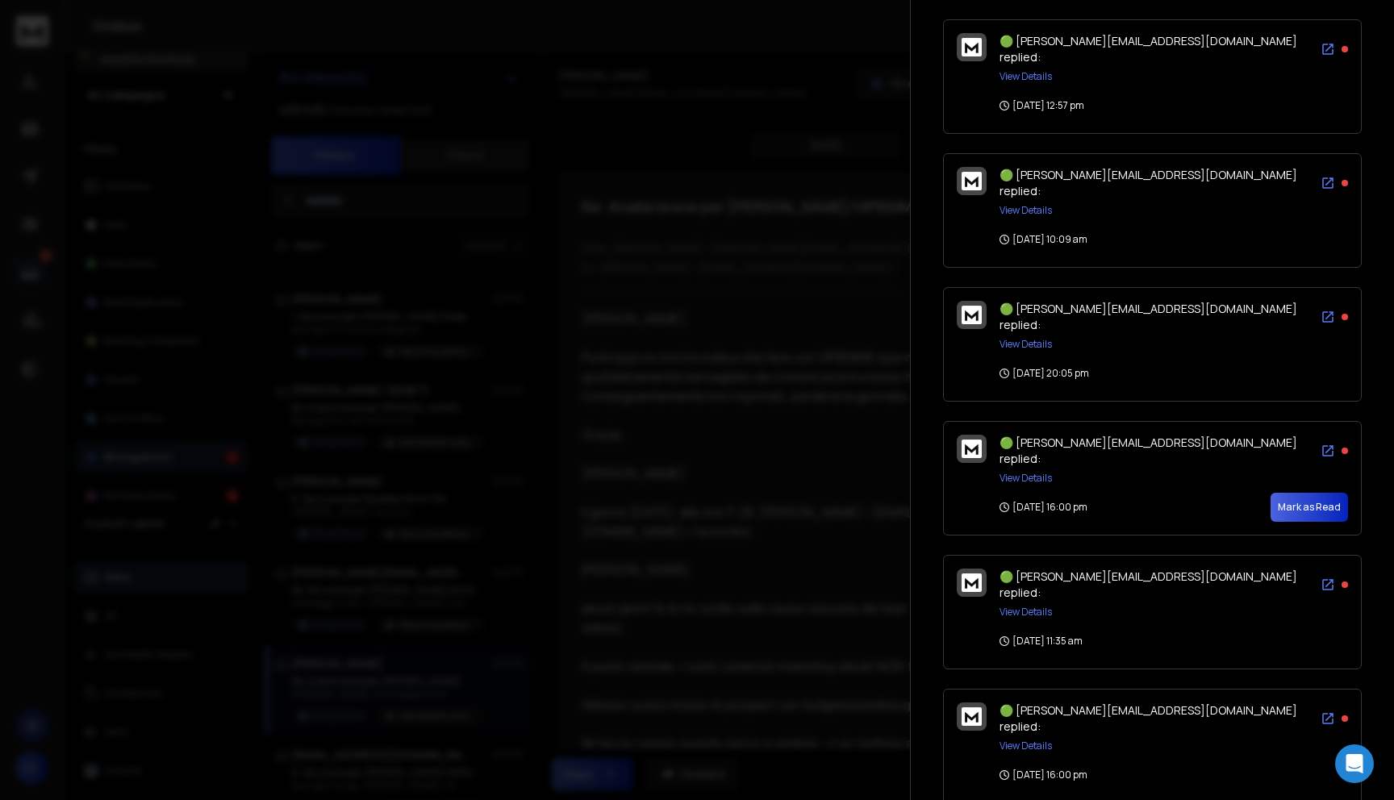
scroll to position [781, 0]
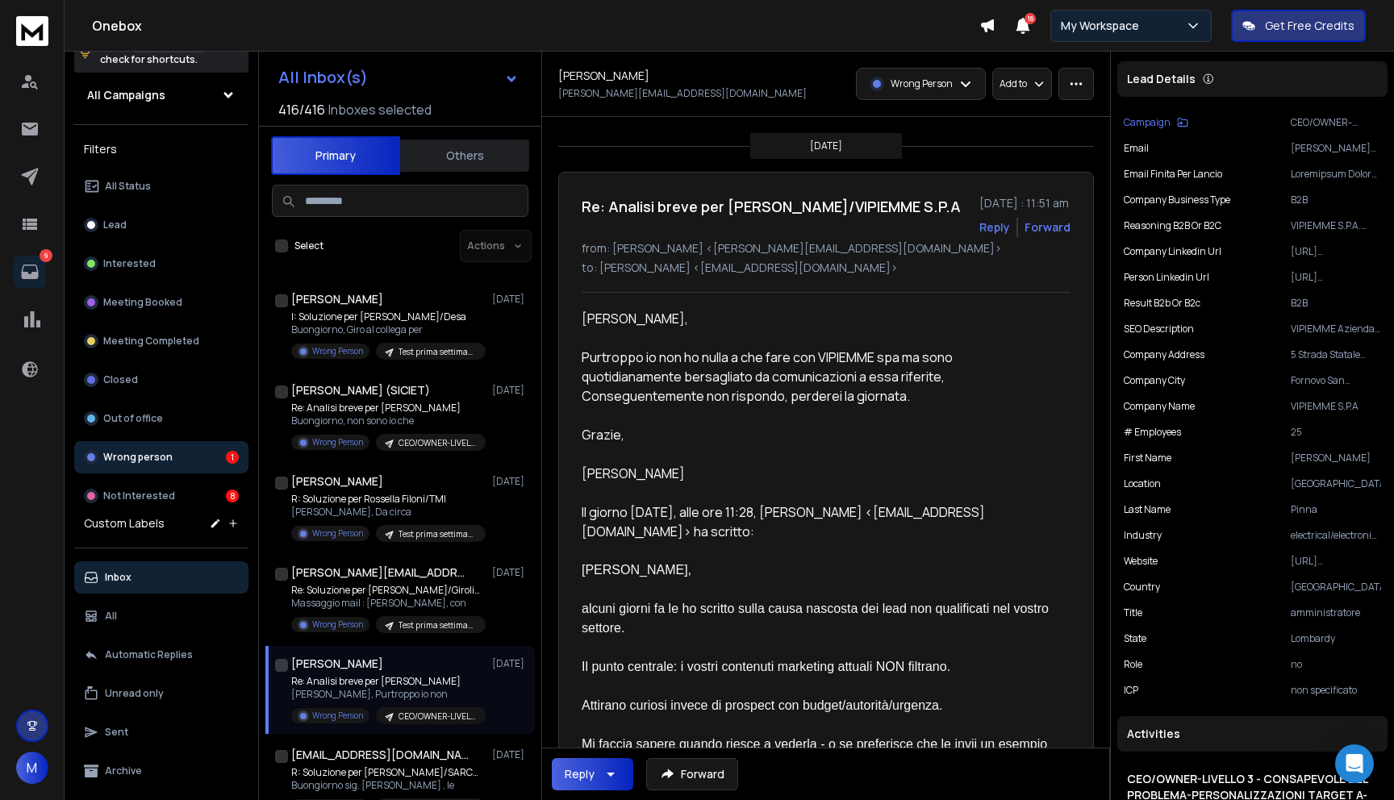
click at [1168, 18] on div "My Workspace" at bounding box center [1131, 26] width 140 height 16
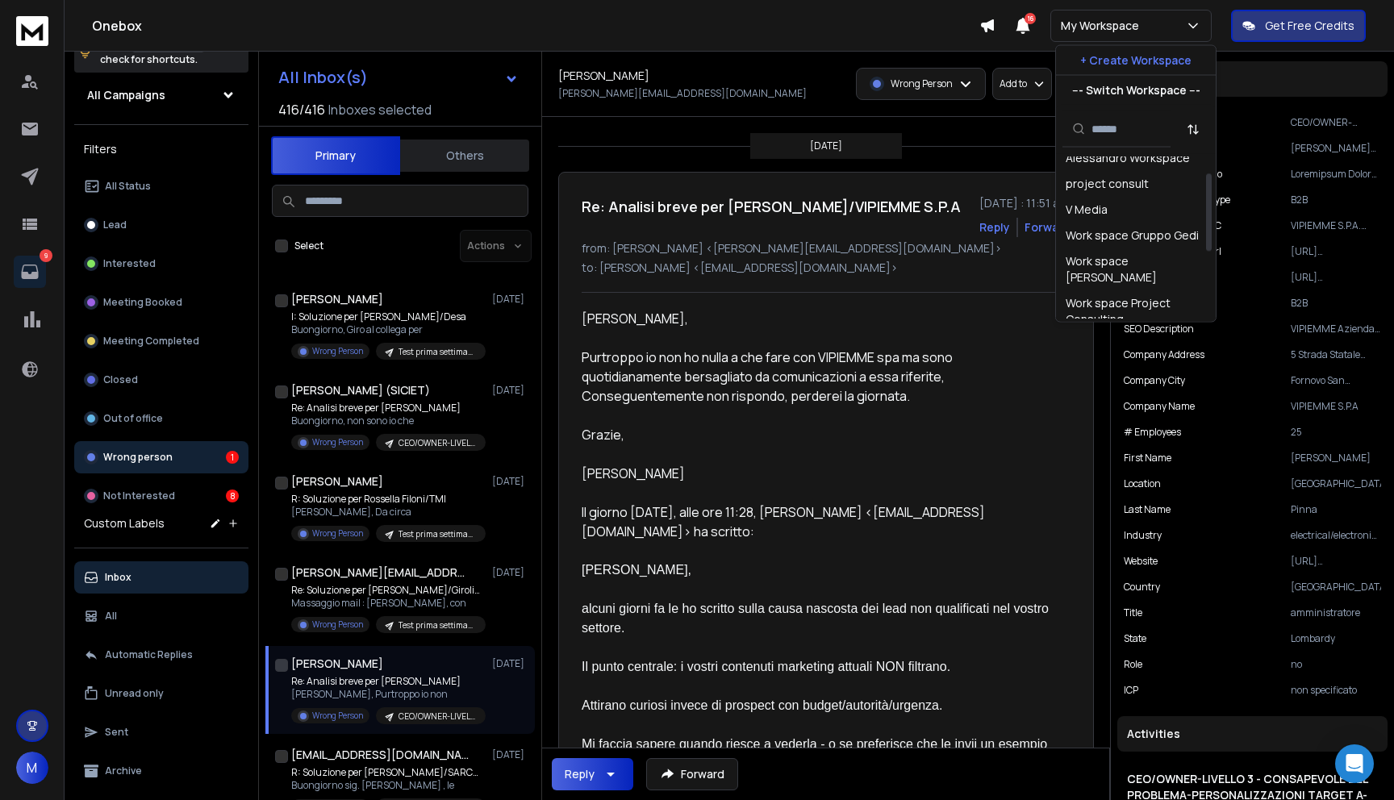
scroll to position [14, 0]
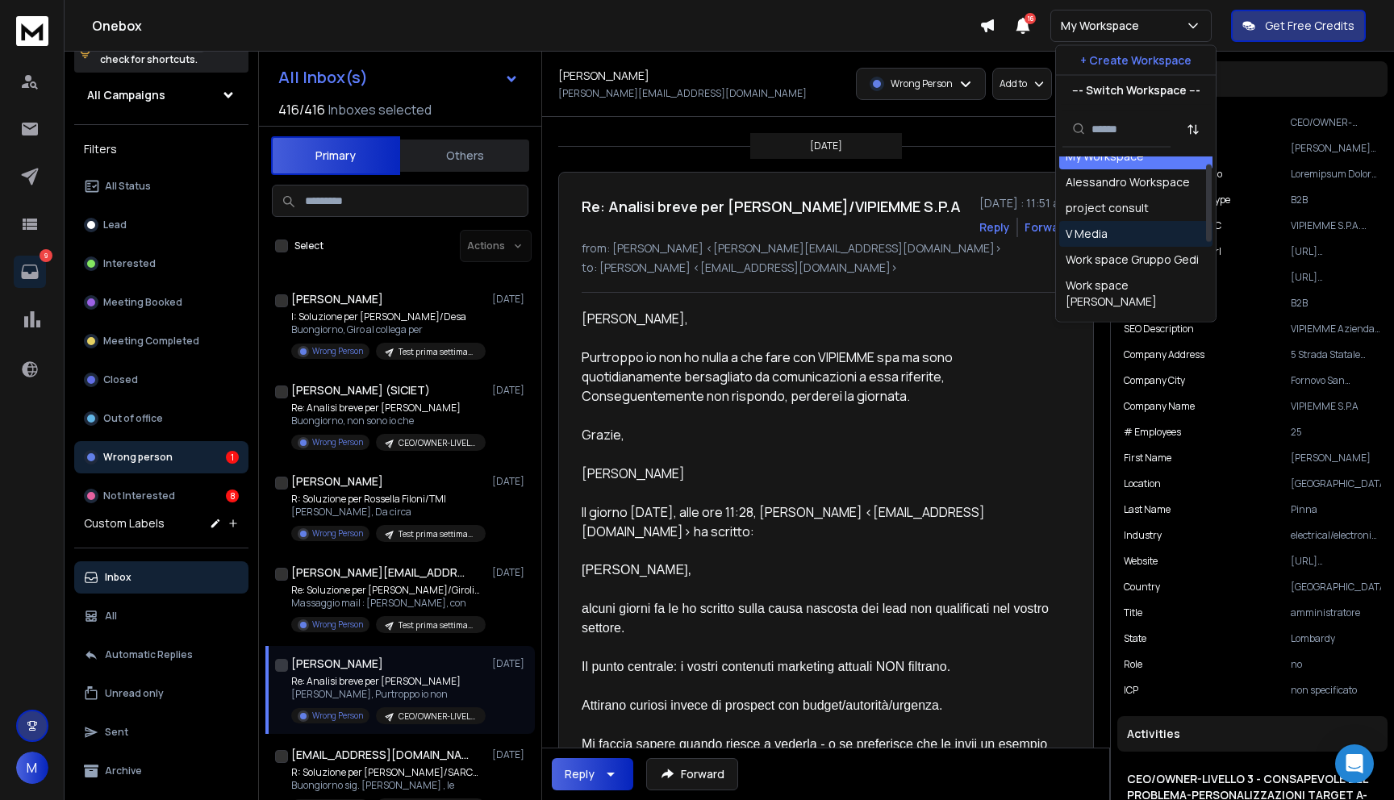
click at [1149, 233] on div "V Media" at bounding box center [1135, 234] width 153 height 26
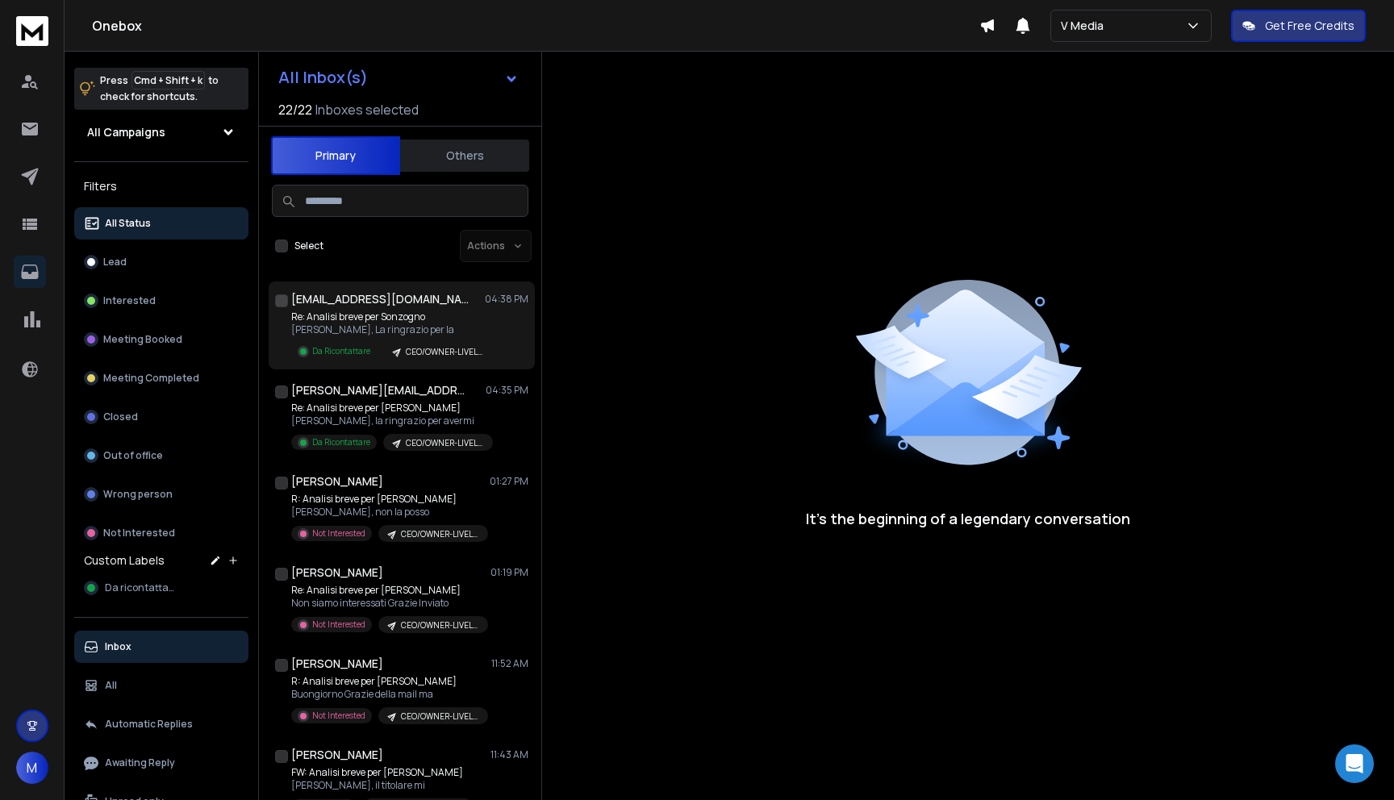
click at [438, 302] on div "[EMAIL_ADDRESS][DOMAIN_NAME] 04:38 PM" at bounding box center [409, 299] width 237 height 16
